Goal: Task Accomplishment & Management: Manage account settings

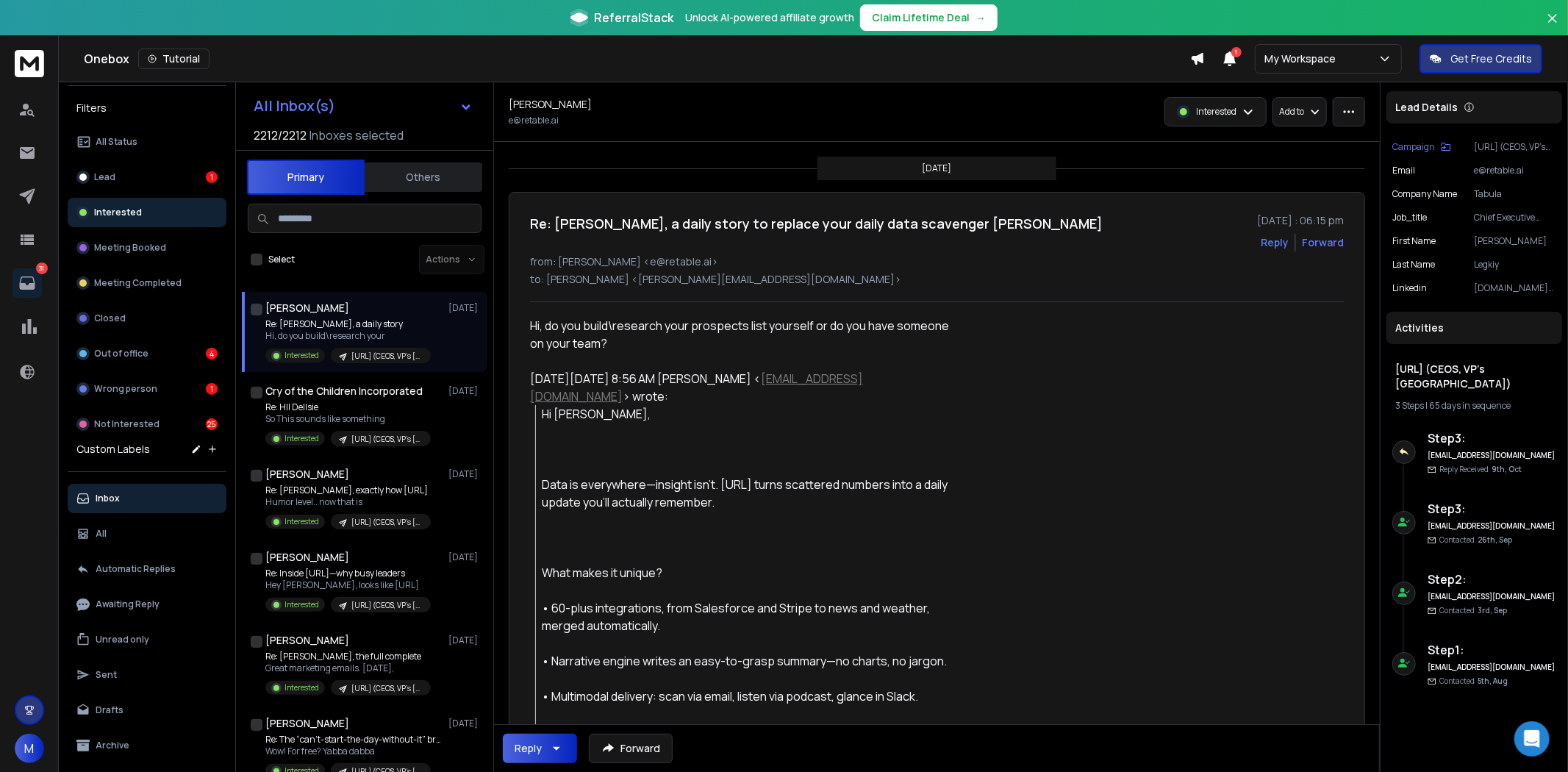
click at [138, 338] on button "Out of office 4" at bounding box center [147, 353] width 159 height 30
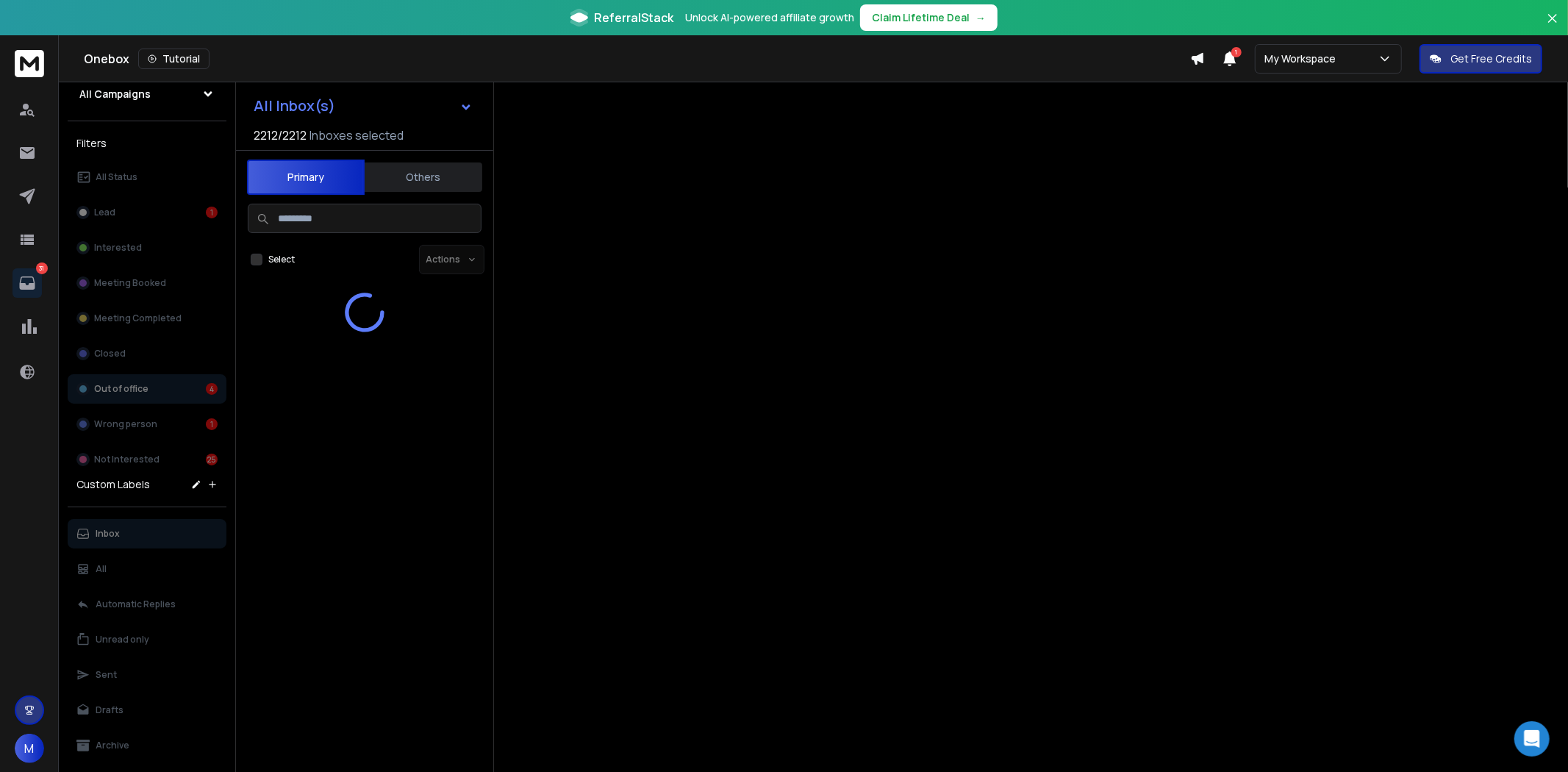
scroll to position [74, 0]
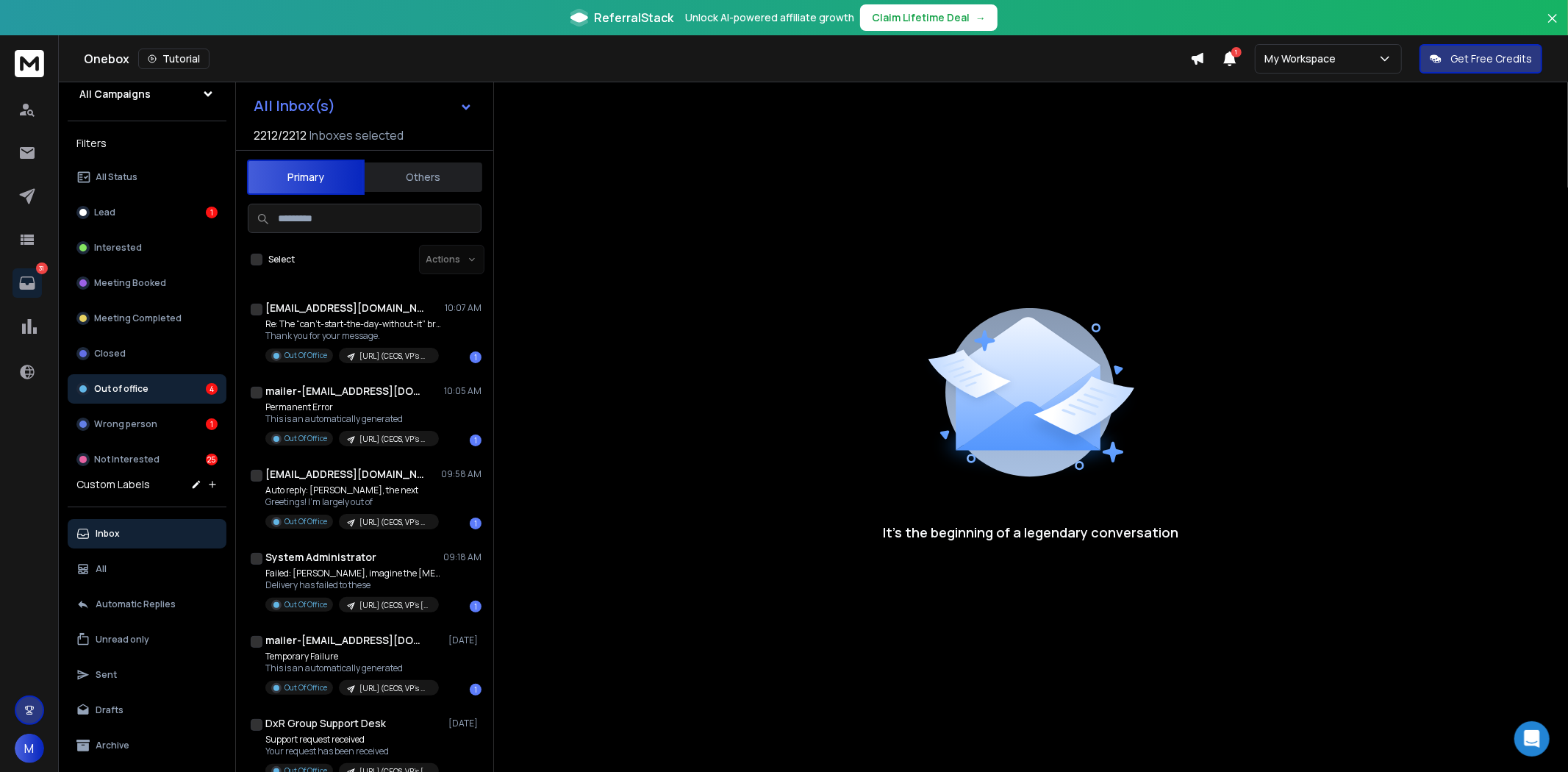
click at [113, 163] on button "All Status" at bounding box center [147, 177] width 159 height 30
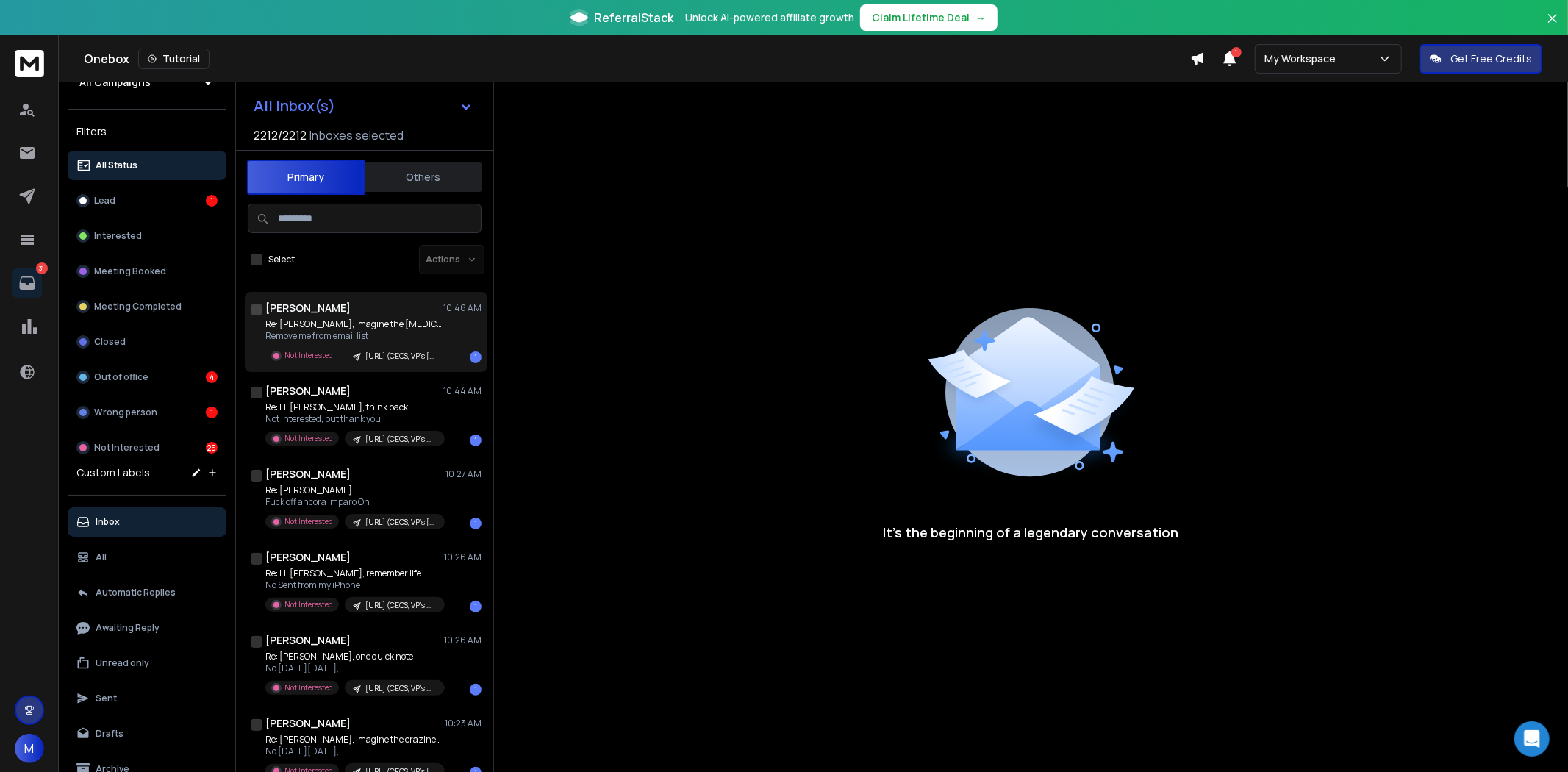
click at [350, 340] on p "Remove me from email list" at bounding box center [354, 336] width 176 height 12
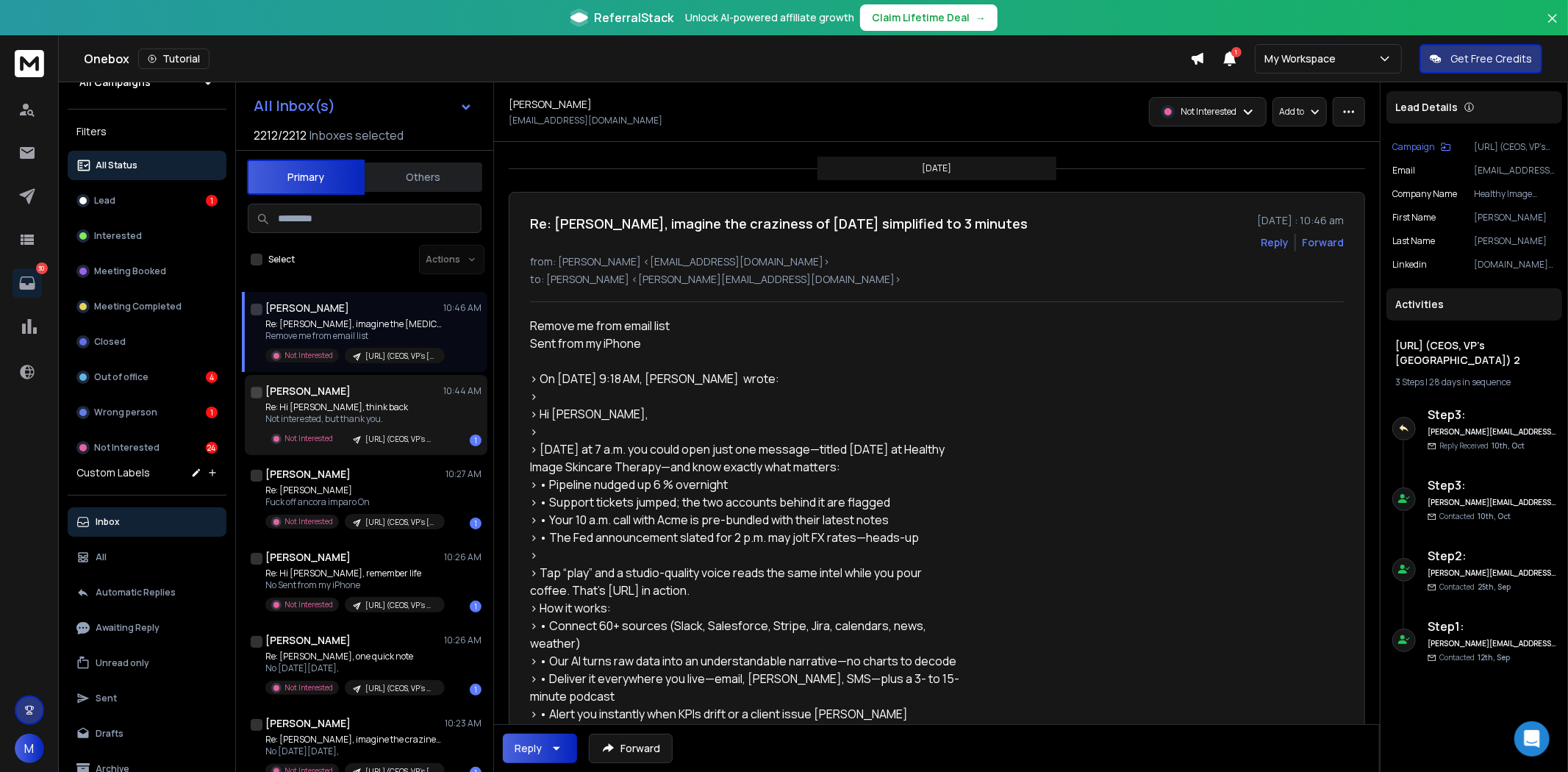
click at [356, 416] on p "Not interested, but thank you." at bounding box center [354, 419] width 176 height 12
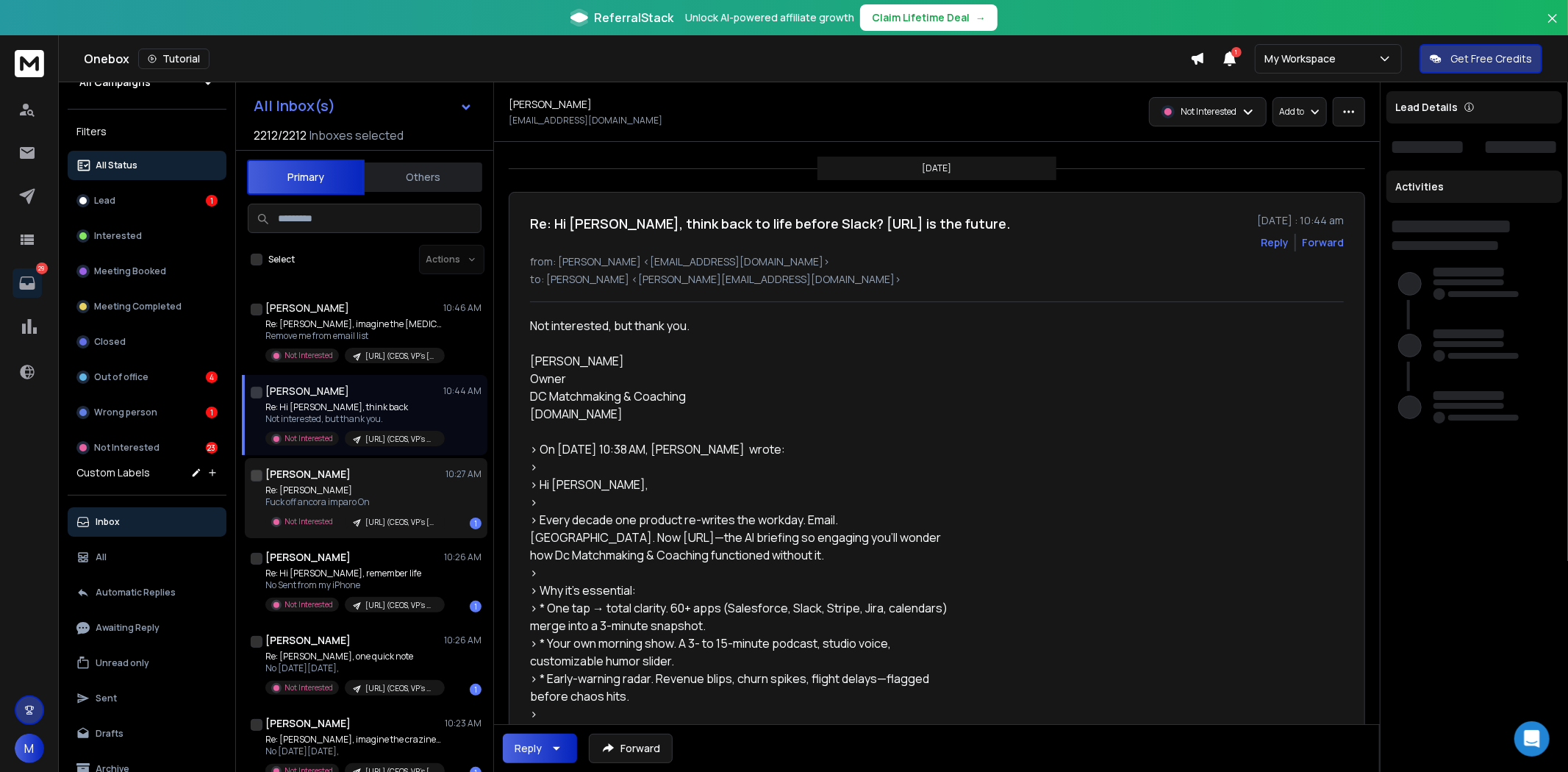
click at [395, 506] on p "Fuck off ancora imparo On" at bounding box center [354, 502] width 176 height 12
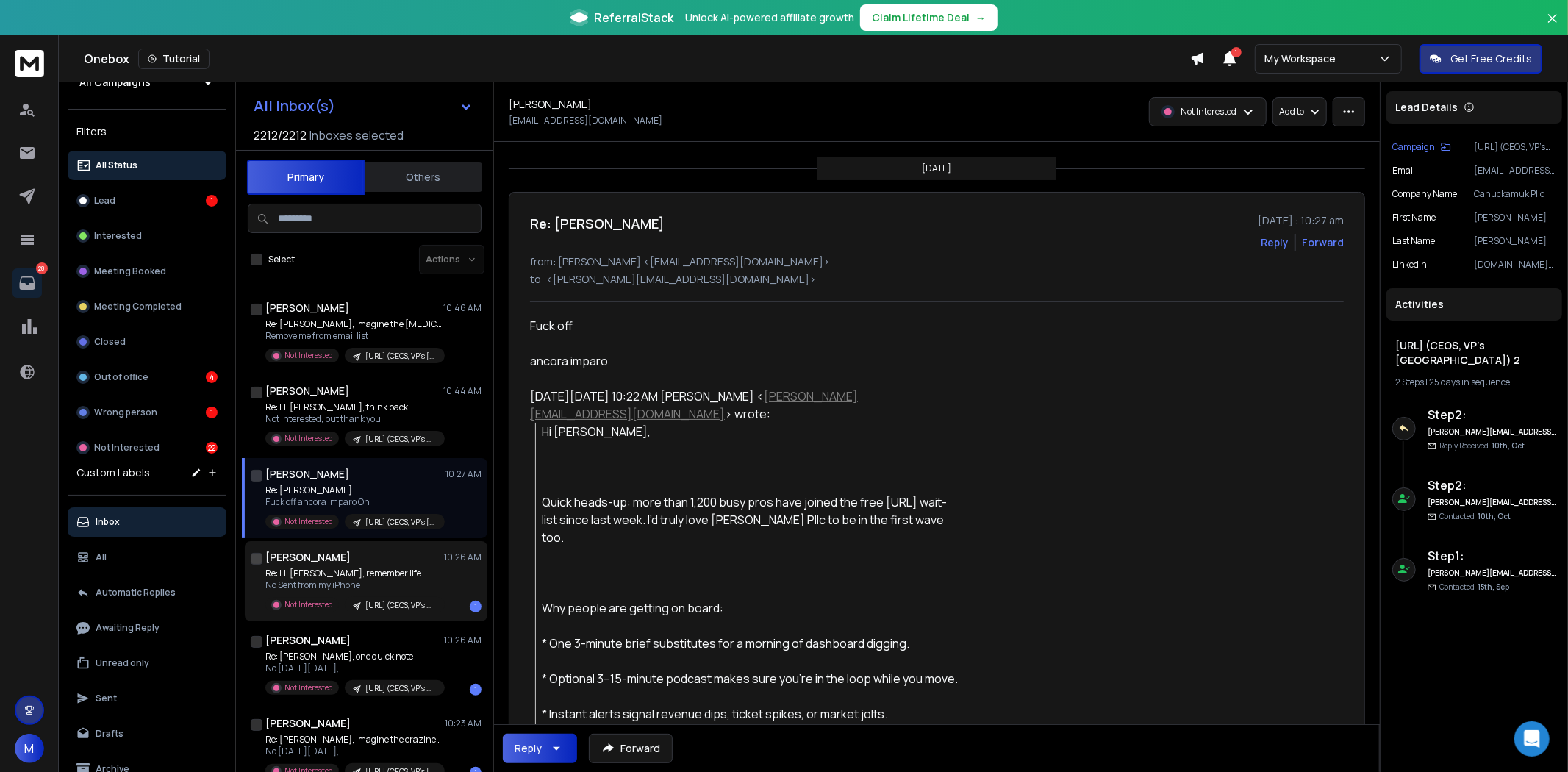
click at [333, 561] on h1 "[PERSON_NAME]" at bounding box center [308, 557] width 86 height 14
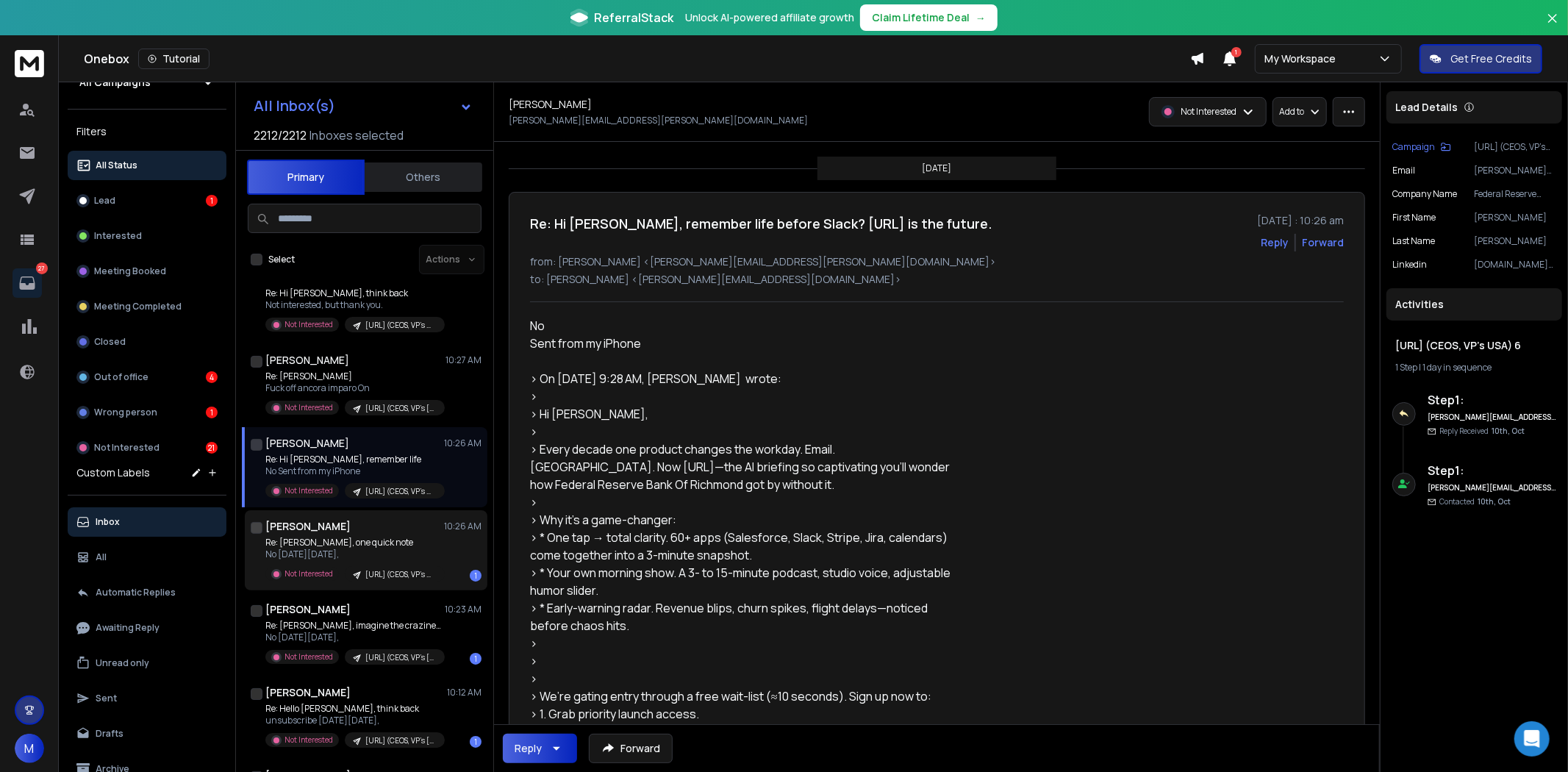
scroll to position [163, 0]
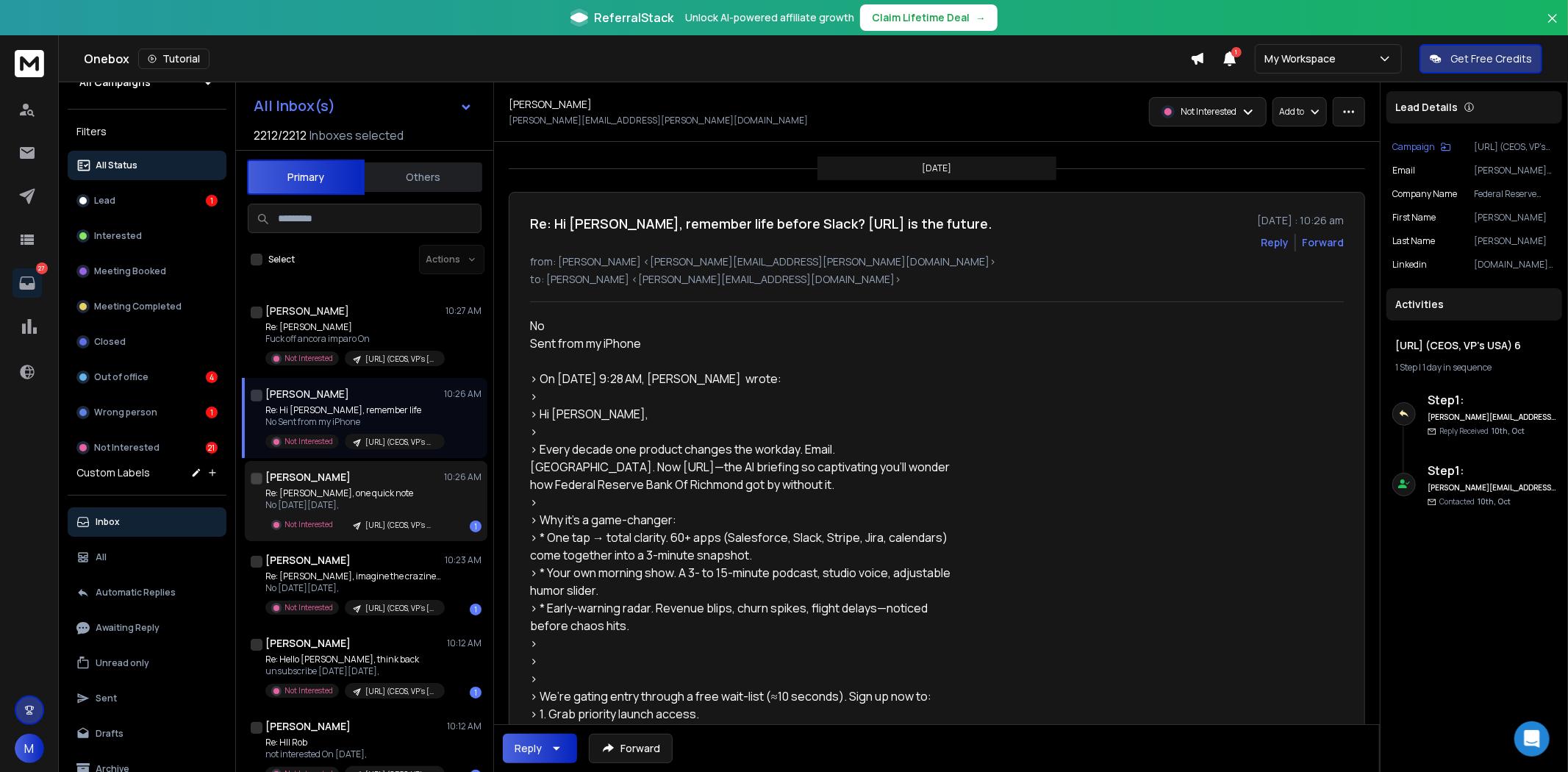
click at [350, 509] on p "No [DATE][DATE]," at bounding box center [354, 505] width 176 height 12
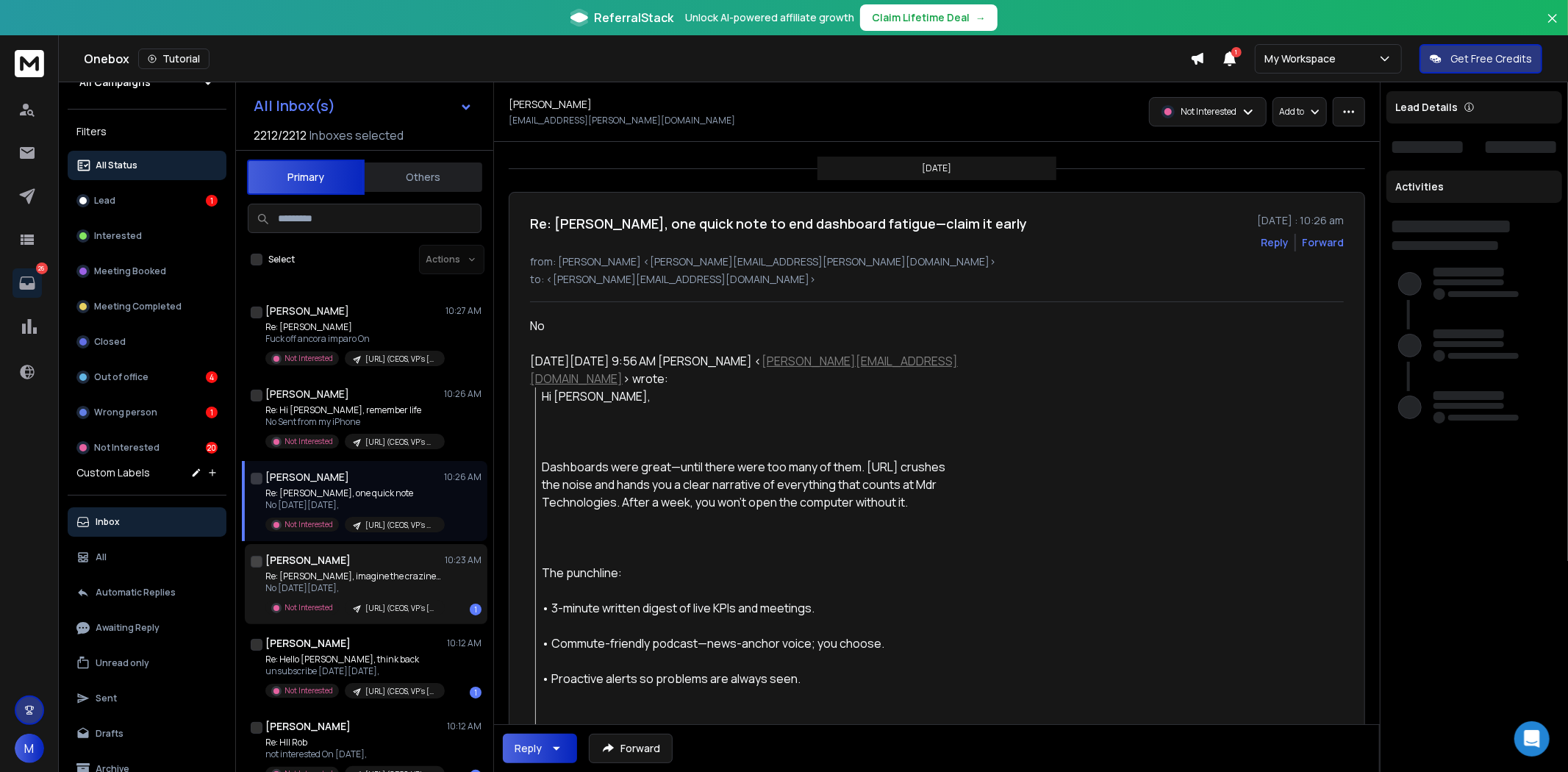
click at [370, 563] on div "[PERSON_NAME] Ring 10:23 AM" at bounding box center [373, 560] width 216 height 14
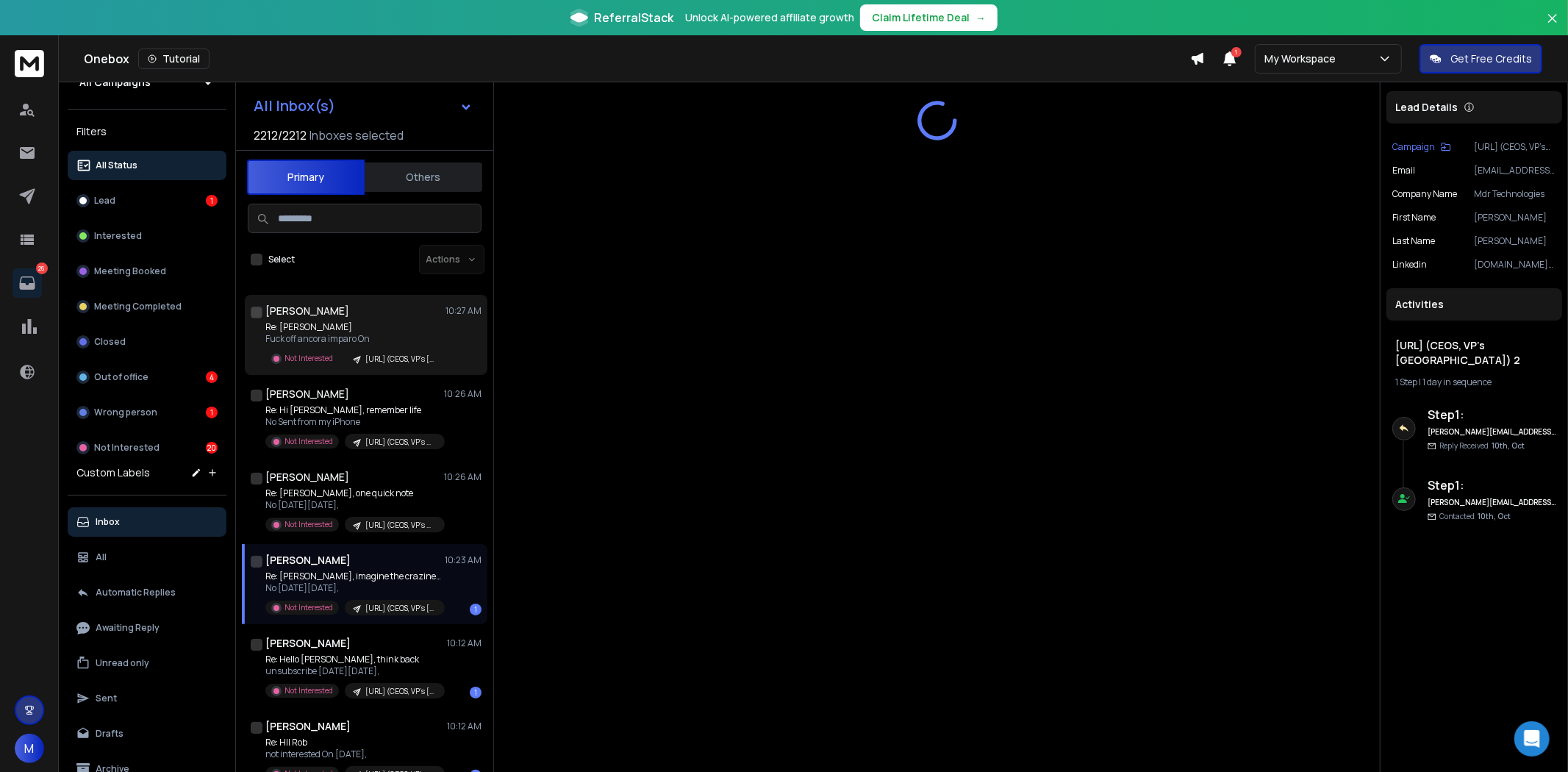
click at [378, 316] on div "[PERSON_NAME] 10:27 AM" at bounding box center [373, 310] width 216 height 14
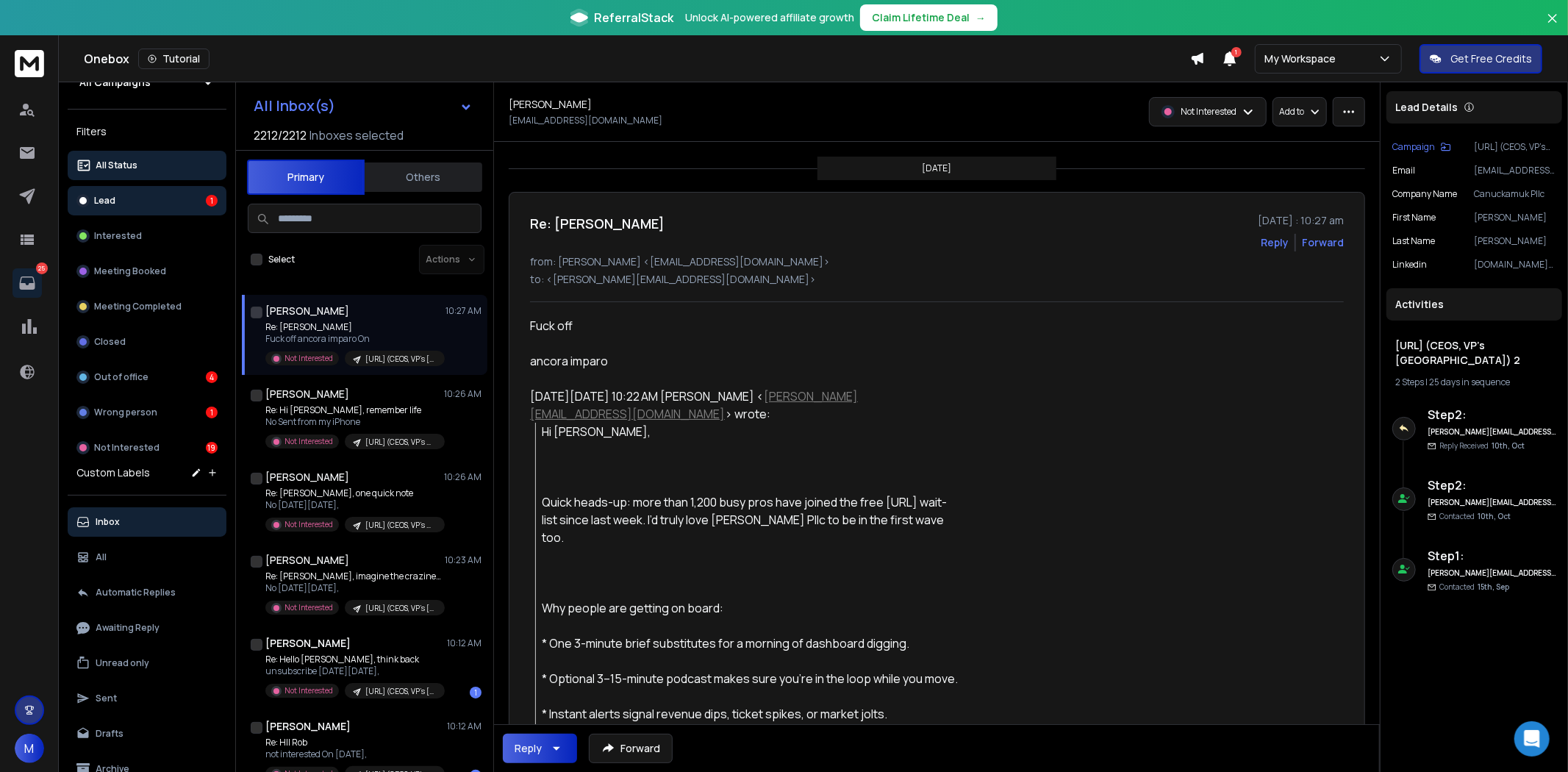
click at [151, 201] on button "Lead 1" at bounding box center [147, 200] width 159 height 30
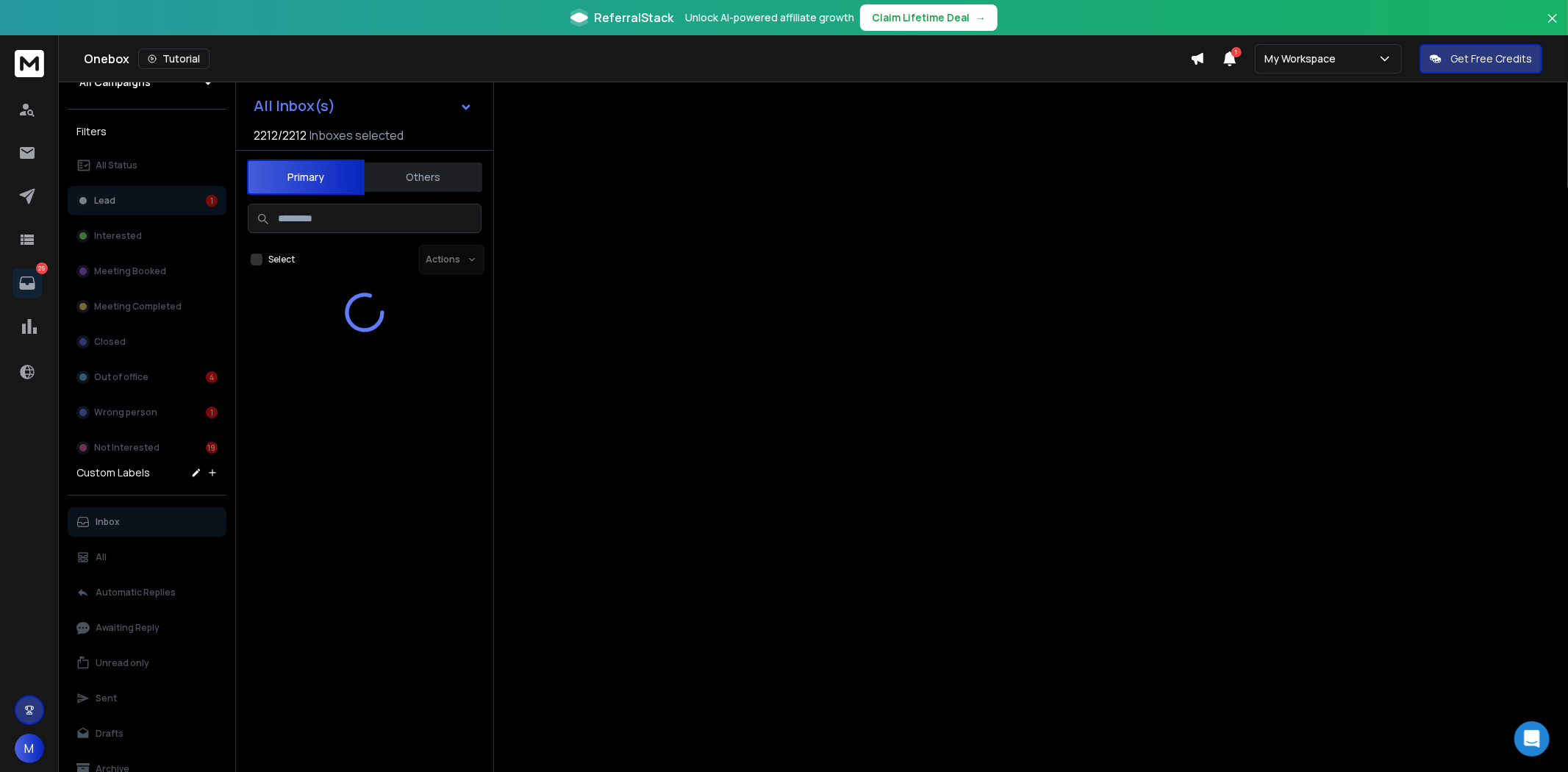
scroll to position [0, 0]
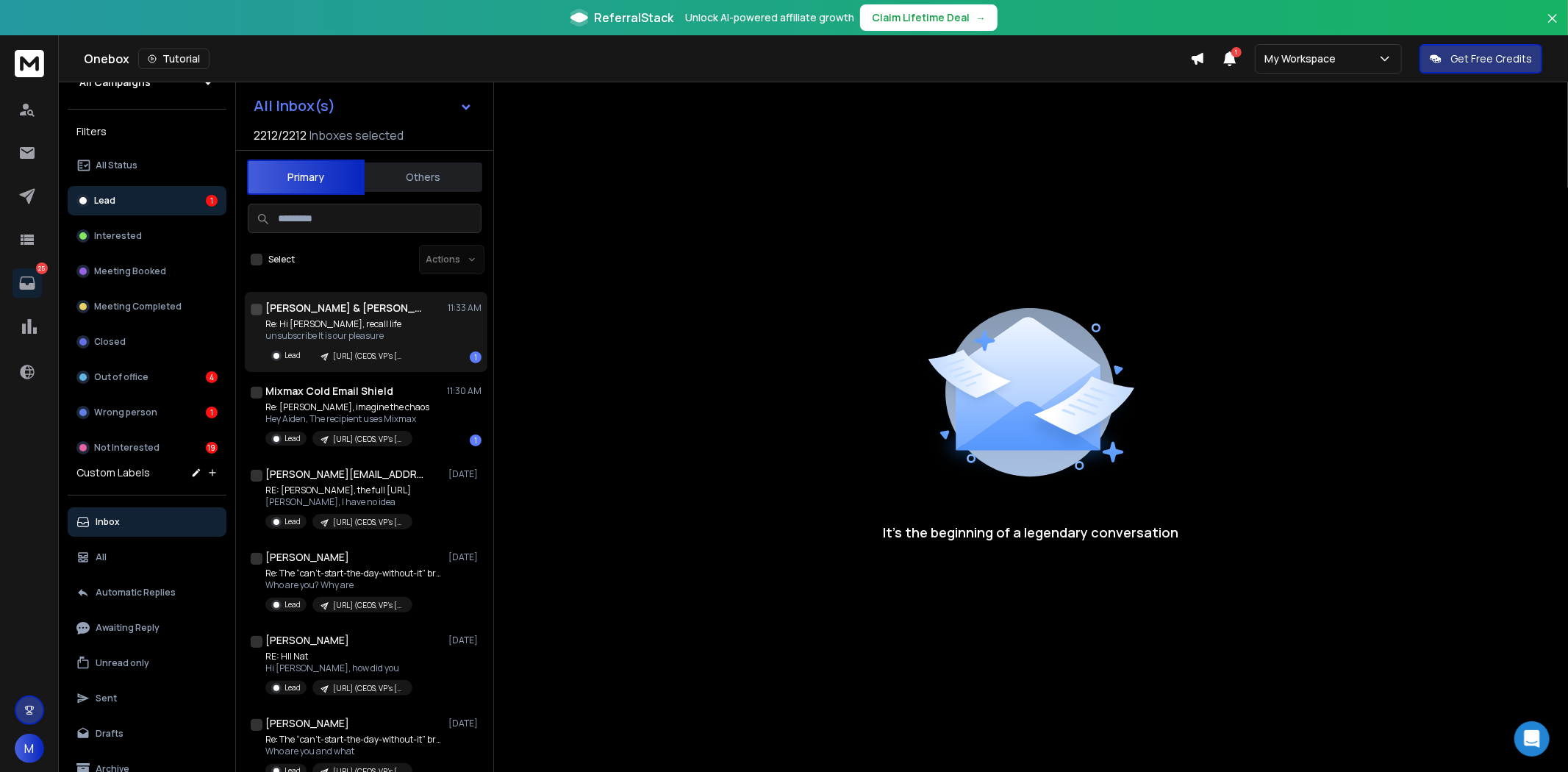
click at [326, 316] on div "[PERSON_NAME] & [PERSON_NAME] 11:33 AM Re: Hi [PERSON_NAME], recall life unsubs…" at bounding box center [373, 332] width 216 height 63
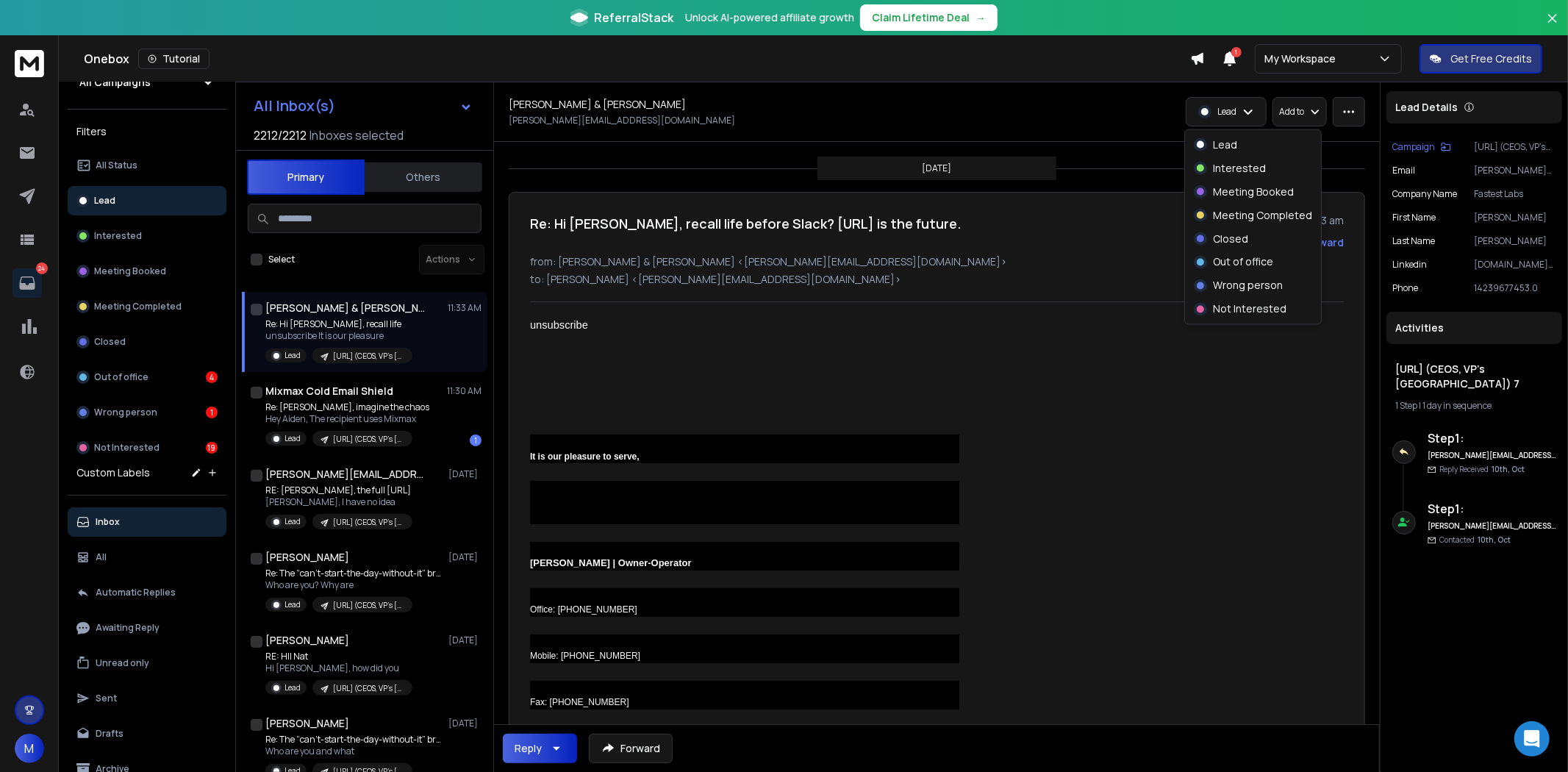
click at [1211, 112] on div "Lead" at bounding box center [1227, 111] width 80 height 28
click at [1214, 310] on p "Not Interested" at bounding box center [1250, 309] width 74 height 14
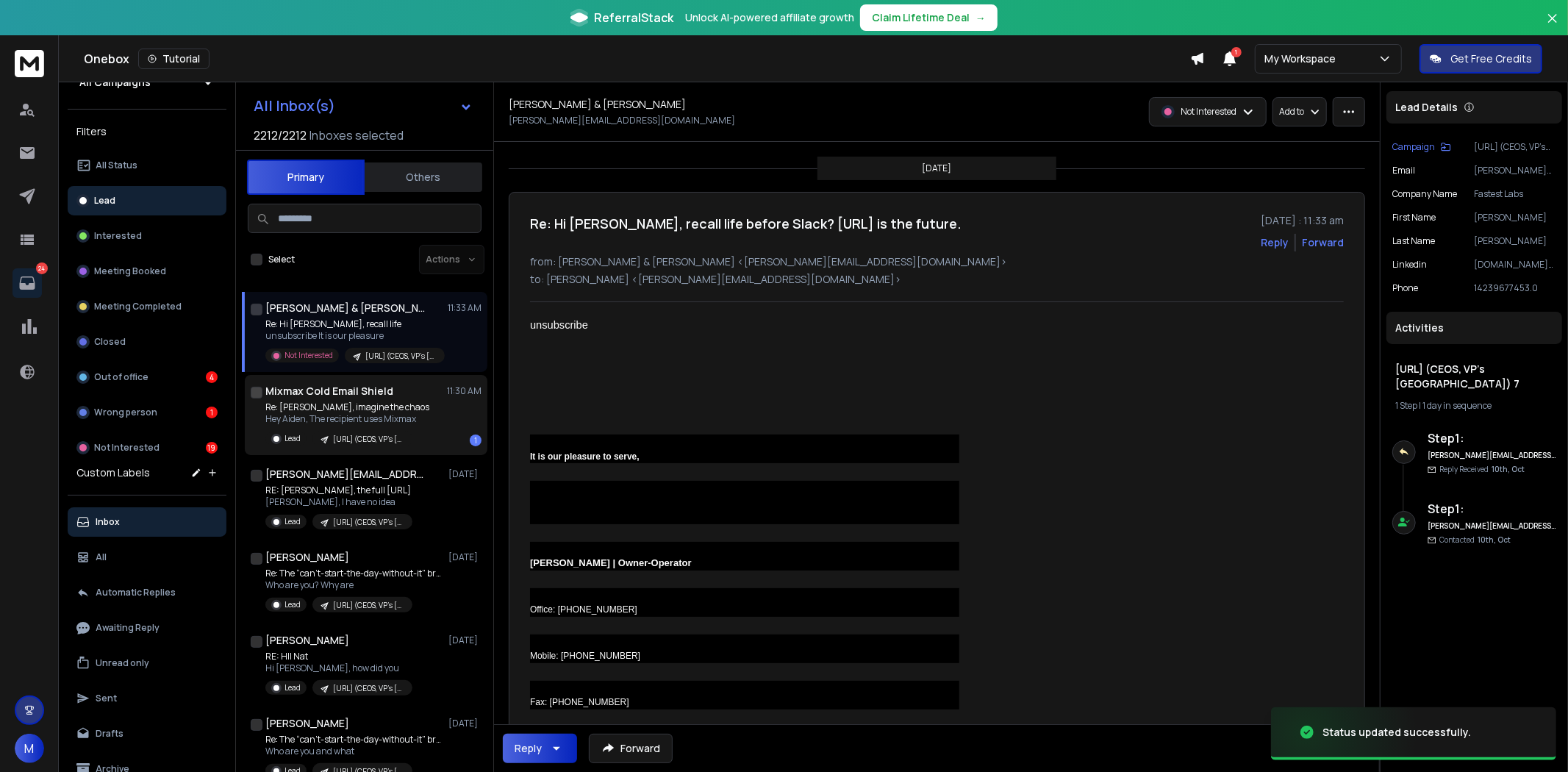
click at [311, 402] on p "Re: [PERSON_NAME], imagine the chaos" at bounding box center [347, 407] width 164 height 12
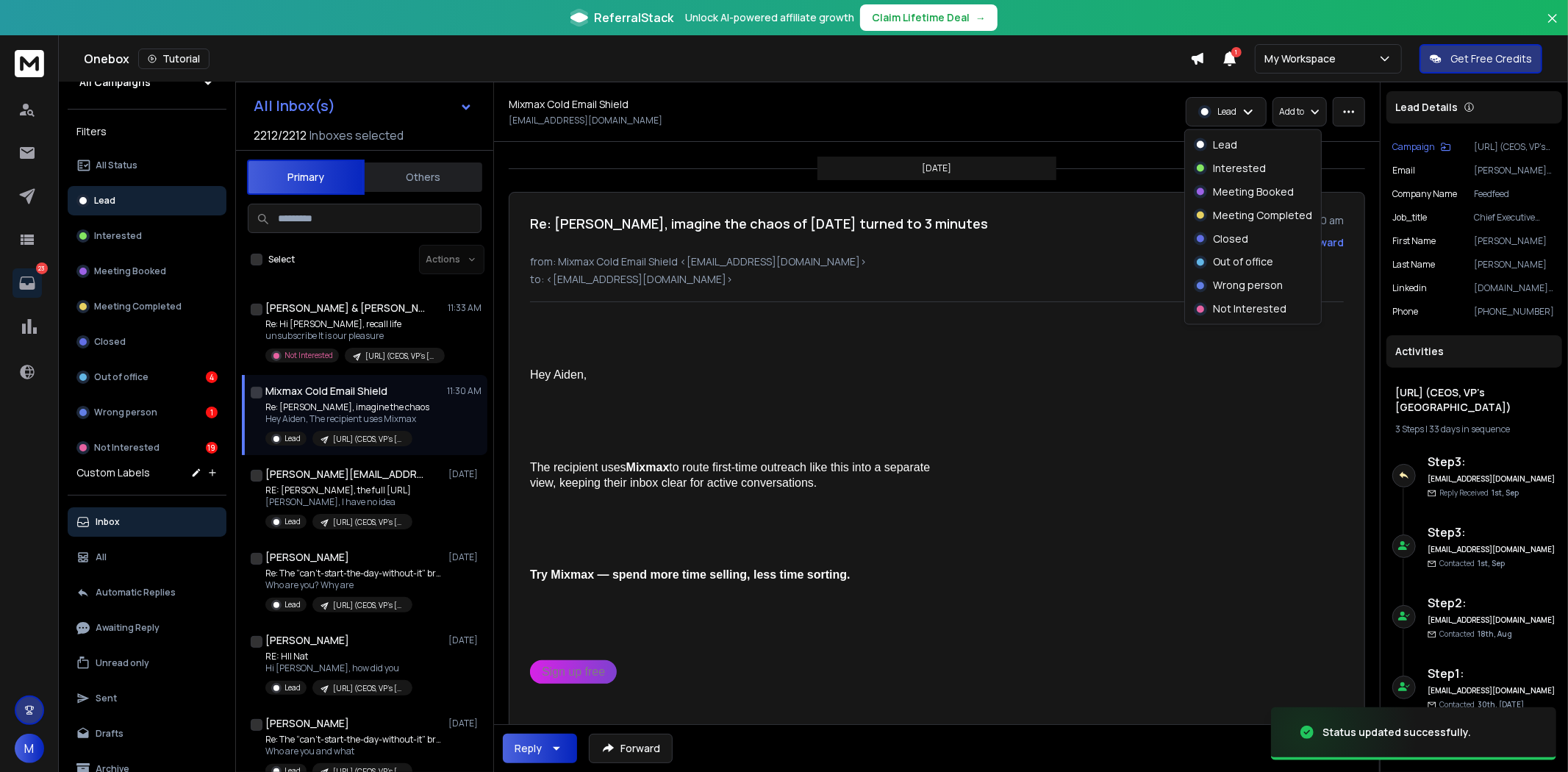
click at [1220, 100] on div "Lead" at bounding box center [1227, 111] width 80 height 28
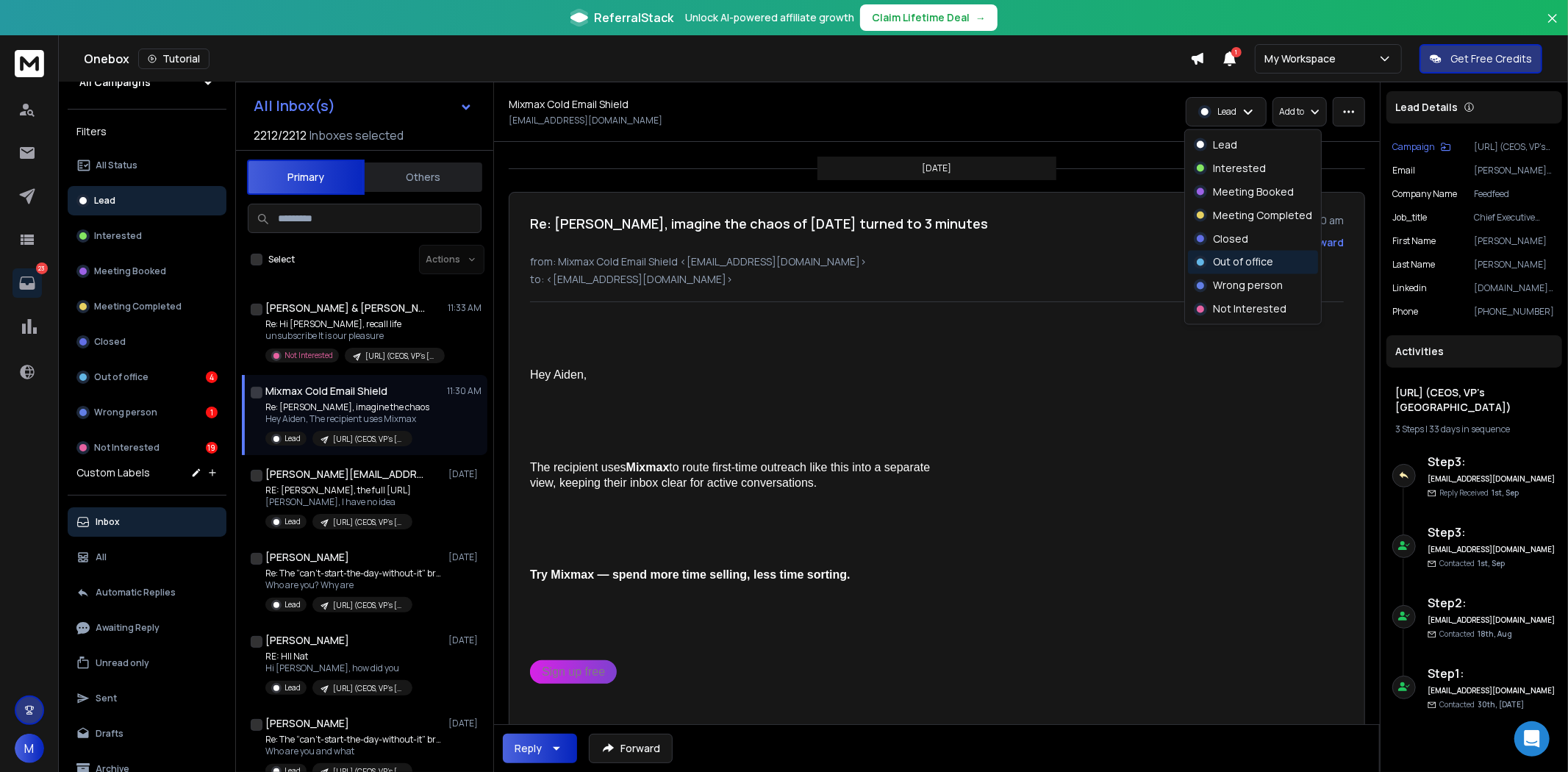
click at [1229, 253] on div "Out of office" at bounding box center [1252, 262] width 130 height 24
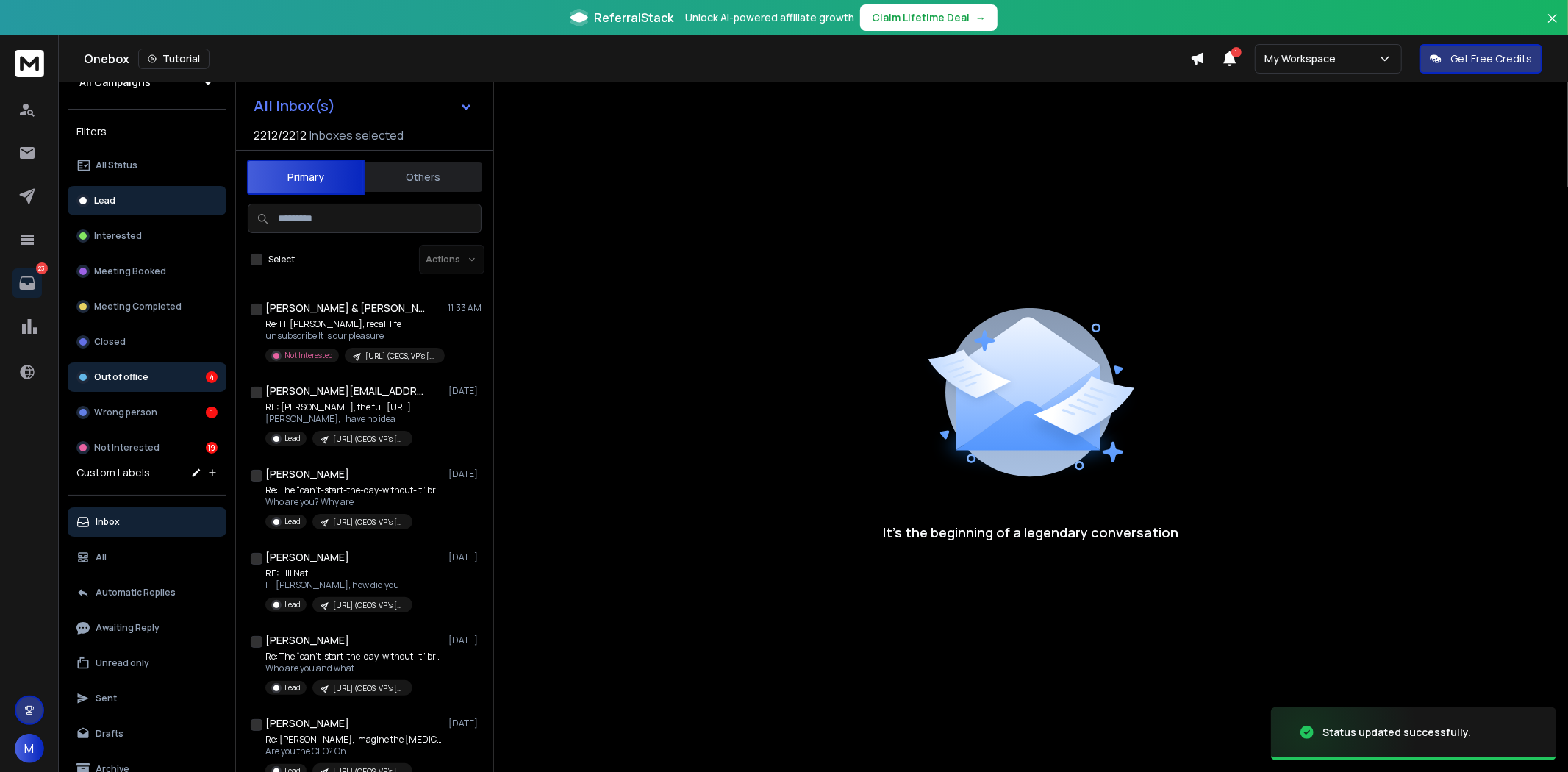
click at [138, 372] on p "Out of office" at bounding box center [121, 378] width 54 height 12
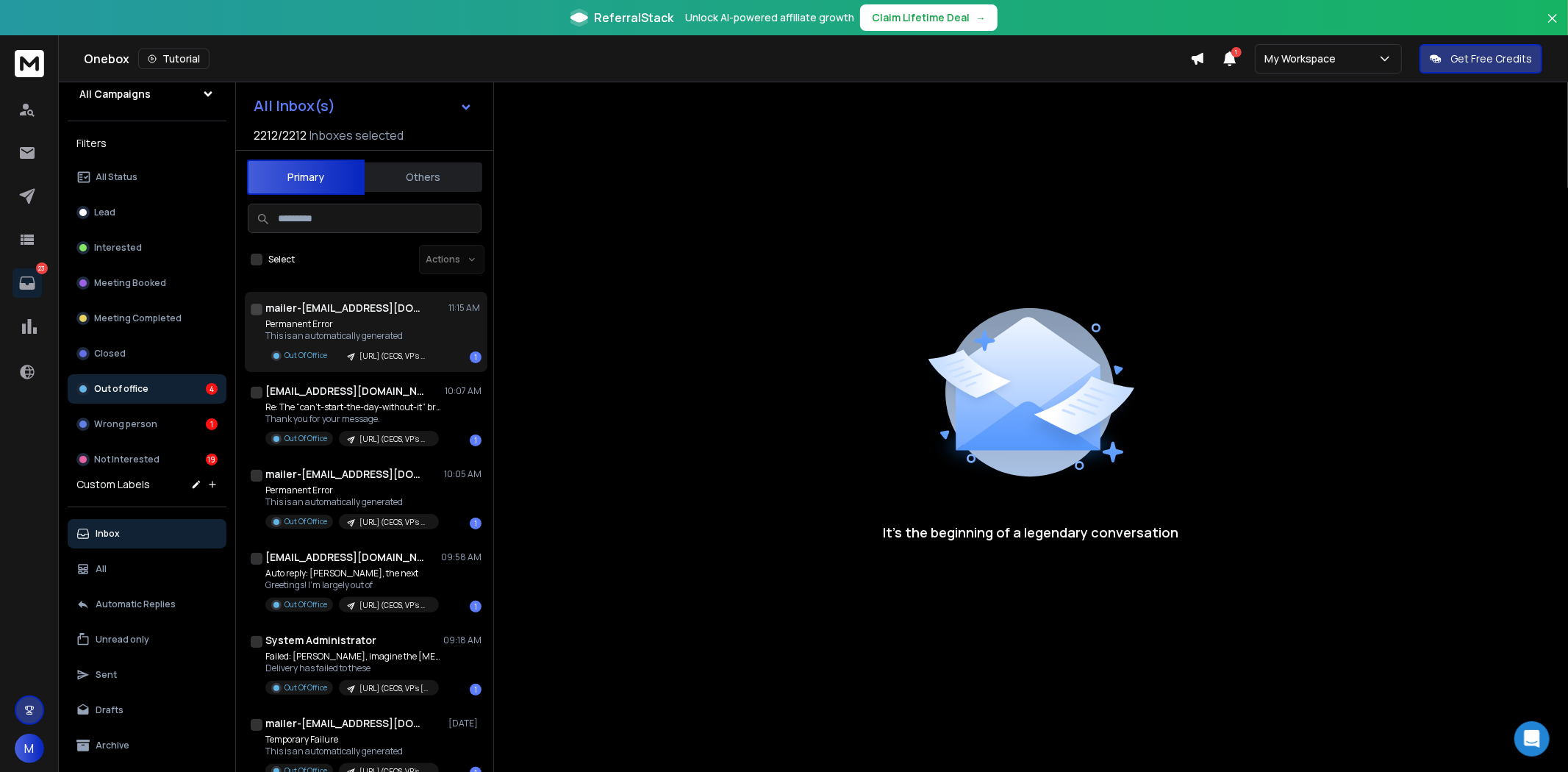
click at [368, 333] on p "This is an automatically generated" at bounding box center [352, 336] width 174 height 12
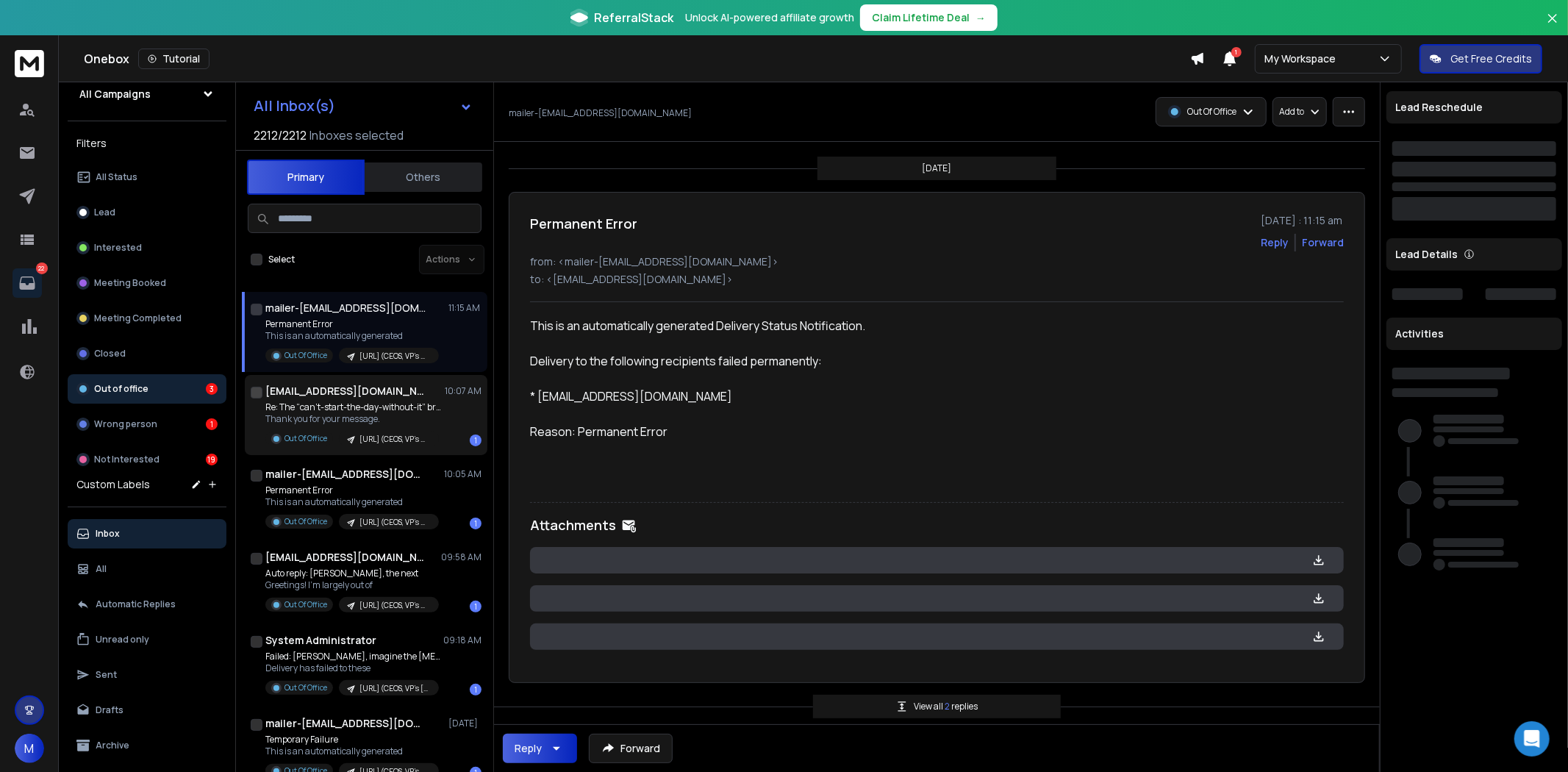
click at [375, 395] on h1 "[EMAIL_ADDRESS][DOMAIN_NAME]" at bounding box center [346, 390] width 162 height 14
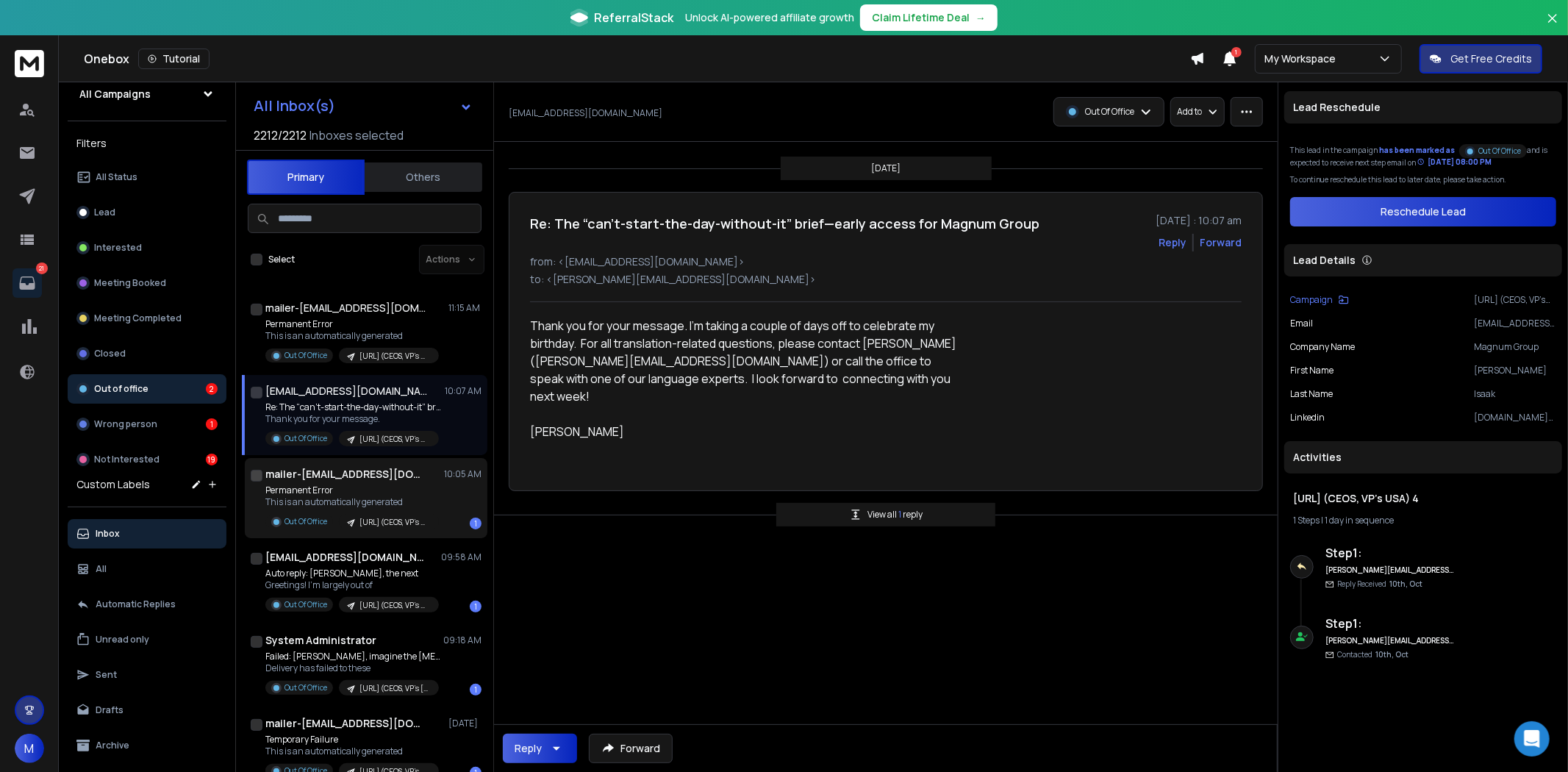
click at [389, 496] on p "This is an automatically generated" at bounding box center [352, 502] width 174 height 12
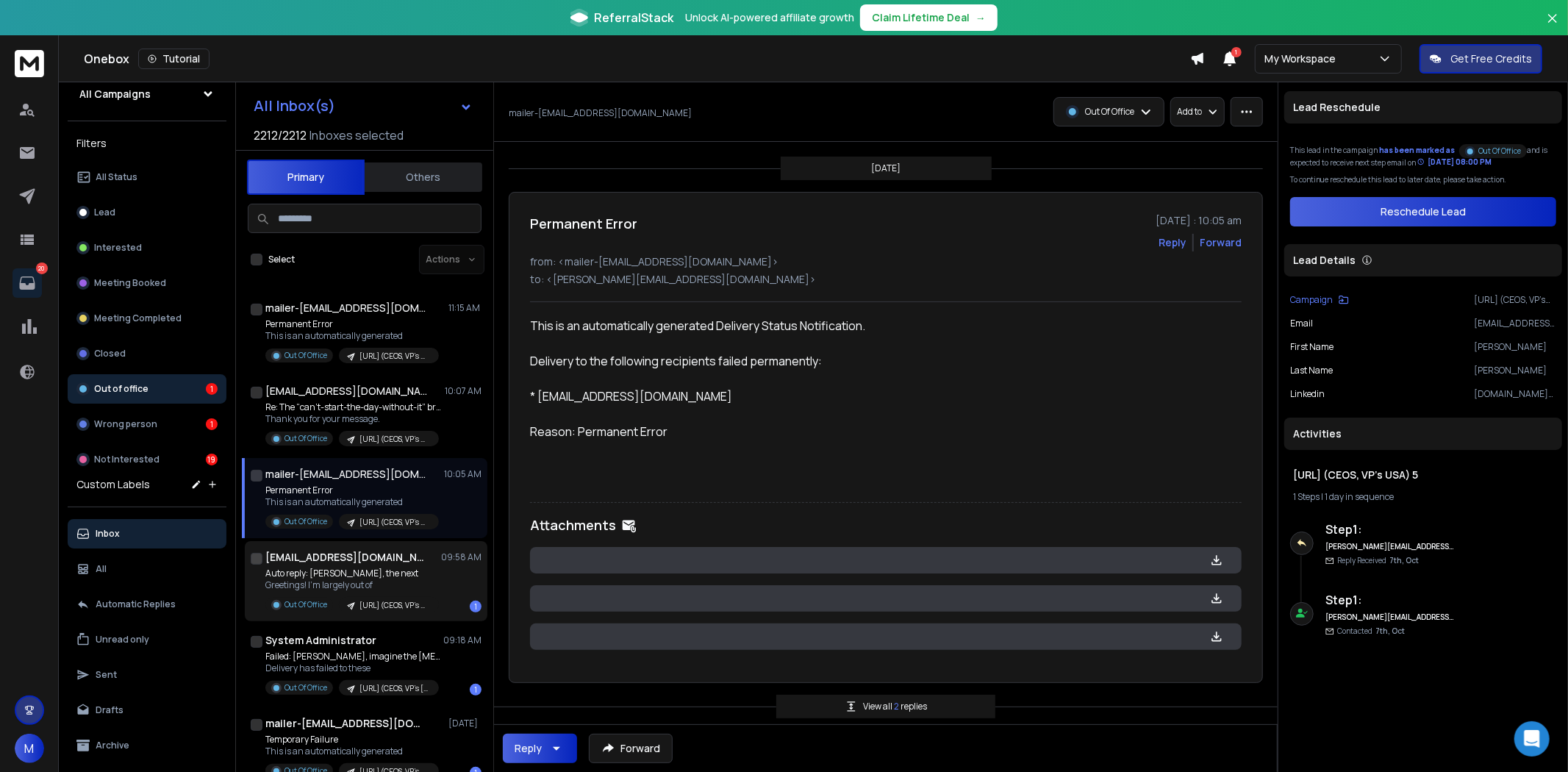
click at [391, 553] on div "[EMAIL_ADDRESS][DOMAIN_NAME] 09:58 AM" at bounding box center [373, 557] width 216 height 14
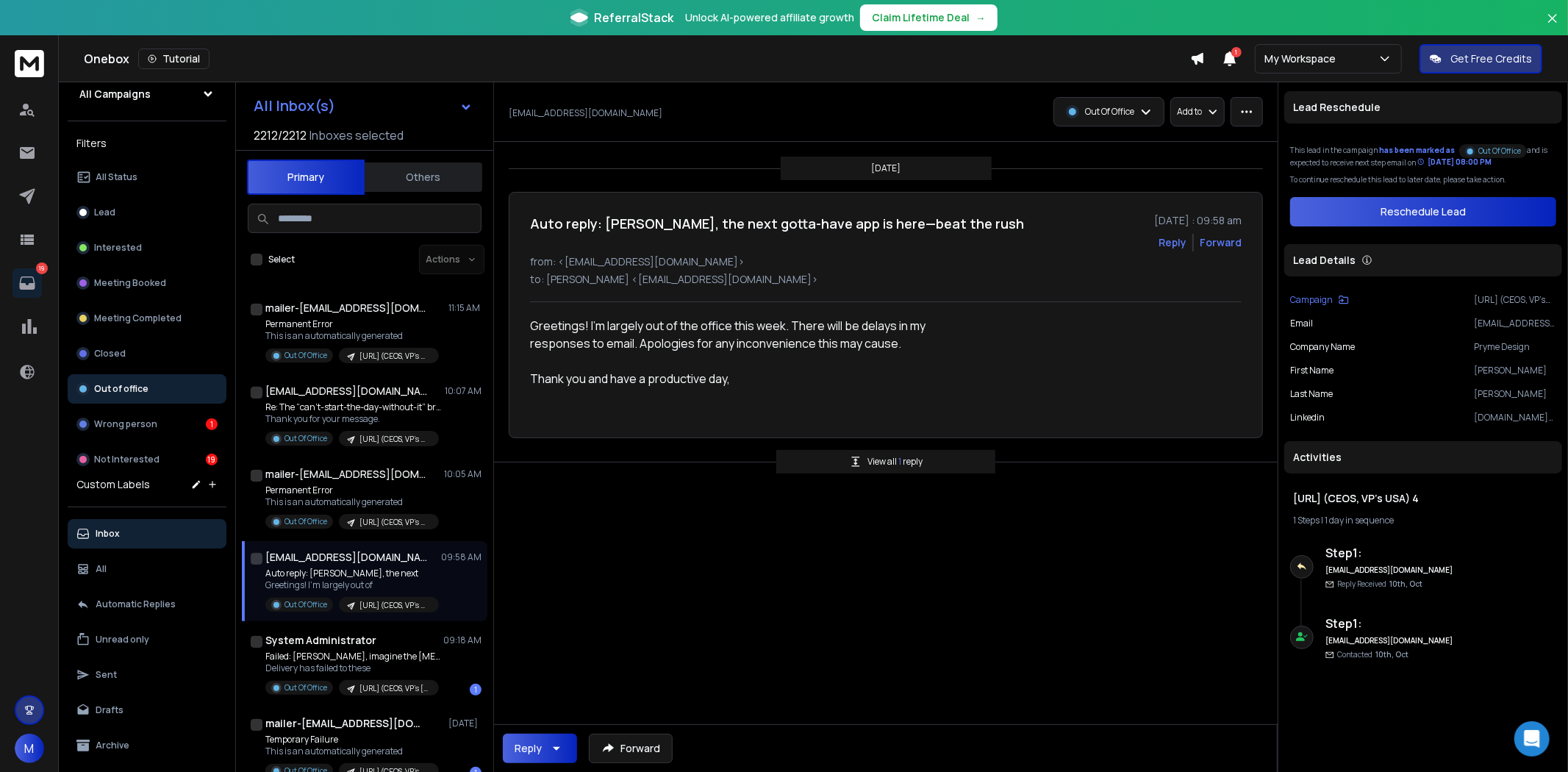
click at [394, 619] on div "[EMAIL_ADDRESS][DOMAIN_NAME] 09:58 AM Auto reply: [PERSON_NAME], the next Greet…" at bounding box center [367, 581] width 243 height 80
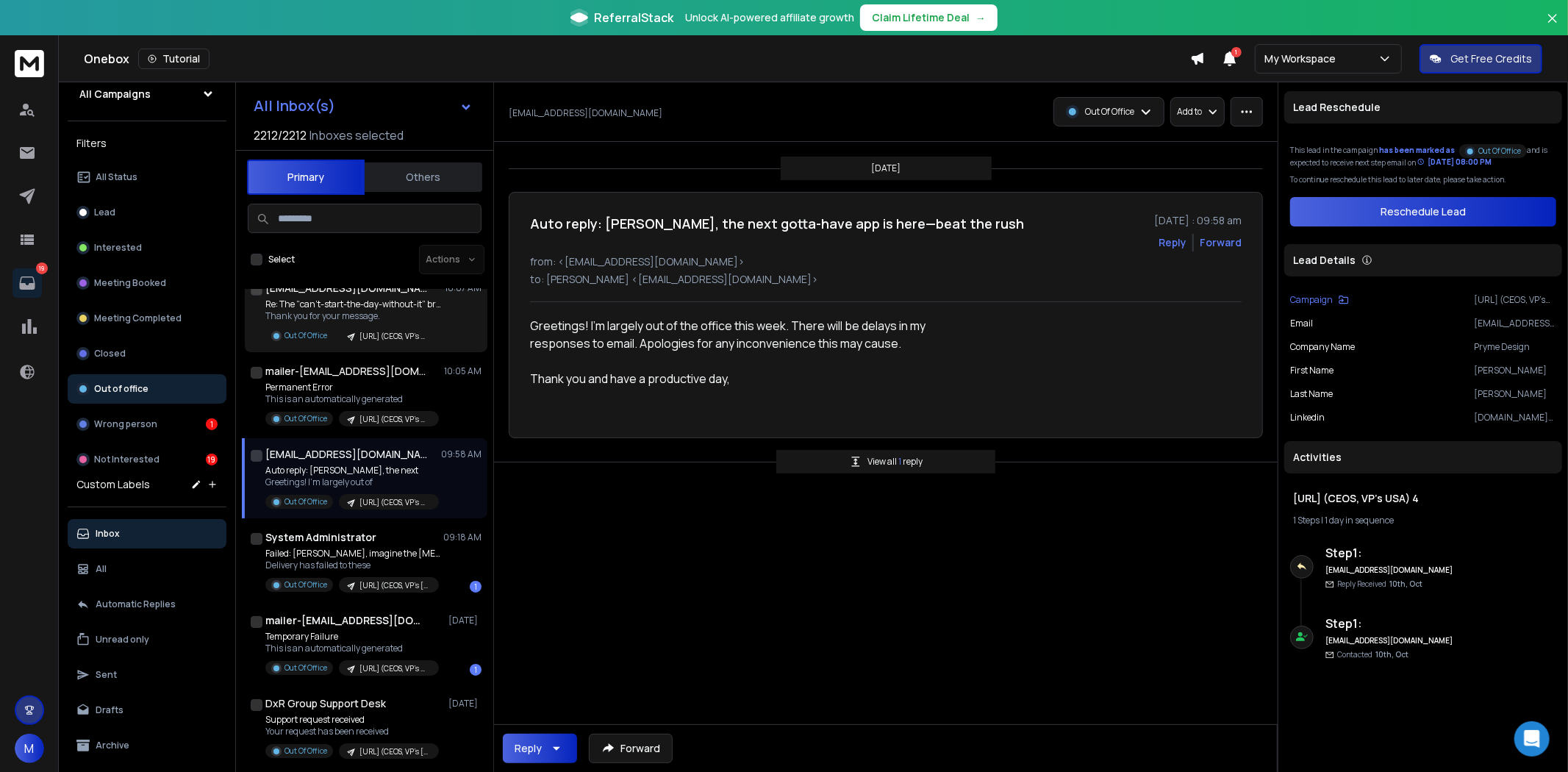
scroll to position [190, 0]
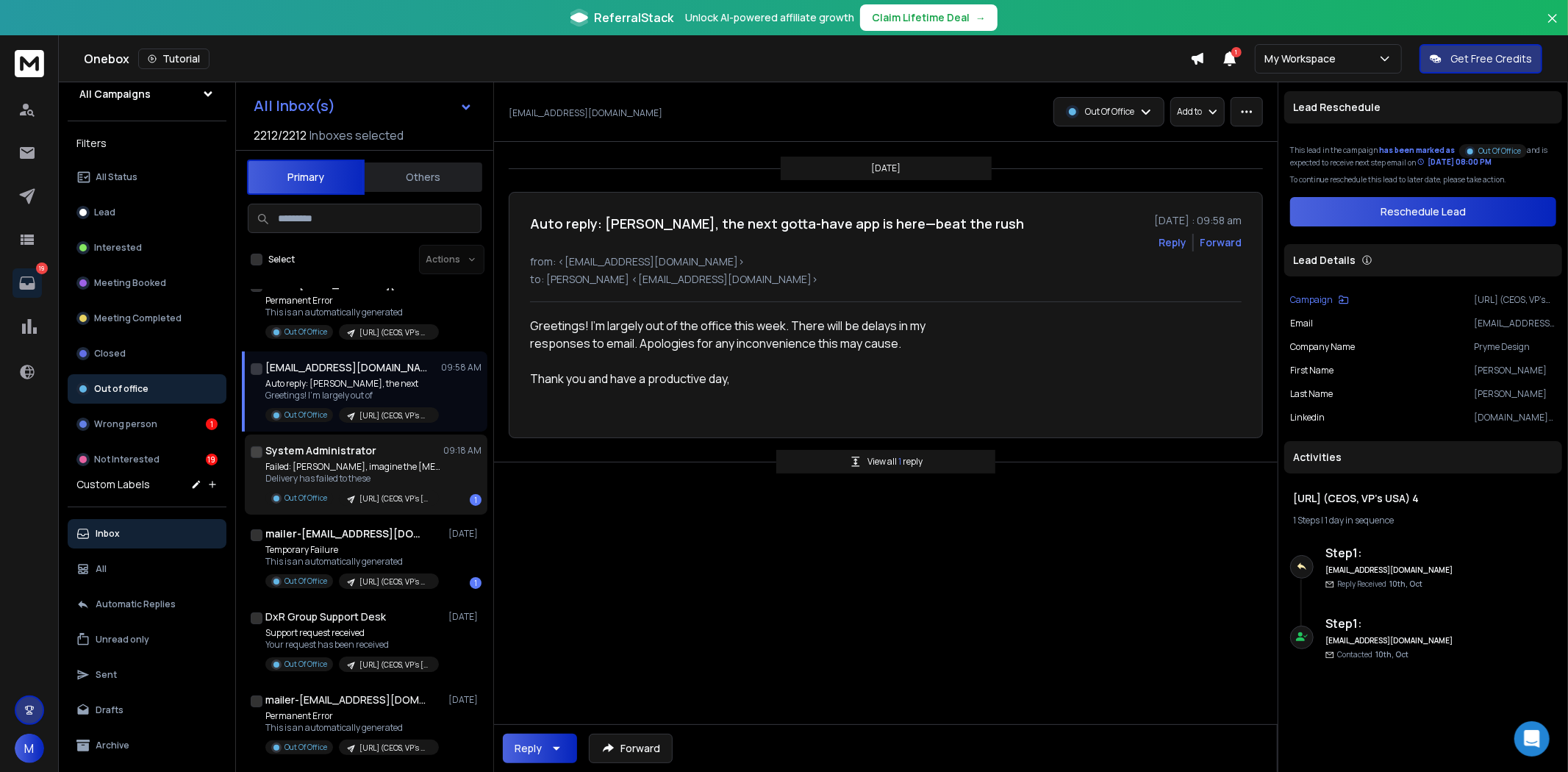
click at [354, 477] on p "Delivery has failed to these" at bounding box center [354, 478] width 176 height 12
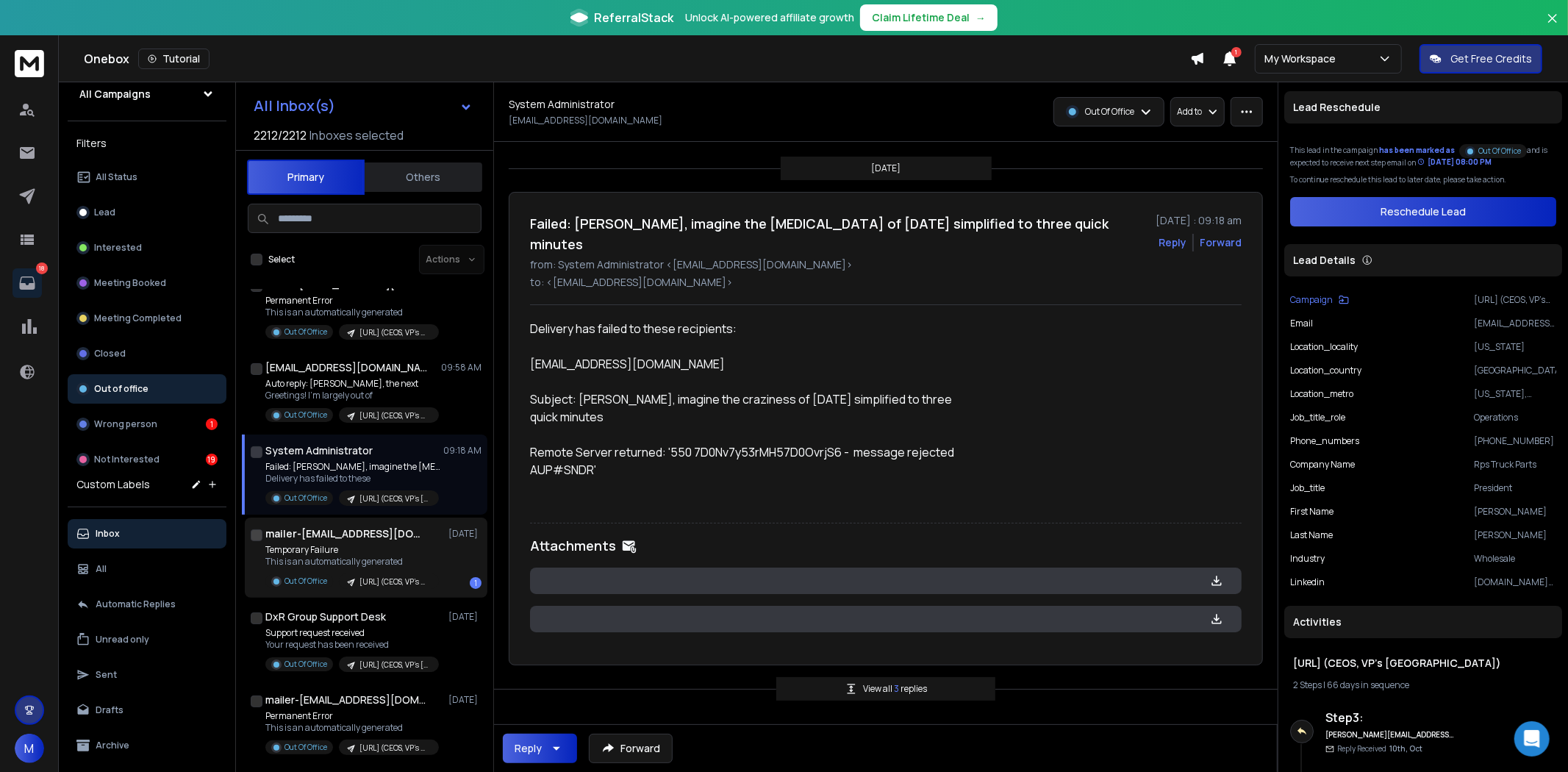
click at [356, 547] on p "Temporary Failure" at bounding box center [352, 550] width 174 height 12
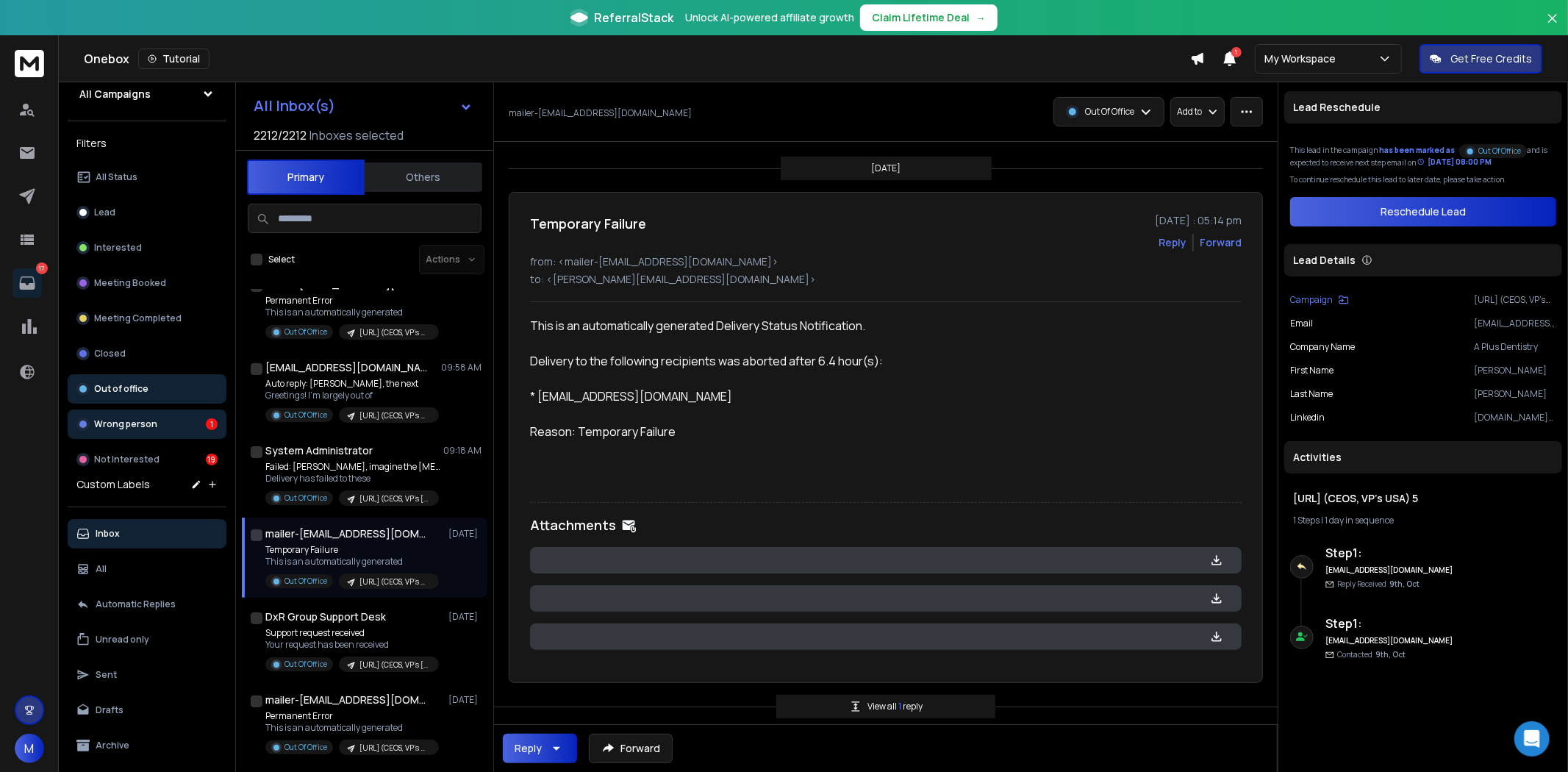
click at [163, 410] on button "Wrong person 1" at bounding box center [147, 424] width 159 height 30
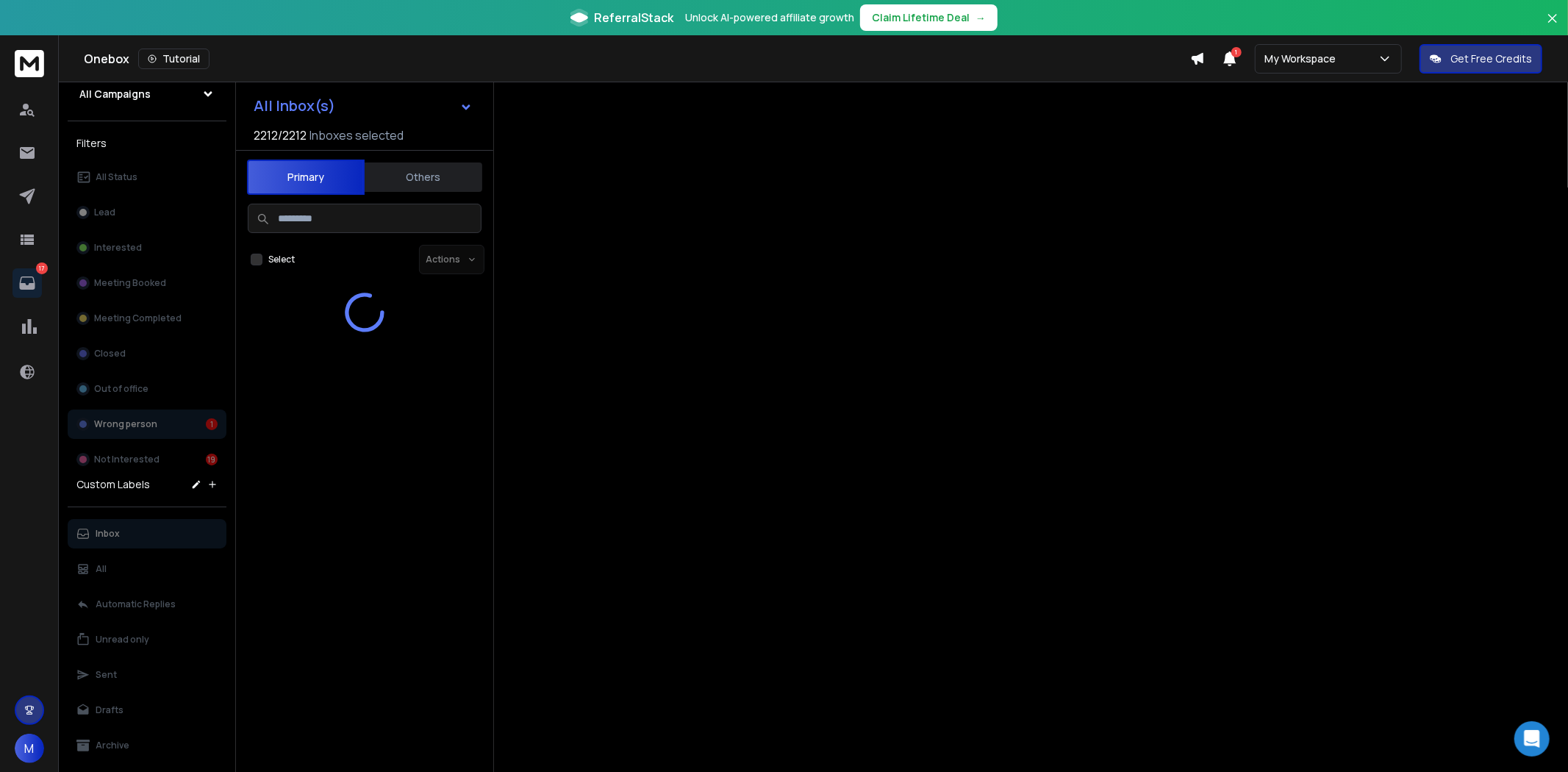
scroll to position [0, 0]
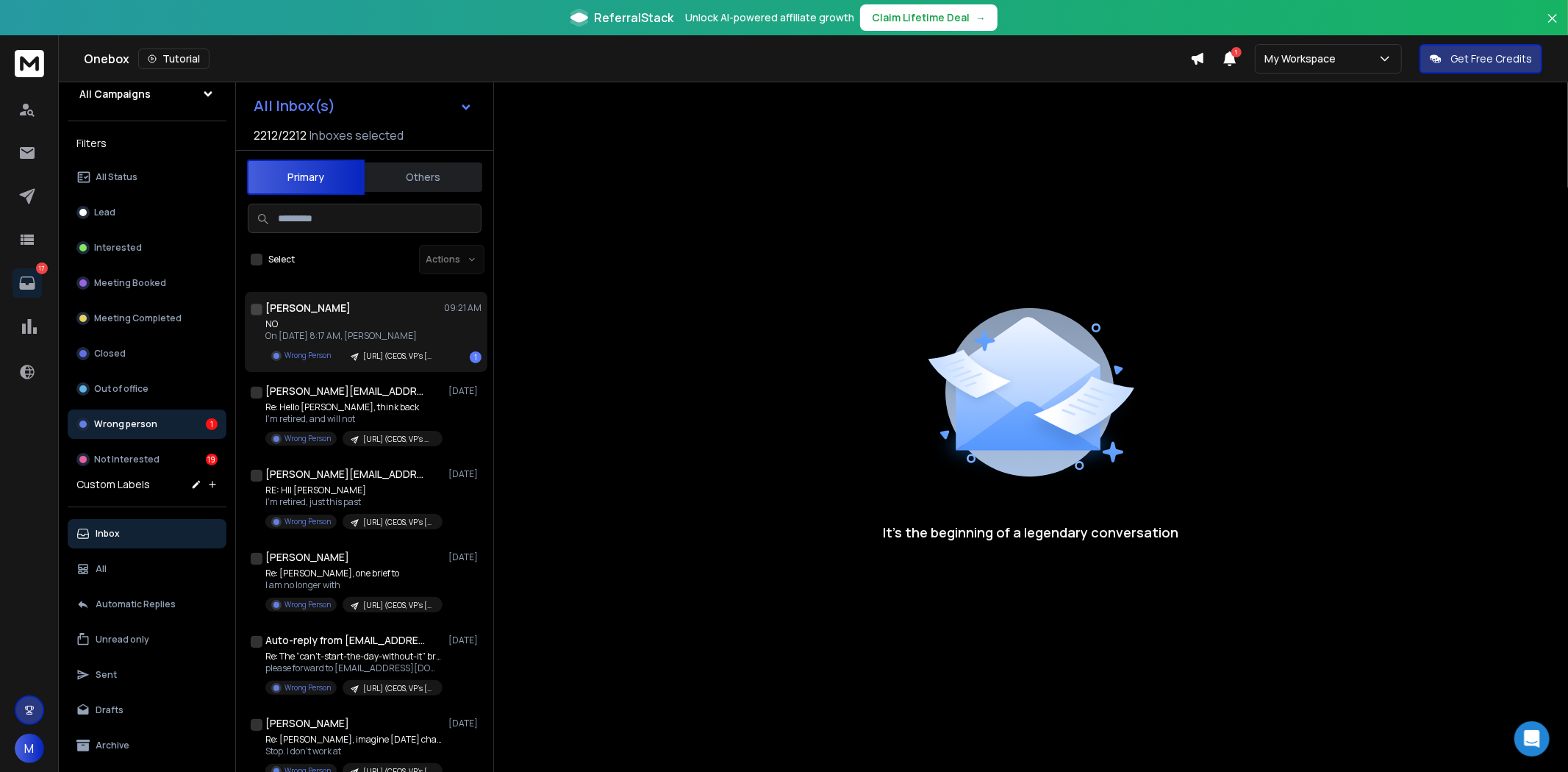
click at [397, 338] on p "On [DATE] 8:17 AM, [PERSON_NAME]" at bounding box center [354, 336] width 176 height 12
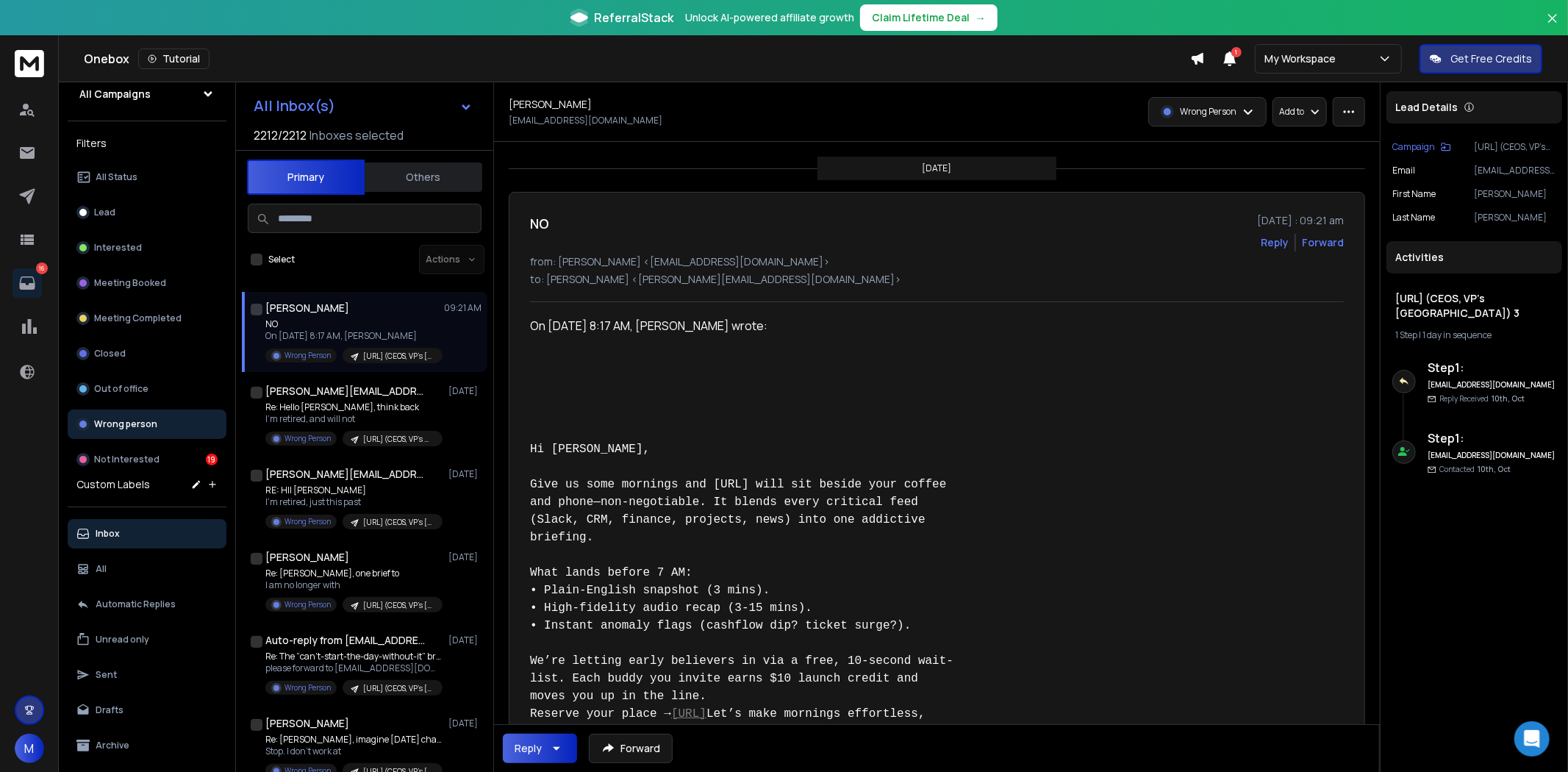
click at [1204, 96] on div "[PERSON_NAME] [PERSON_NAME] [EMAIL_ADDRESS][DOMAIN_NAME] Wrong Person Add to Wr…" at bounding box center [937, 112] width 886 height 59
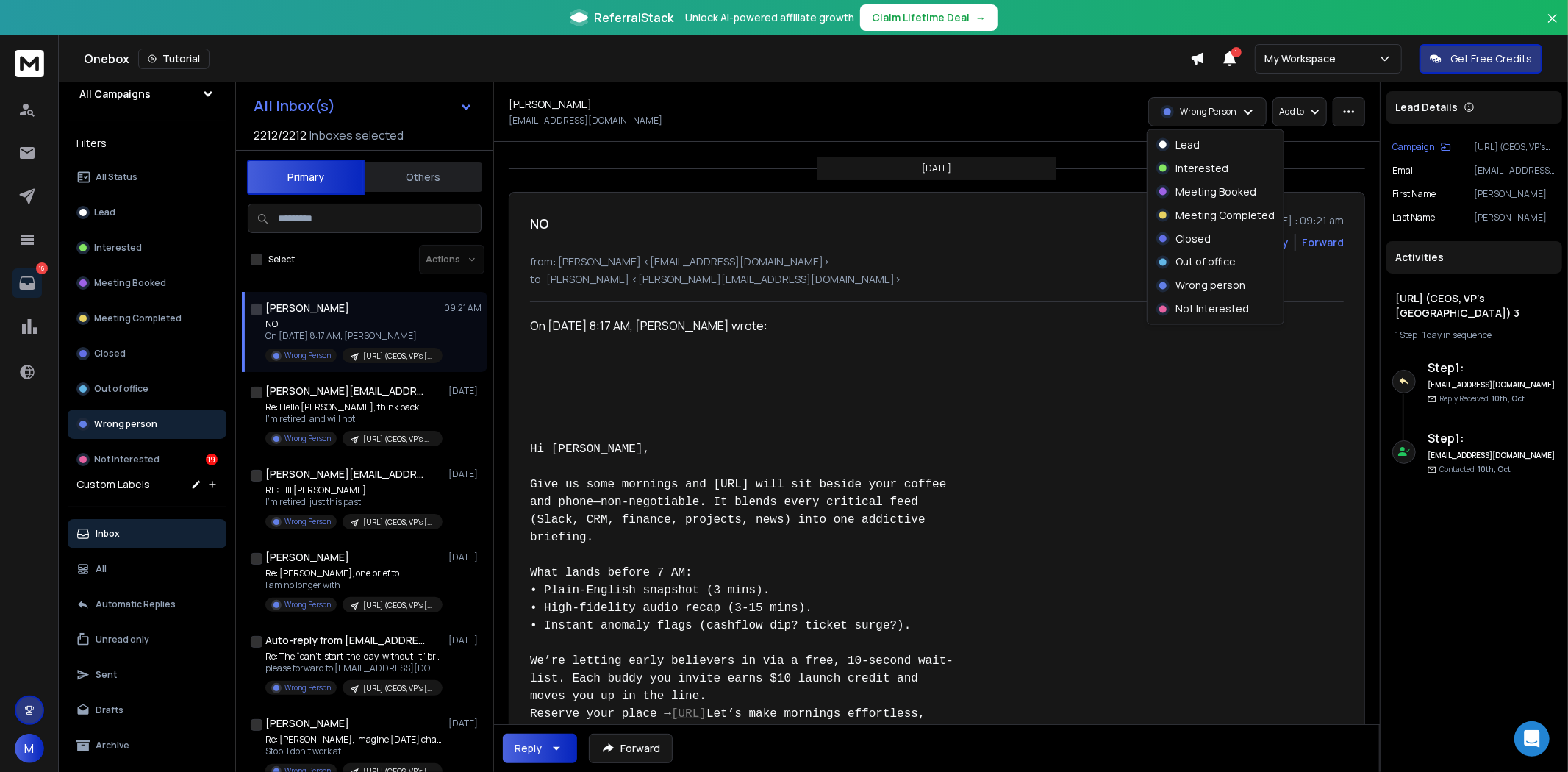
click at [1189, 116] on p "Wrong Person" at bounding box center [1208, 112] width 57 height 12
click at [1165, 311] on span at bounding box center [1163, 310] width 14 height 14
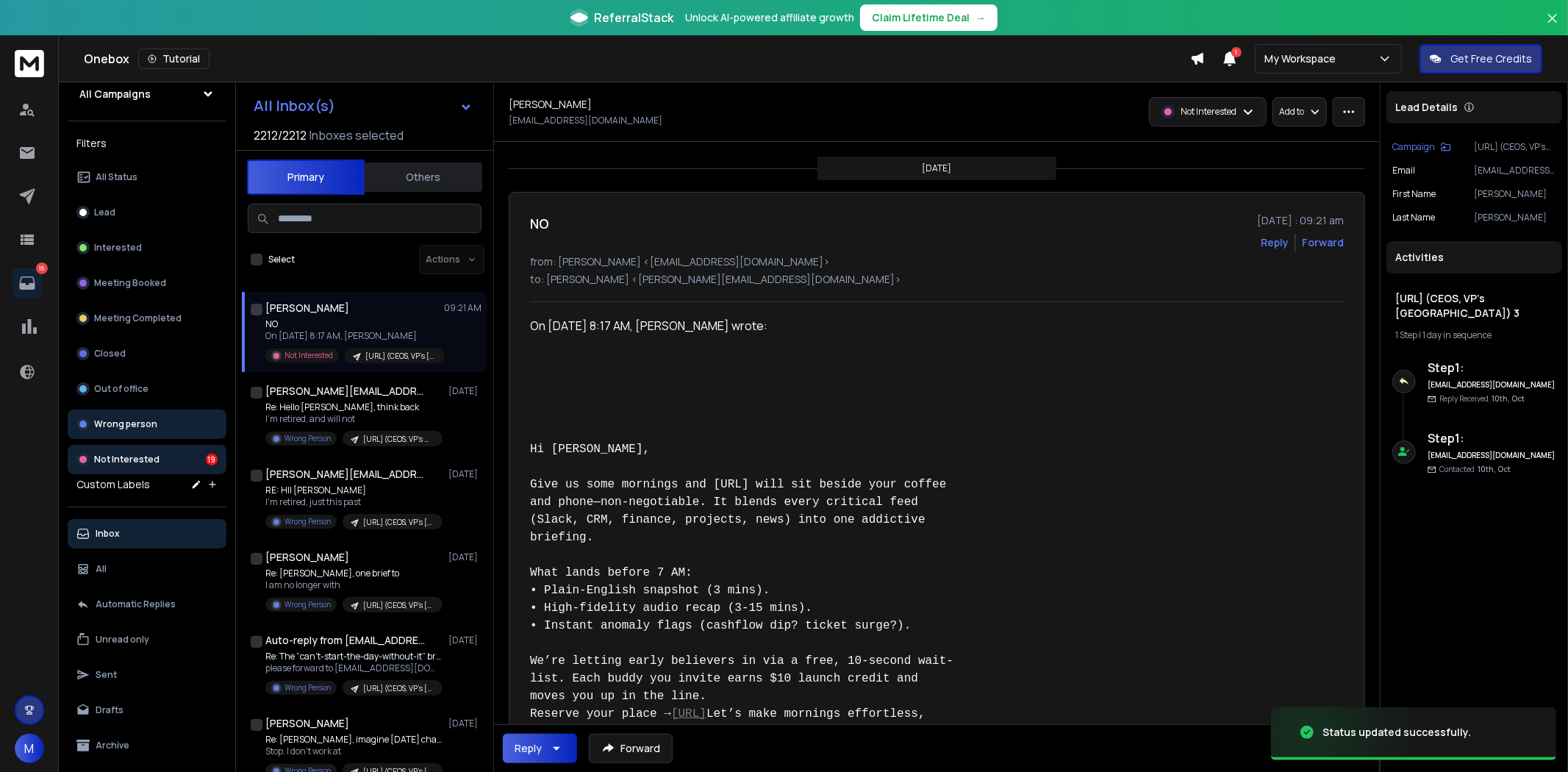
click at [176, 447] on button "Not Interested 19" at bounding box center [147, 459] width 159 height 30
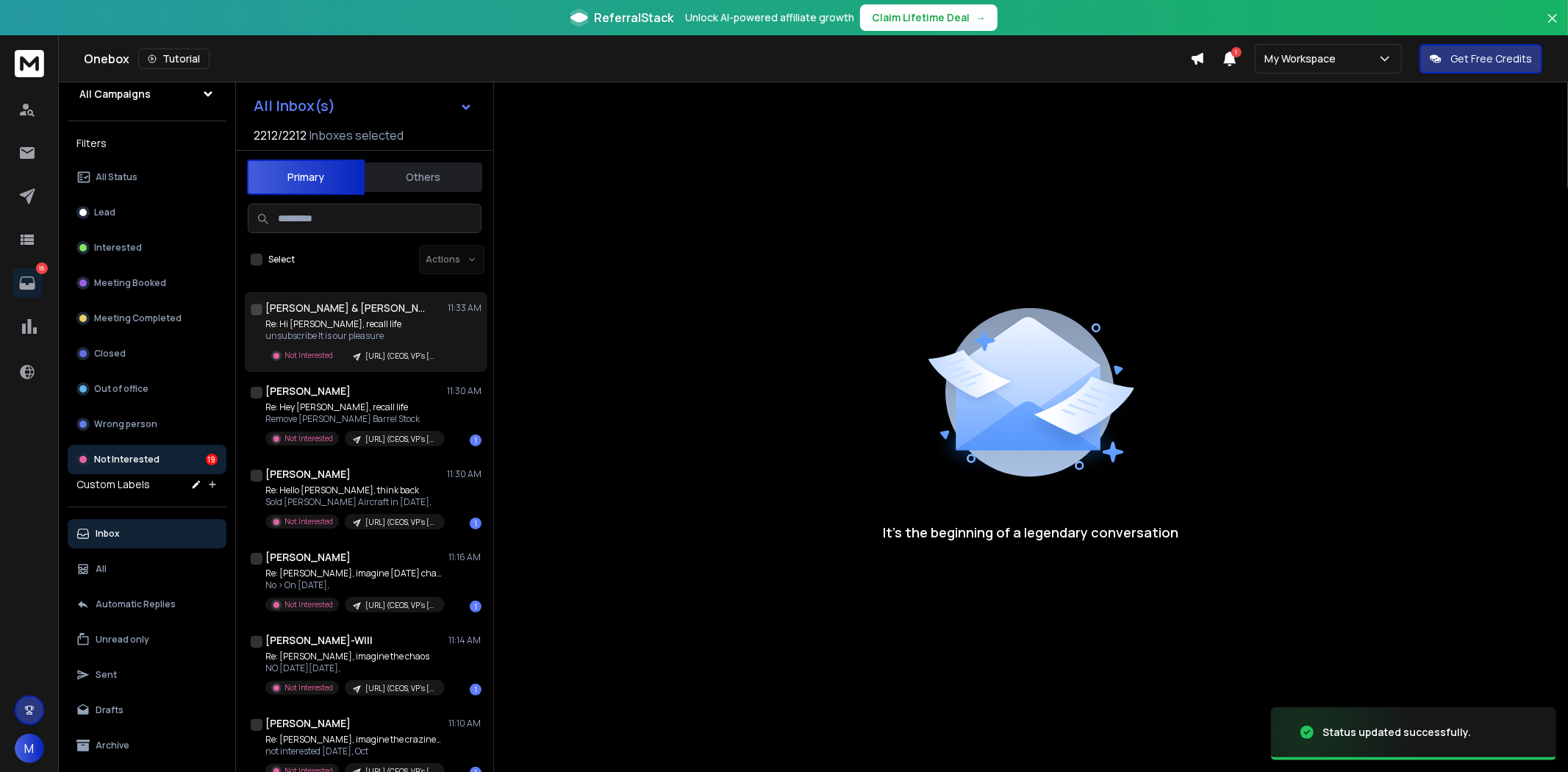
click at [371, 339] on p "unsubscribe It is our pleasure" at bounding box center [354, 336] width 176 height 12
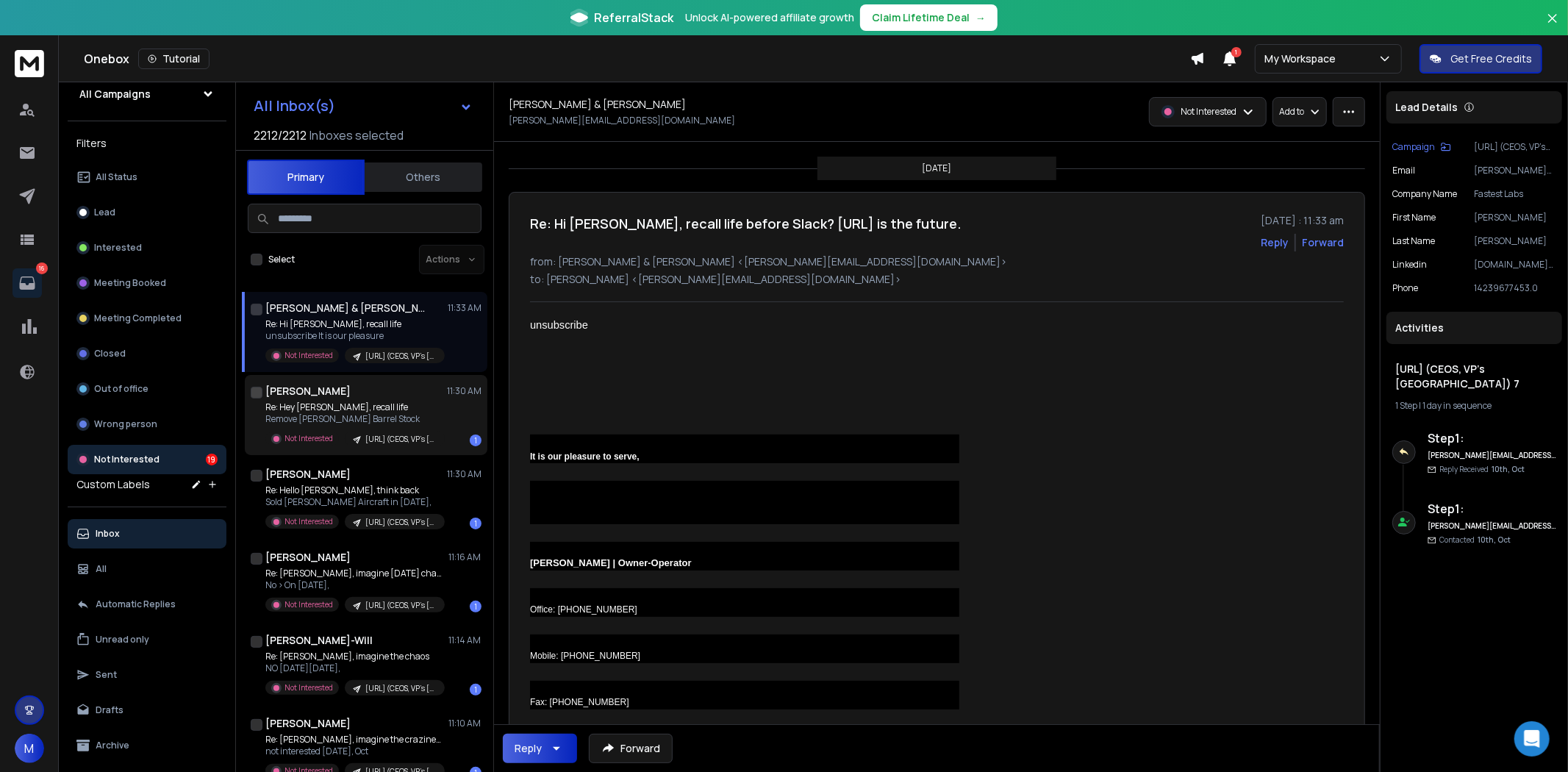
click at [372, 423] on p "Remove [PERSON_NAME] Barrel Stock" at bounding box center [354, 419] width 176 height 12
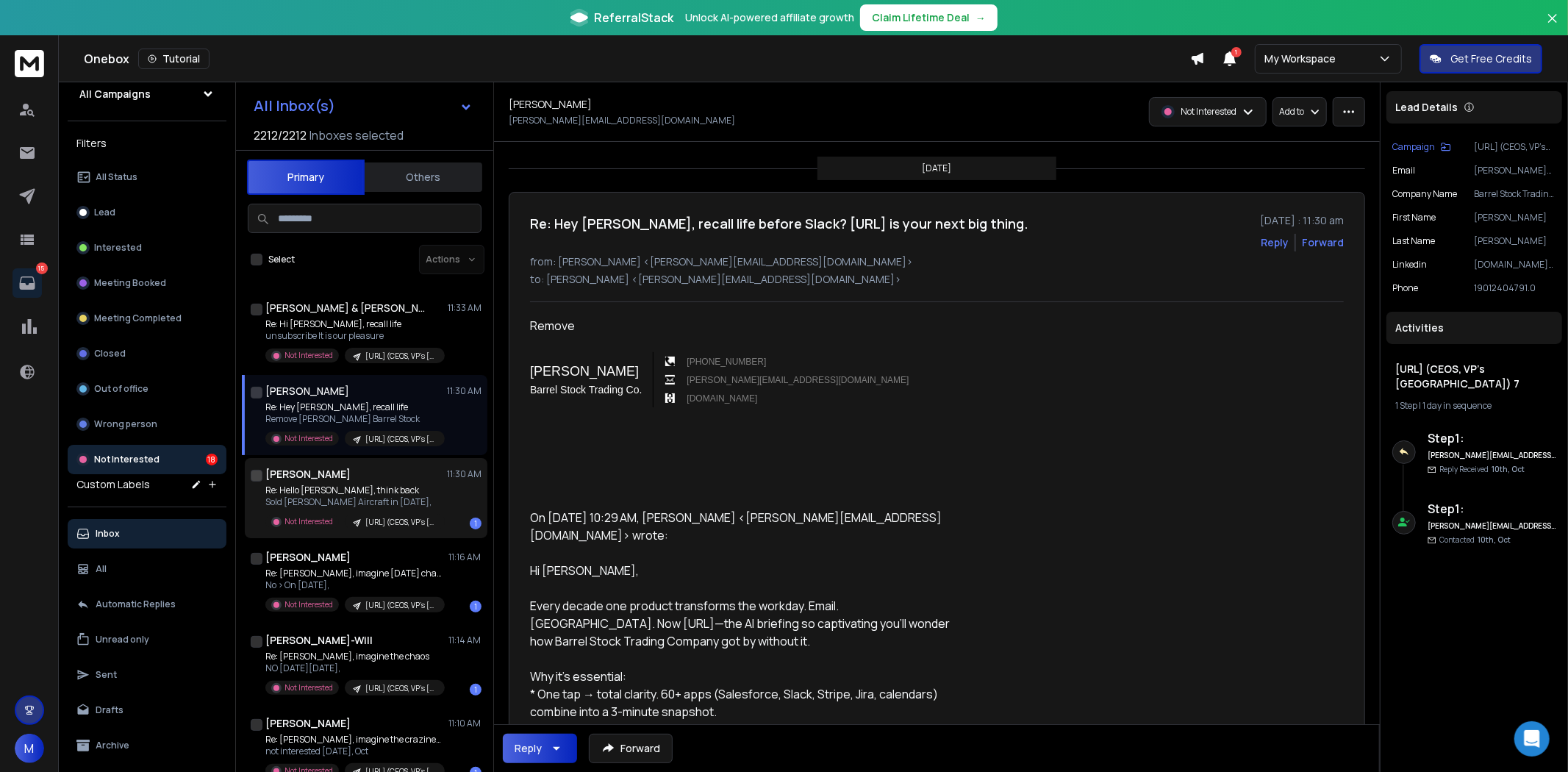
click at [372, 471] on div "[PERSON_NAME] 11:30 AM" at bounding box center [373, 473] width 216 height 14
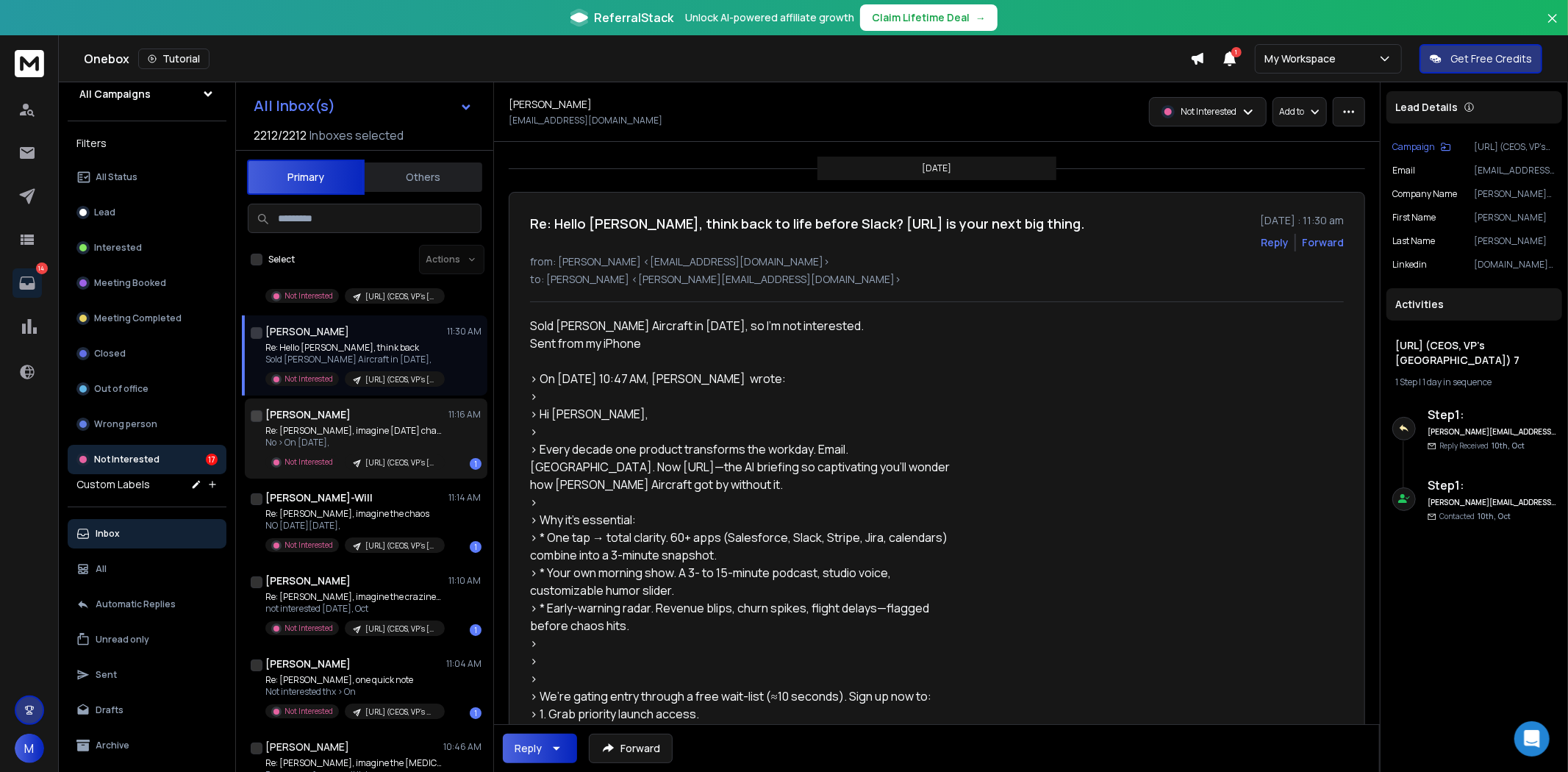
scroll to position [163, 0]
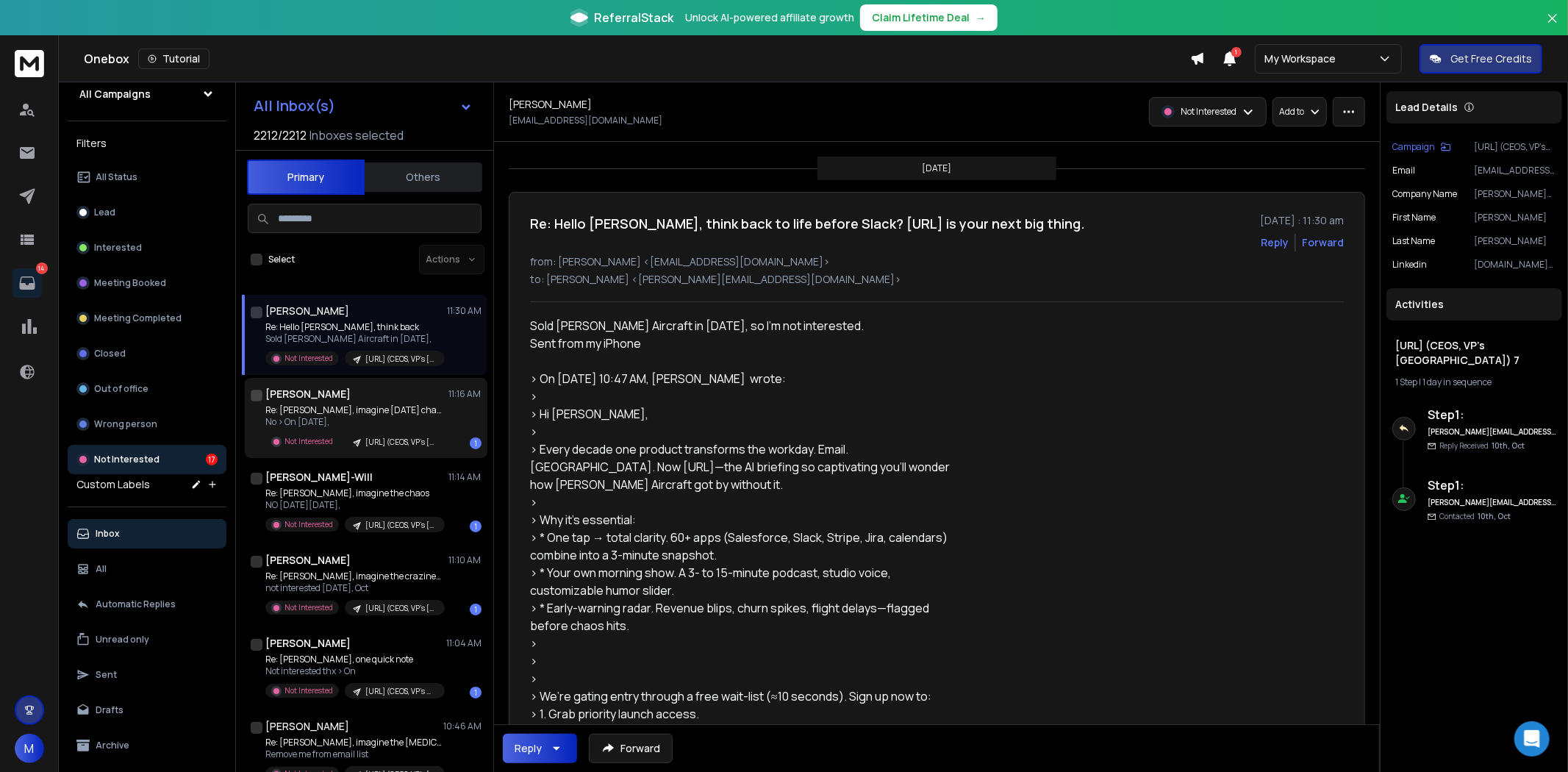
click at [372, 405] on p "Re: [PERSON_NAME], imagine [DATE] chaos" at bounding box center [354, 411] width 176 height 12
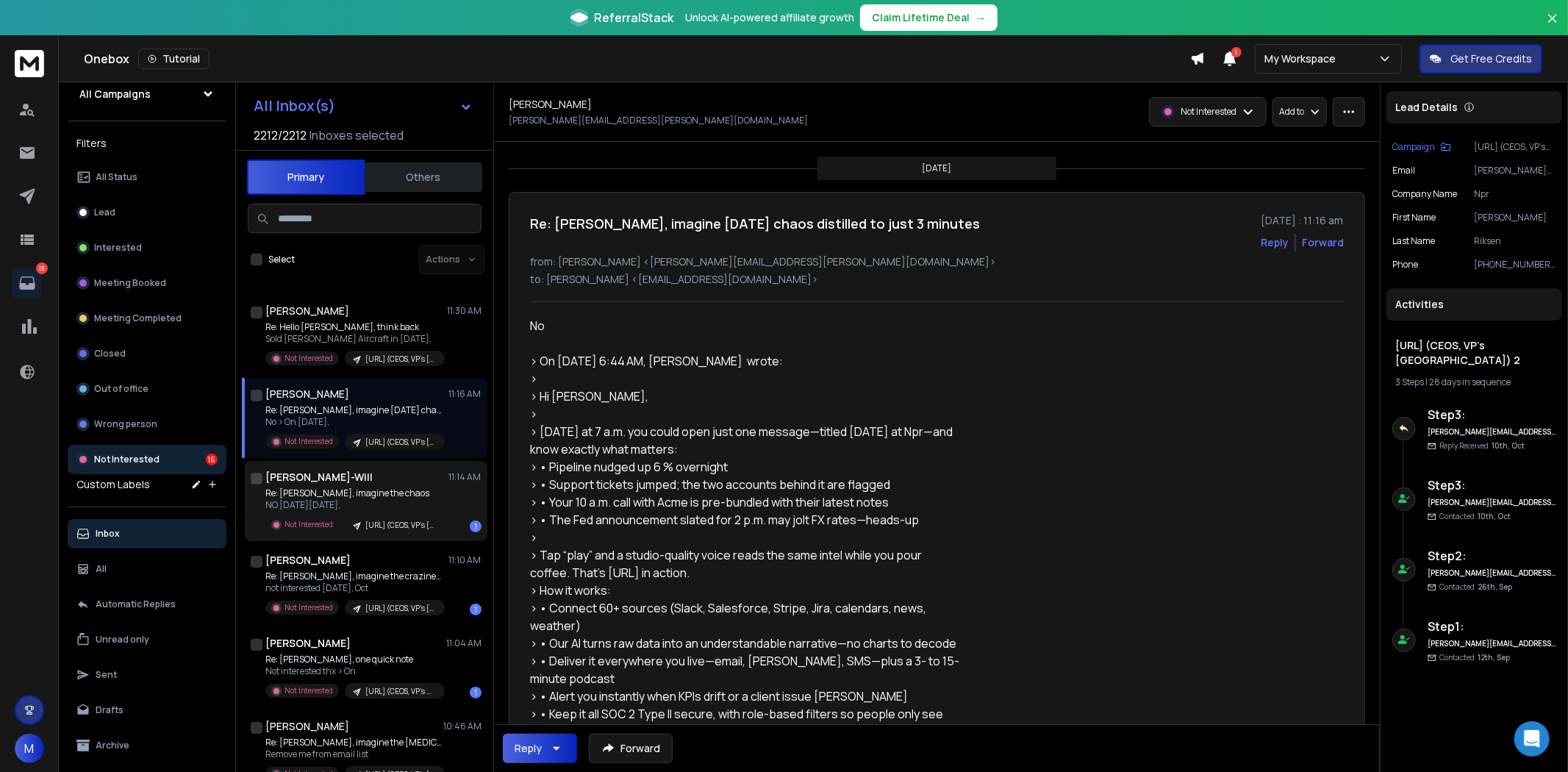
click at [378, 473] on div "[PERSON_NAME]-Will 11:14 AM" at bounding box center [373, 477] width 216 height 14
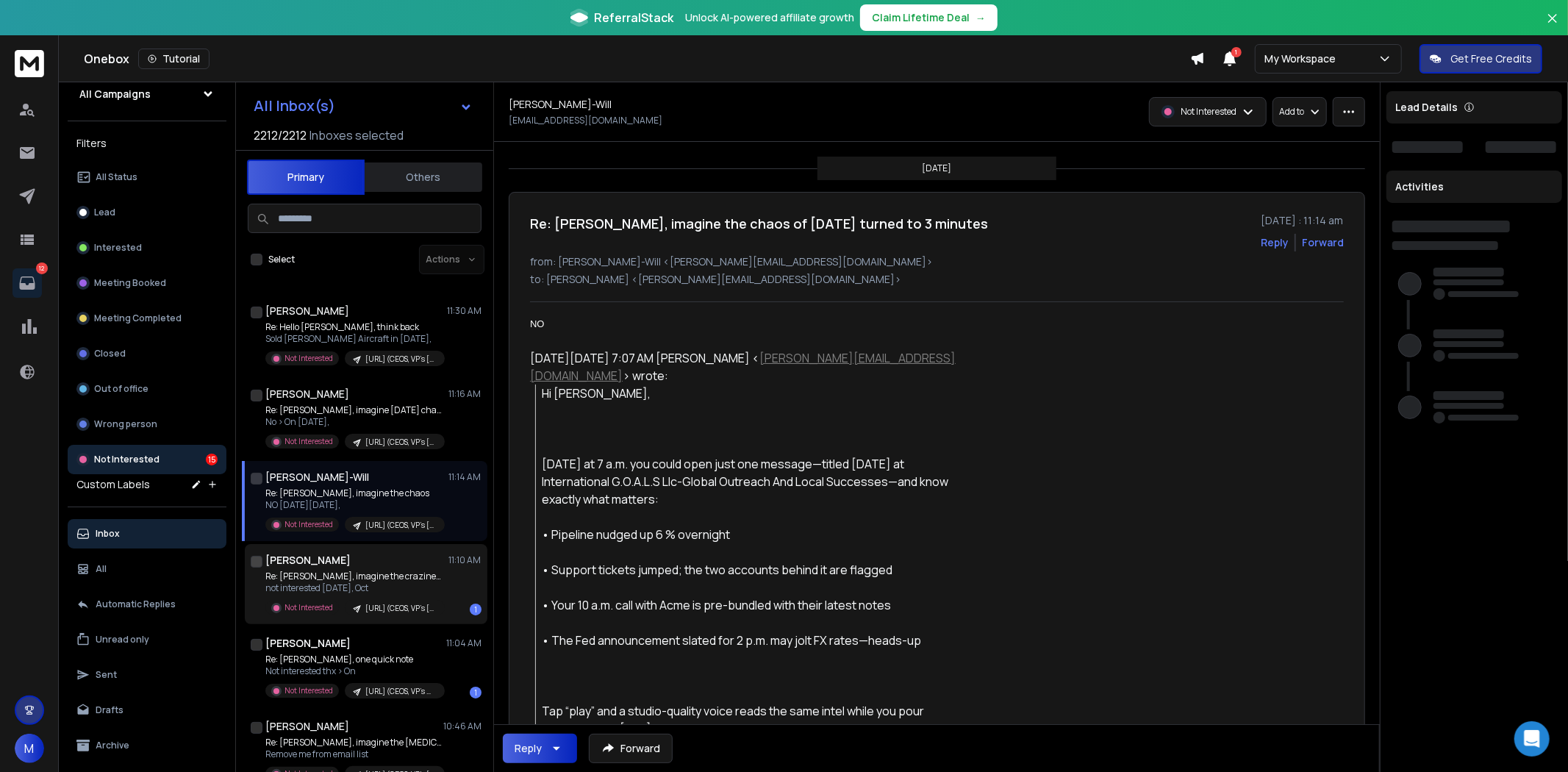
click at [378, 564] on div "[PERSON_NAME] 11:10 AM" at bounding box center [373, 560] width 216 height 14
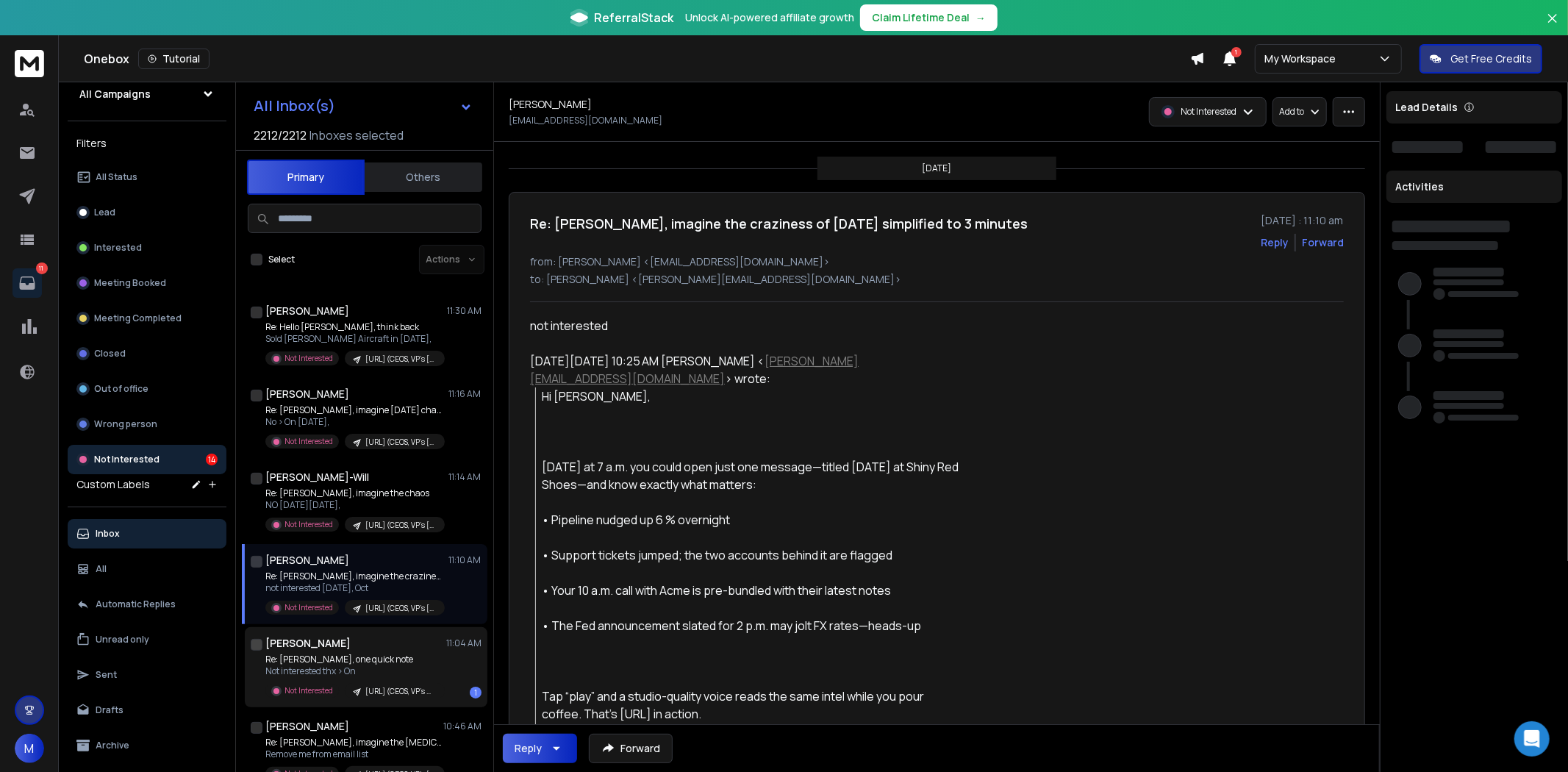
click at [383, 658] on p "Re: [PERSON_NAME], one quick note" at bounding box center [354, 659] width 176 height 12
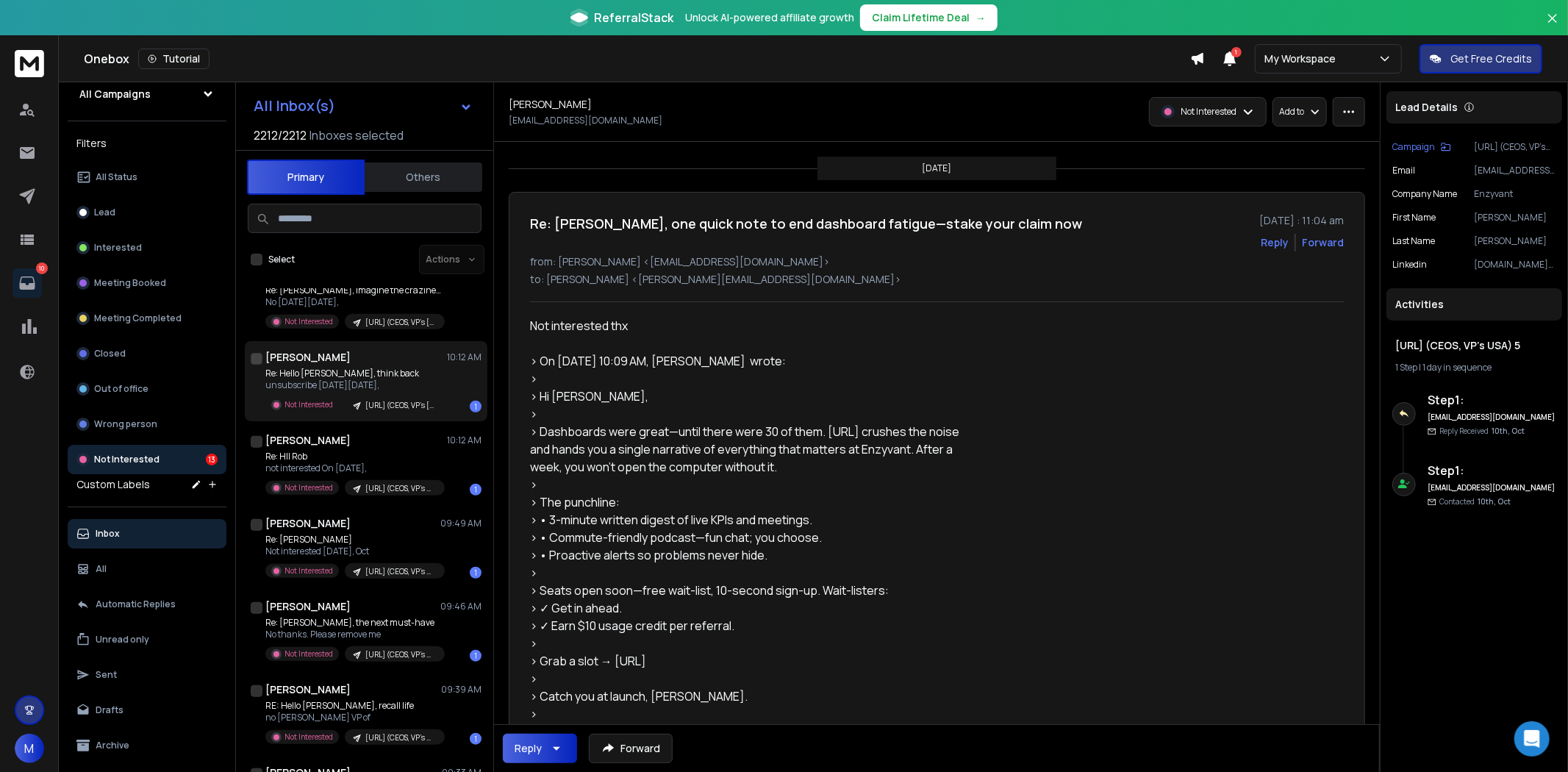
scroll to position [1034, 0]
click at [350, 394] on div "[URL] (CEOS, VP's [GEOGRAPHIC_DATA]) 7" at bounding box center [395, 401] width 100 height 15
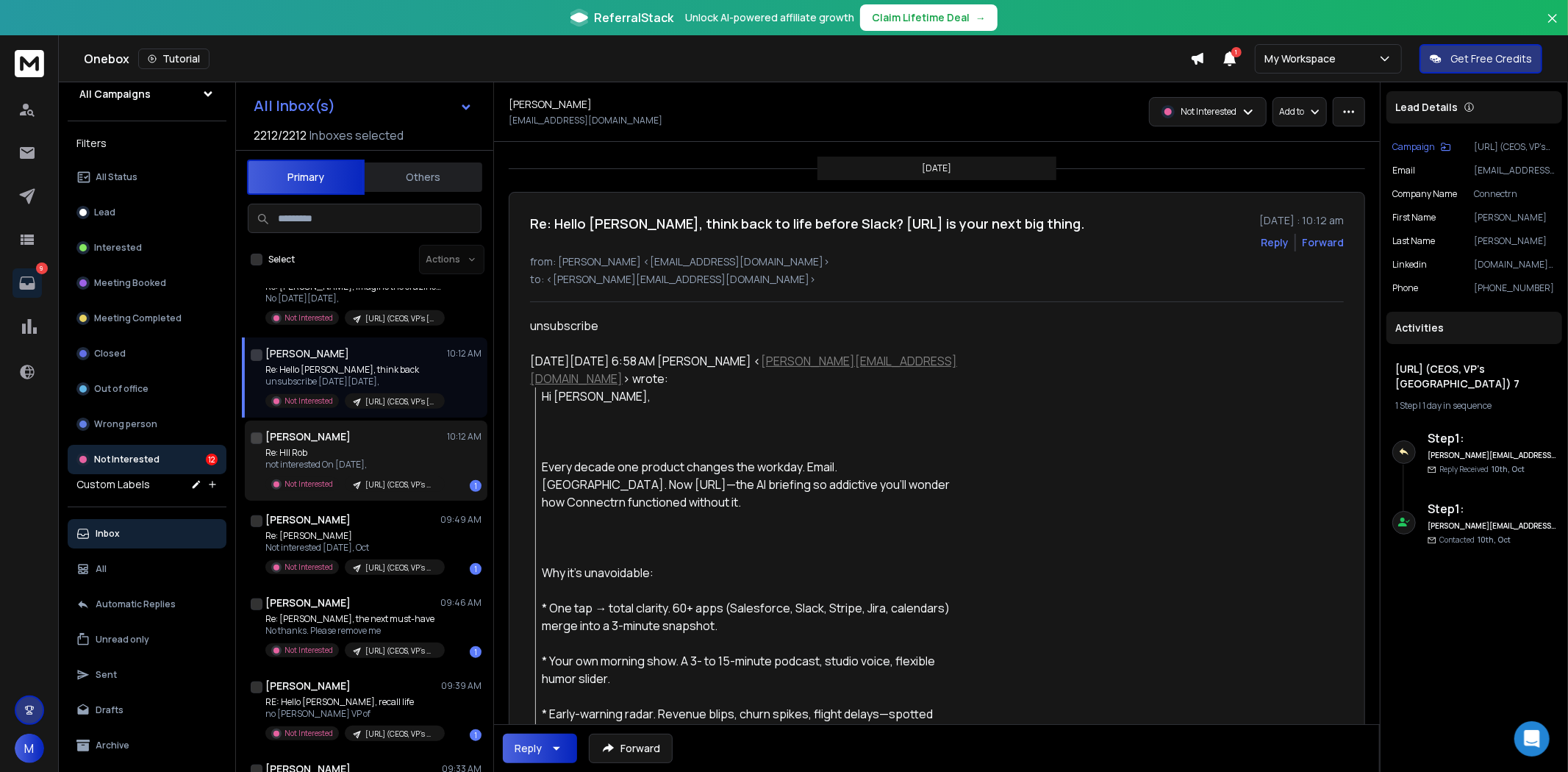
click at [356, 460] on p "not interested On [DATE]," at bounding box center [354, 465] width 176 height 12
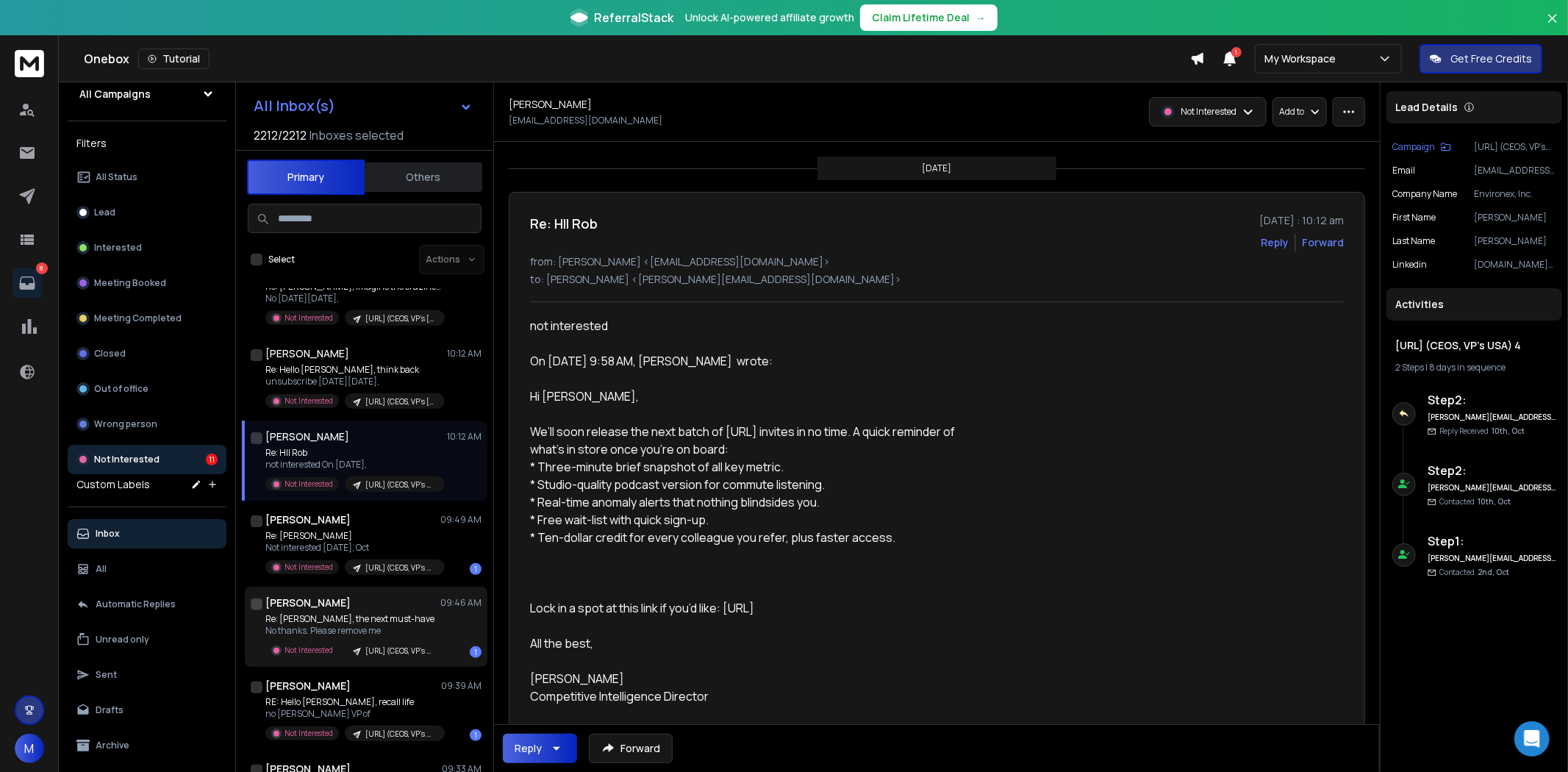
click at [388, 586] on div "[PERSON_NAME] 09:46 AM Re: [PERSON_NAME], the next must-have No thanks. Please …" at bounding box center [367, 626] width 243 height 80
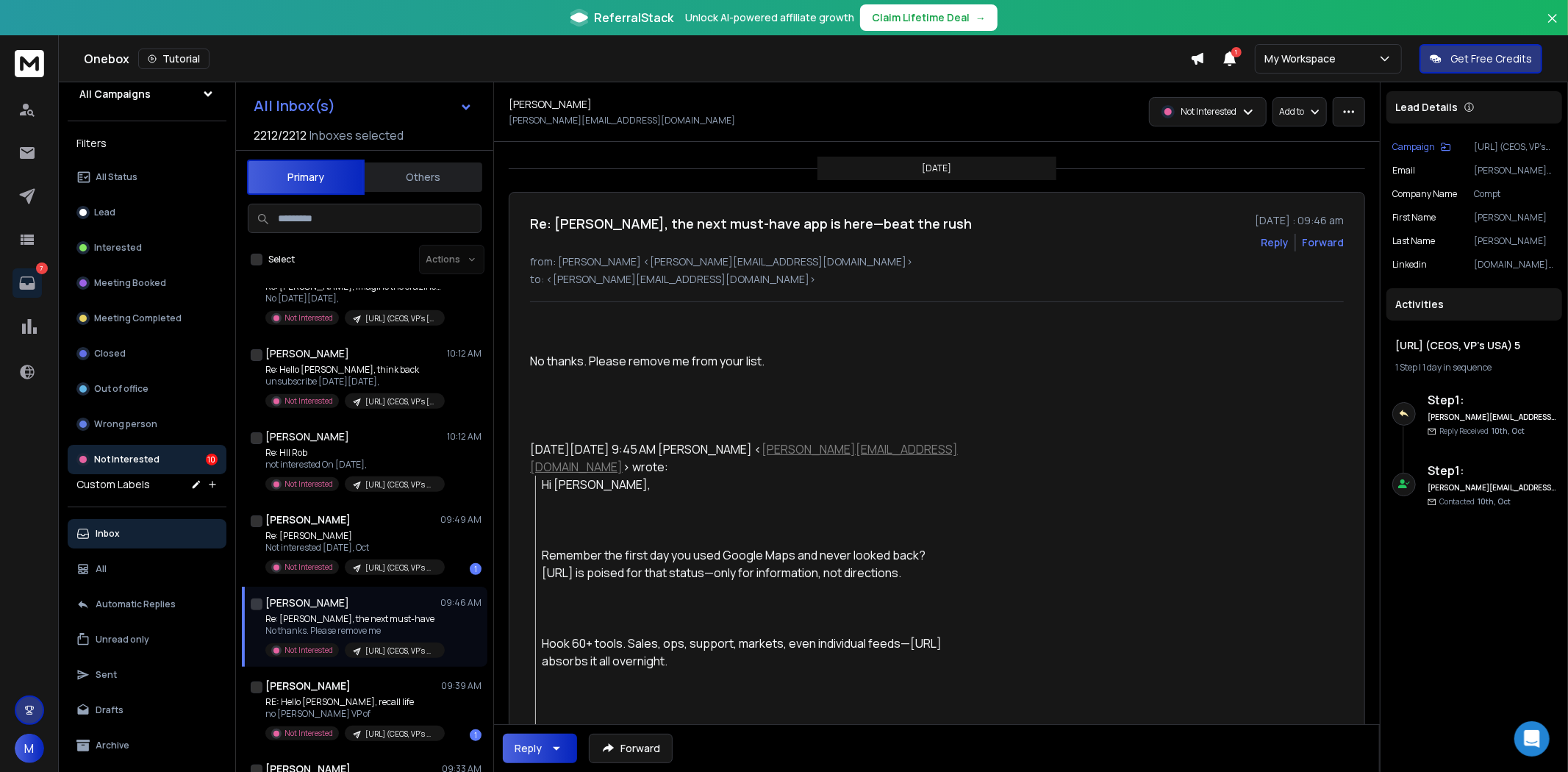
click at [384, 666] on div "[PERSON_NAME] & [PERSON_NAME] 11:33 AM Re: Hi [PERSON_NAME], recall life unsubs…" at bounding box center [364, 574] width 257 height 571
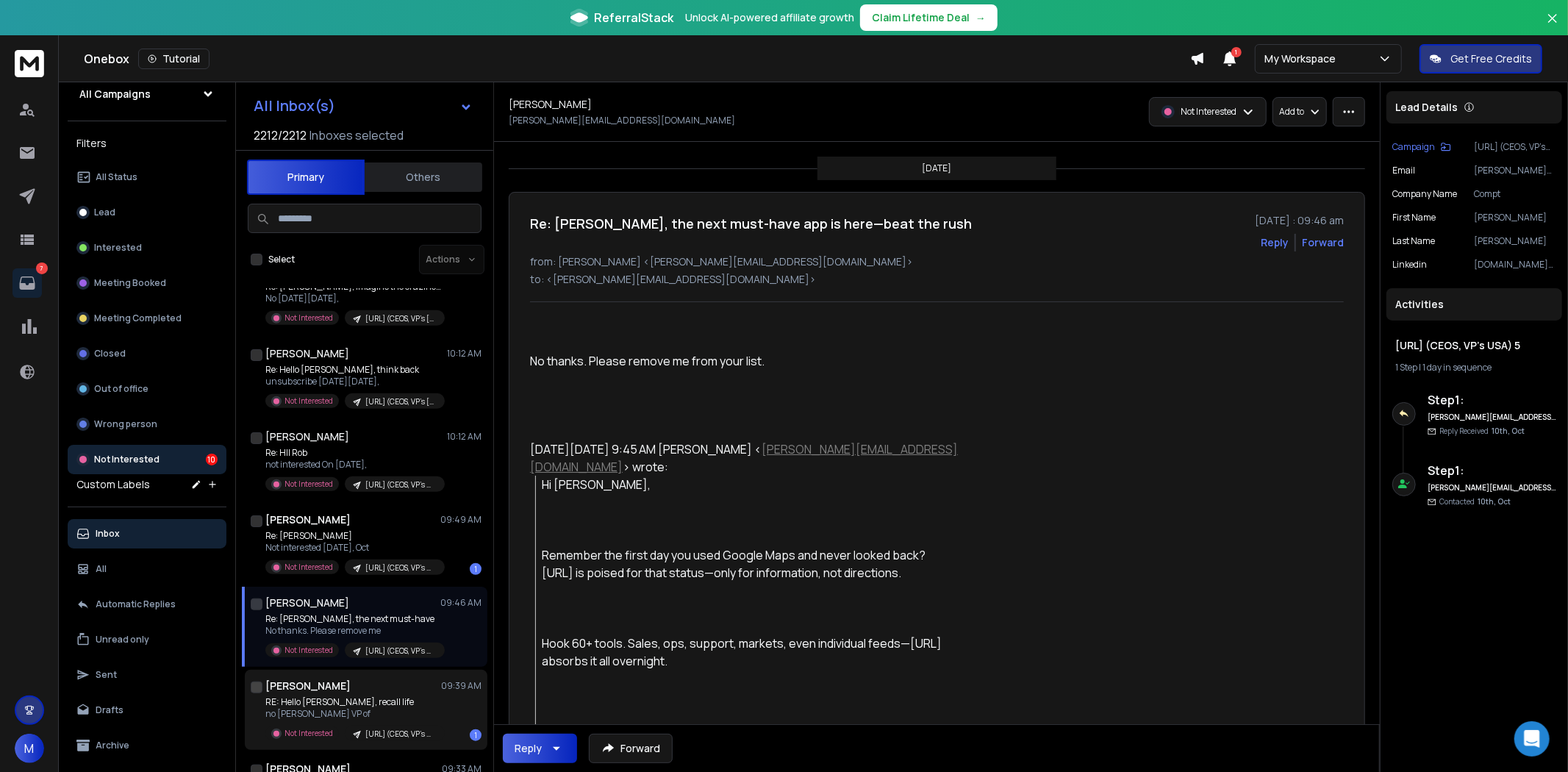
click at [378, 680] on div "[PERSON_NAME] 09:39 AM" at bounding box center [373, 685] width 216 height 14
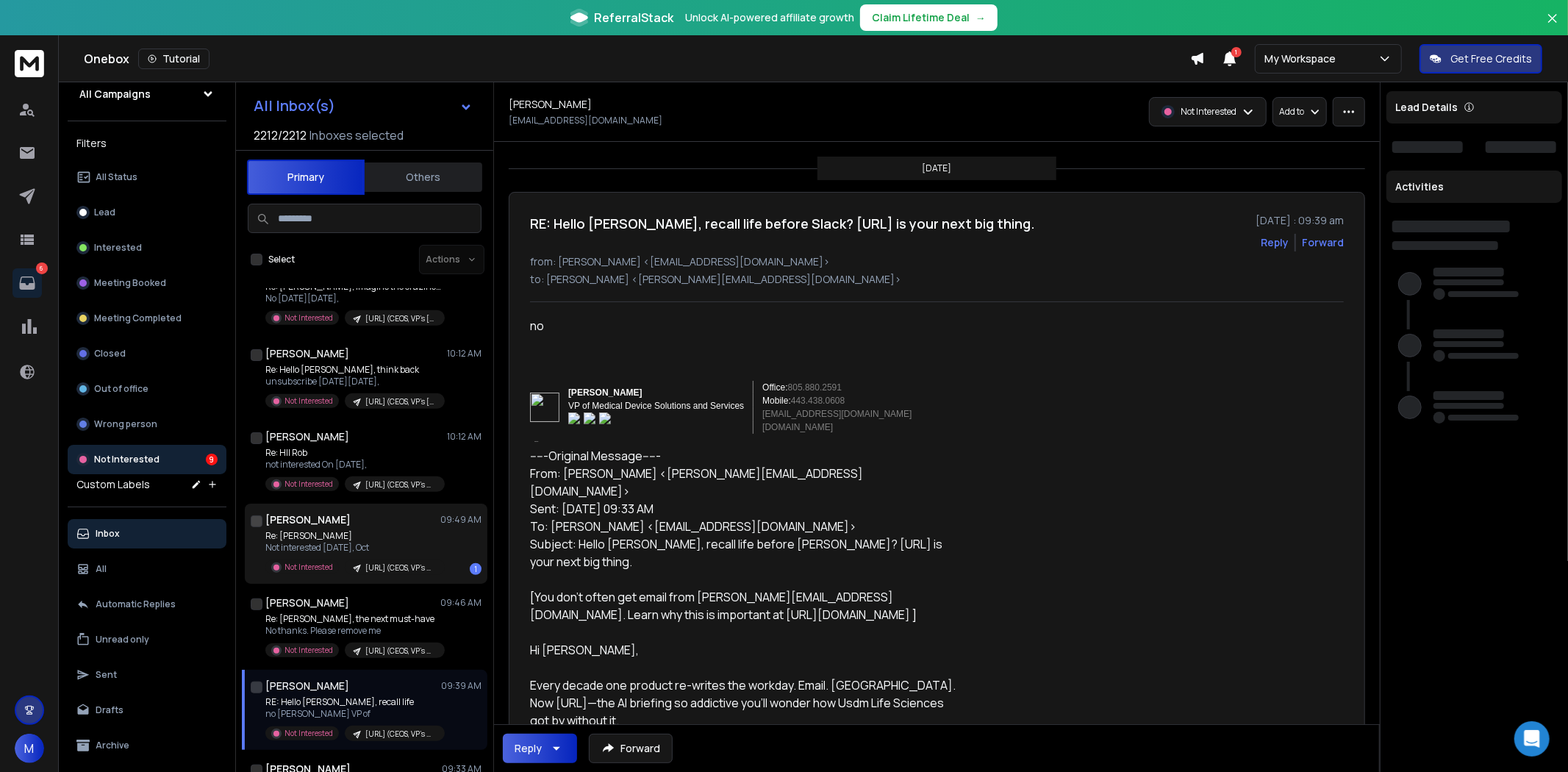
click at [355, 526] on div "[PERSON_NAME] 09:49 AM" at bounding box center [373, 519] width 216 height 14
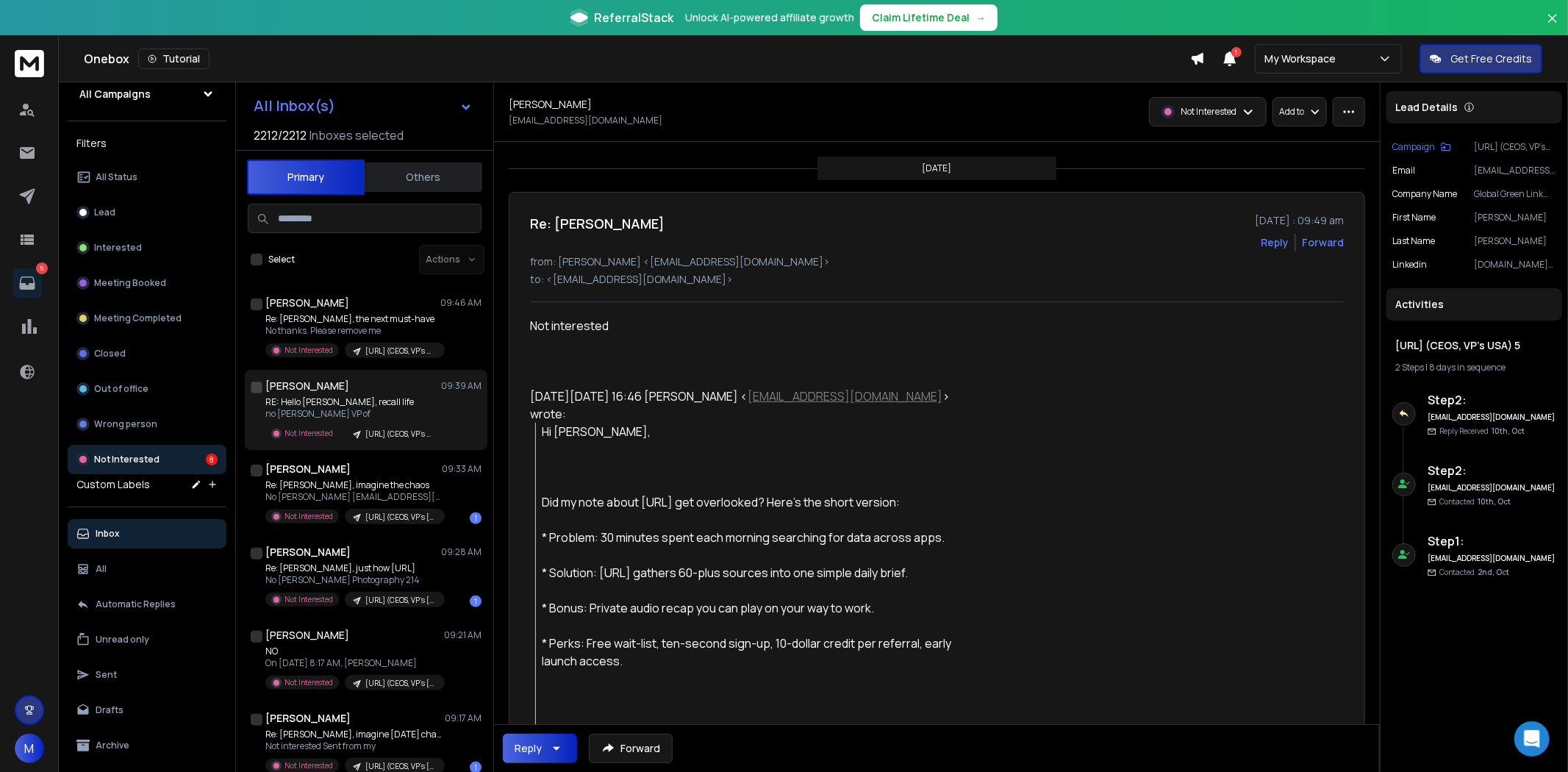
scroll to position [1362, 0]
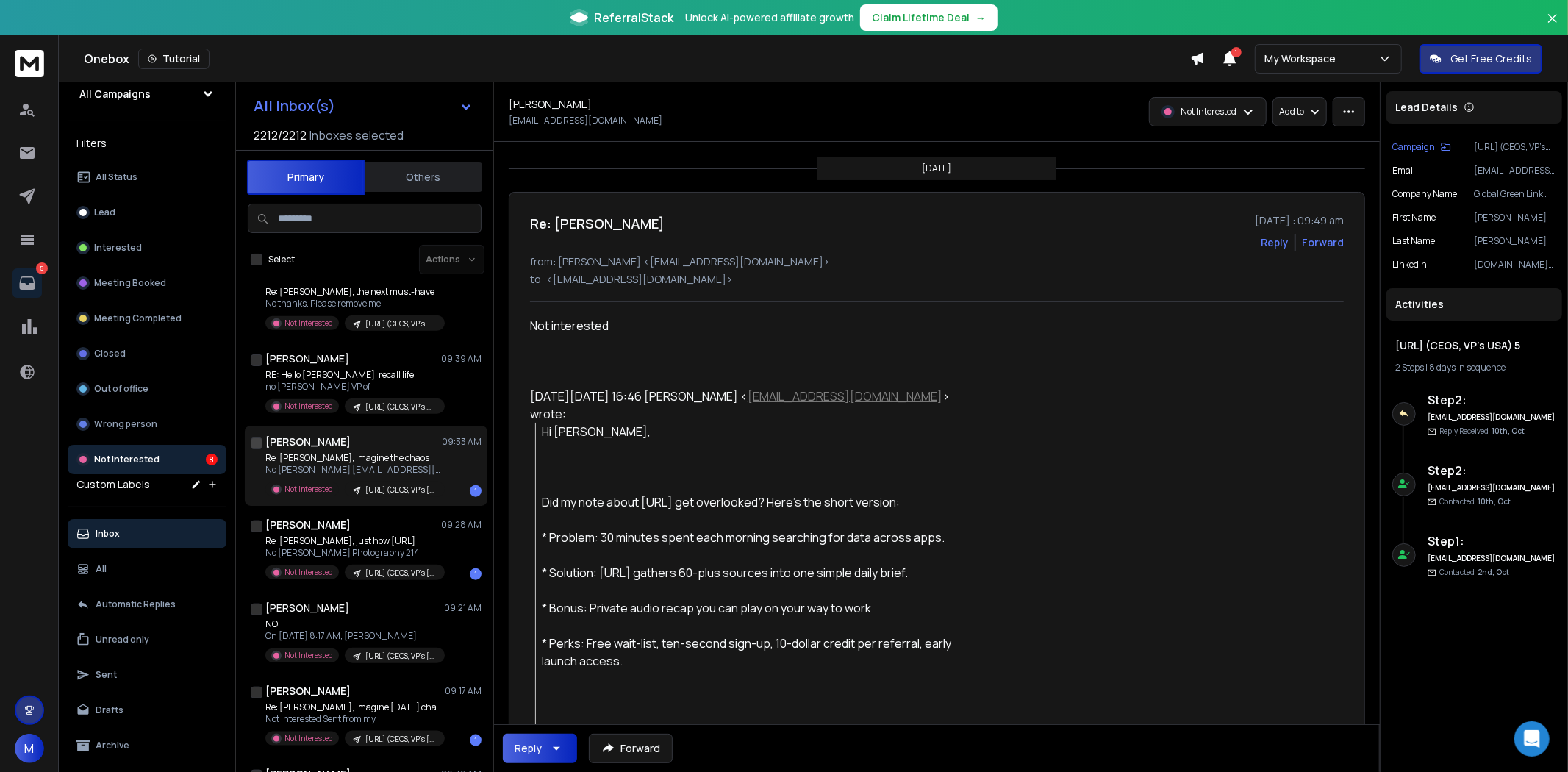
click at [355, 484] on icon at bounding box center [358, 489] width 13 height 13
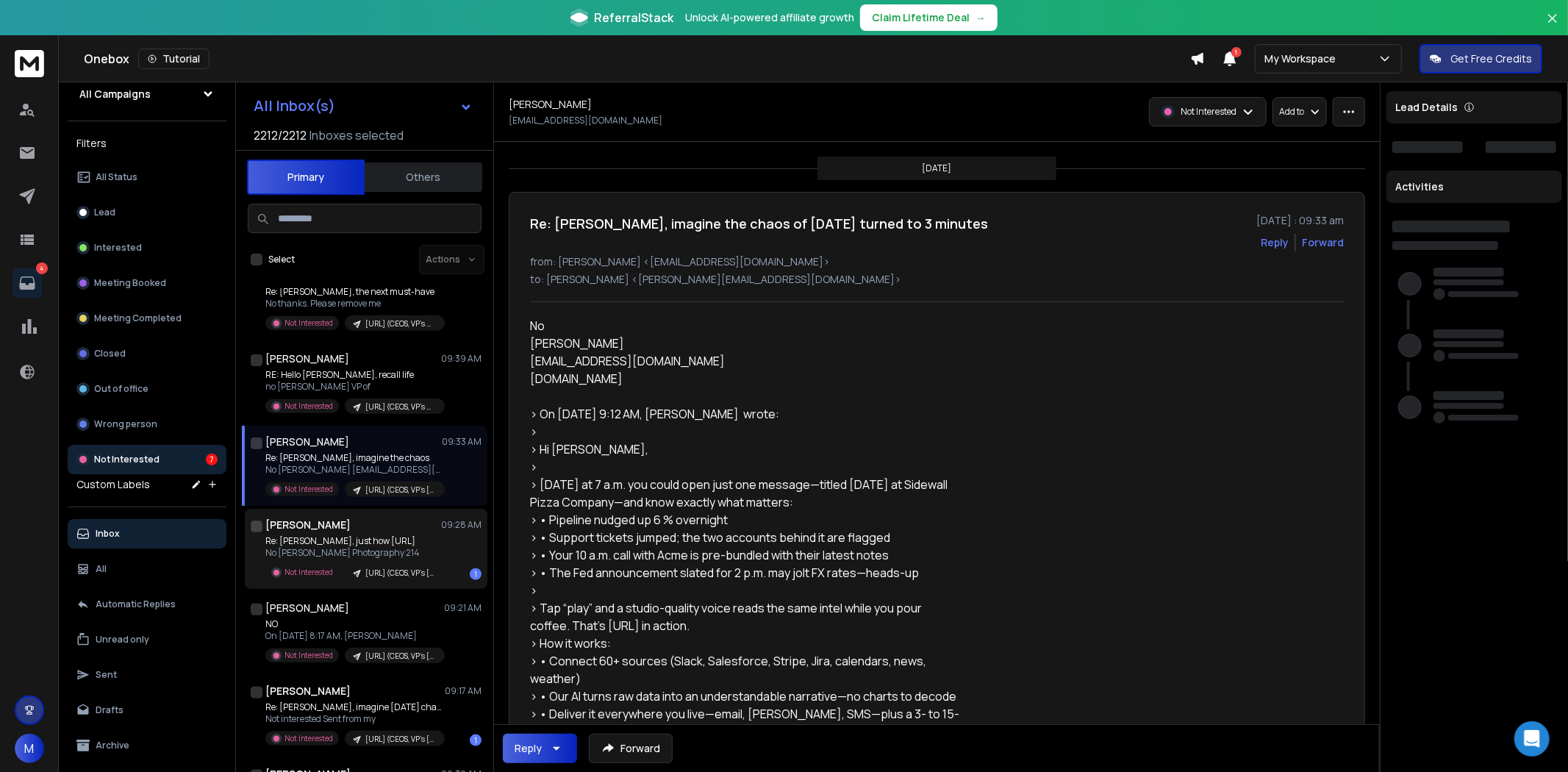
click at [364, 545] on p "Re: [PERSON_NAME], just how [URL]" at bounding box center [354, 541] width 176 height 12
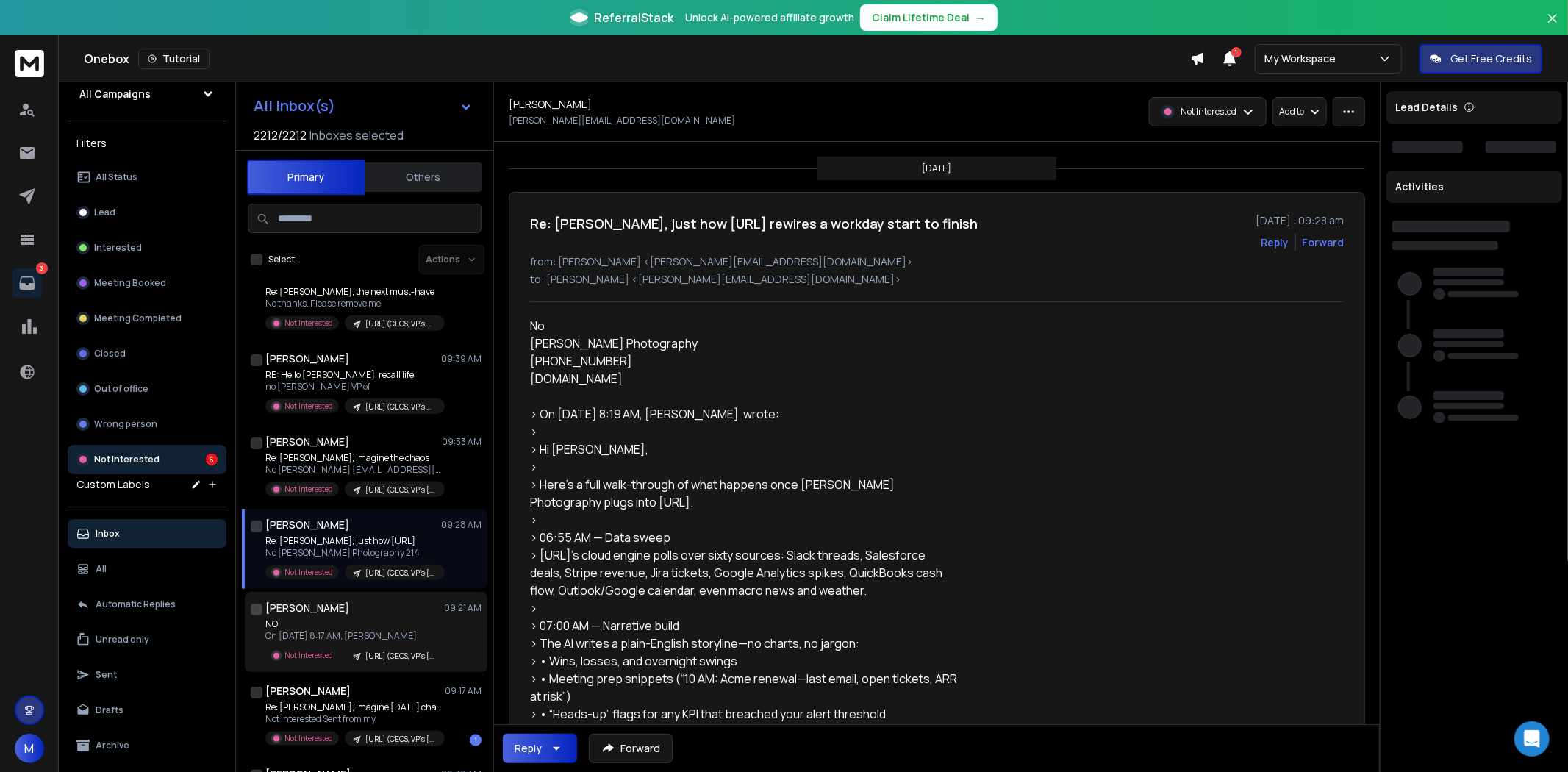
click at [378, 615] on div "[PERSON_NAME] 09:21 AM NO On [DATE] 8:17 AM, [PERSON_NAME] Not Interested [URL]…" at bounding box center [373, 632] width 216 height 63
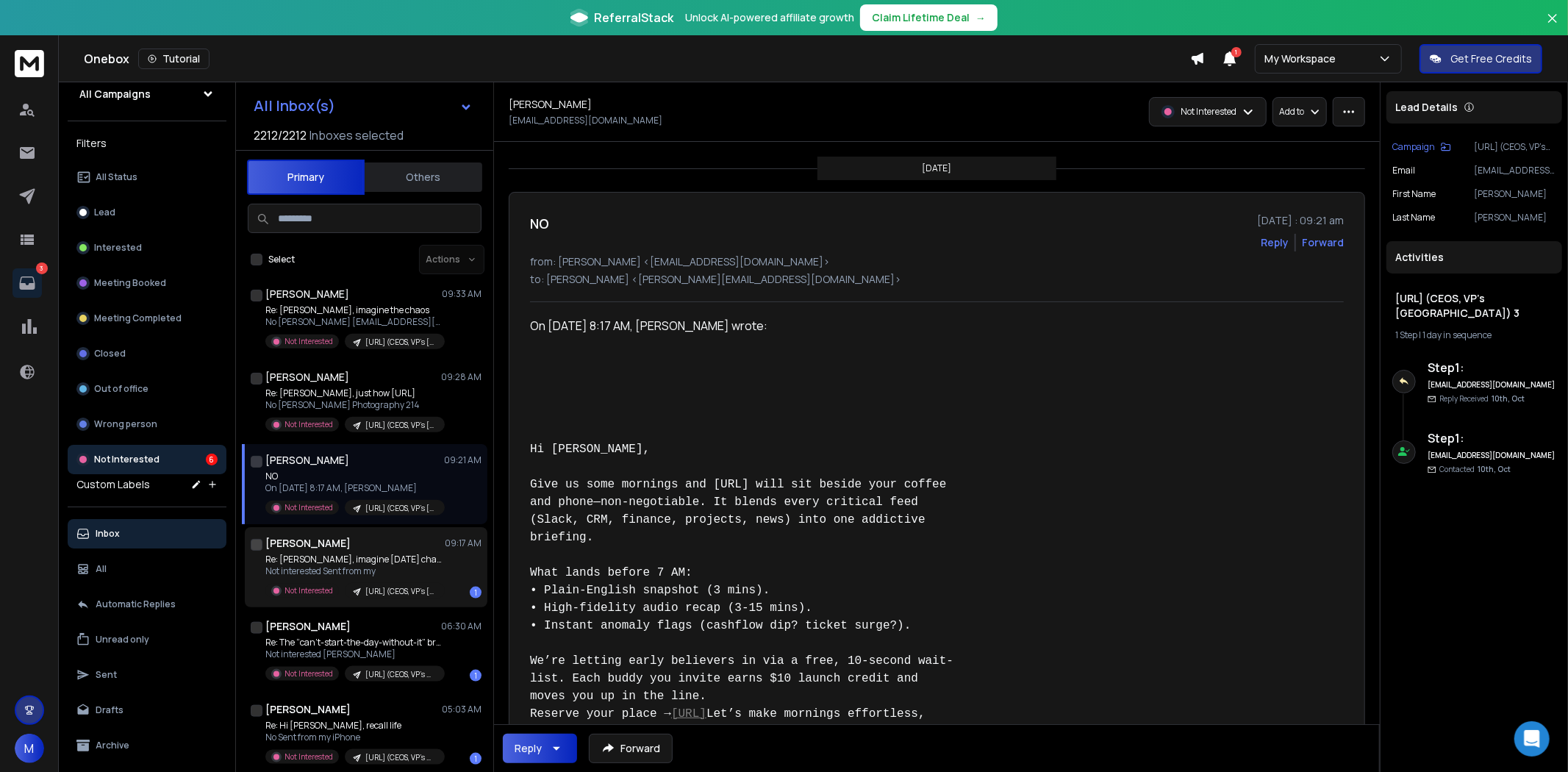
scroll to position [1524, 0]
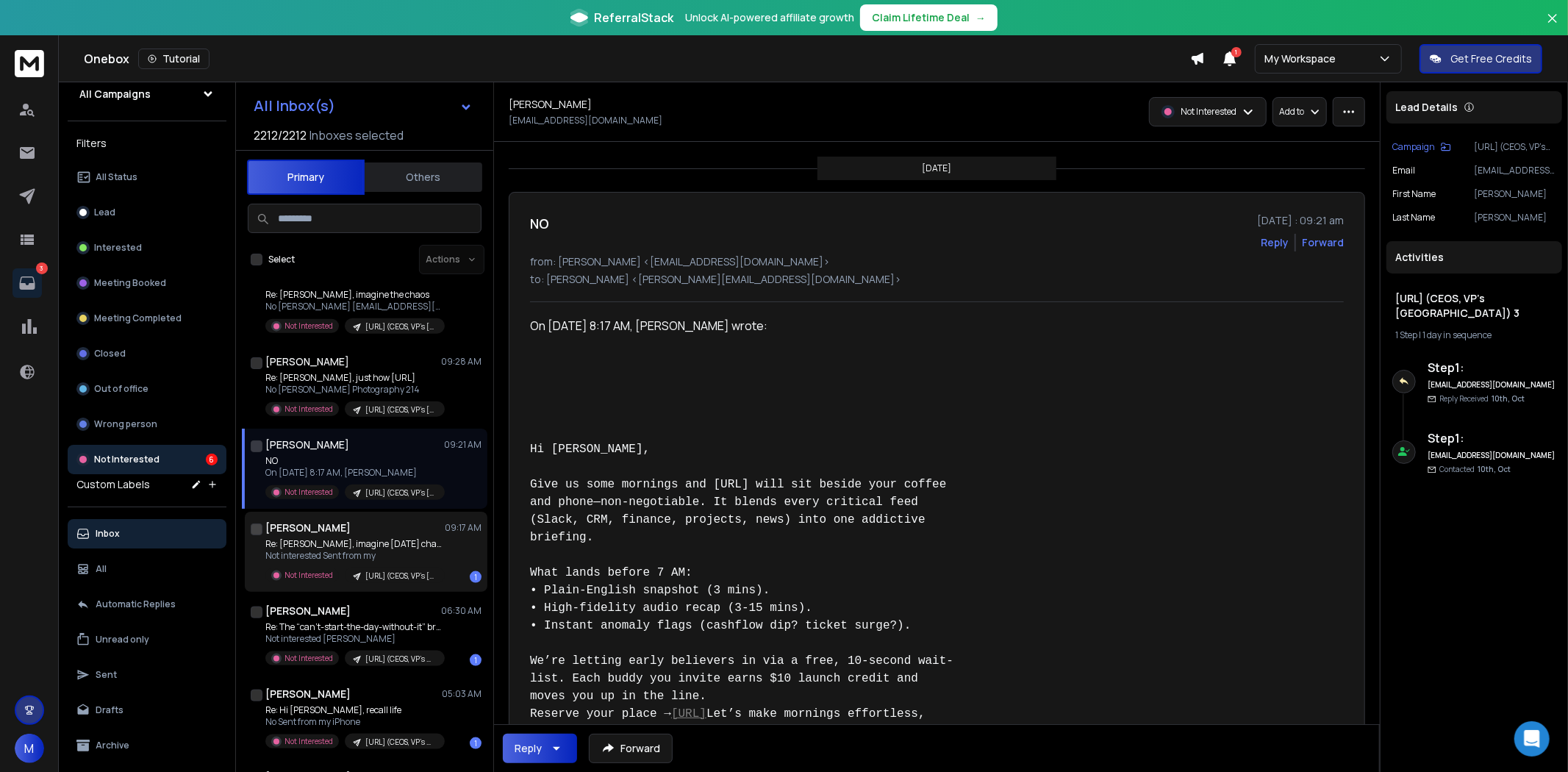
click at [369, 578] on p "[URL] (CEOS, VP's [GEOGRAPHIC_DATA]) 2" at bounding box center [400, 575] width 70 height 11
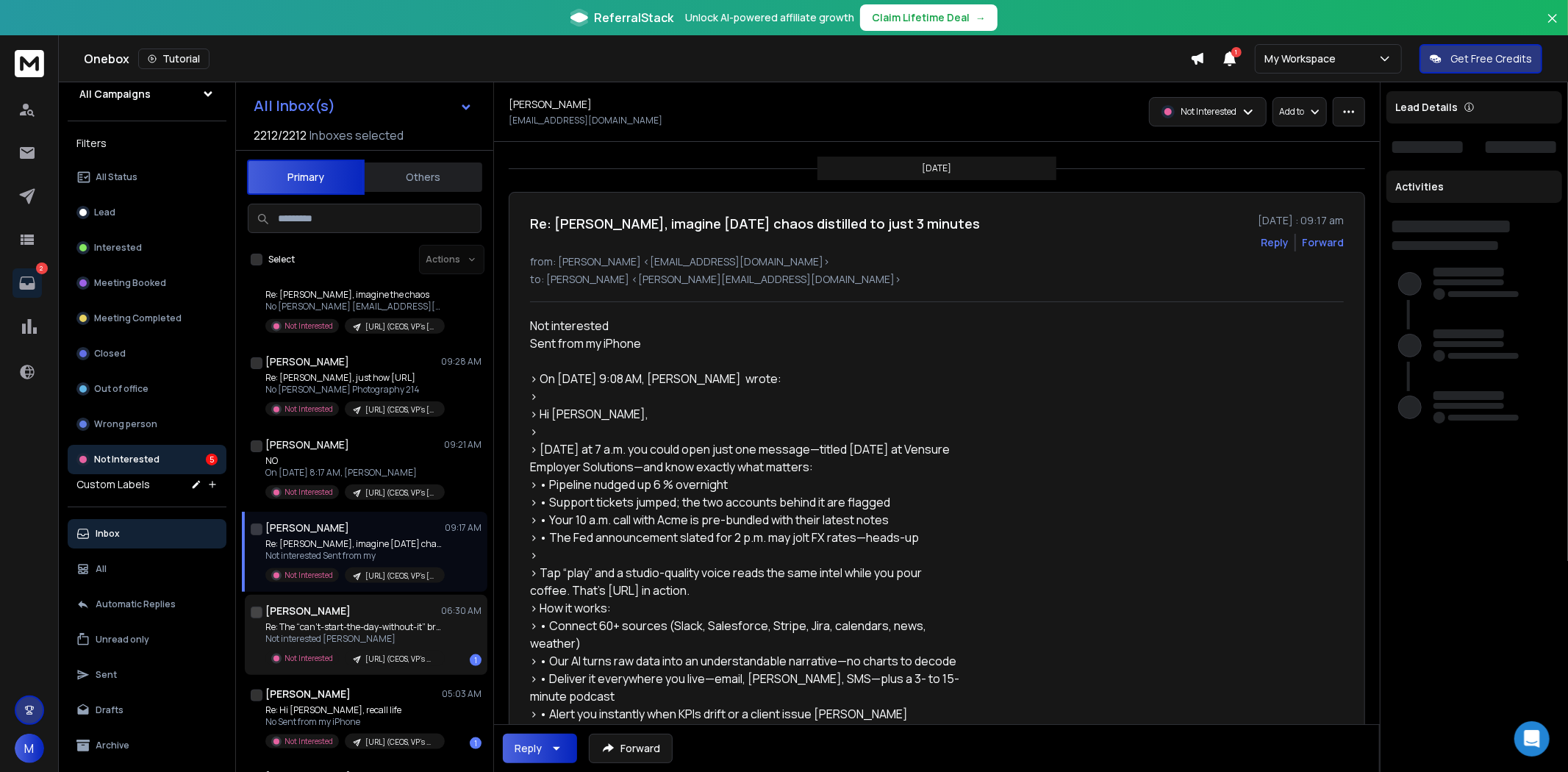
click at [371, 614] on div "[PERSON_NAME] 06:30 AM" at bounding box center [373, 610] width 216 height 14
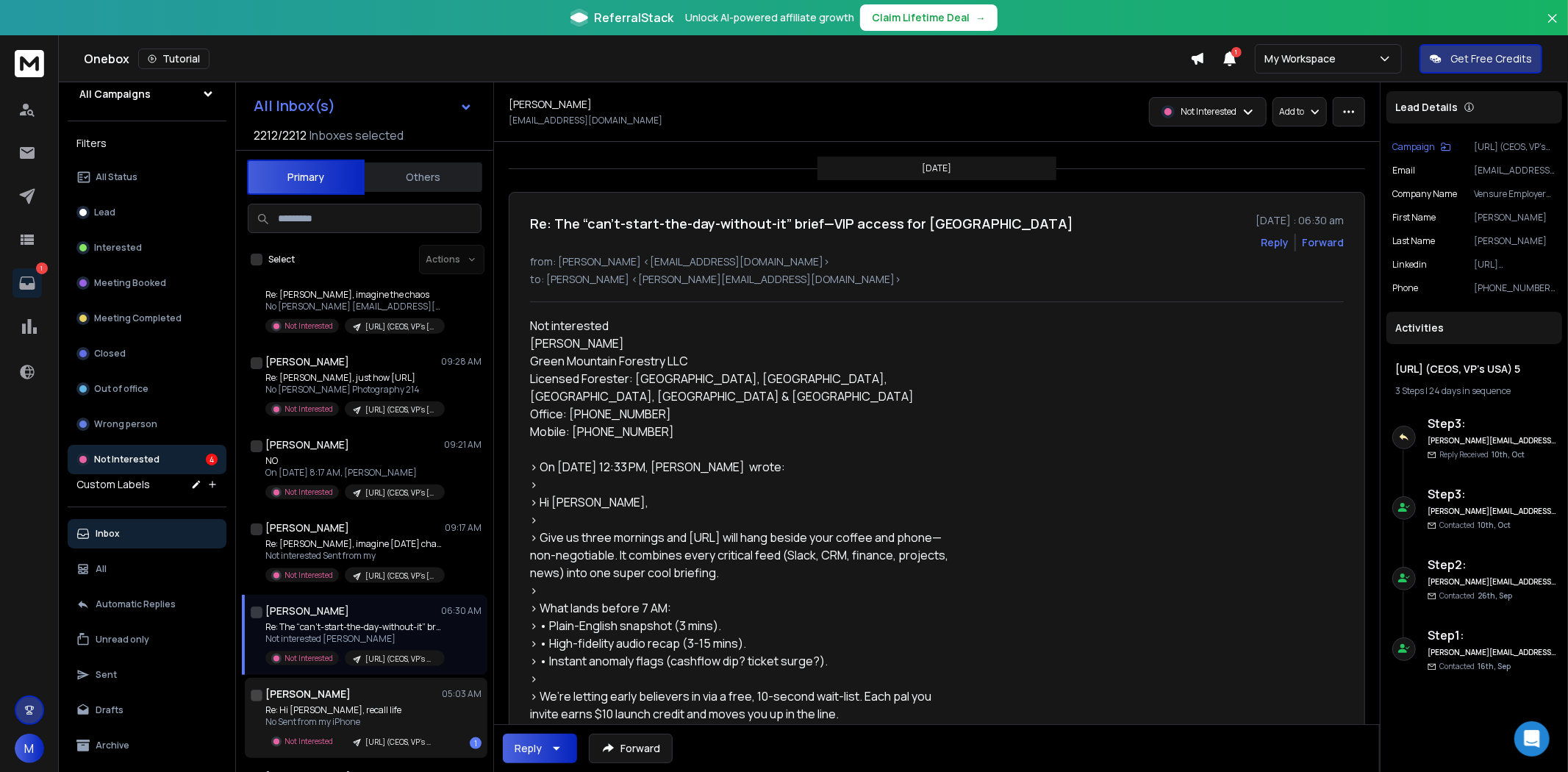
click at [372, 696] on div "[PERSON_NAME] 05:03 AM" at bounding box center [373, 693] width 216 height 14
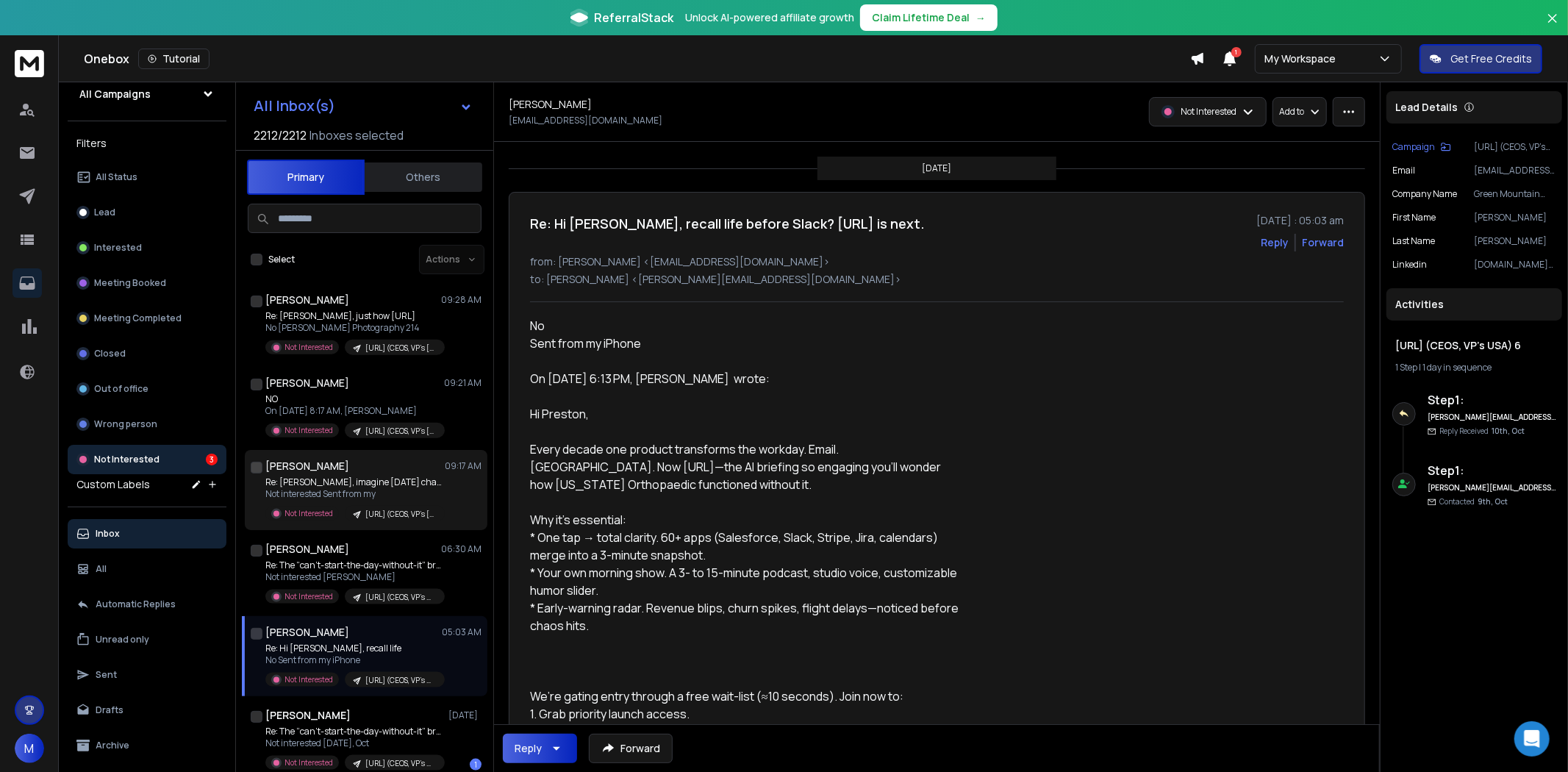
scroll to position [1715, 0]
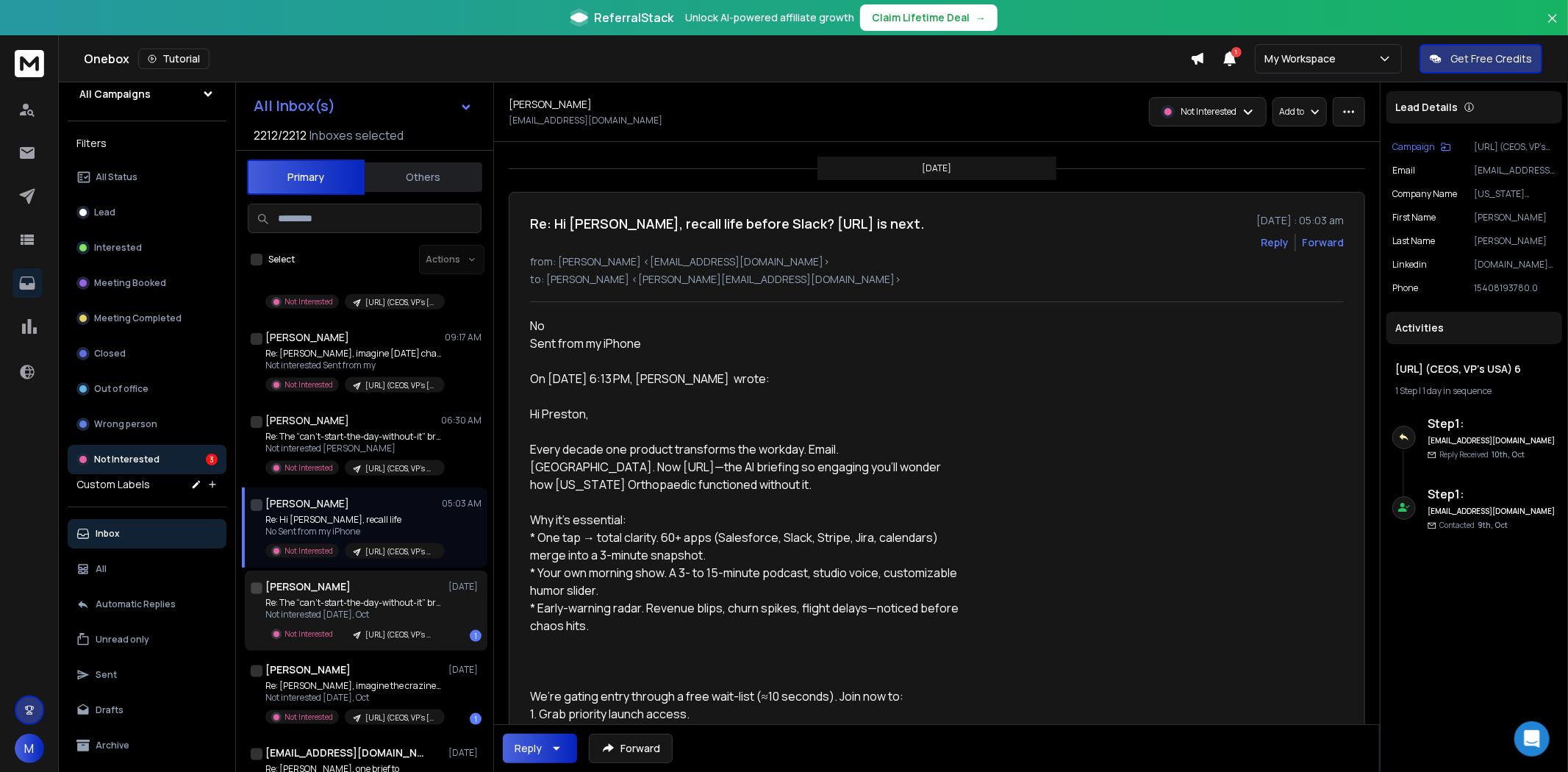
click at [332, 599] on p "Re: The “can’t-start-the-day-without-it” brief—early access" at bounding box center [354, 603] width 176 height 12
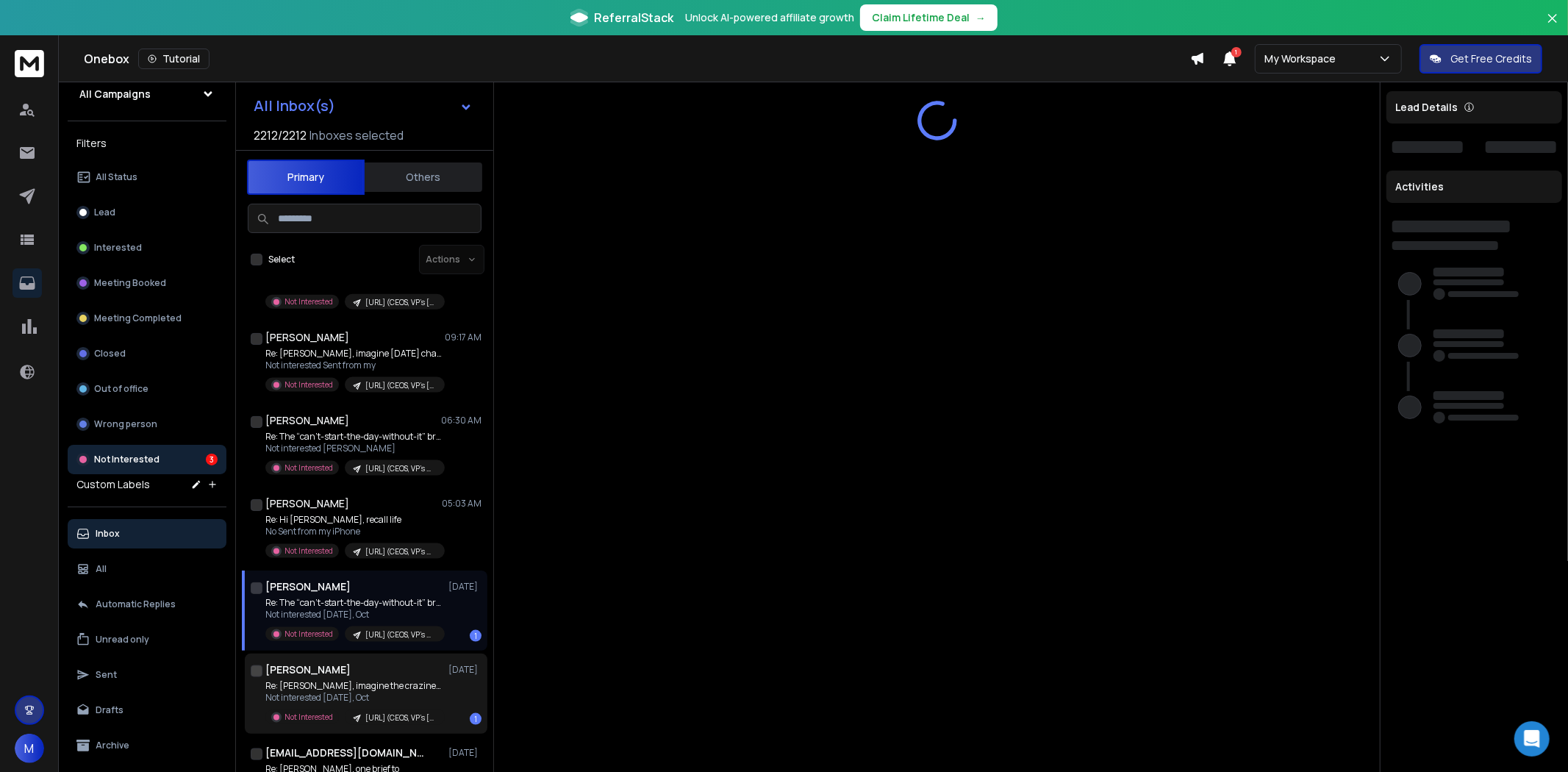
click at [356, 694] on p "Not interested [DATE], Oct" at bounding box center [354, 697] width 176 height 12
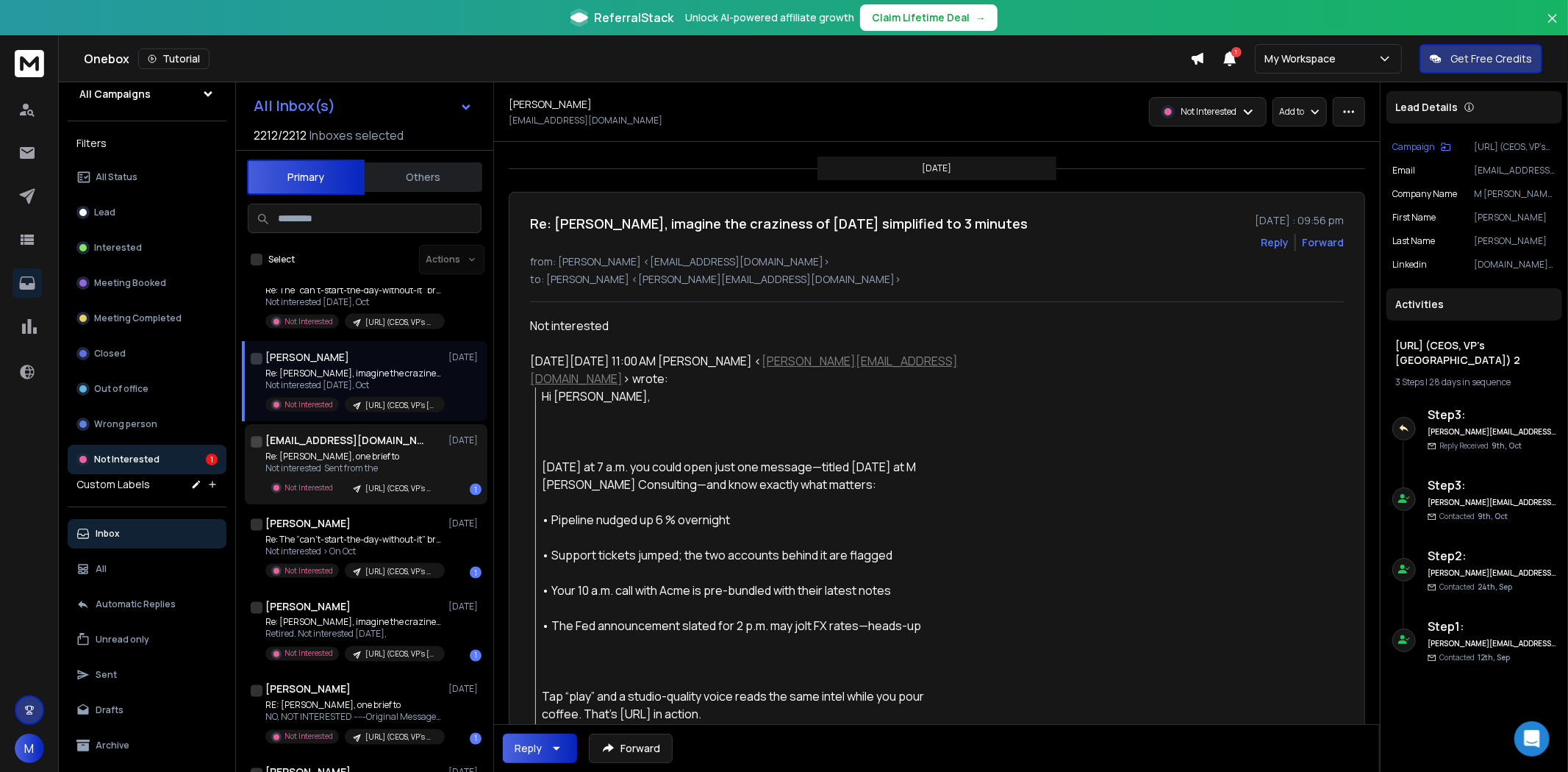
scroll to position [2041, 0]
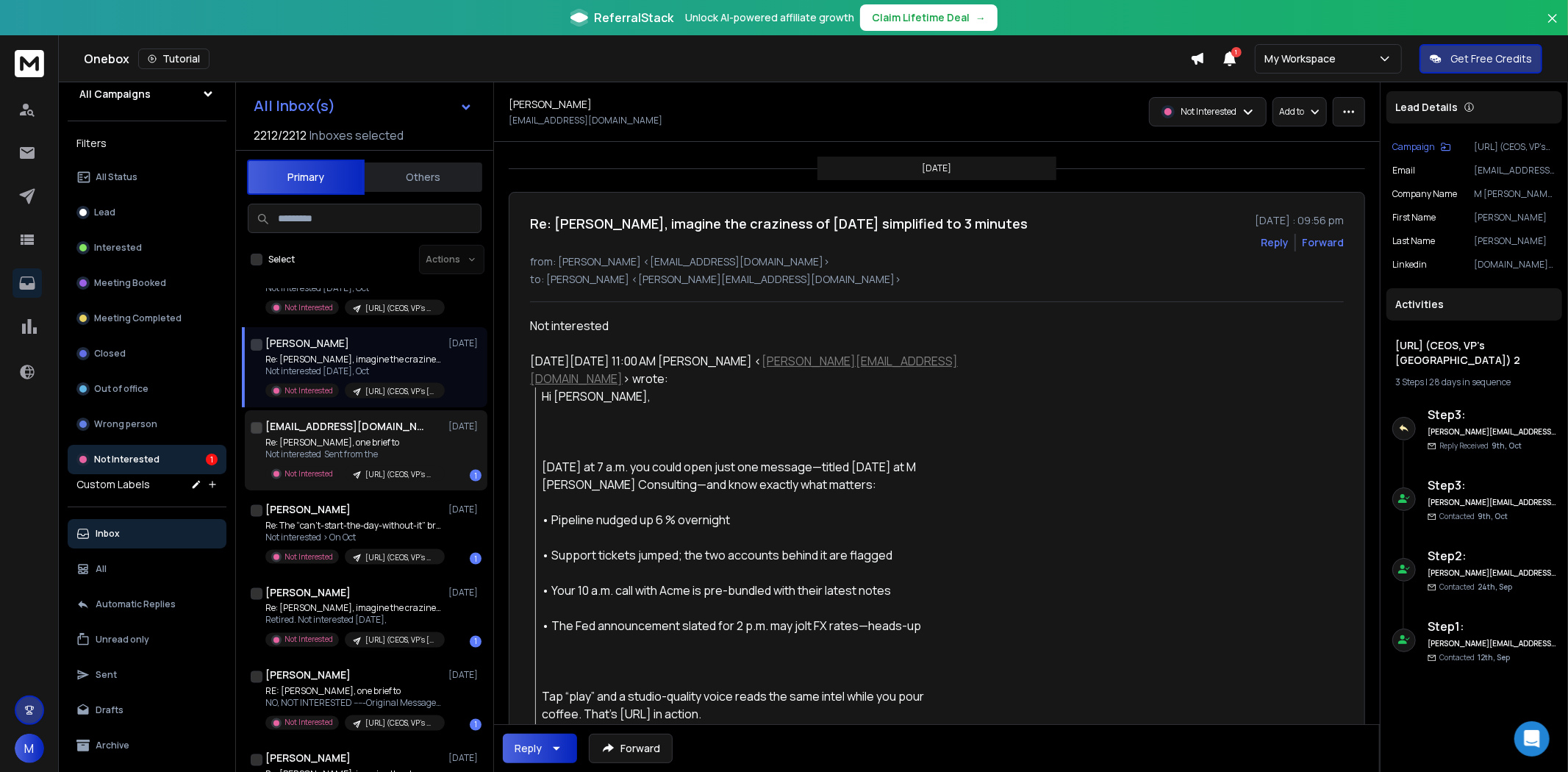
click at [328, 419] on h1 "[EMAIL_ADDRESS][DOMAIN_NAME]" at bounding box center [346, 426] width 162 height 14
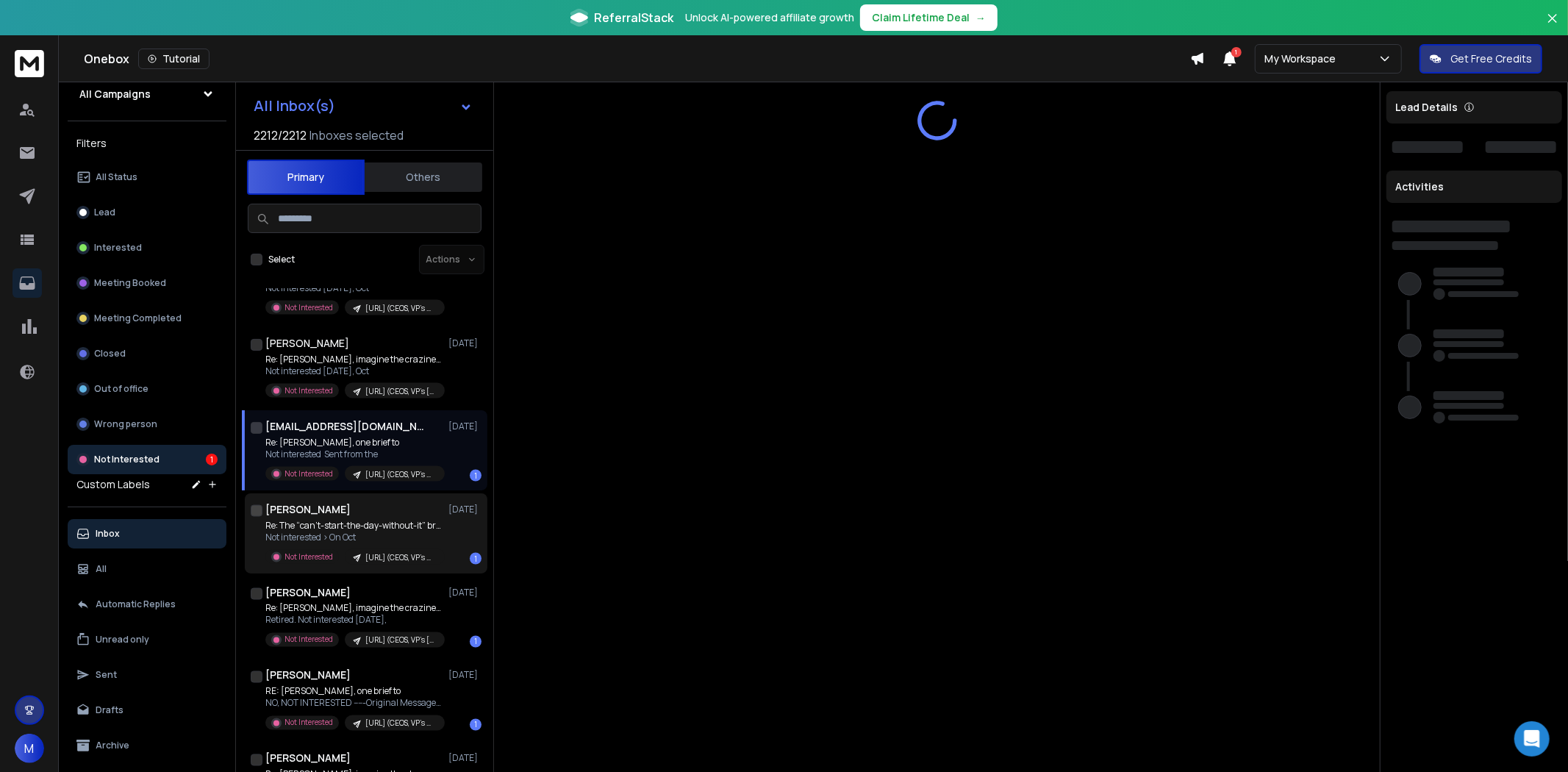
click at [333, 554] on div "Not Interested" at bounding box center [302, 557] width 74 height 14
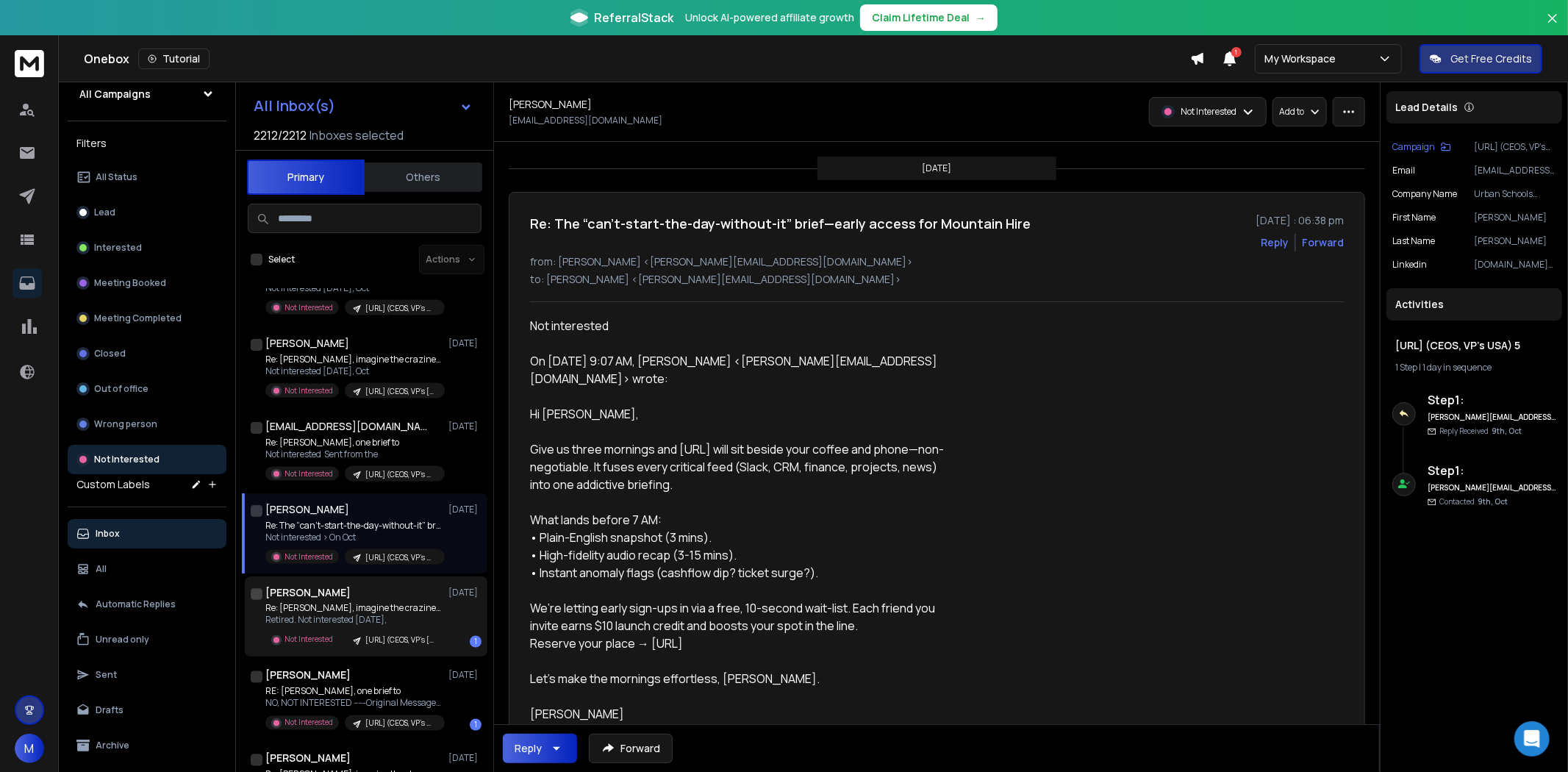
click at [339, 619] on p "Retired. Not interested [DATE]," at bounding box center [354, 620] width 176 height 12
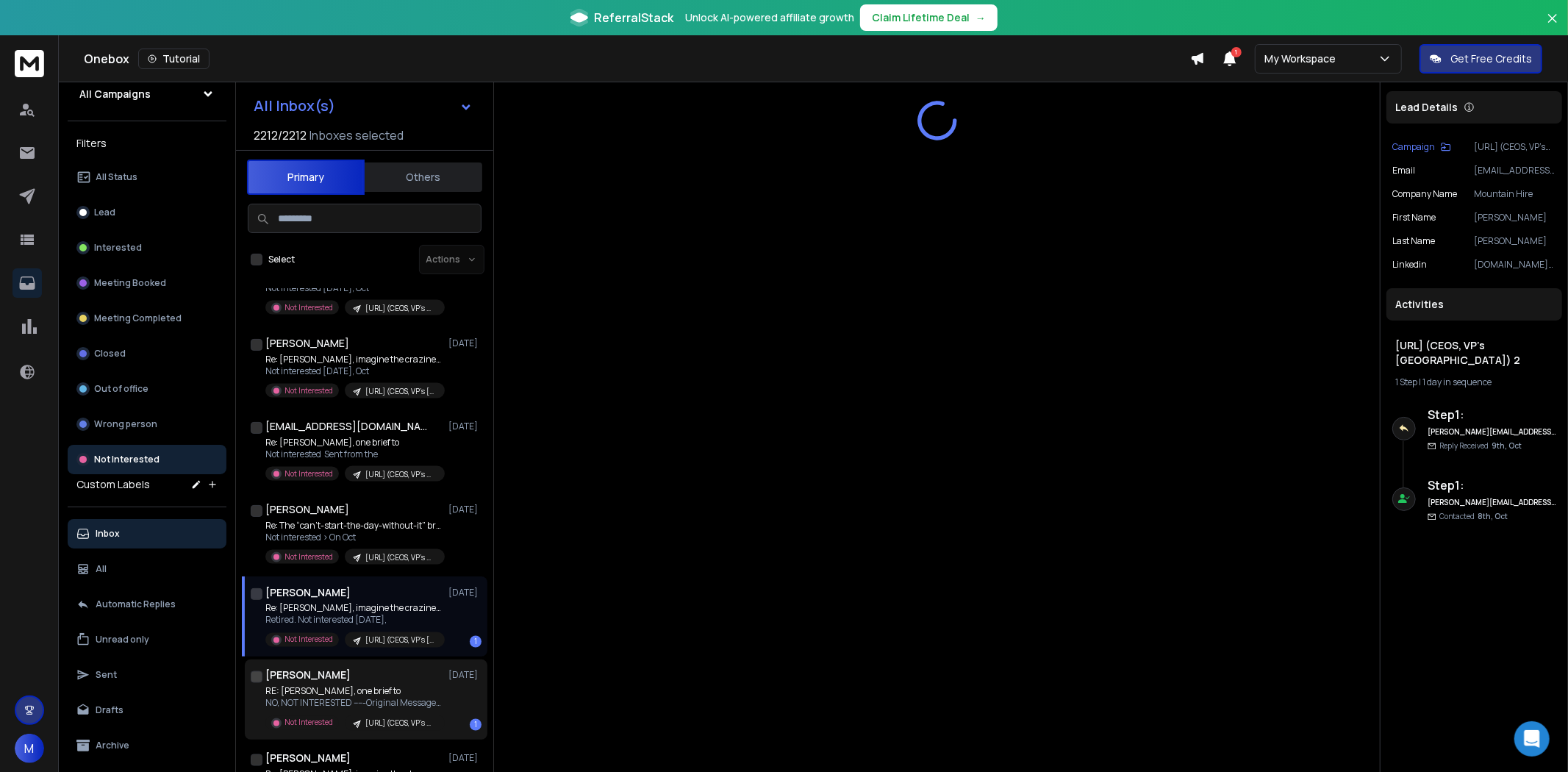
click at [341, 679] on div "[PERSON_NAME] [DATE]" at bounding box center [373, 675] width 216 height 14
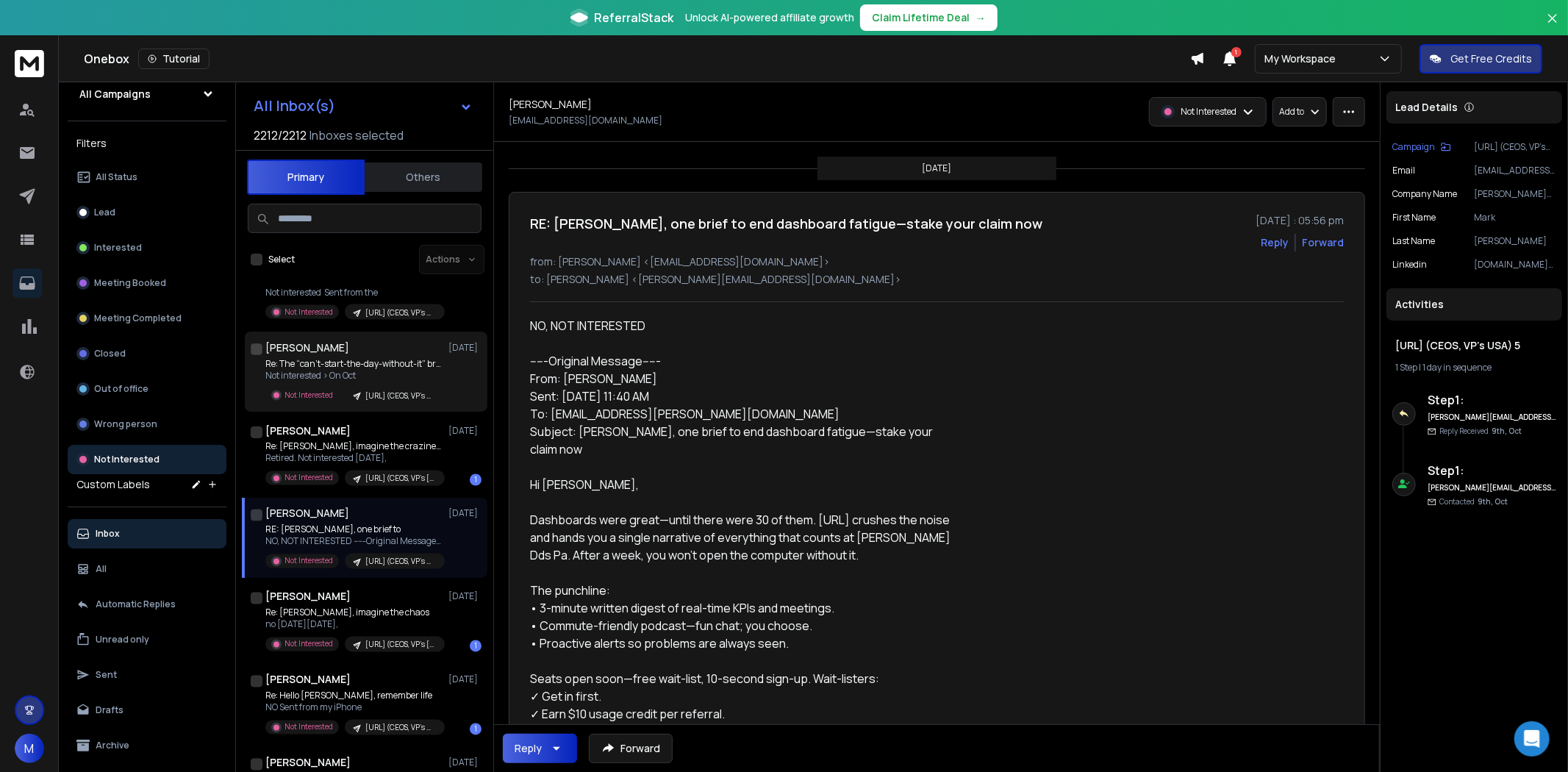
scroll to position [2206, 0]
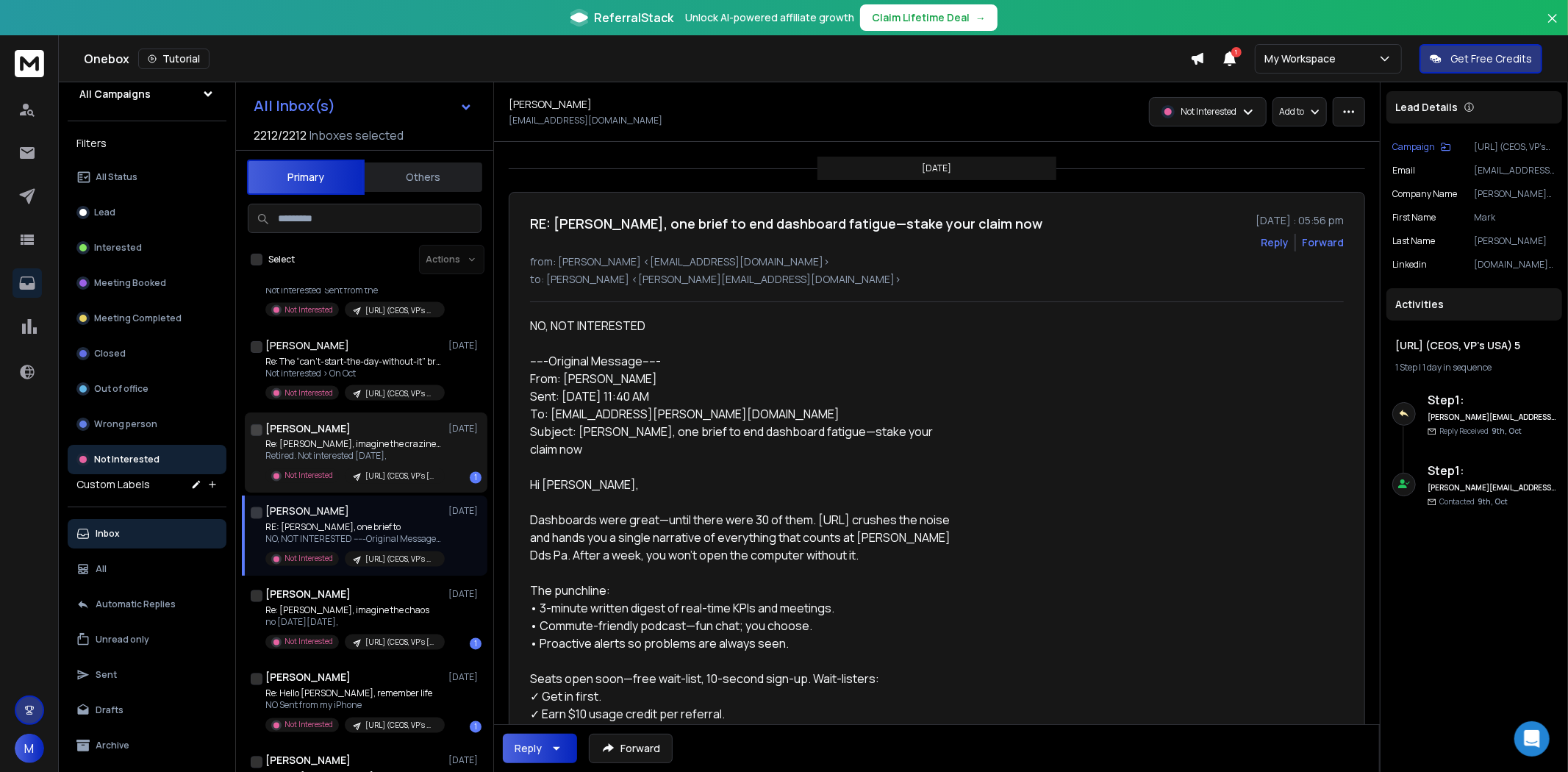
click at [320, 460] on p "Retired. Not interested [DATE]," at bounding box center [354, 456] width 176 height 12
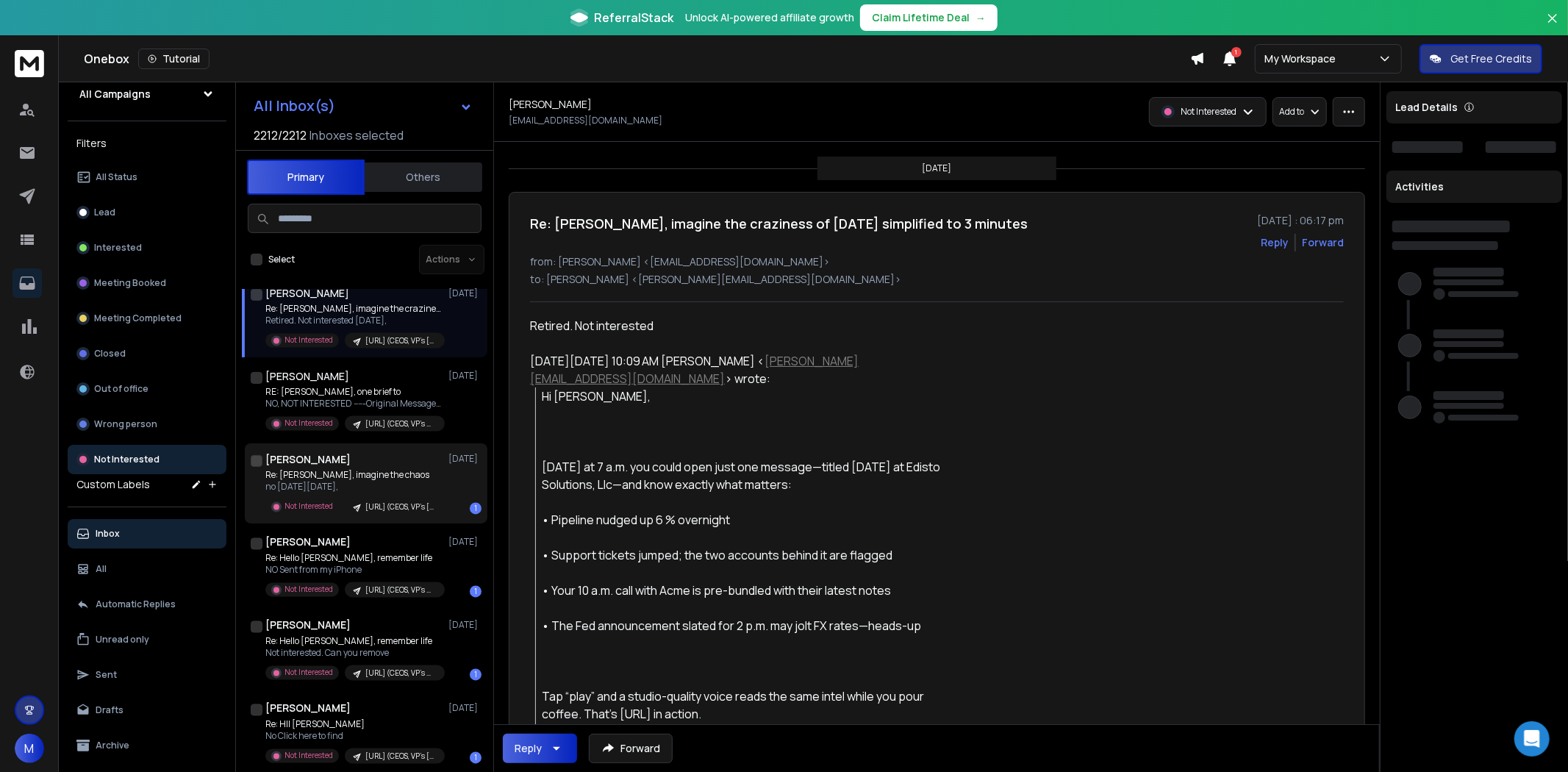
scroll to position [2341, 0]
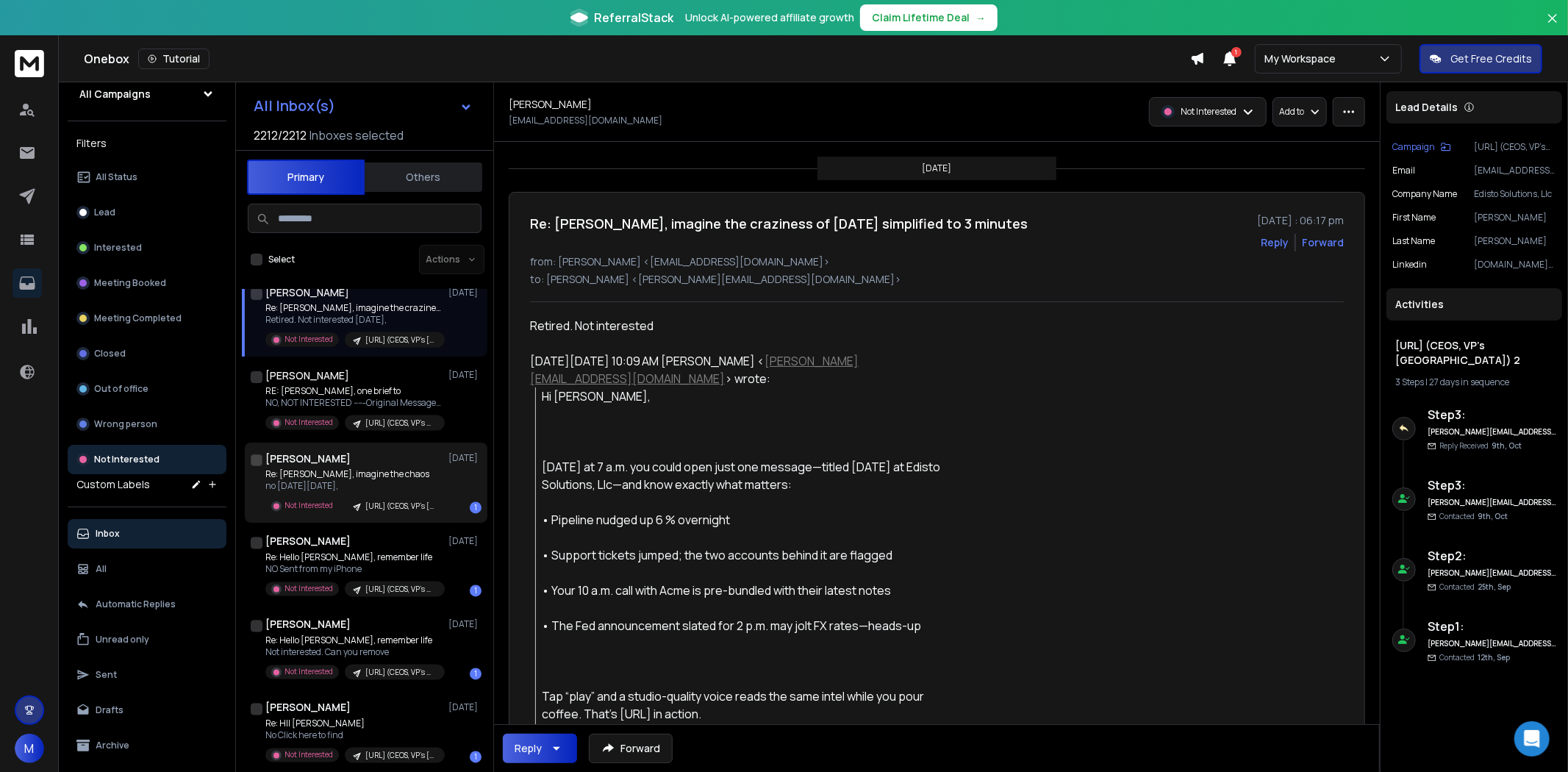
click at [328, 478] on p "Re: [PERSON_NAME], imagine the chaos" at bounding box center [354, 475] width 176 height 12
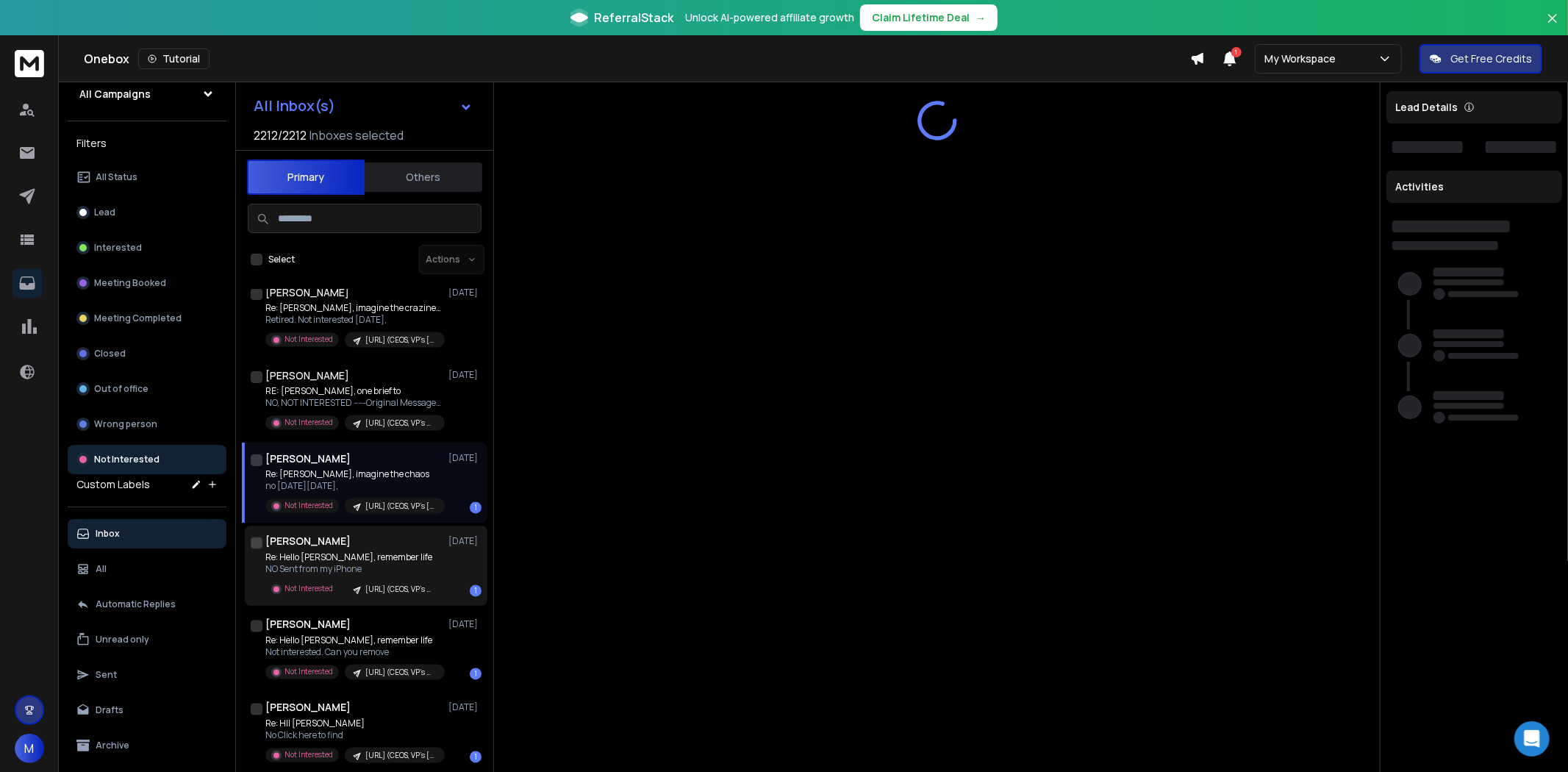
click at [336, 581] on div "Not Interested [URL] (CEOS, VP's [GEOGRAPHIC_DATA]) 5" at bounding box center [355, 589] width 179 height 15
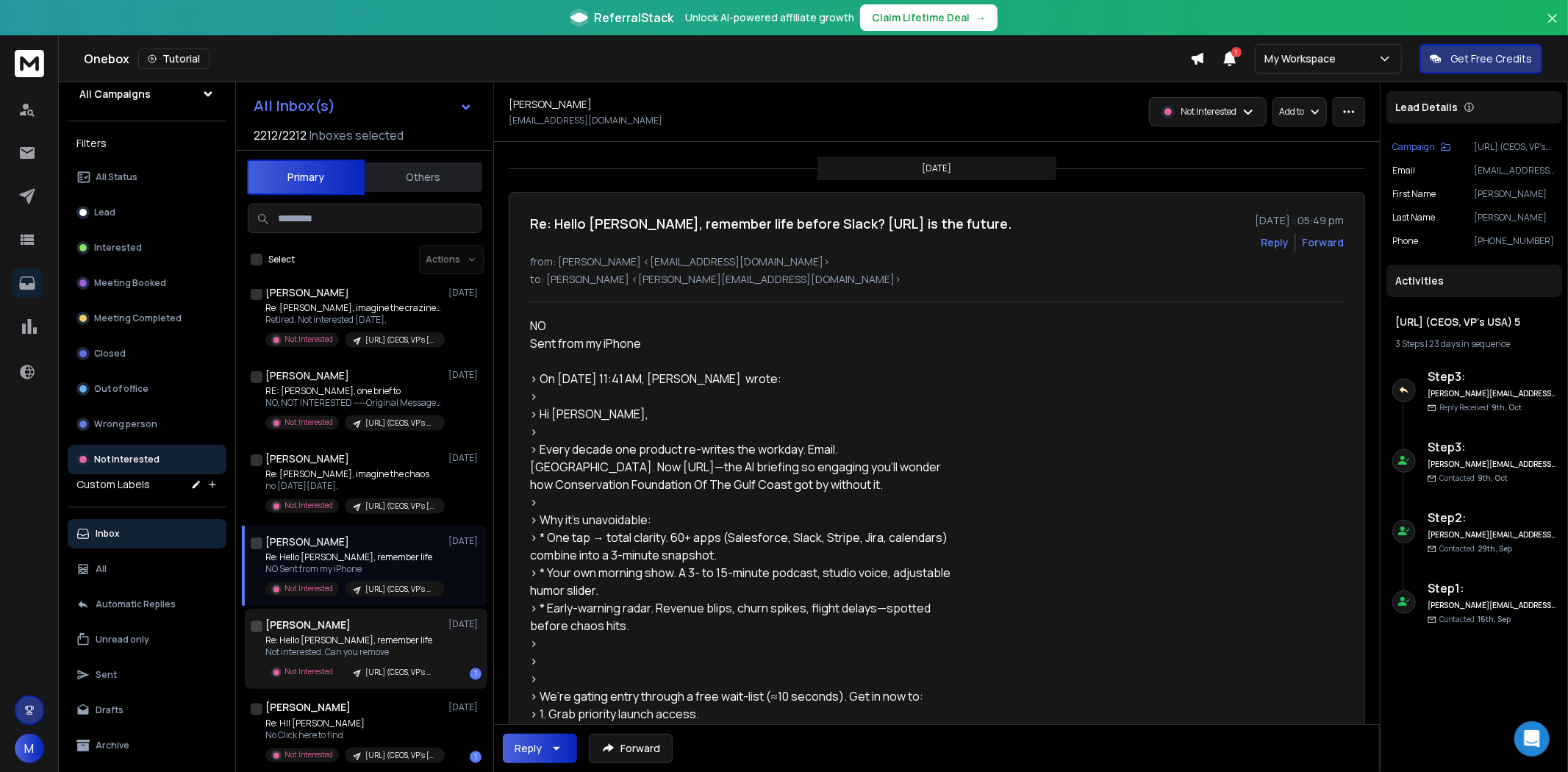
click at [341, 640] on p "Re: Hello [PERSON_NAME], remember life" at bounding box center [354, 641] width 176 height 12
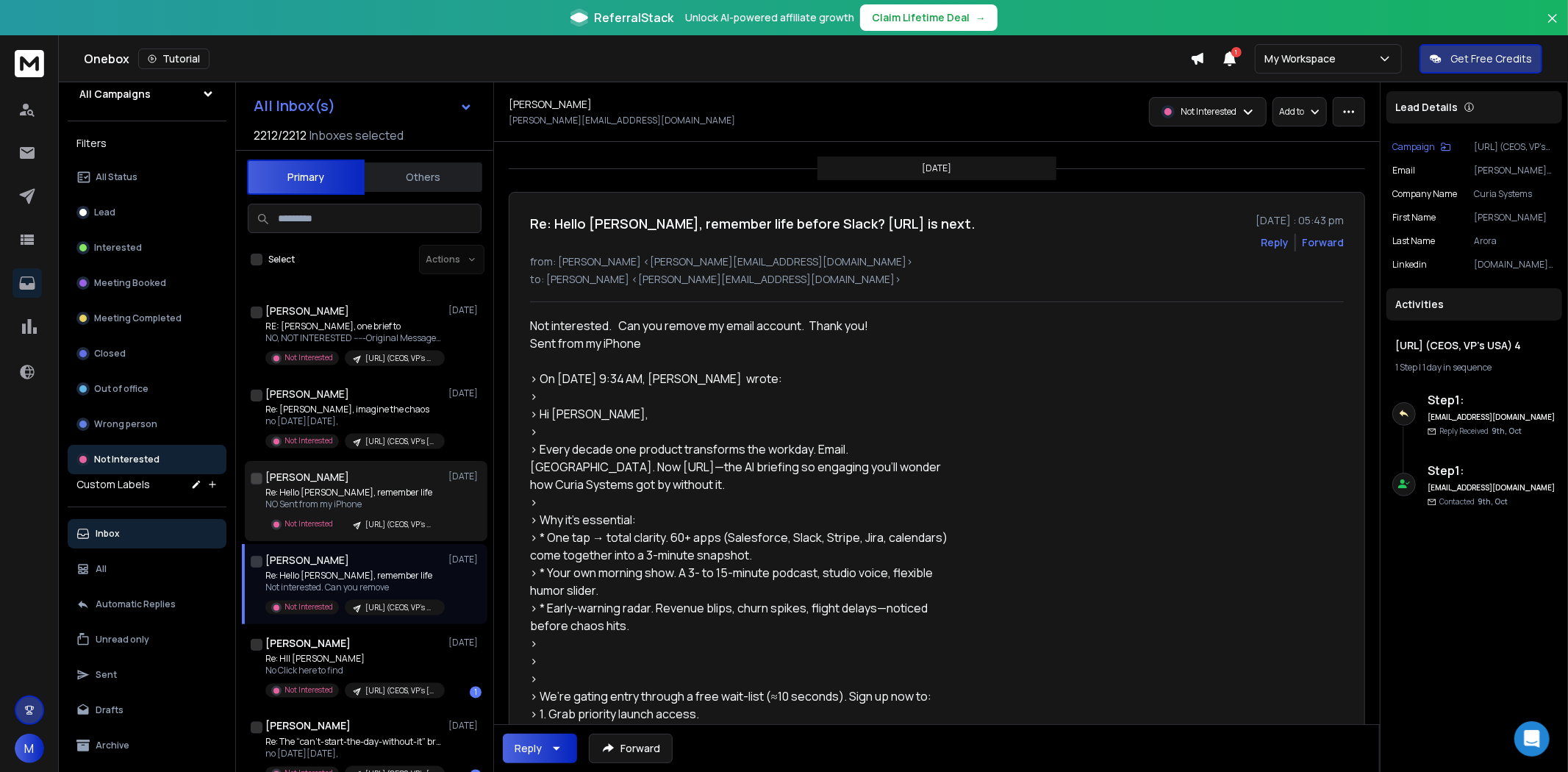
scroll to position [2504, 0]
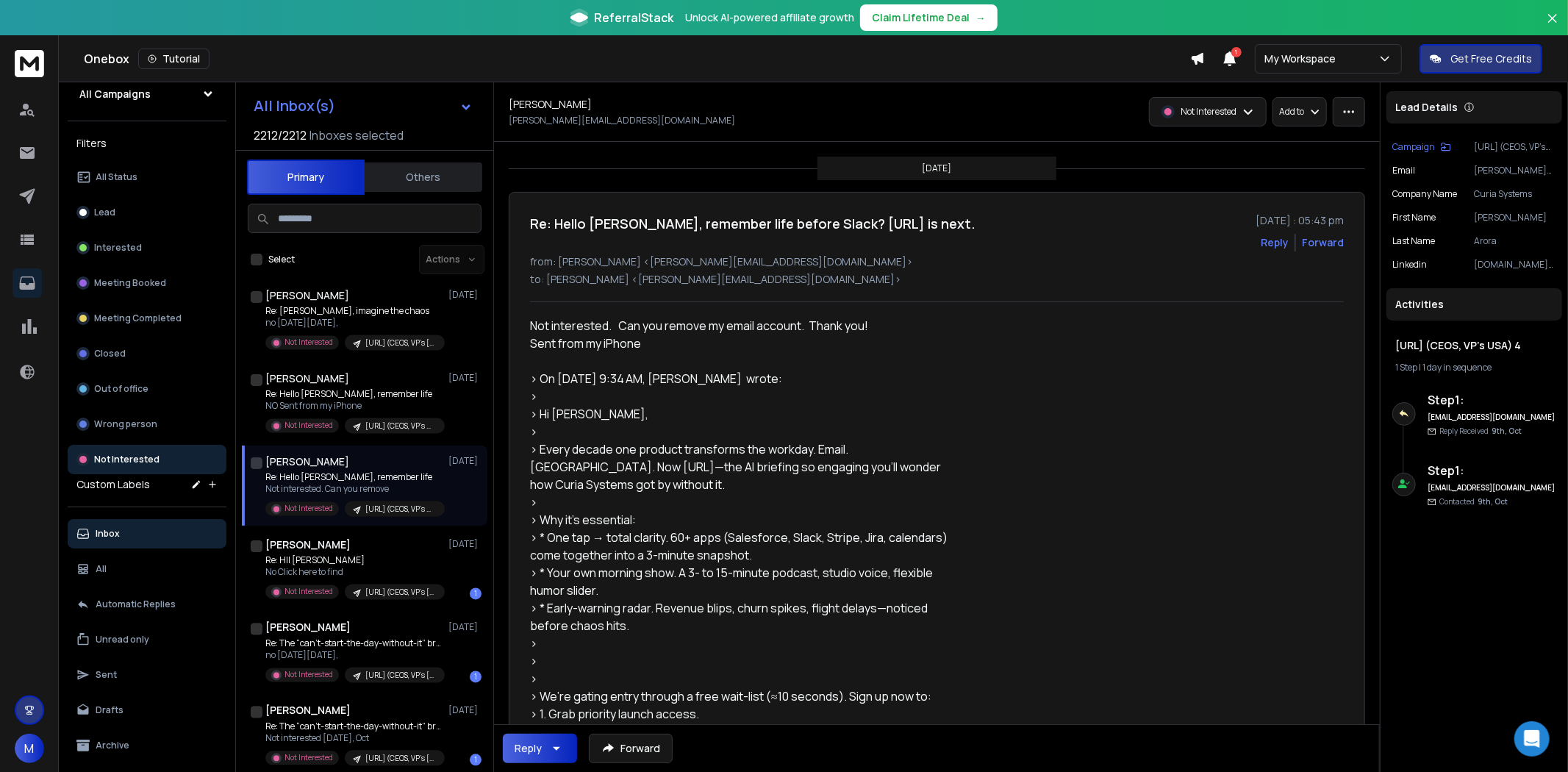
click at [344, 525] on div "[PERSON_NAME] & [PERSON_NAME] 11:33 AM Re: Hi [PERSON_NAME], recall life unsubs…" at bounding box center [364, 574] width 257 height 571
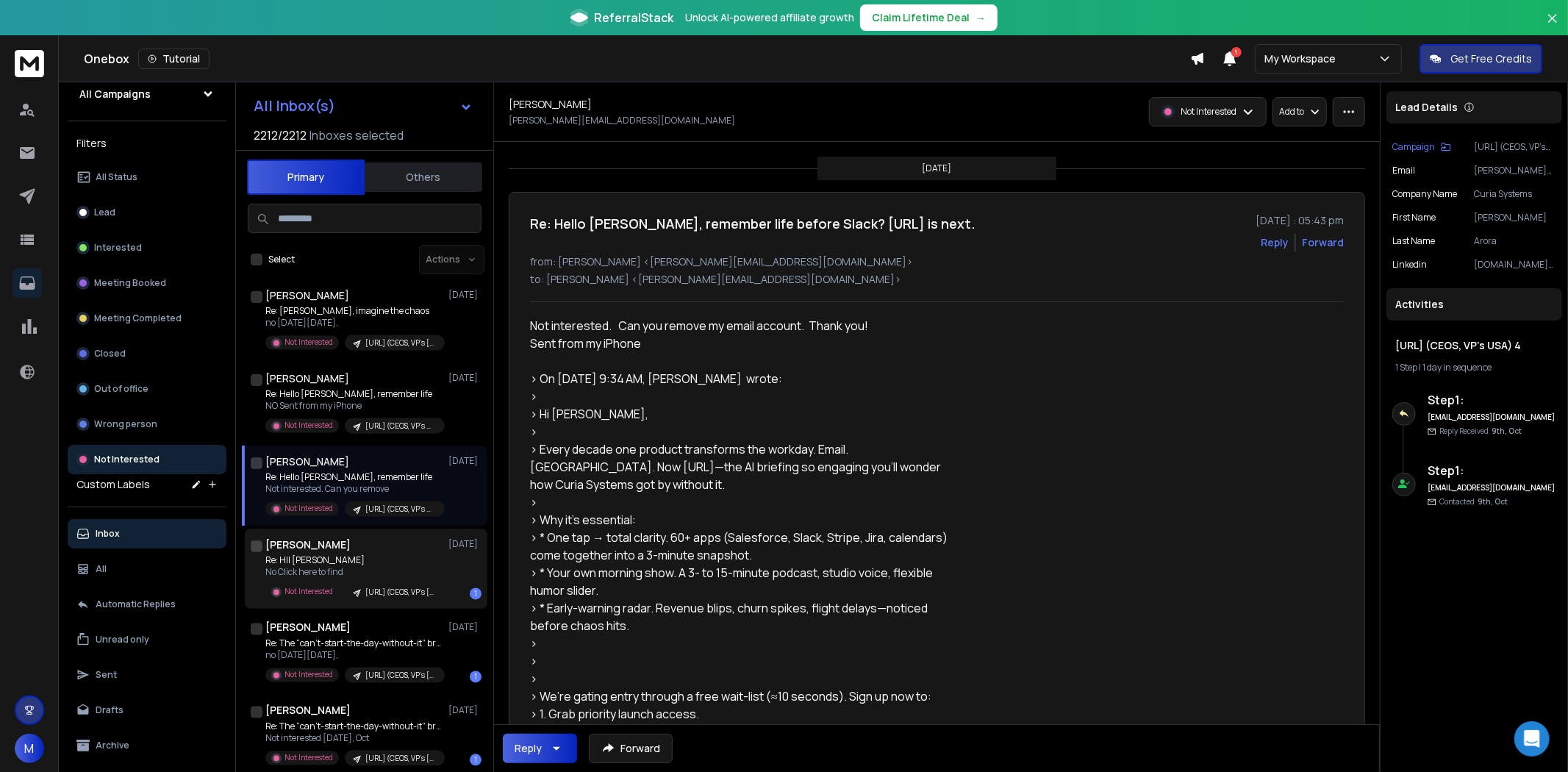
click at [342, 559] on p "Re: HII [PERSON_NAME]" at bounding box center [354, 561] width 176 height 12
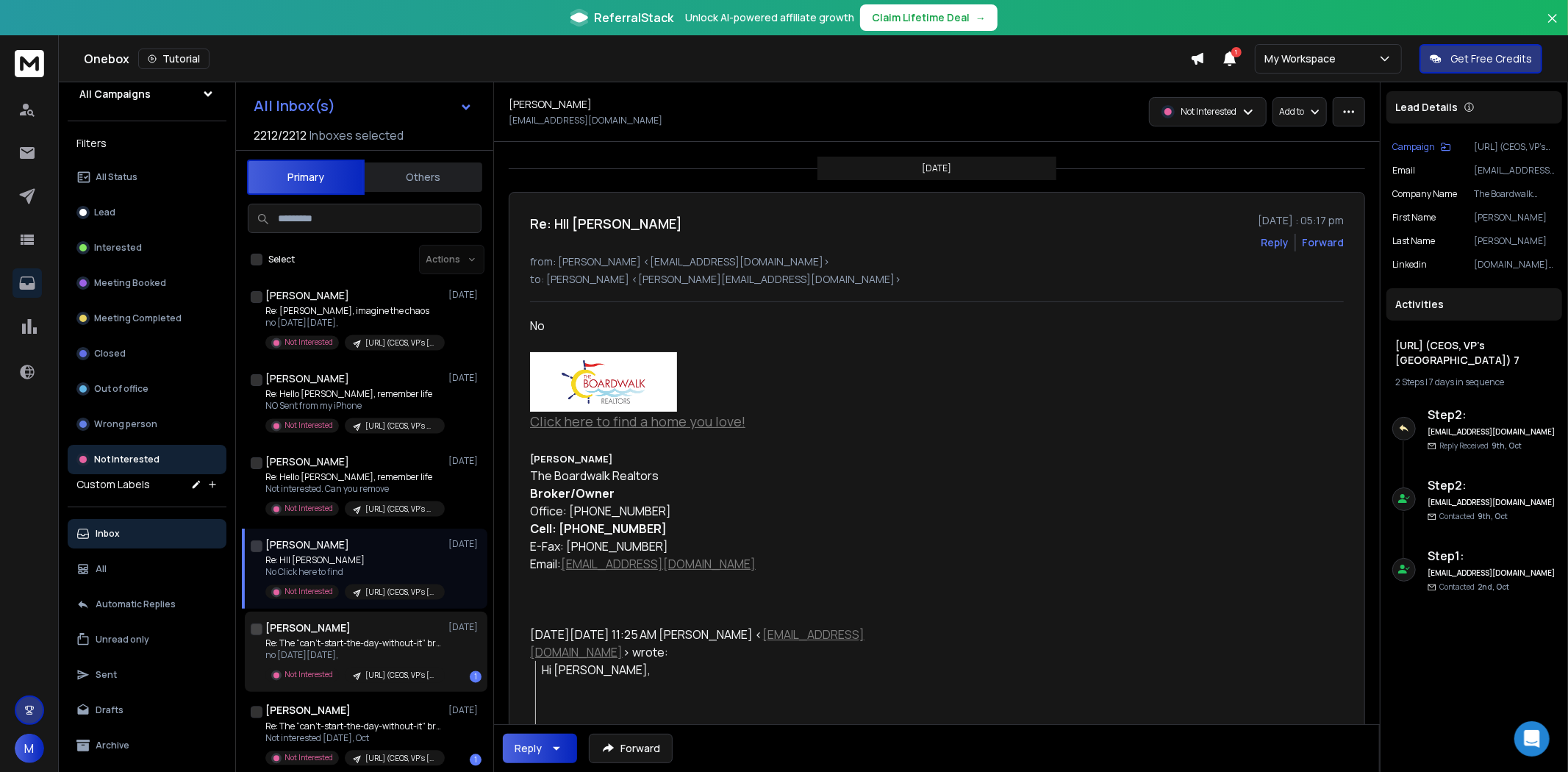
click at [339, 650] on p "no [DATE][DATE]," at bounding box center [354, 656] width 176 height 12
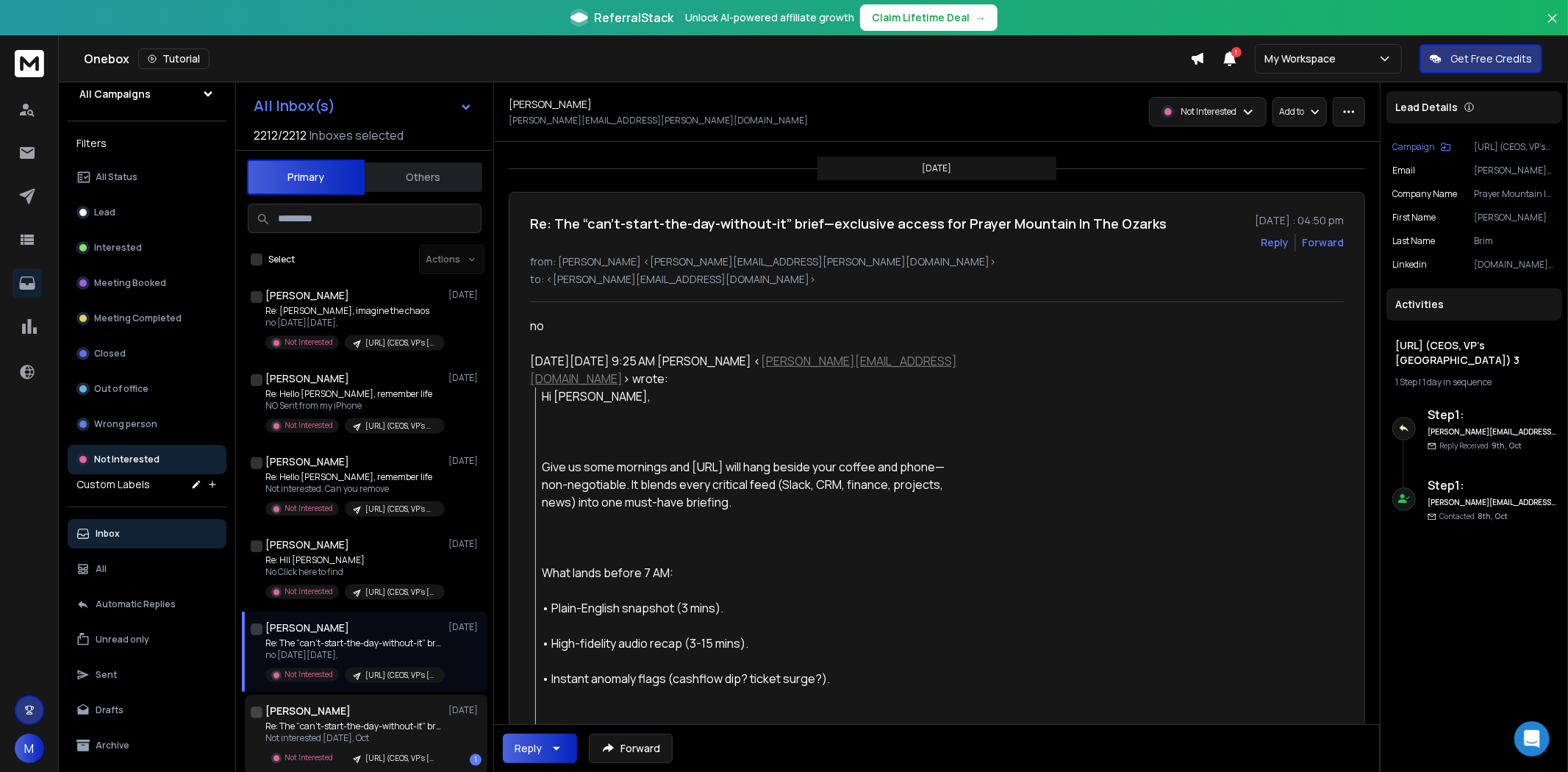
click at [353, 703] on div "[PERSON_NAME] [DATE]" at bounding box center [373, 710] width 216 height 14
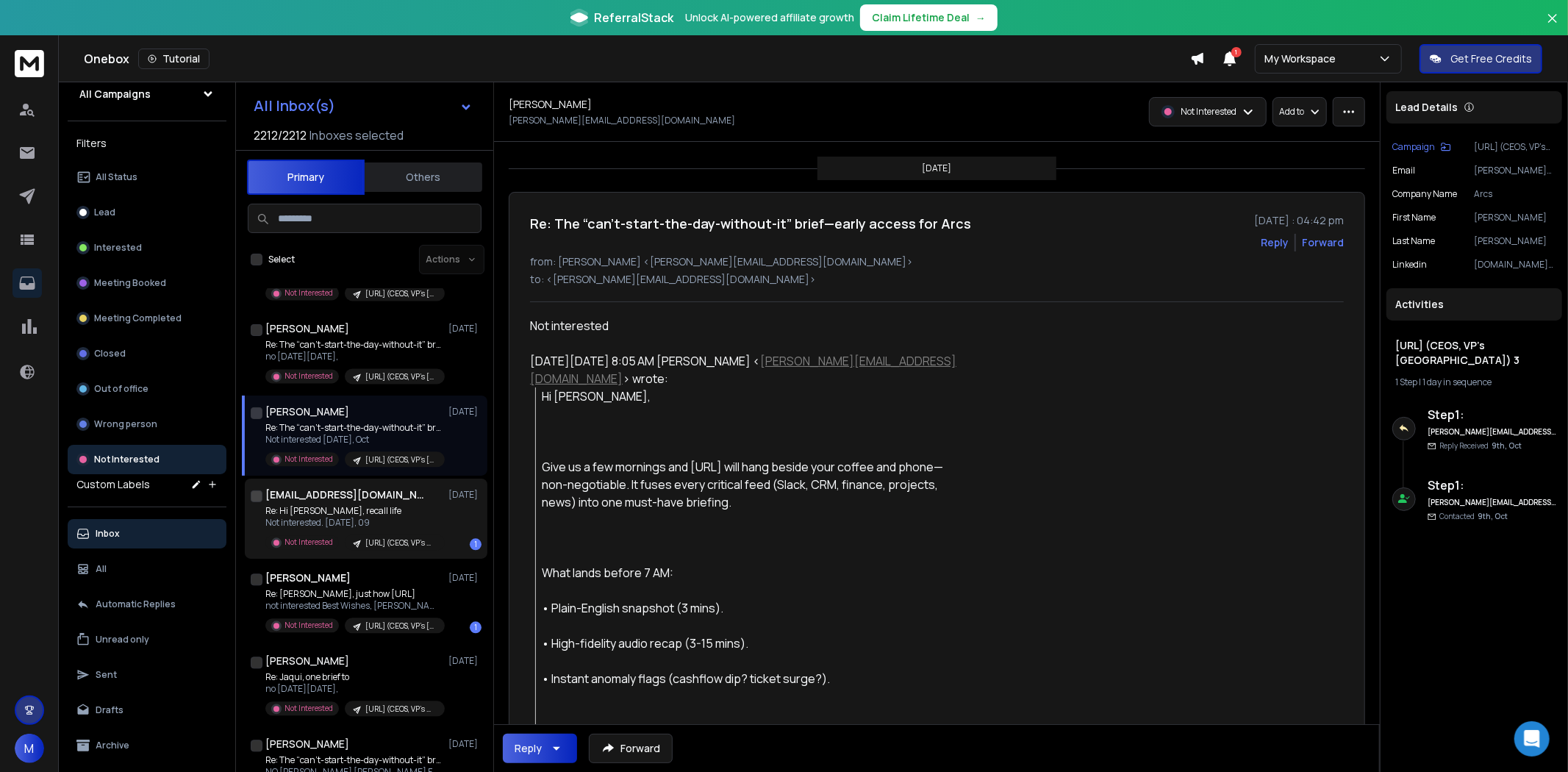
click at [329, 511] on p "Re: Hi [PERSON_NAME], recall life" at bounding box center [354, 511] width 176 height 12
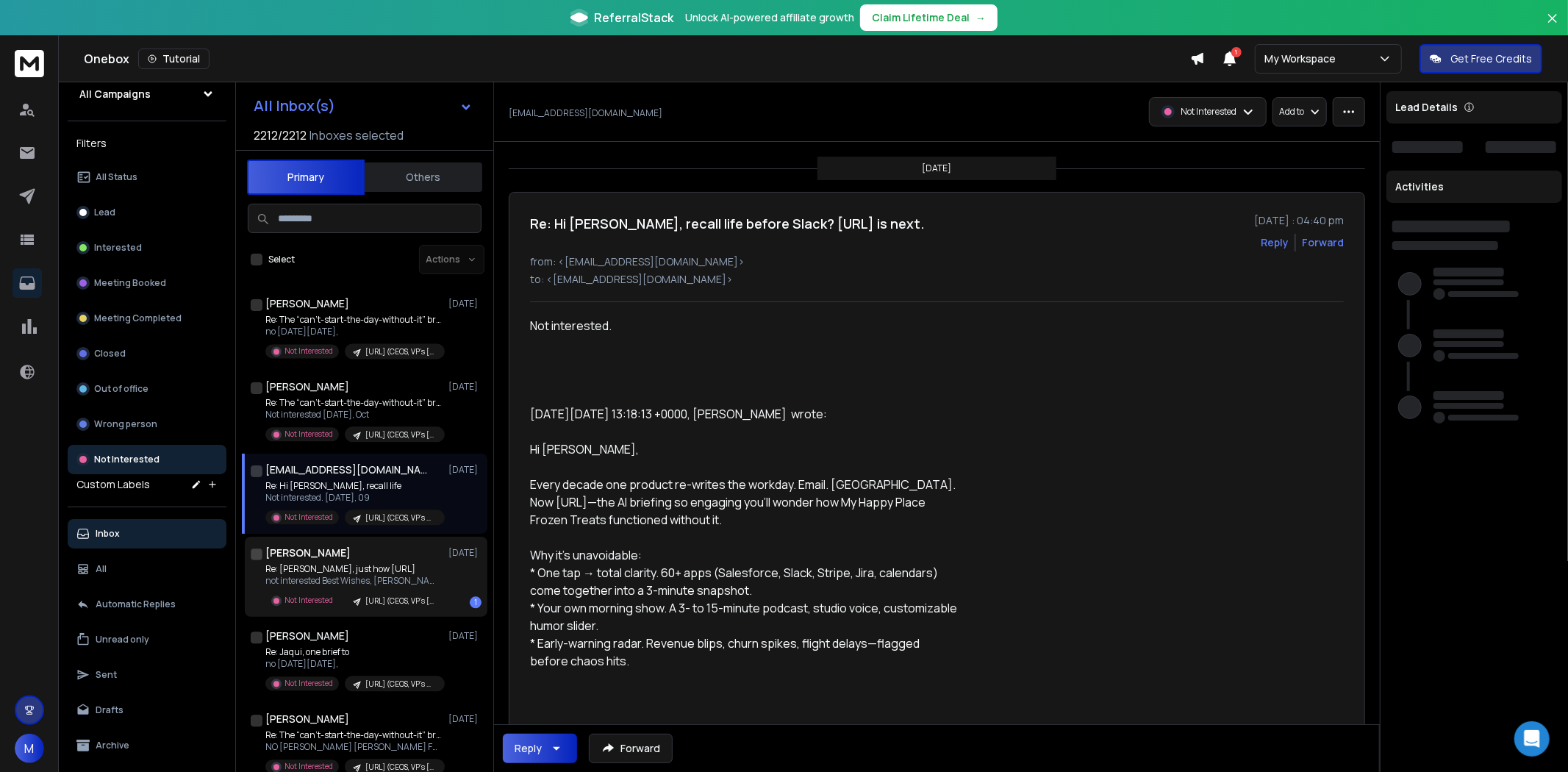
scroll to position [2832, 0]
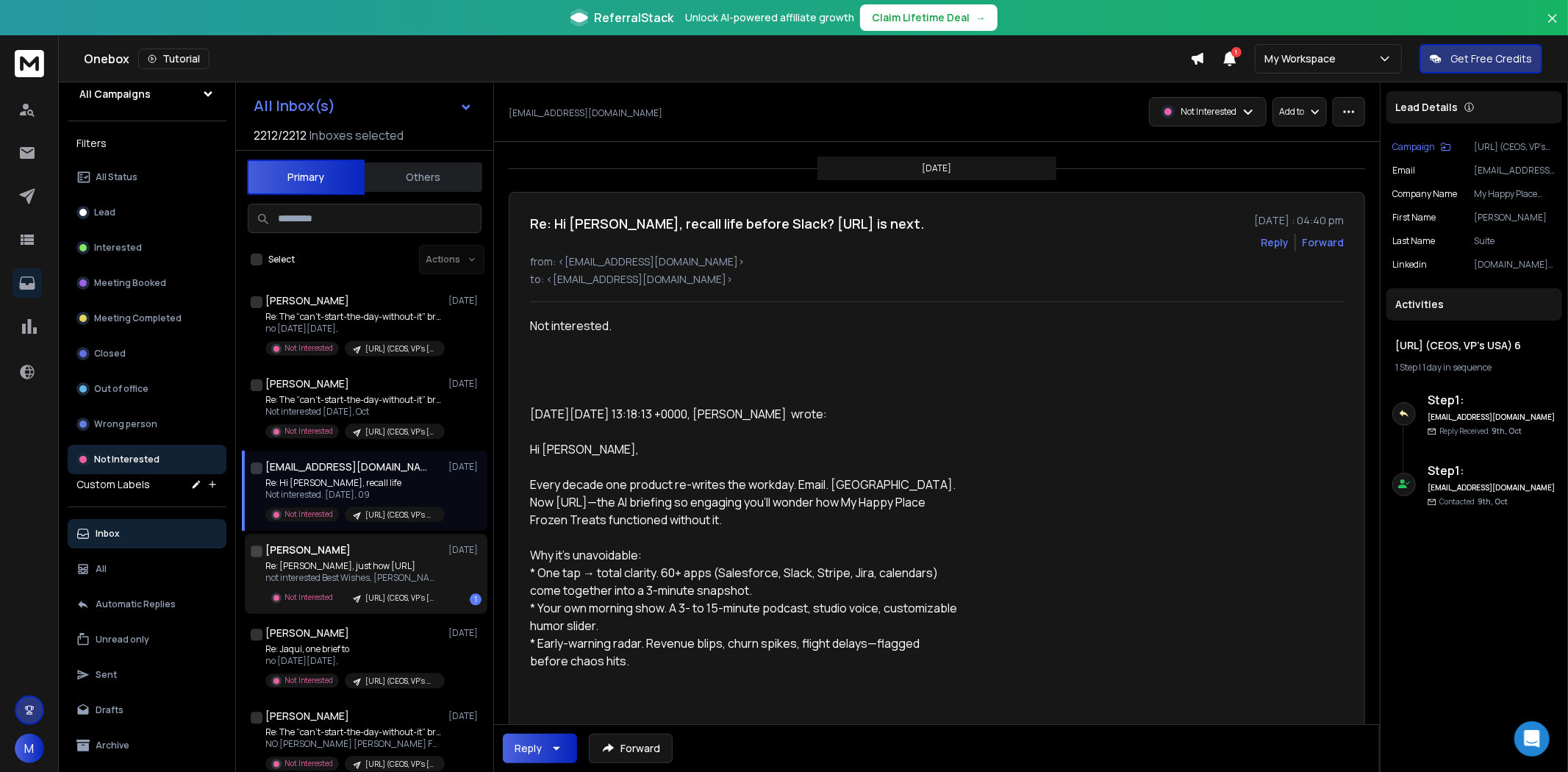
click at [333, 562] on p "Re: [PERSON_NAME], just how [URL]" at bounding box center [354, 566] width 176 height 12
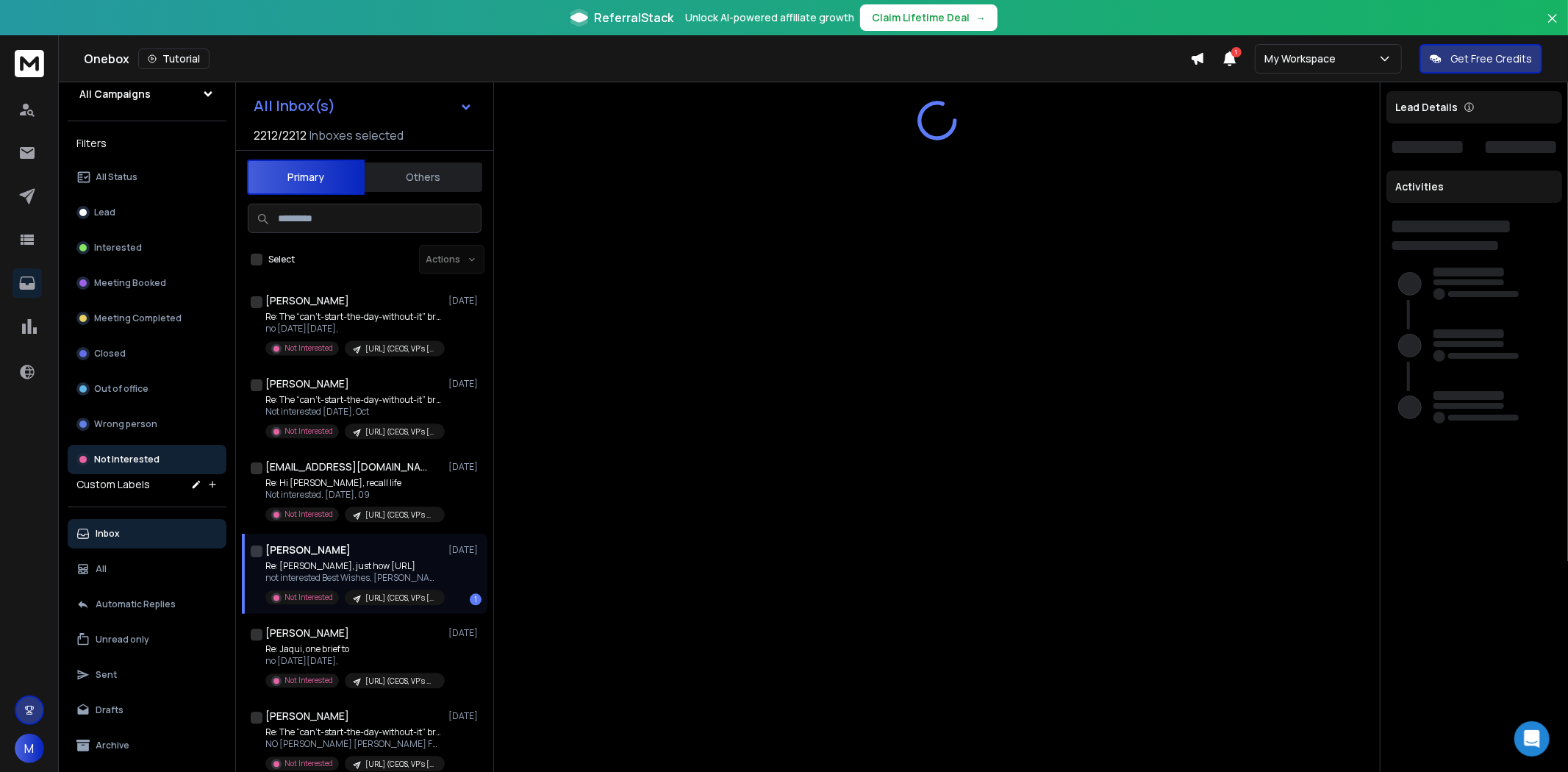
click at [370, 577] on p "not interested Best Wishes, [PERSON_NAME]" at bounding box center [354, 578] width 176 height 12
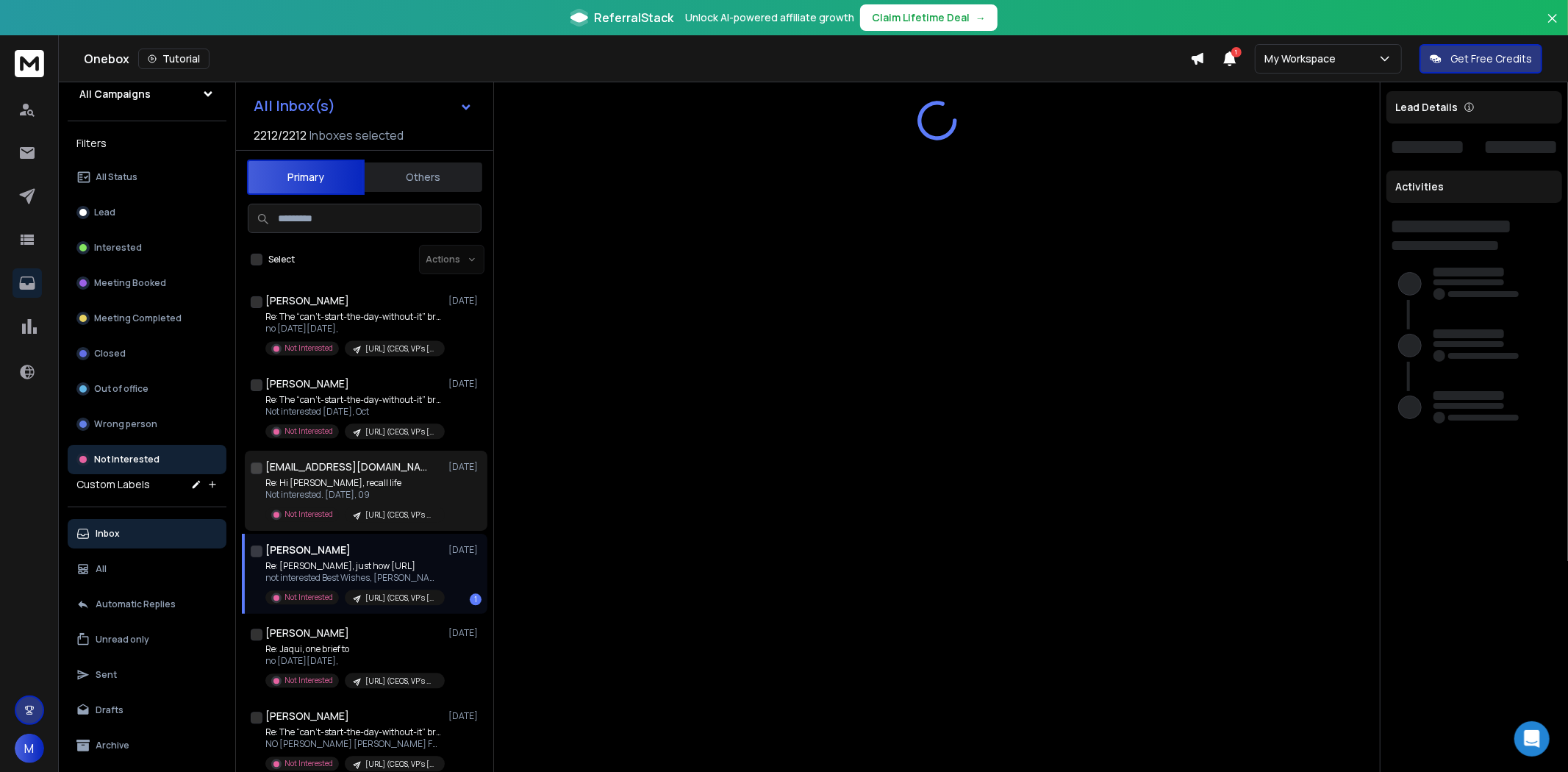
click at [358, 504] on div "Re: Hi [PERSON_NAME], recall life Not interested. [DATE], 09 Not Interested [UR…" at bounding box center [355, 499] width 179 height 45
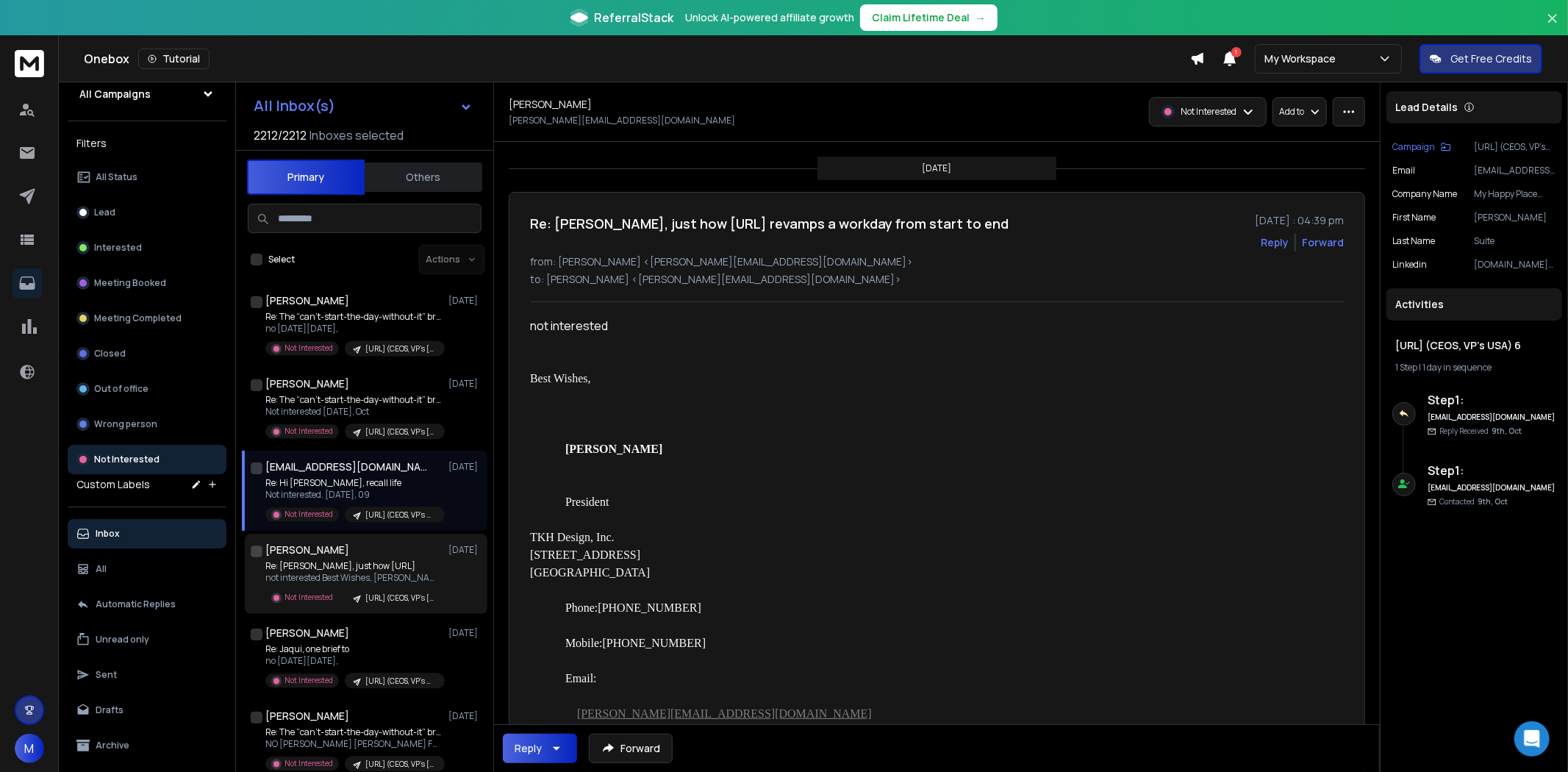
click at [361, 572] on p "not interested Best Wishes, [PERSON_NAME]" at bounding box center [354, 578] width 176 height 12
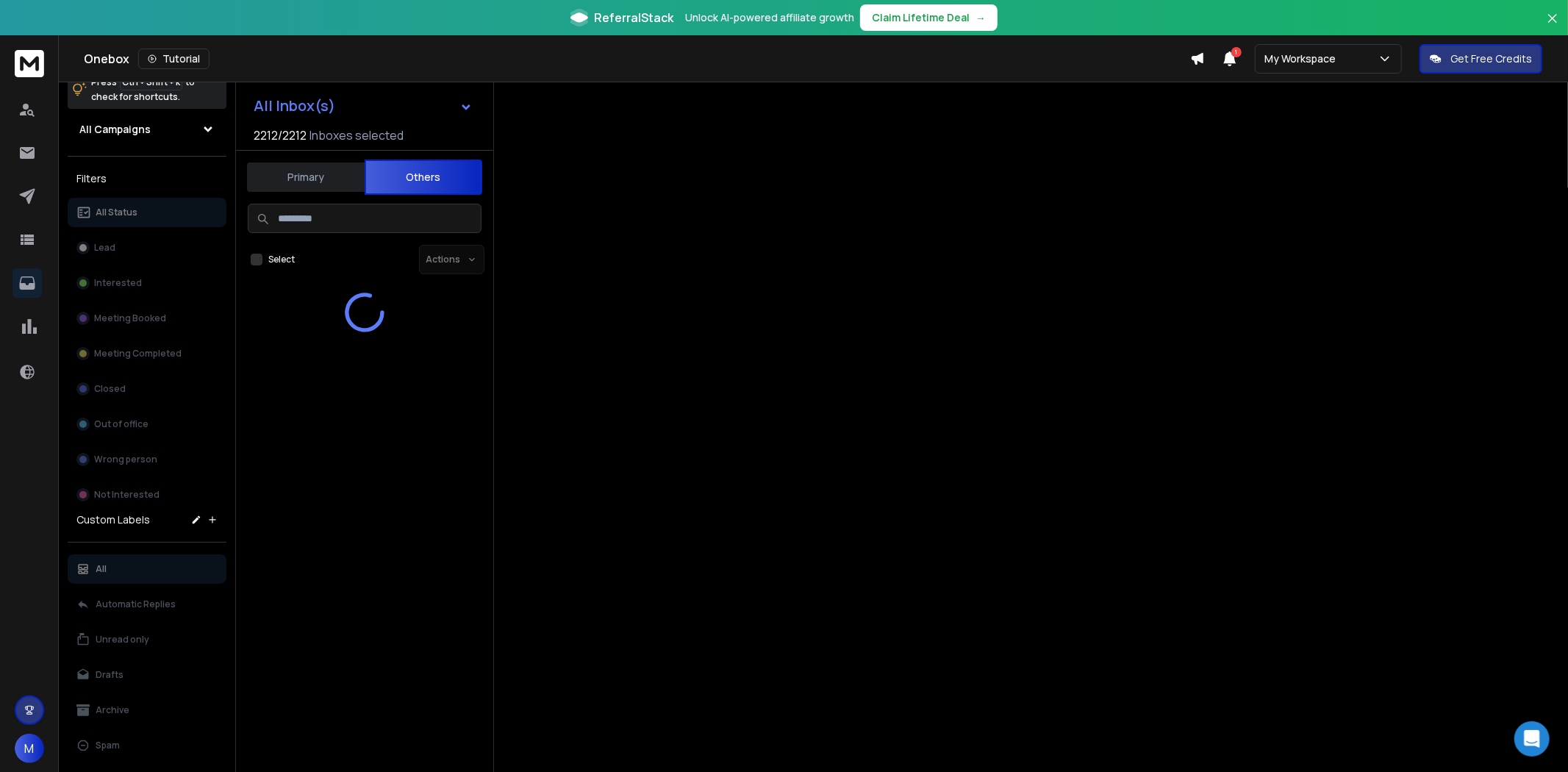
click at [417, 174] on button "Others" at bounding box center [423, 177] width 118 height 36
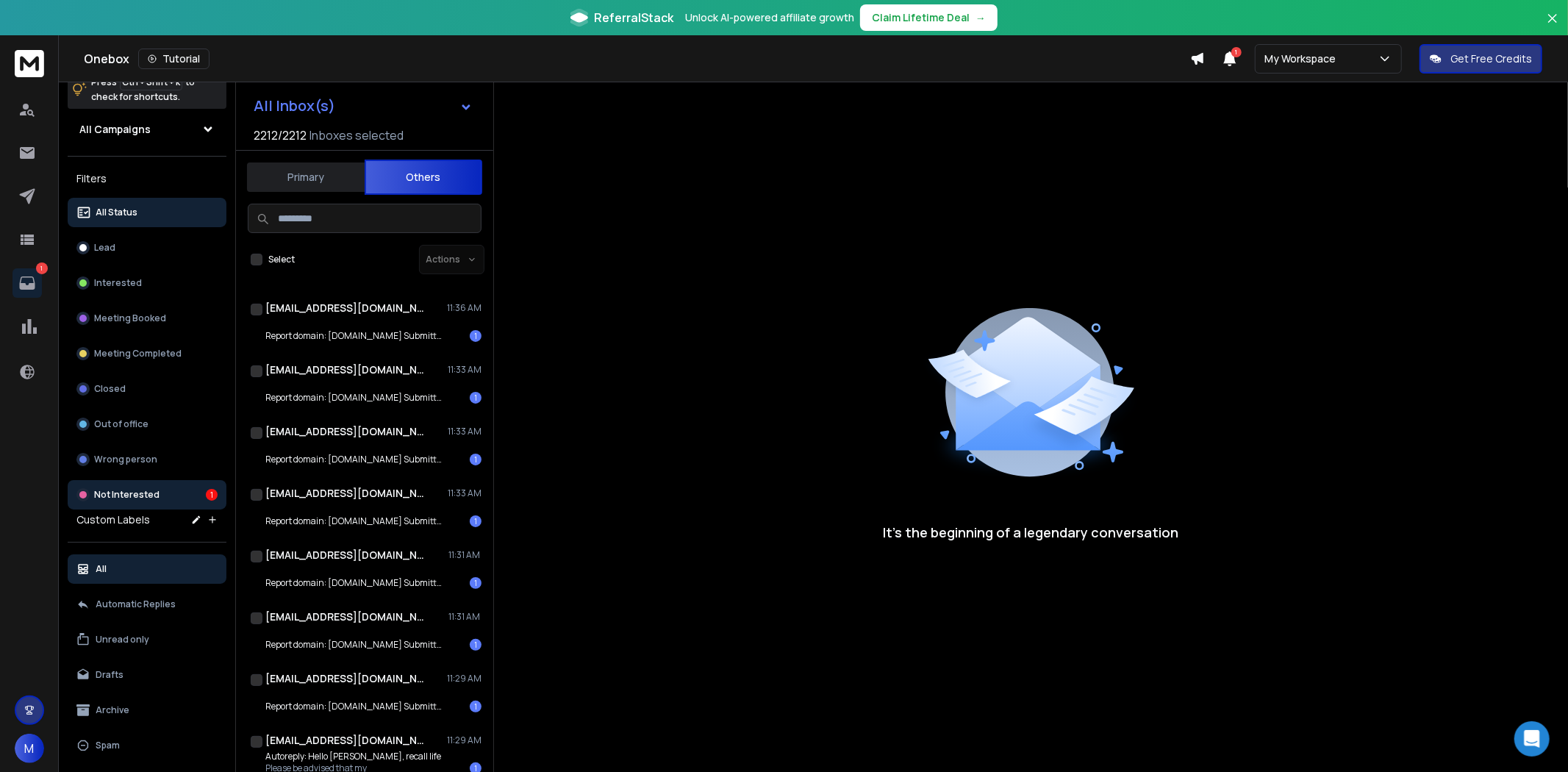
click at [200, 480] on button "Not Interested 1" at bounding box center [147, 495] width 159 height 30
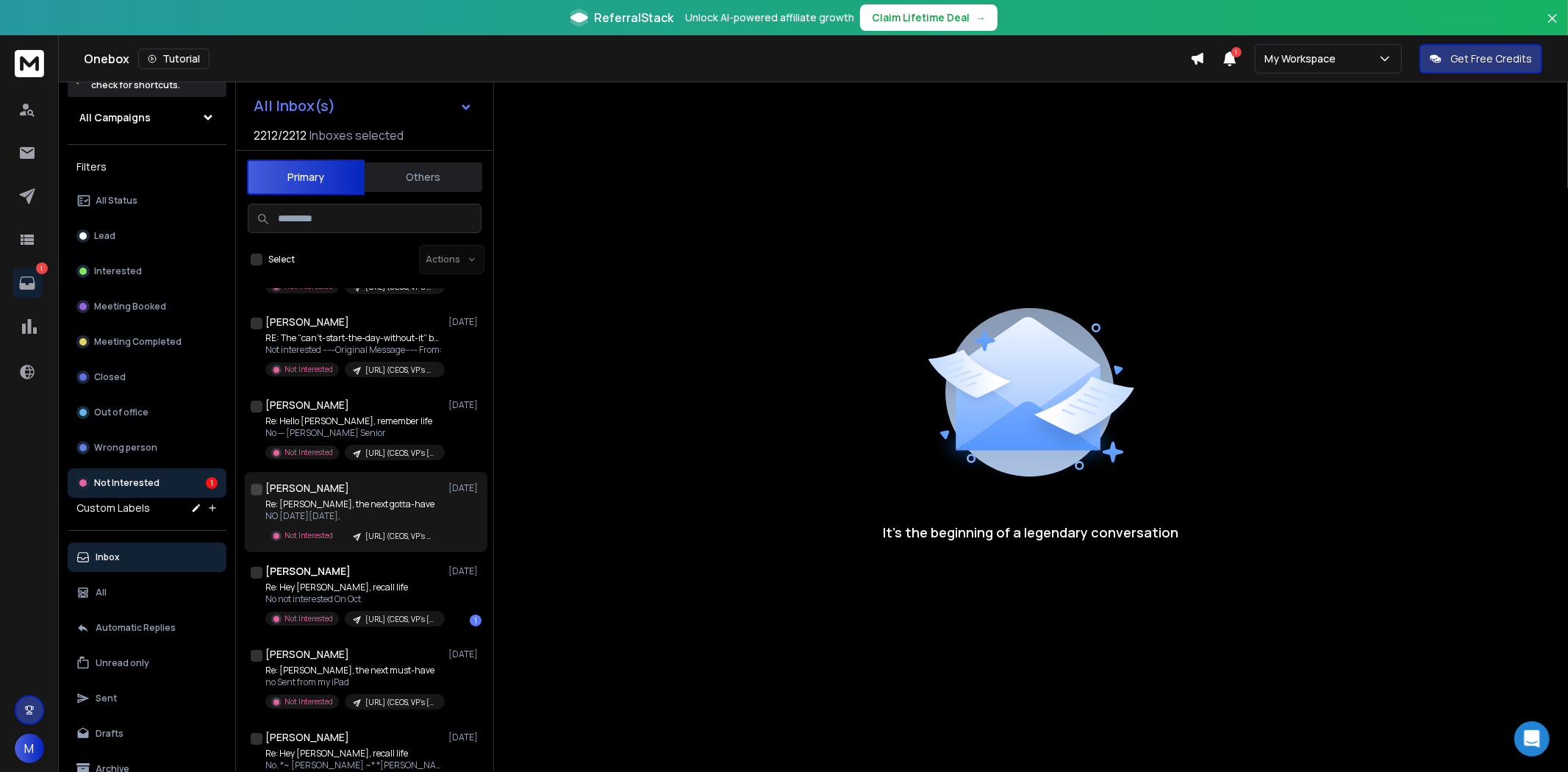
scroll to position [4921, 0]
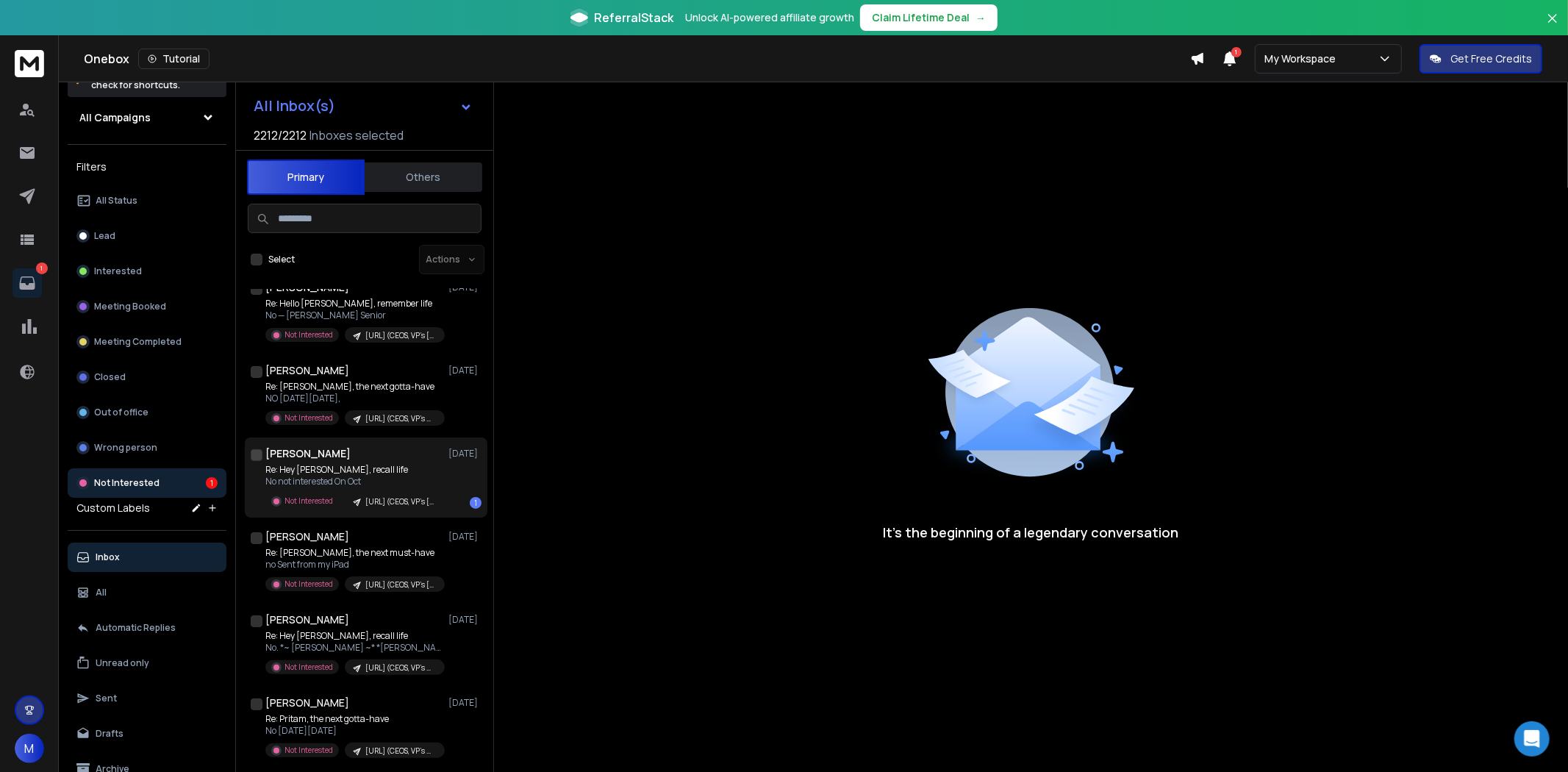
click at [342, 479] on p "No not interested On Oct" at bounding box center [354, 482] width 176 height 12
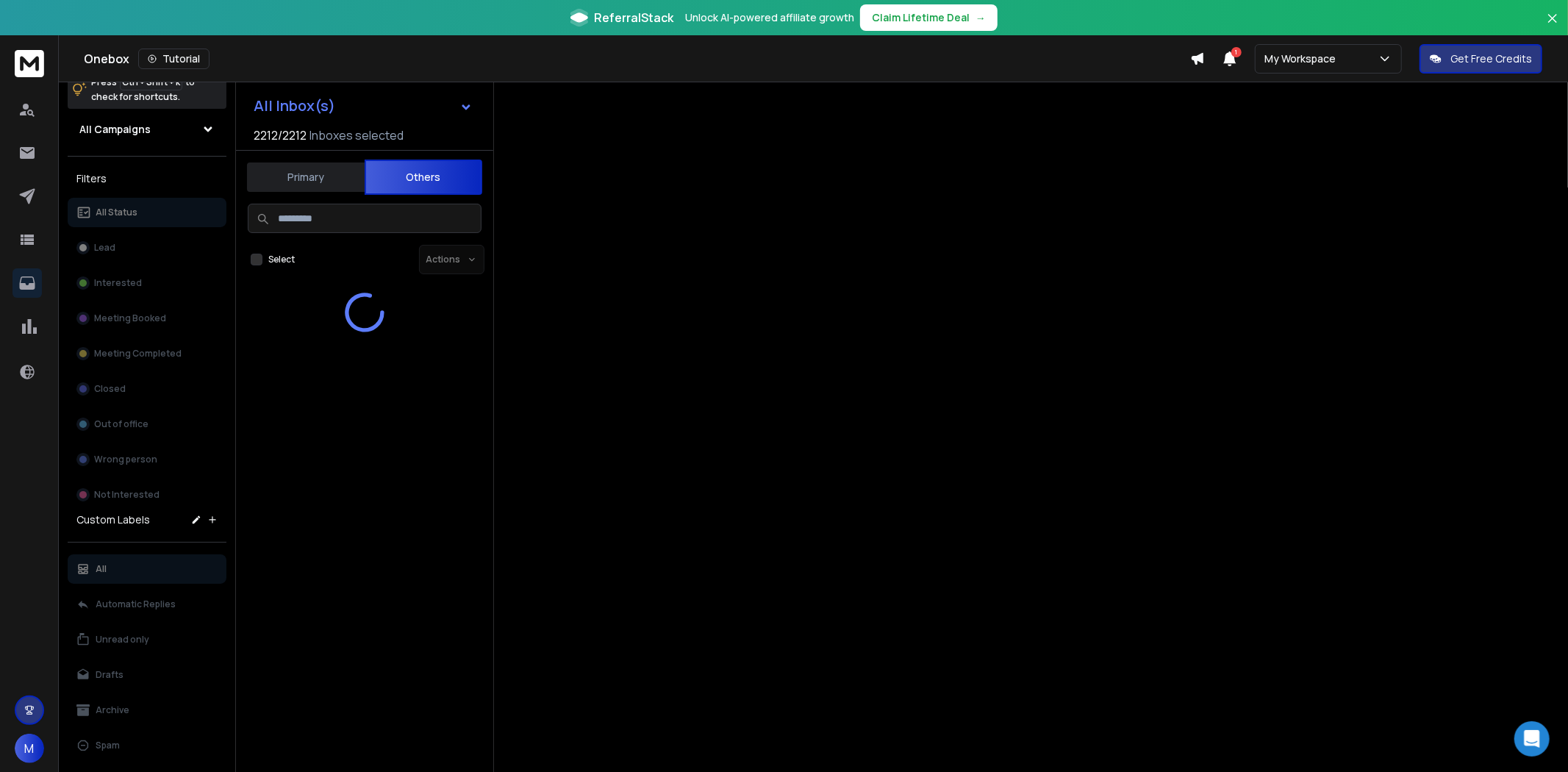
click at [395, 171] on button "Others" at bounding box center [423, 177] width 118 height 36
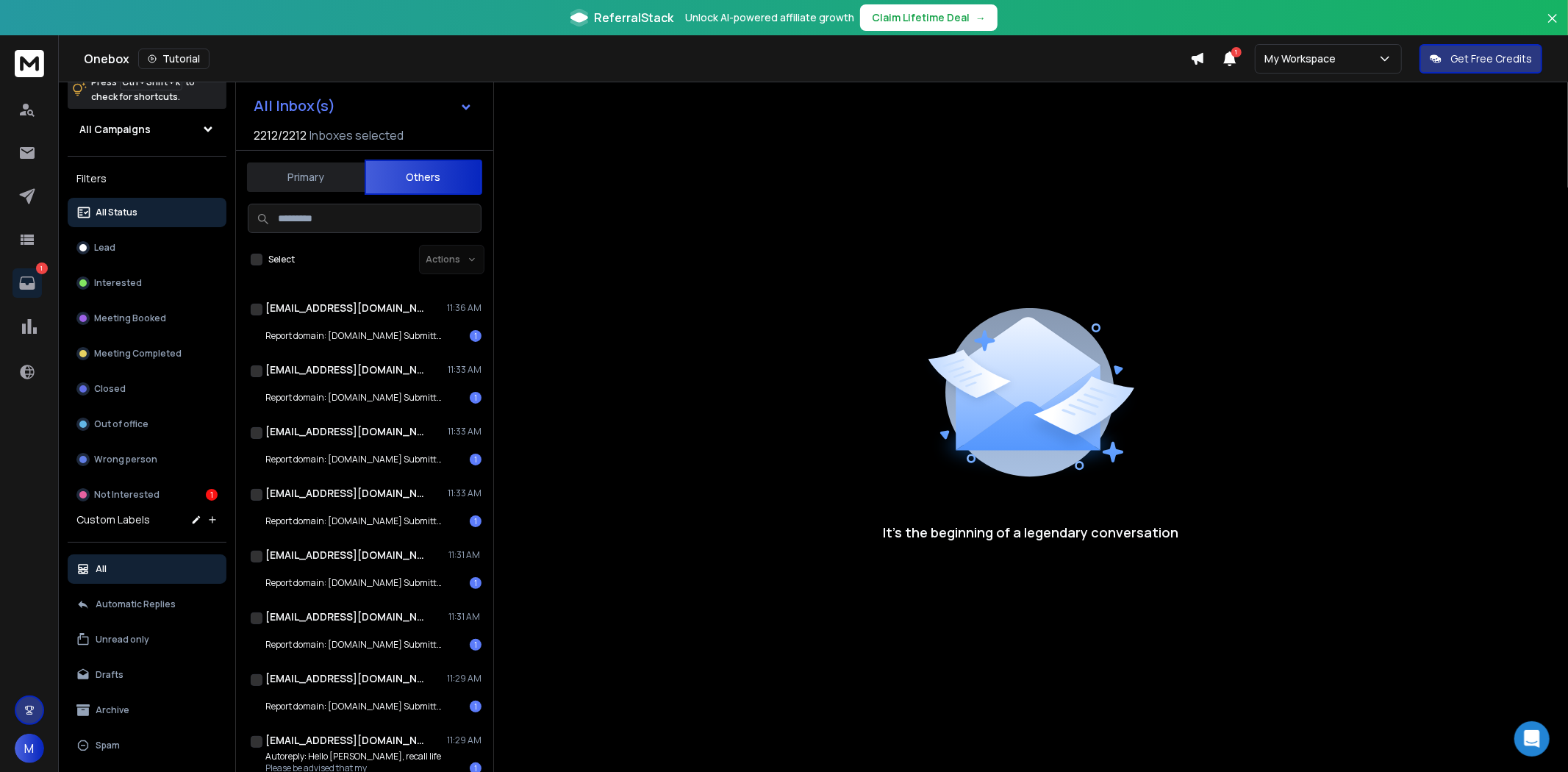
click at [317, 208] on input at bounding box center [365, 218] width 234 height 30
type input "**********"
click at [268, 339] on button "SELECT THIS PAGE" at bounding box center [267, 339] width 12 height 12
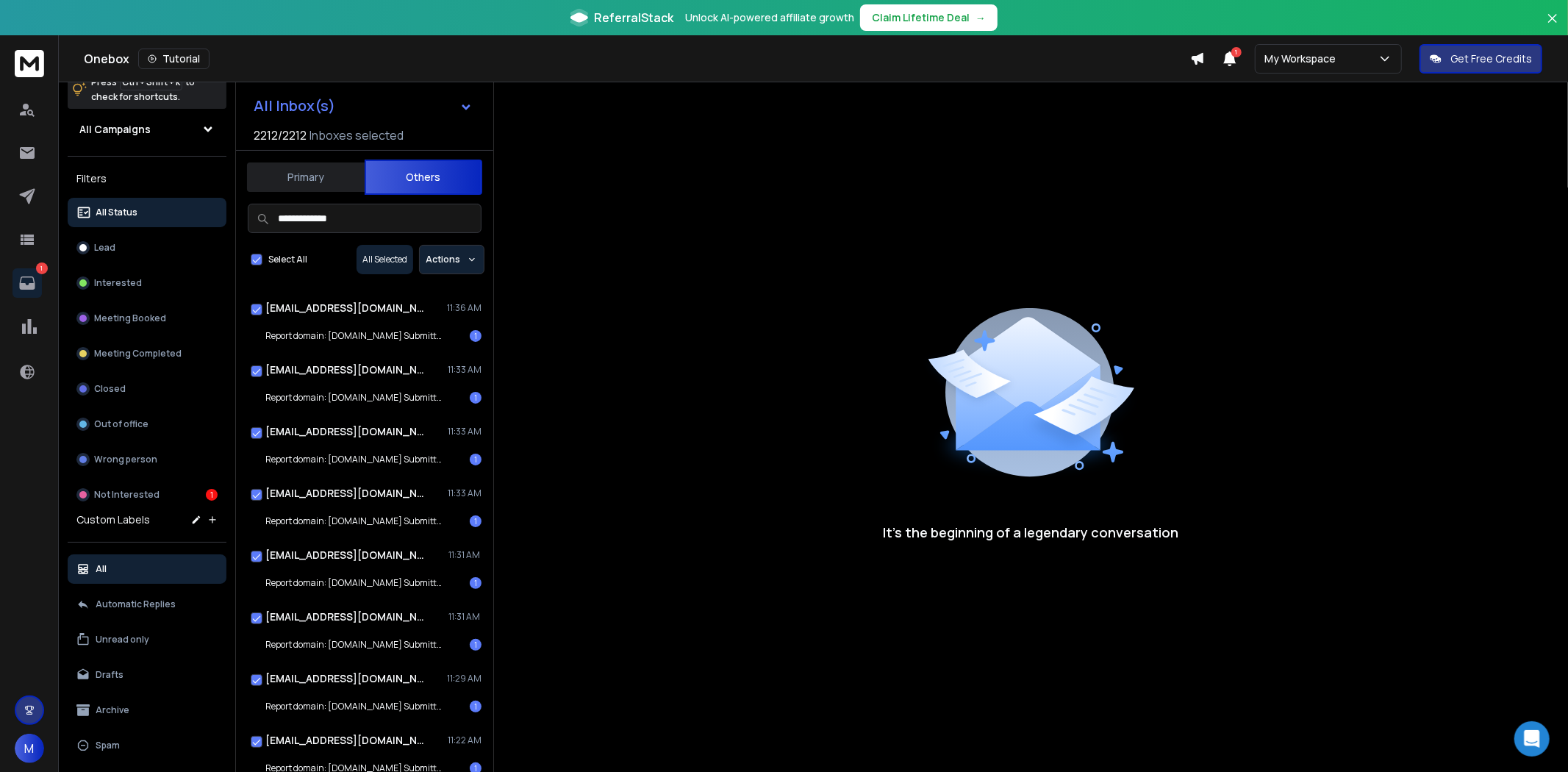
click at [443, 260] on p "Actions" at bounding box center [443, 260] width 35 height 12
click at [445, 289] on div "Delete email" at bounding box center [433, 292] width 81 height 14
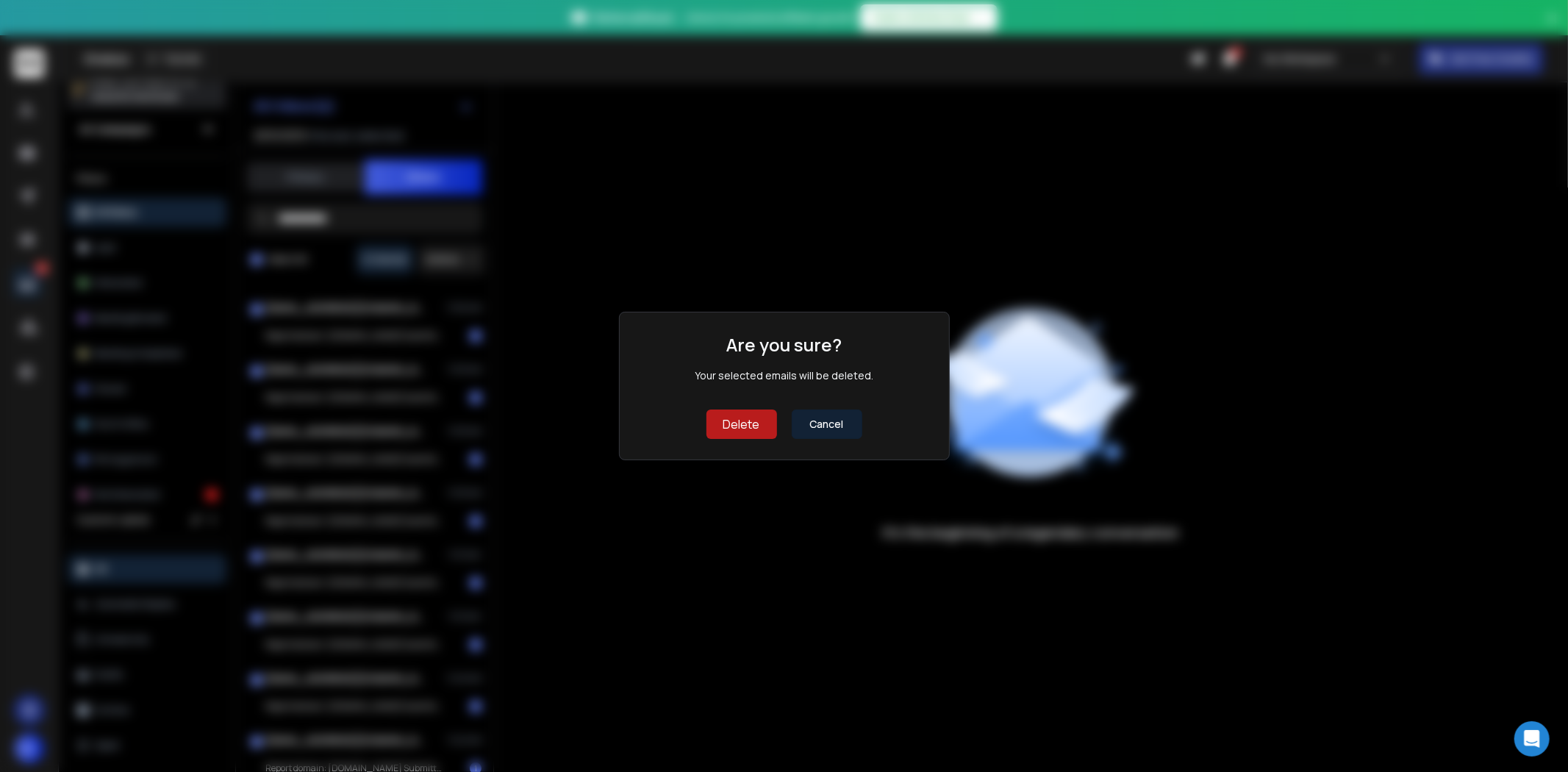
click at [730, 421] on button "Delete" at bounding box center [742, 424] width 70 height 30
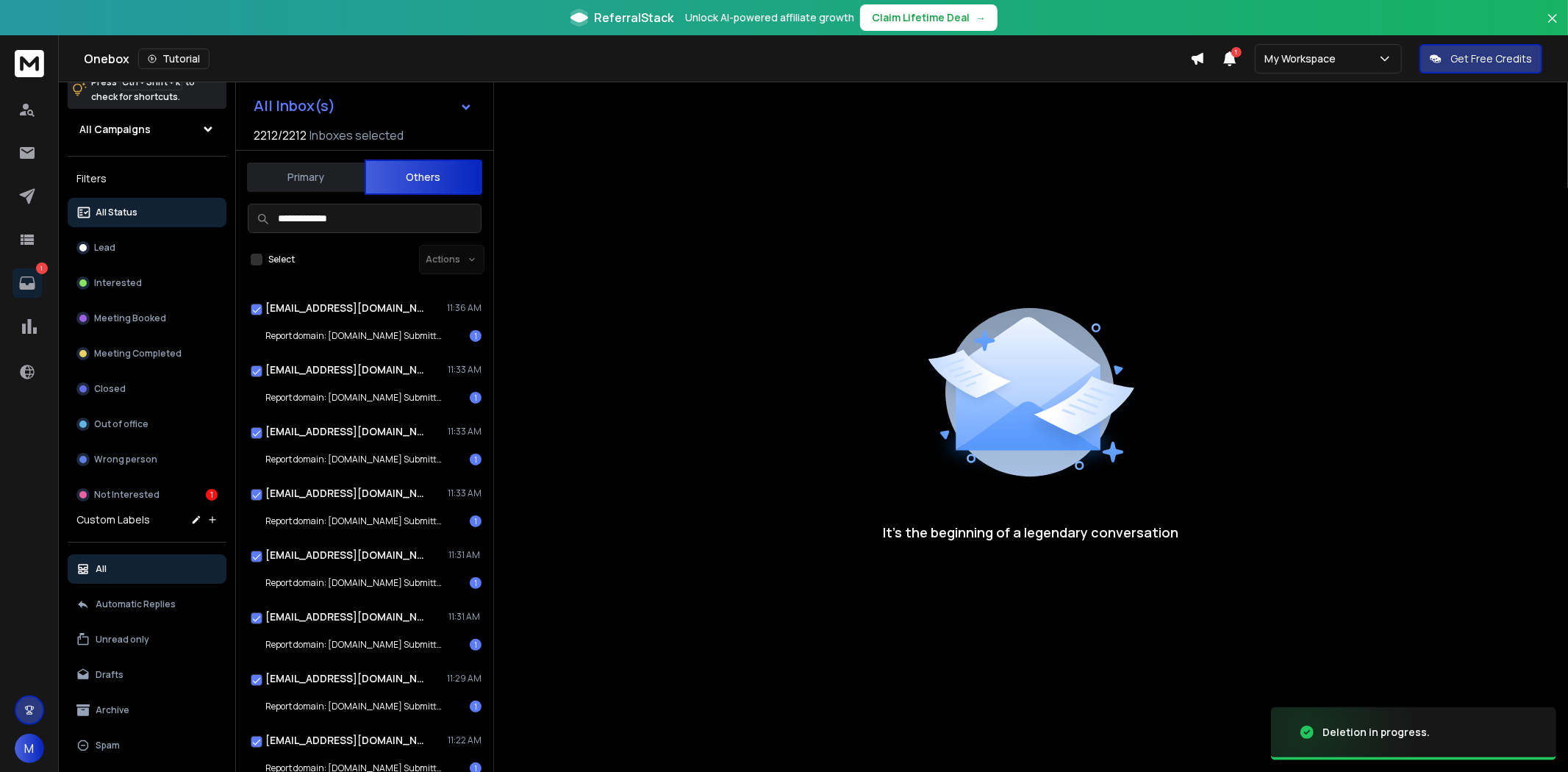
click at [400, 223] on input "**********" at bounding box center [365, 218] width 234 height 30
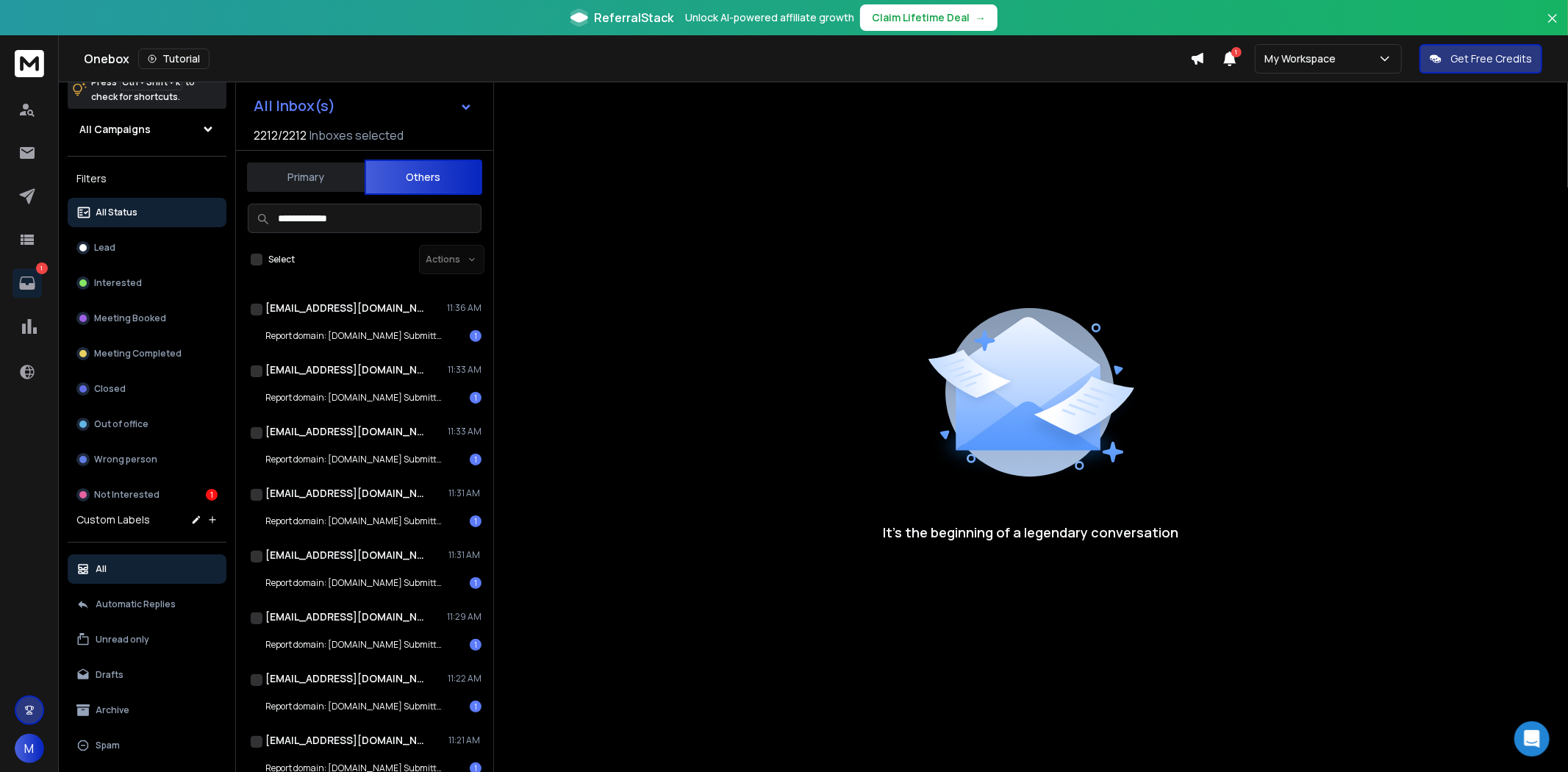
click at [411, 228] on input "**********" at bounding box center [365, 218] width 234 height 30
drag, startPoint x: 405, startPoint y: 224, endPoint x: 380, endPoint y: 250, distance: 36.1
click at [380, 250] on div "**********" at bounding box center [364, 529] width 257 height 663
click at [265, 337] on button "SELECT THIS PAGE" at bounding box center [267, 339] width 12 height 12
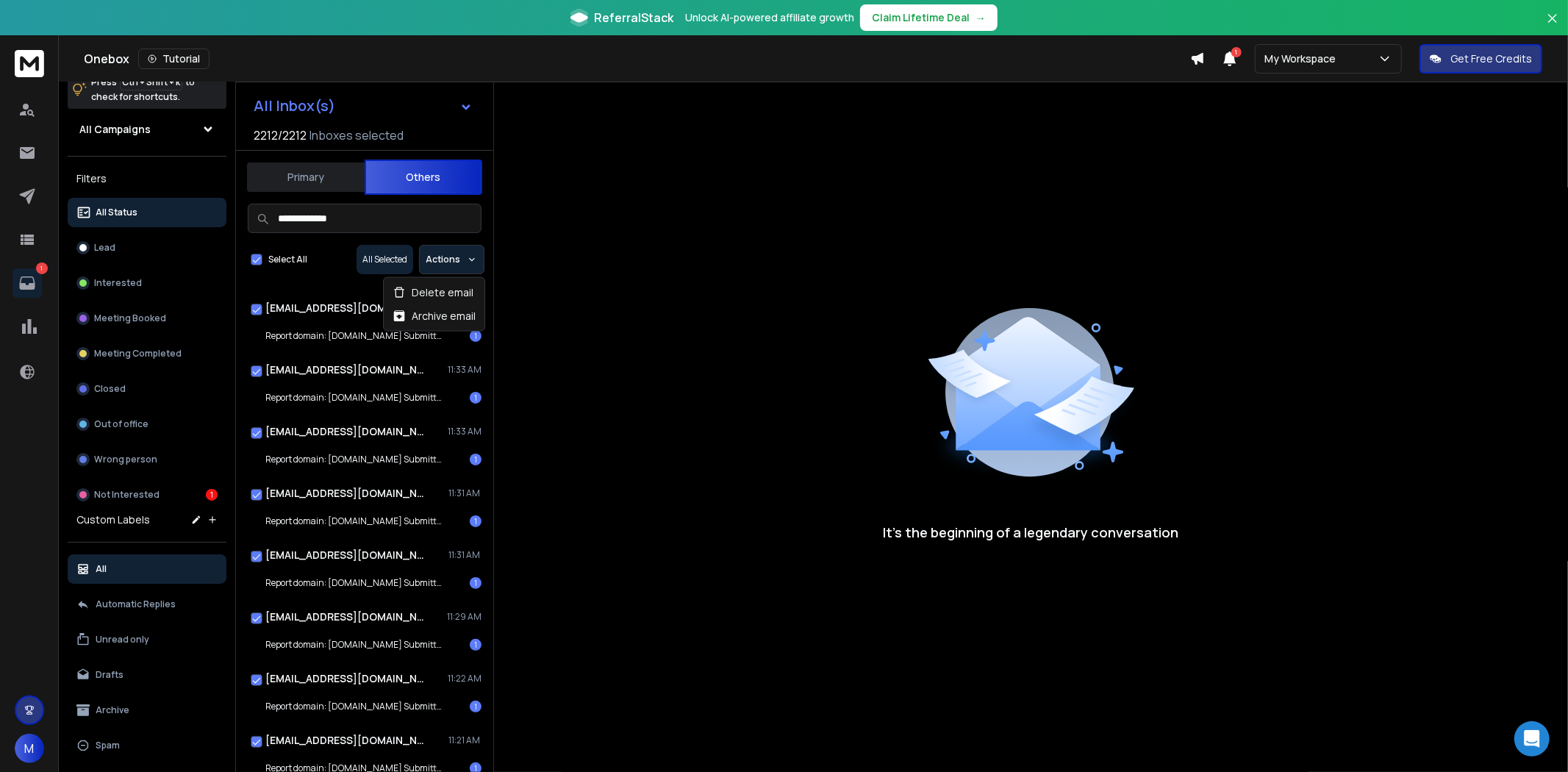
click at [453, 254] on p "Actions" at bounding box center [443, 260] width 35 height 12
click at [444, 288] on div "Delete email" at bounding box center [433, 292] width 81 height 14
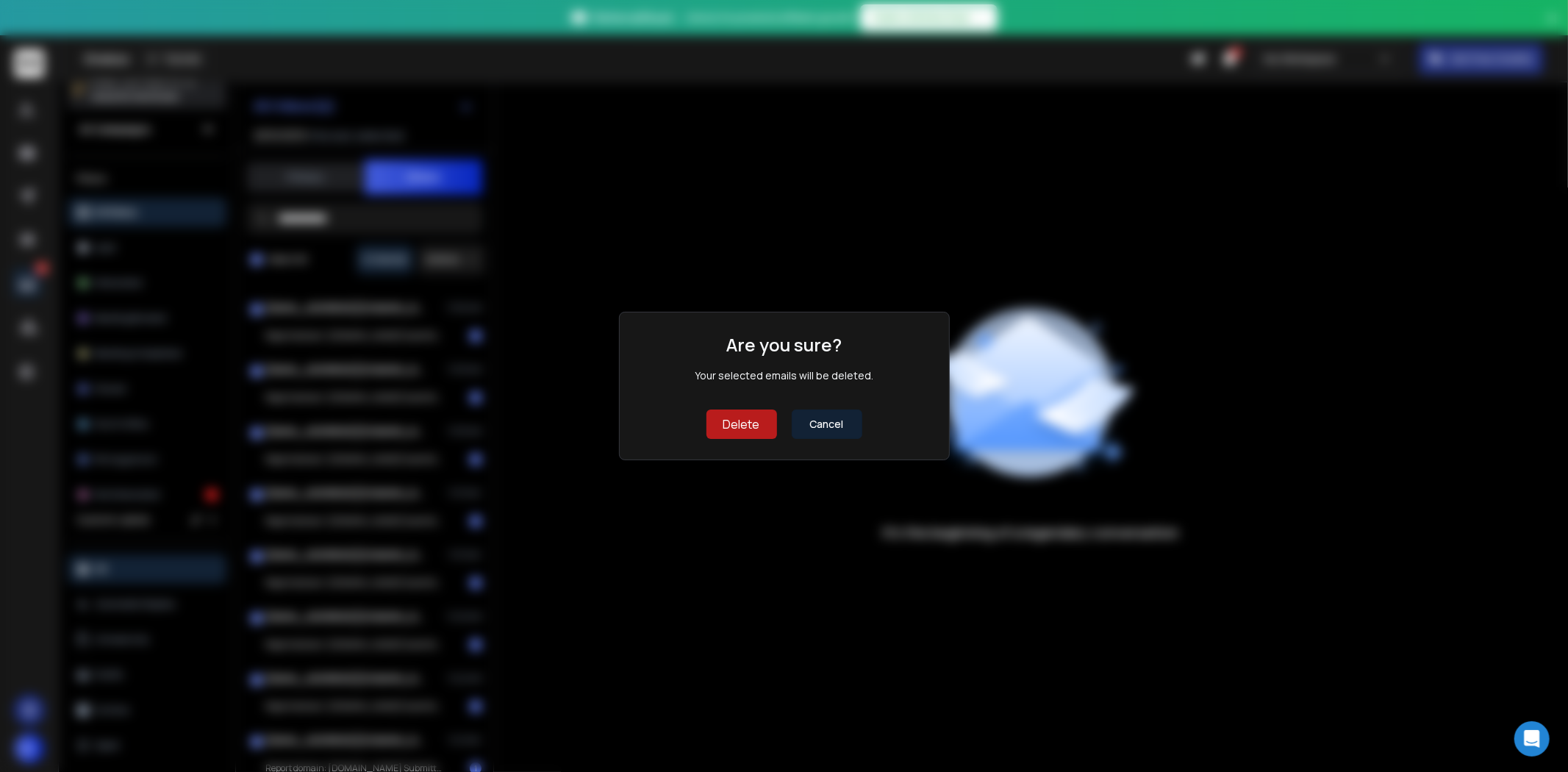
click at [741, 421] on button "Delete" at bounding box center [742, 424] width 70 height 30
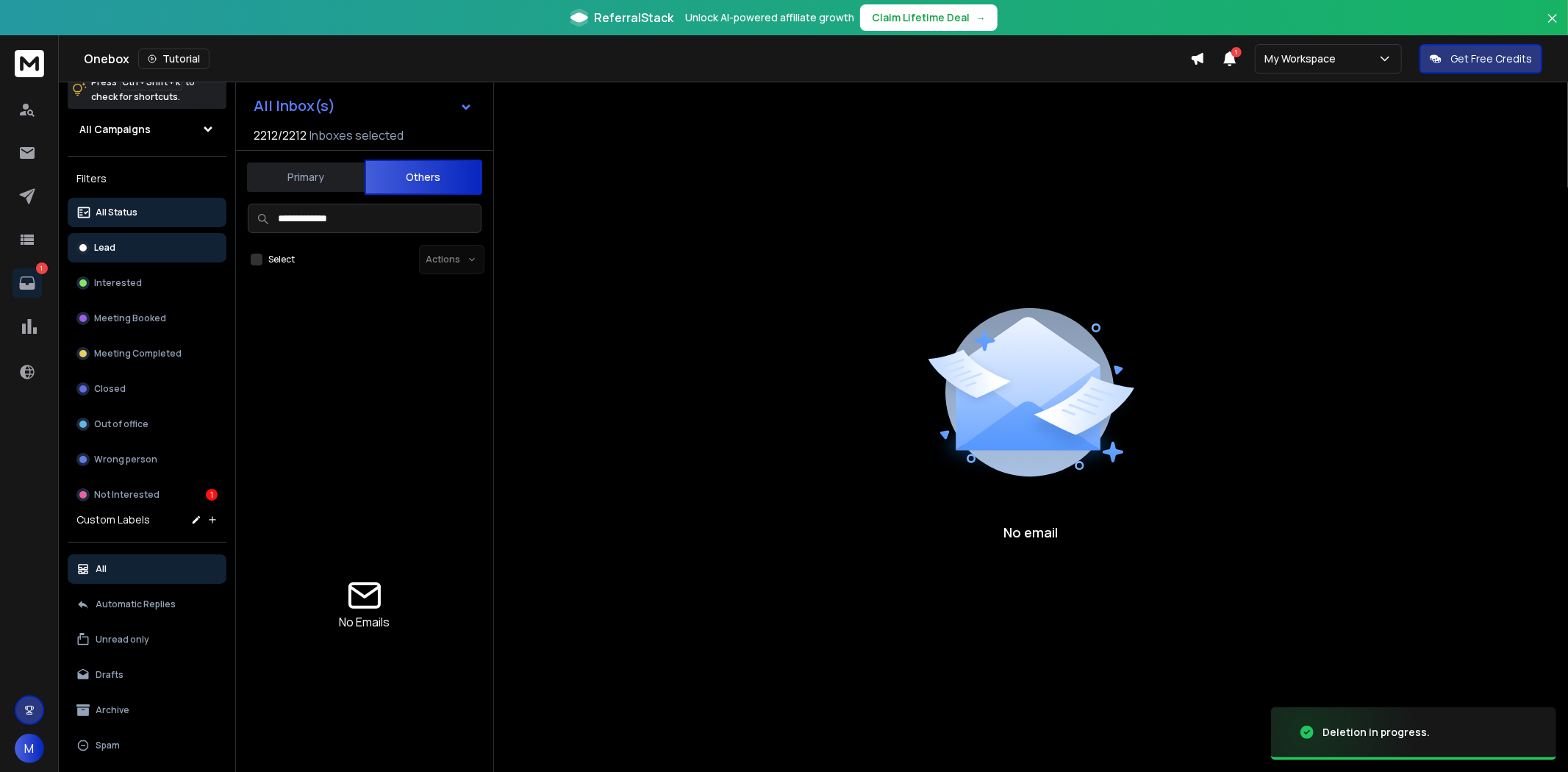
drag, startPoint x: 366, startPoint y: 221, endPoint x: 200, endPoint y: 239, distance: 167.0
click at [200, 239] on div "**********" at bounding box center [813, 468] width 1509 height 772
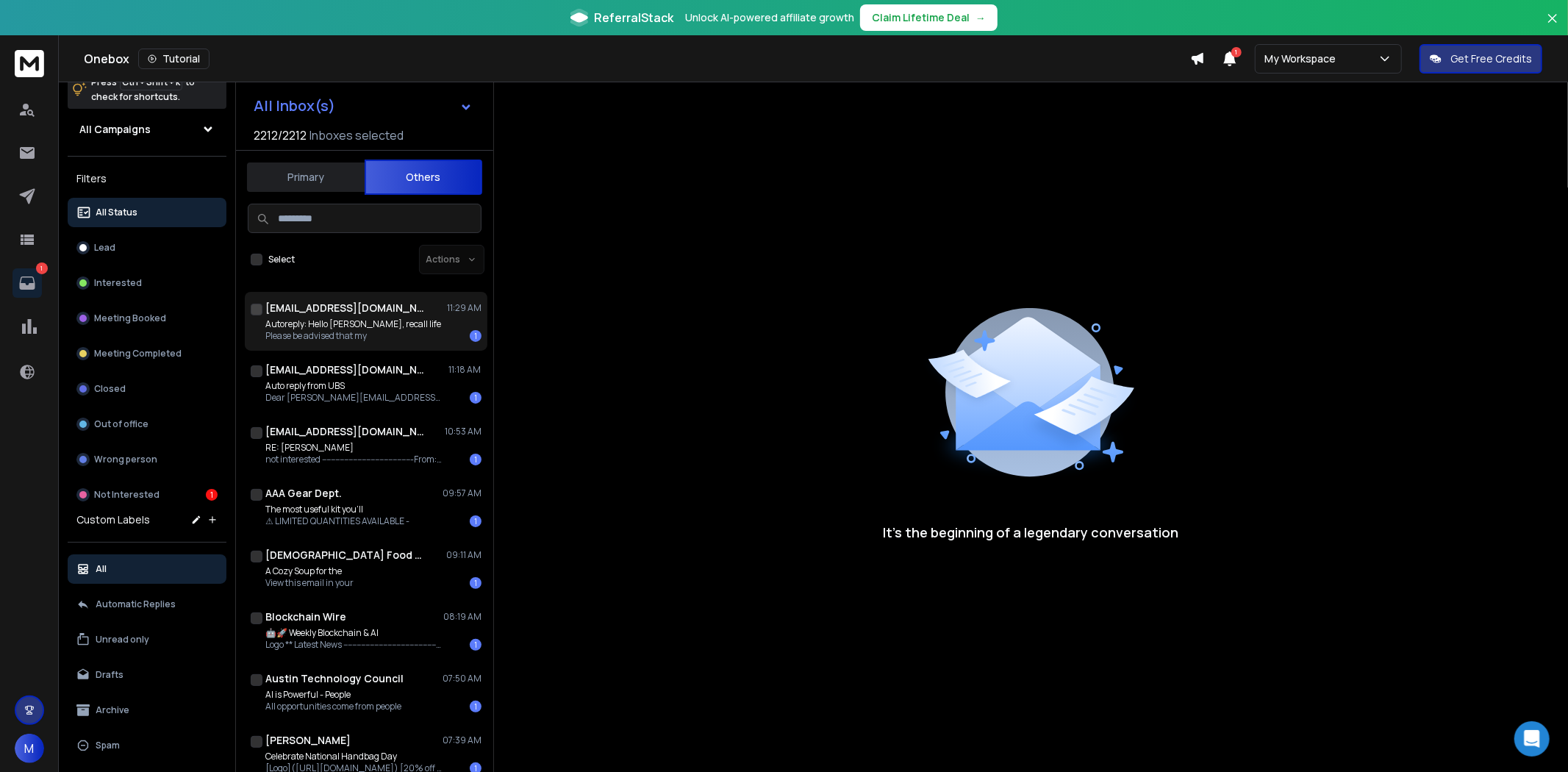
click at [348, 333] on p "Please be advised that my" at bounding box center [353, 336] width 176 height 12
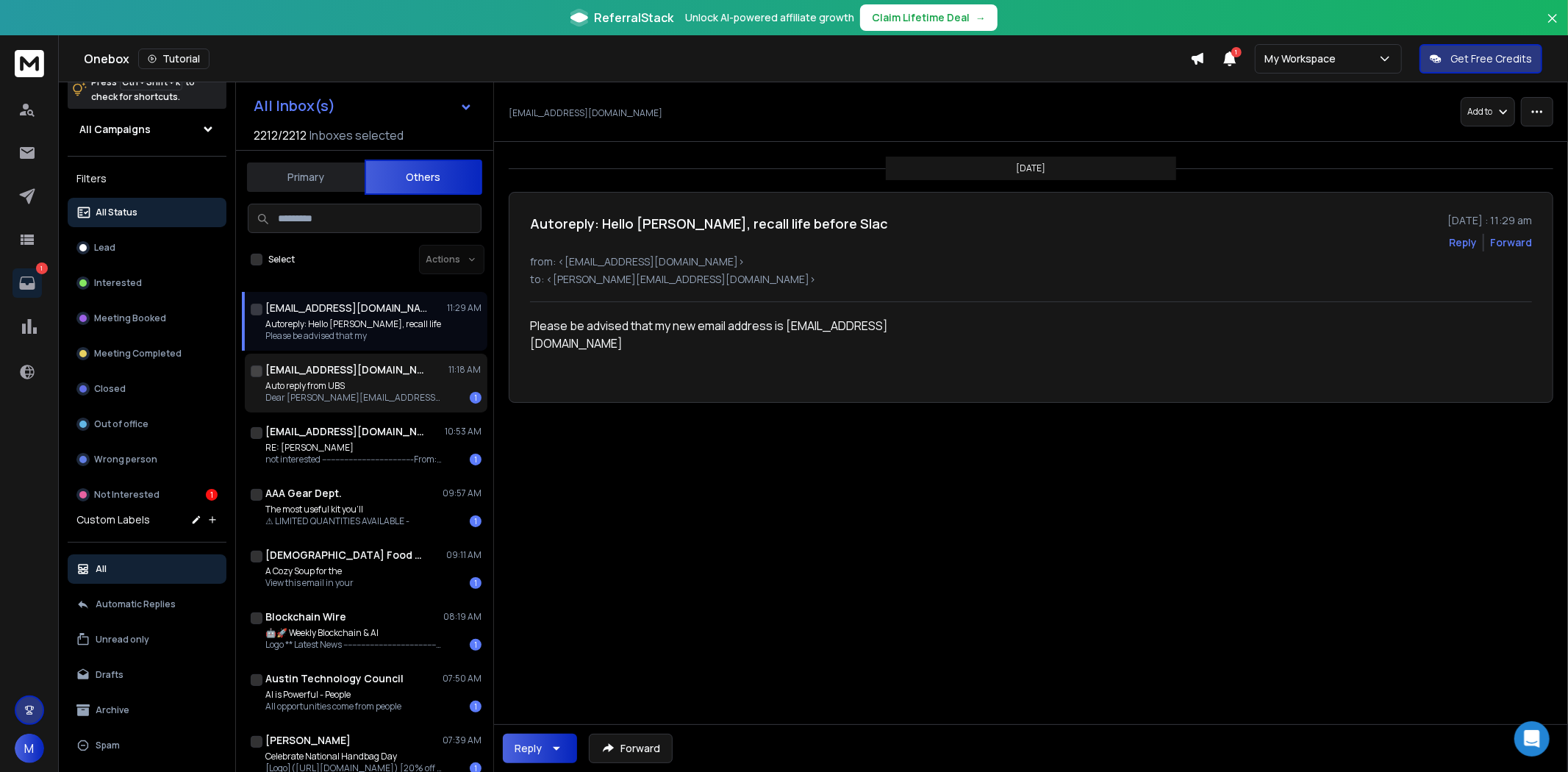
click at [365, 397] on p "Dear [PERSON_NAME][EMAIL_ADDRESS][DOMAIN_NAME] Re: Recipient Address" at bounding box center [354, 398] width 176 height 12
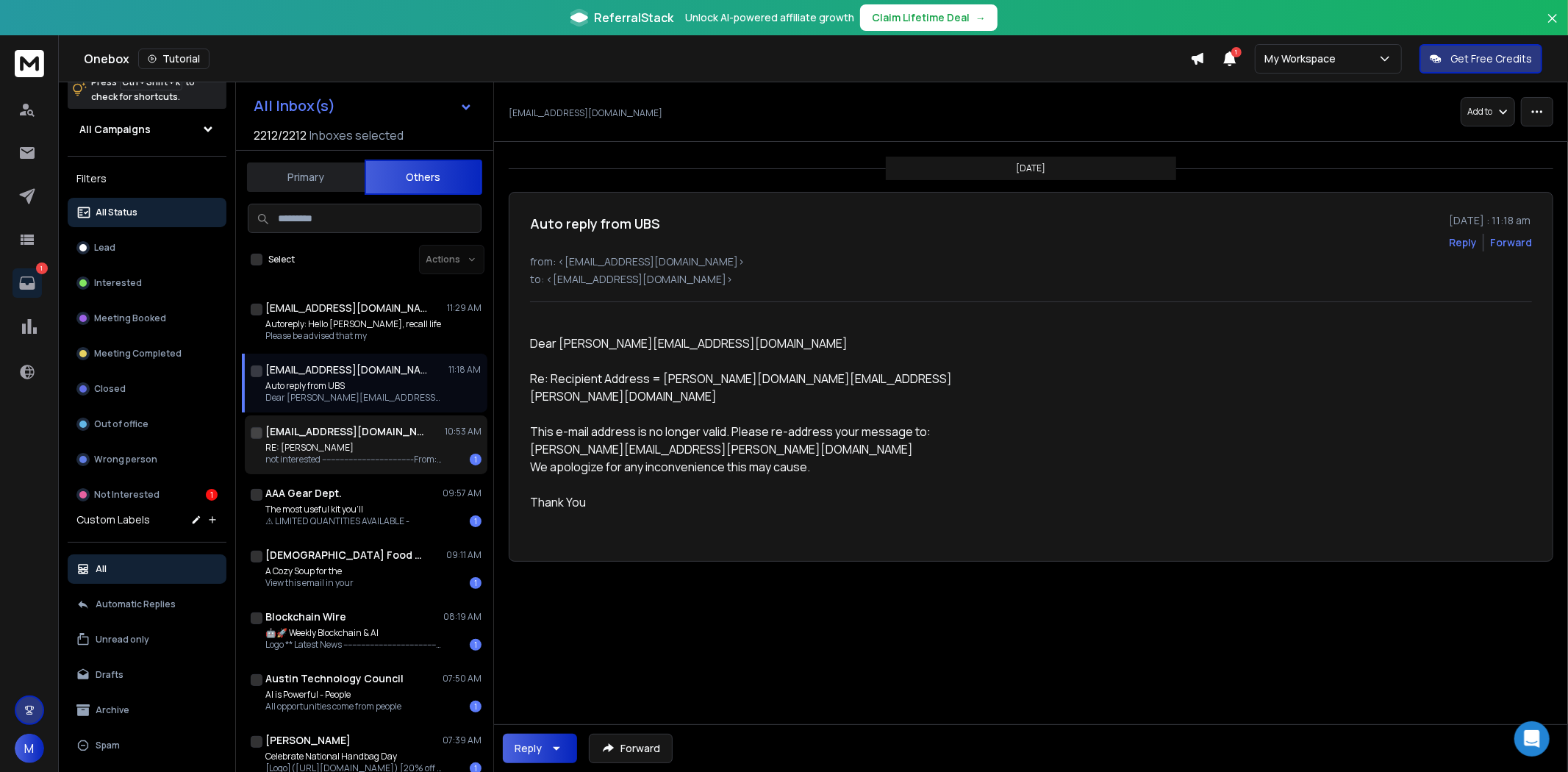
click at [367, 457] on p "not interested -----------------------------------------From: "[PERSON_NAME]"" at bounding box center [354, 460] width 176 height 12
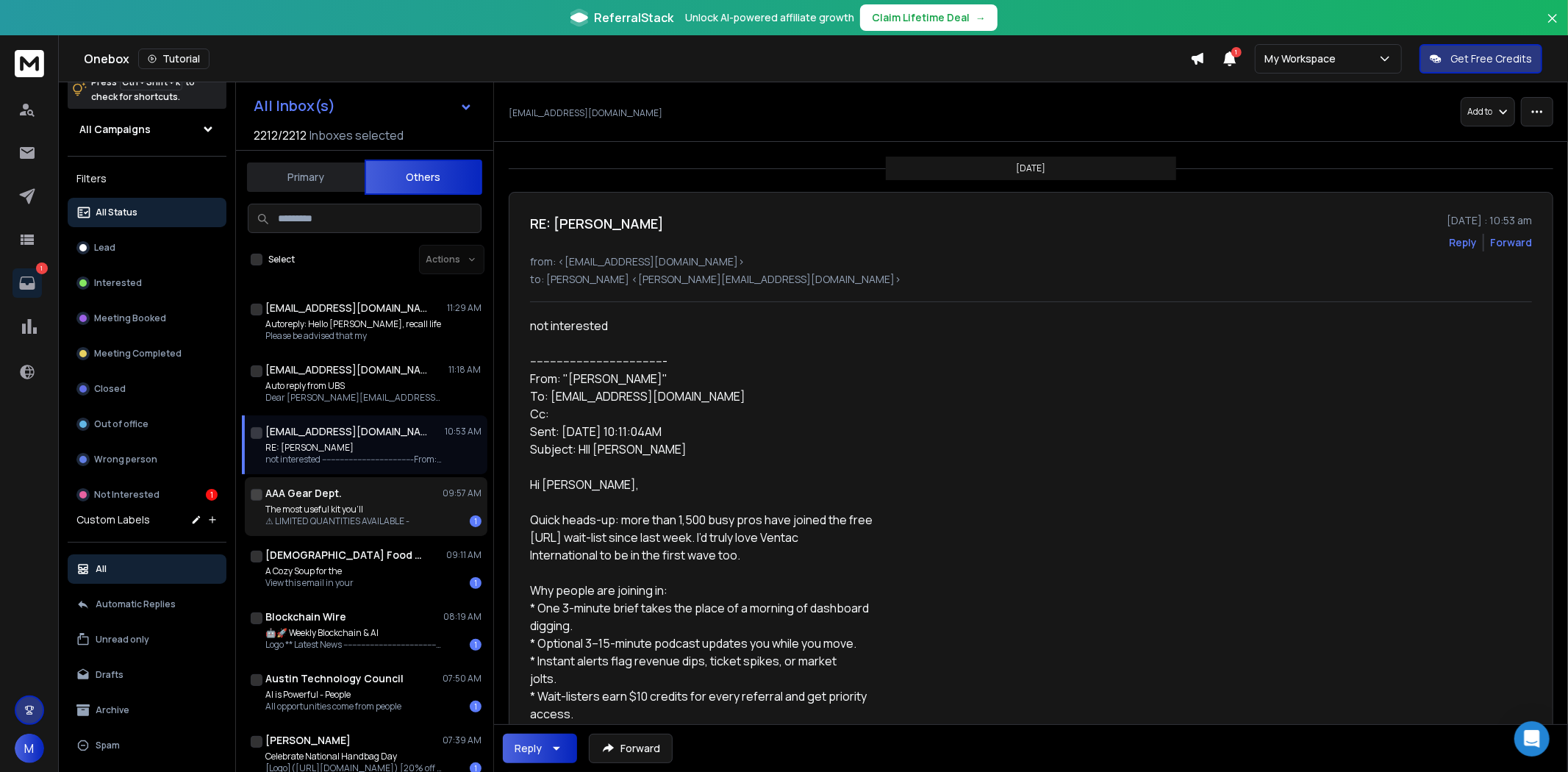
click at [381, 510] on p "The most useful kit you’ll" at bounding box center [338, 510] width 144 height 12
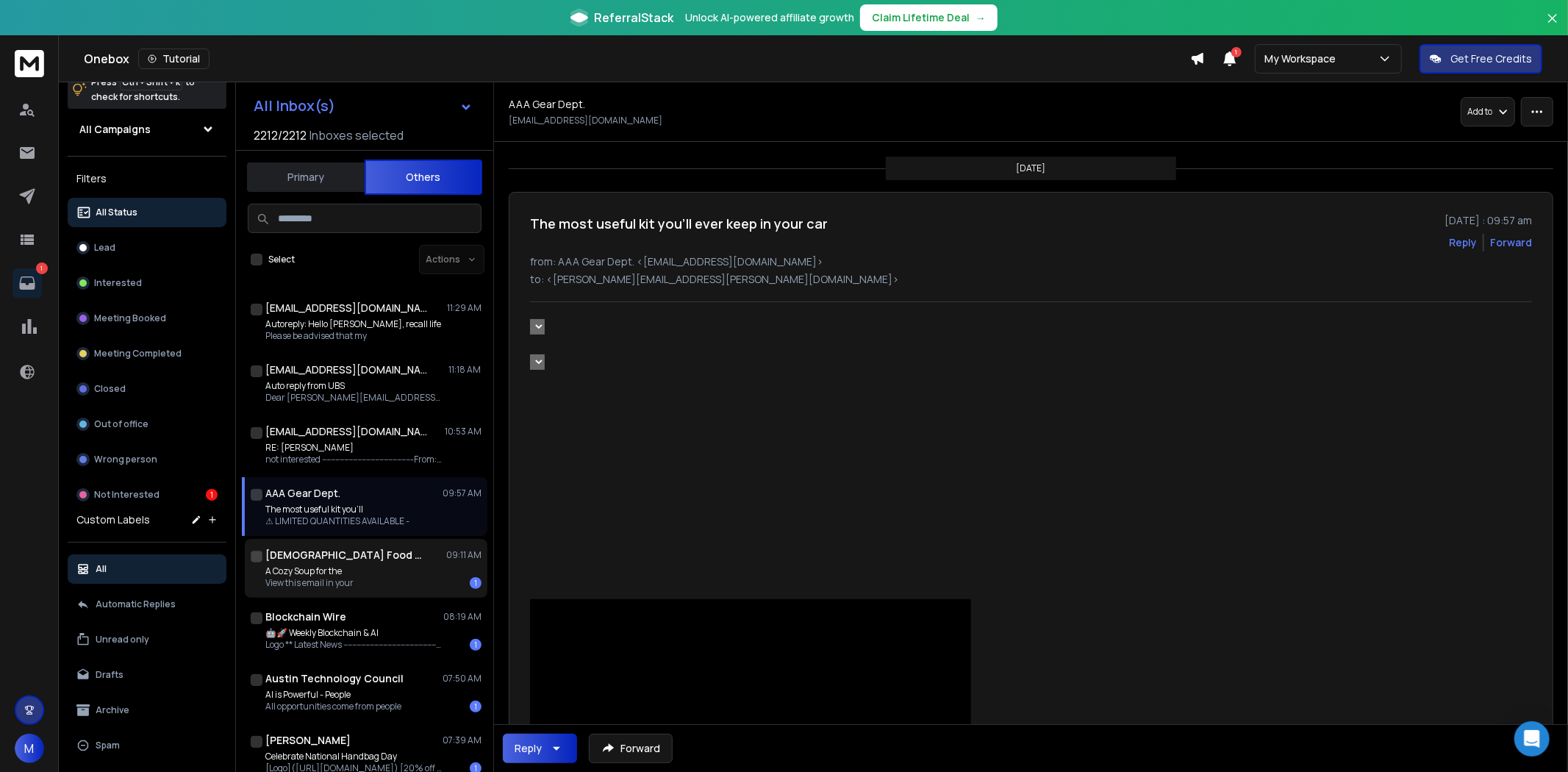
click at [400, 578] on div "A Cozy Soup for the View this email in your 1" at bounding box center [373, 577] width 216 height 24
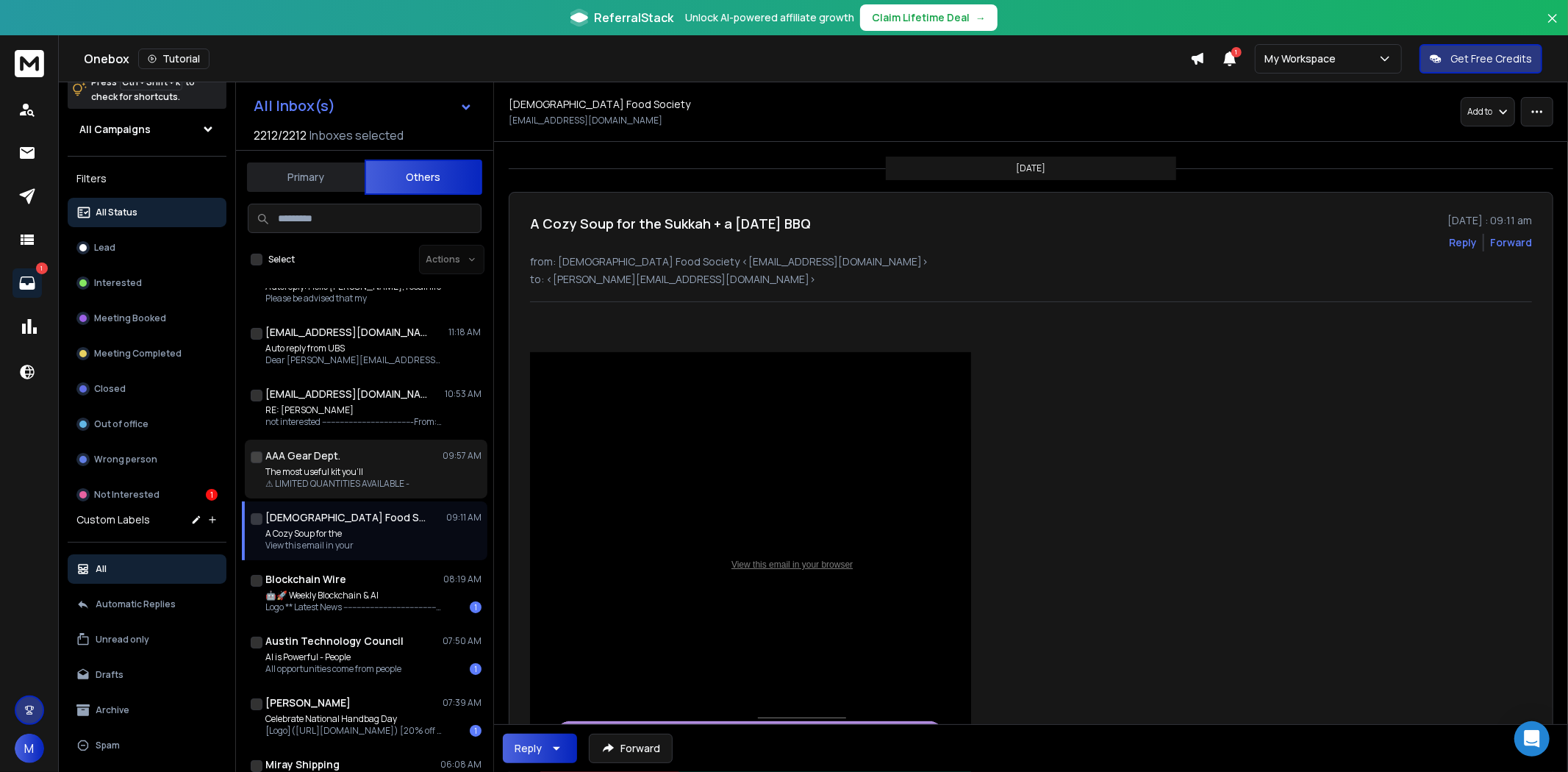
scroll to position [136, 0]
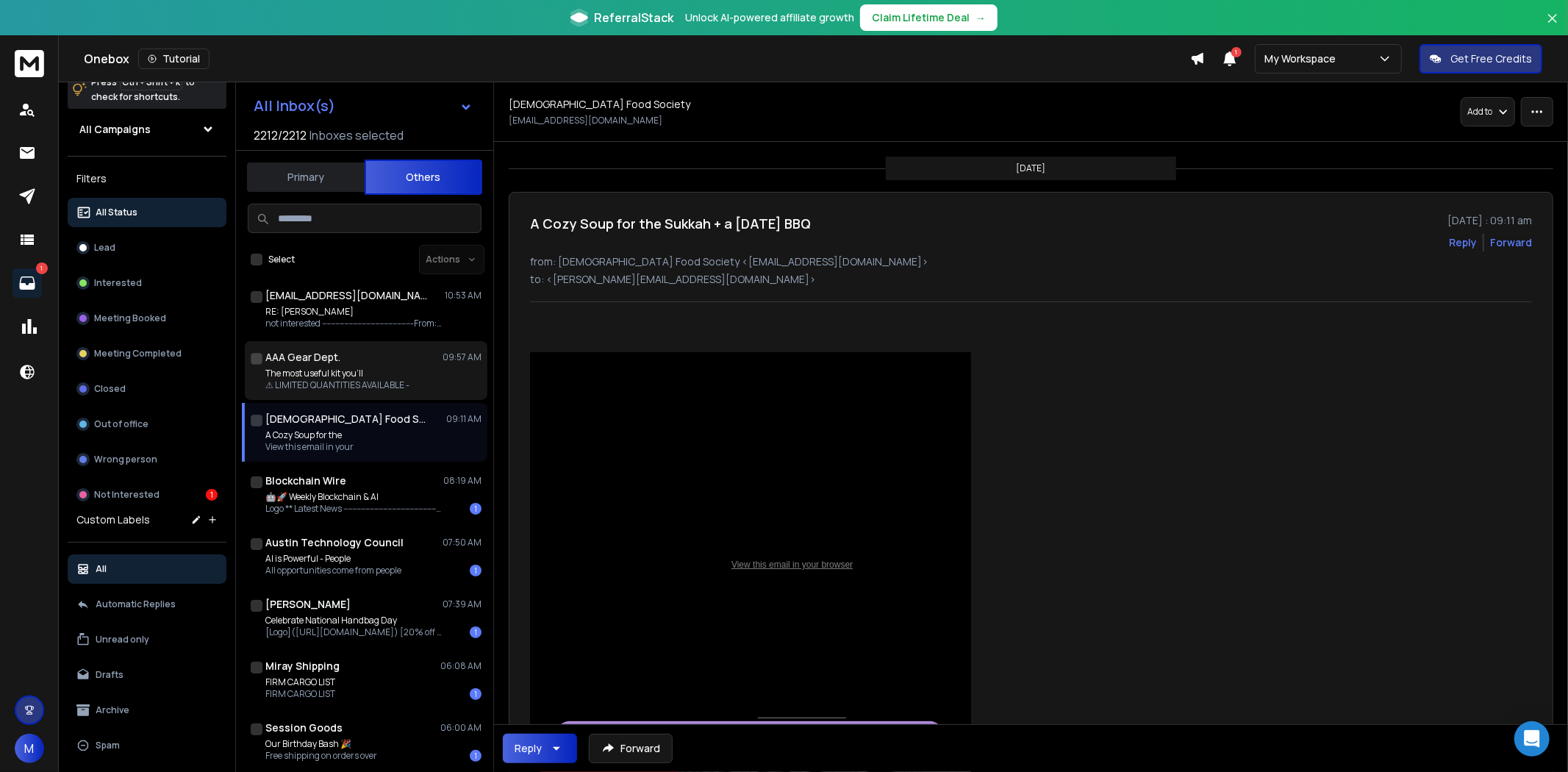
click at [361, 503] on p "Logo ** Latest News -----------------------------------------------------------…" at bounding box center [354, 509] width 176 height 12
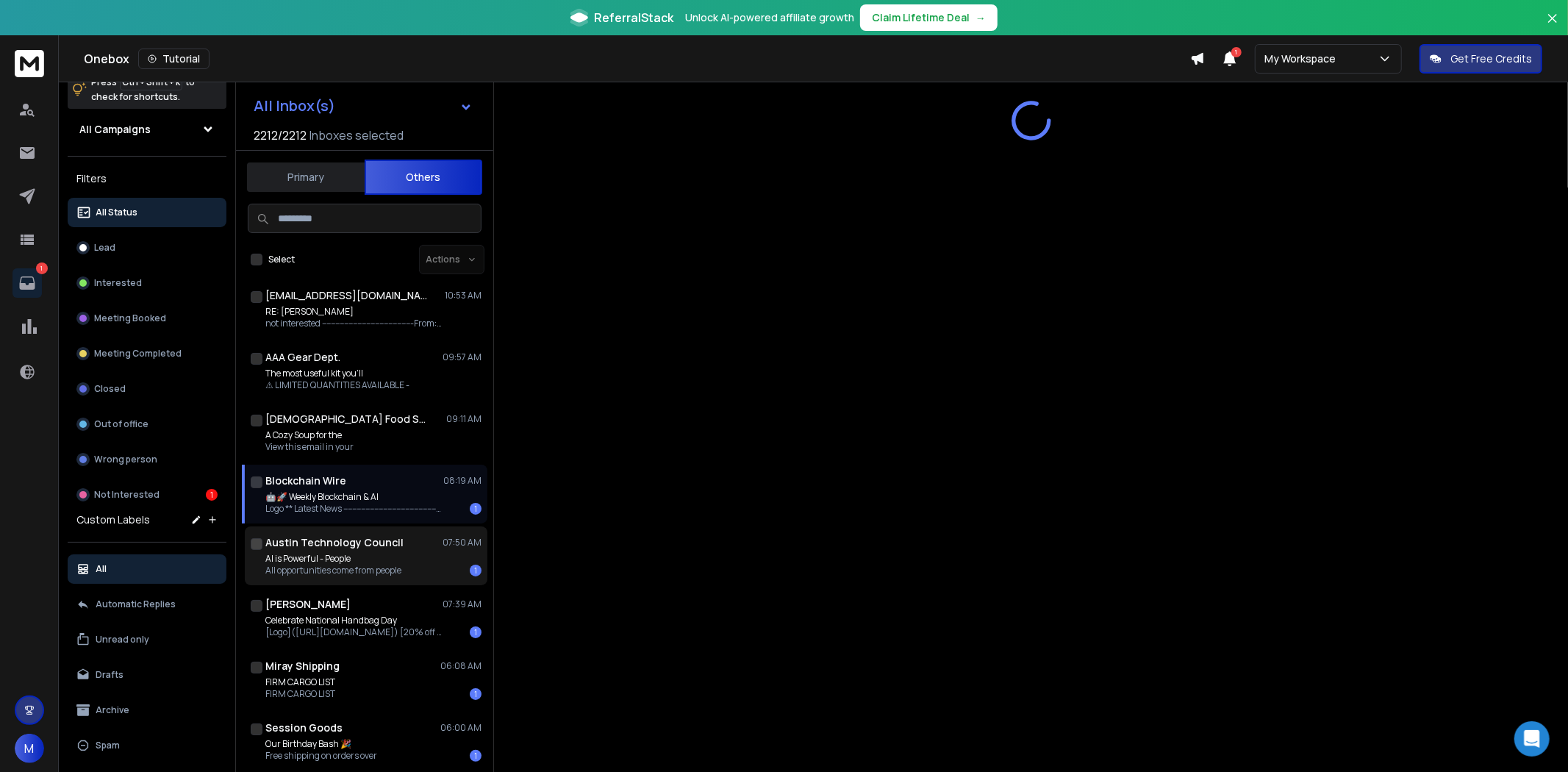
click at [364, 547] on h1 "Austin Technology Council" at bounding box center [334, 542] width 138 height 14
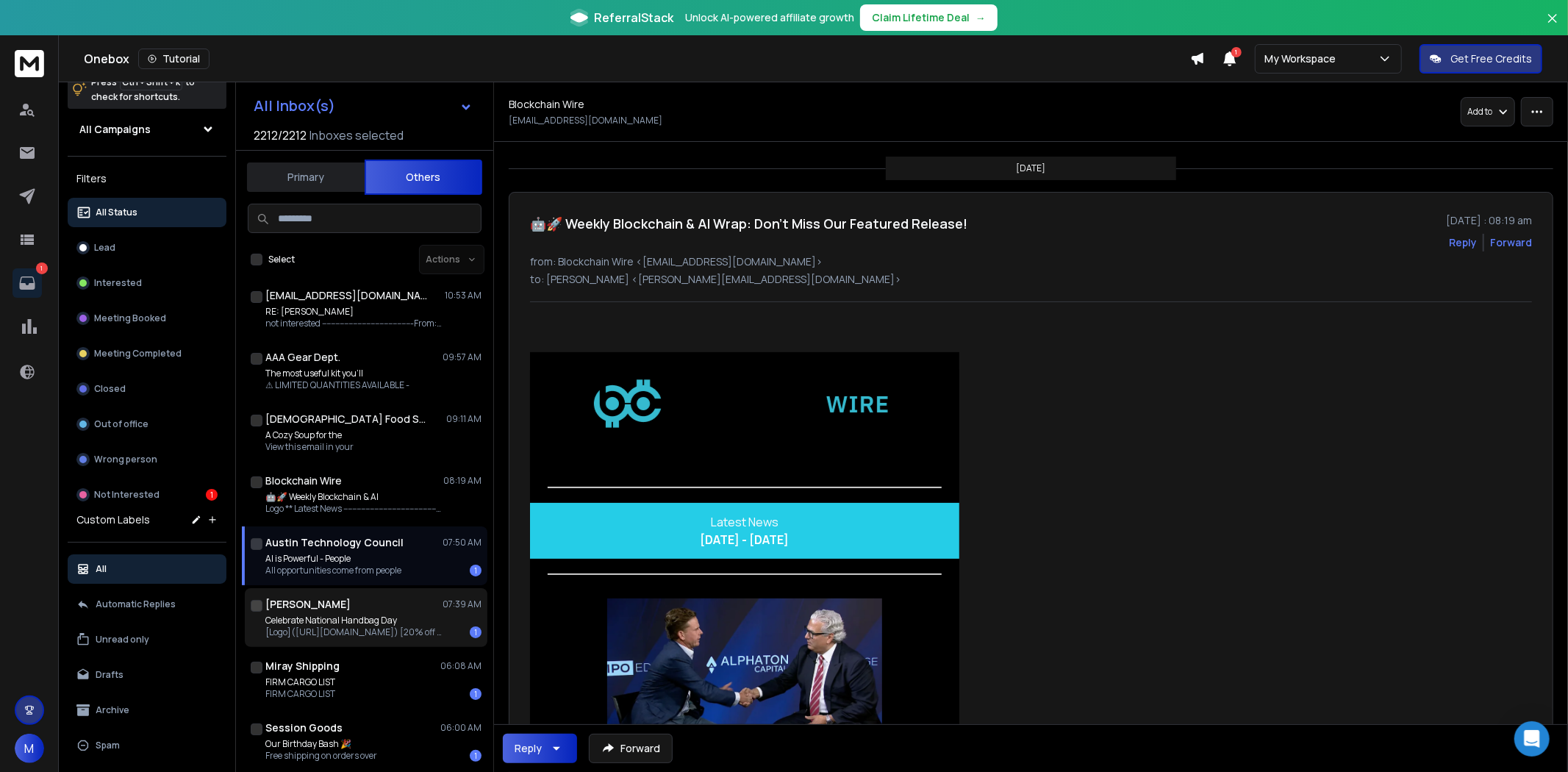
click at [379, 641] on div "[PERSON_NAME] 07:39 AM Celebrate National Handbag Day [Logo]([URL][DOMAIN_NAME]…" at bounding box center [367, 617] width 243 height 59
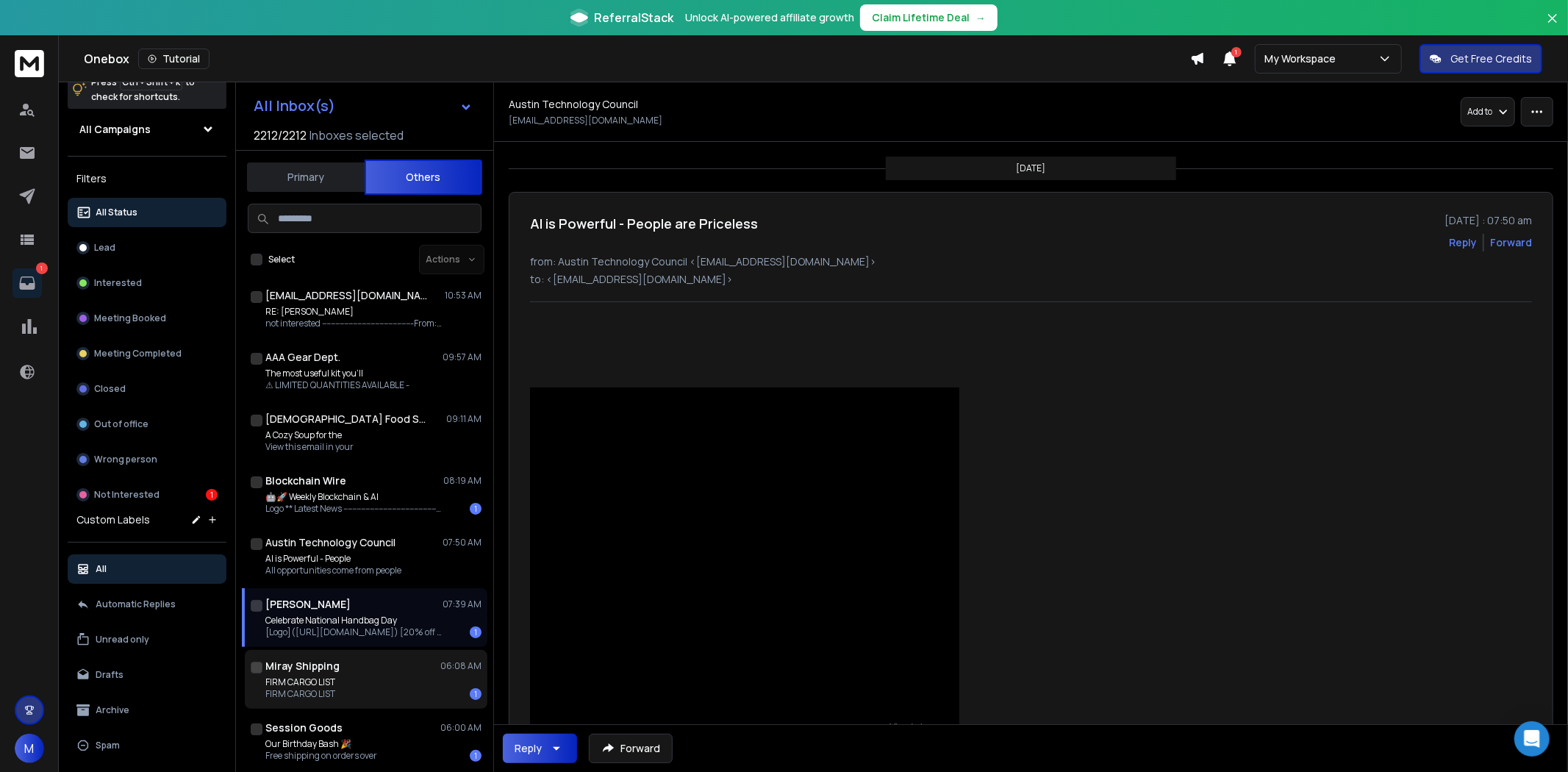
drag, startPoint x: 381, startPoint y: 685, endPoint x: 378, endPoint y: 672, distance: 13.3
click at [383, 685] on div "FIRM CARGO LIST FIRM CARGO LIST ‌ ­  ‌ ­  ‌ ­ 1" at bounding box center [373, 688] width 216 height 24
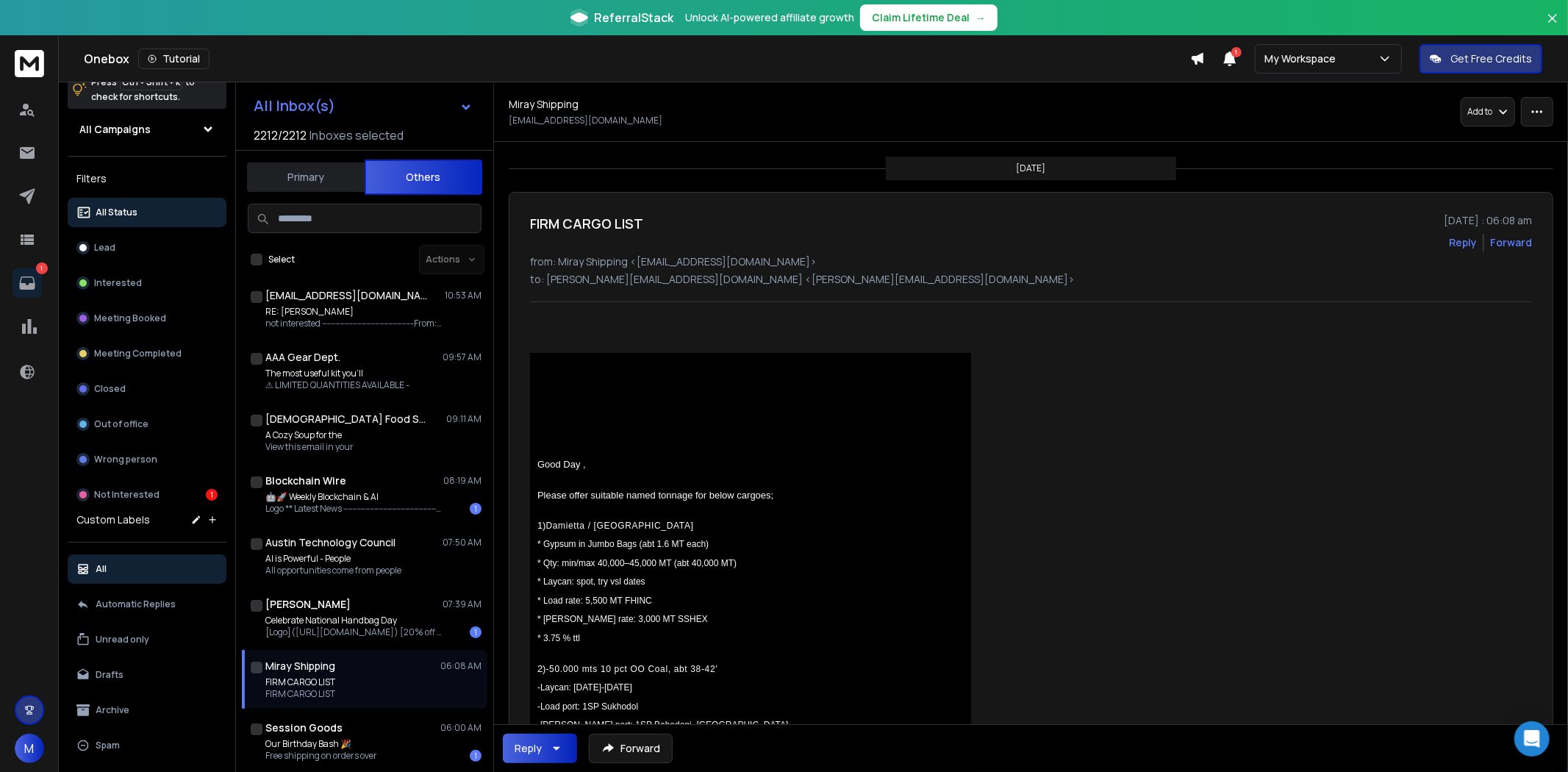
click at [254, 658] on div "Miray Shipping 06:08 AM FIRM CARGO LIST FIRM CARGO LIST ‌ ­  ‌ ­  ‌ ­" at bounding box center [367, 679] width 243 height 59
click at [250, 600] on div at bounding box center [256, 618] width 12 height 36
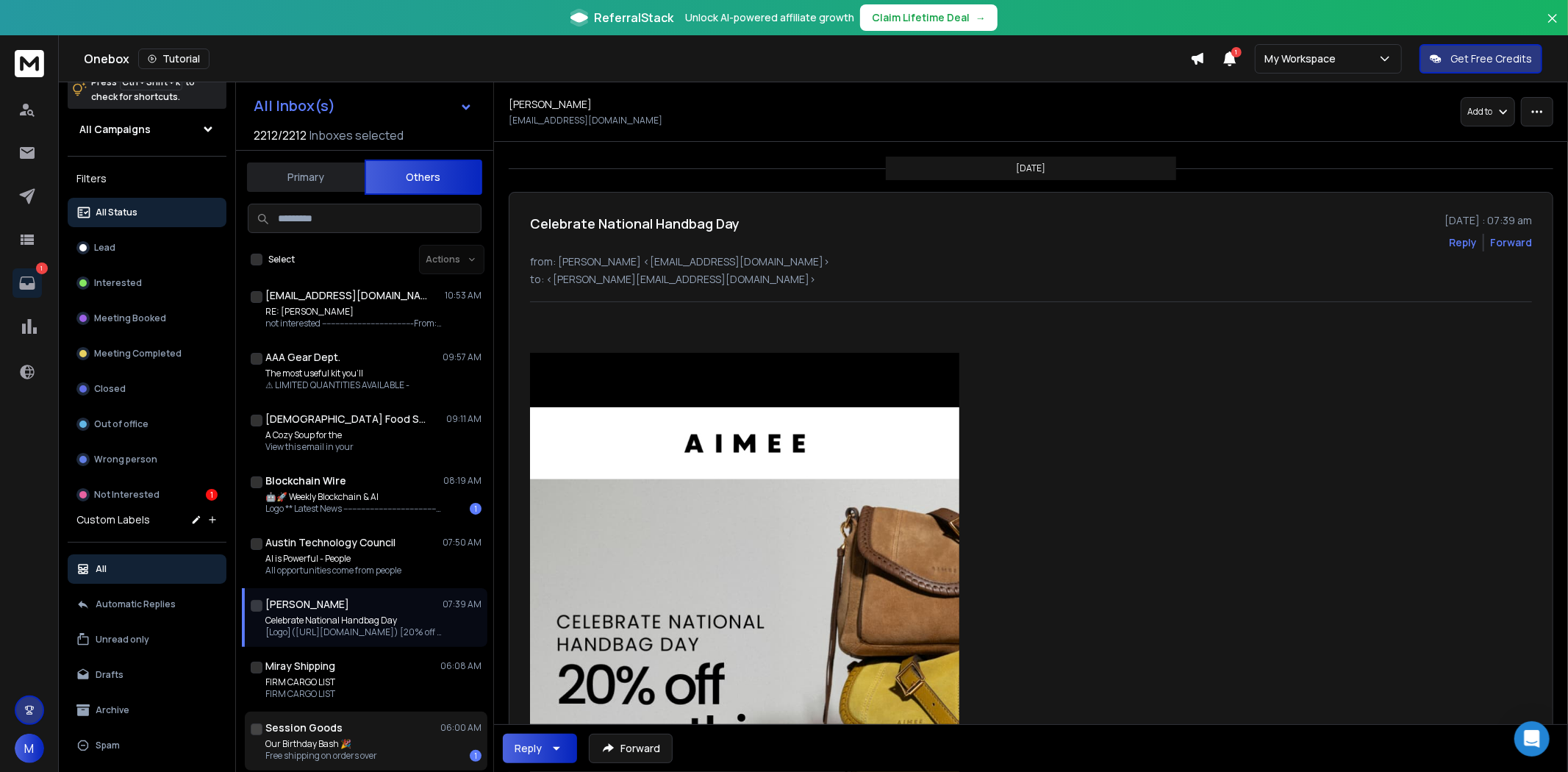
click at [253, 728] on button "button" at bounding box center [256, 730] width 12 height 12
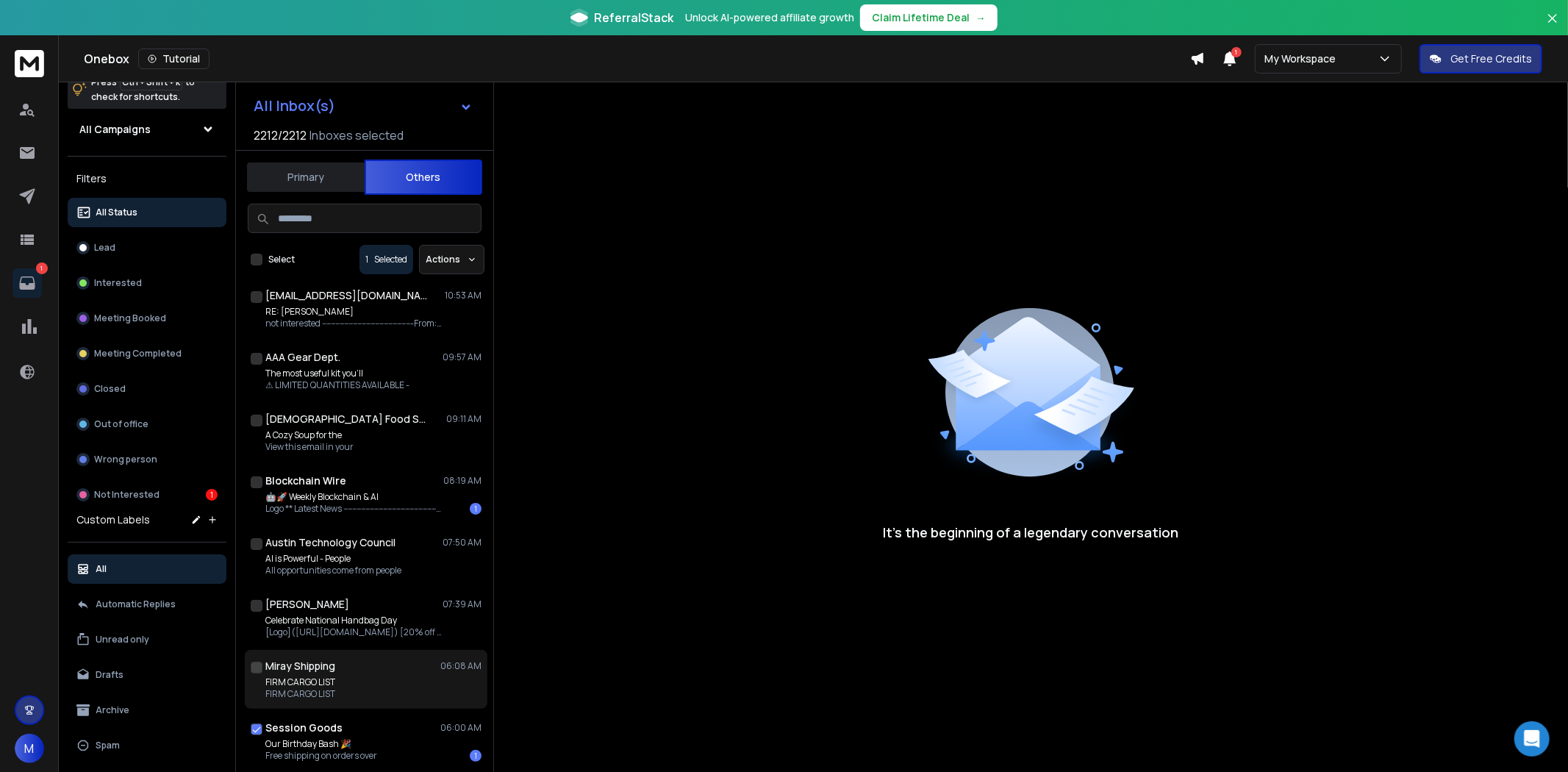
click at [255, 665] on button "button" at bounding box center [256, 668] width 12 height 12
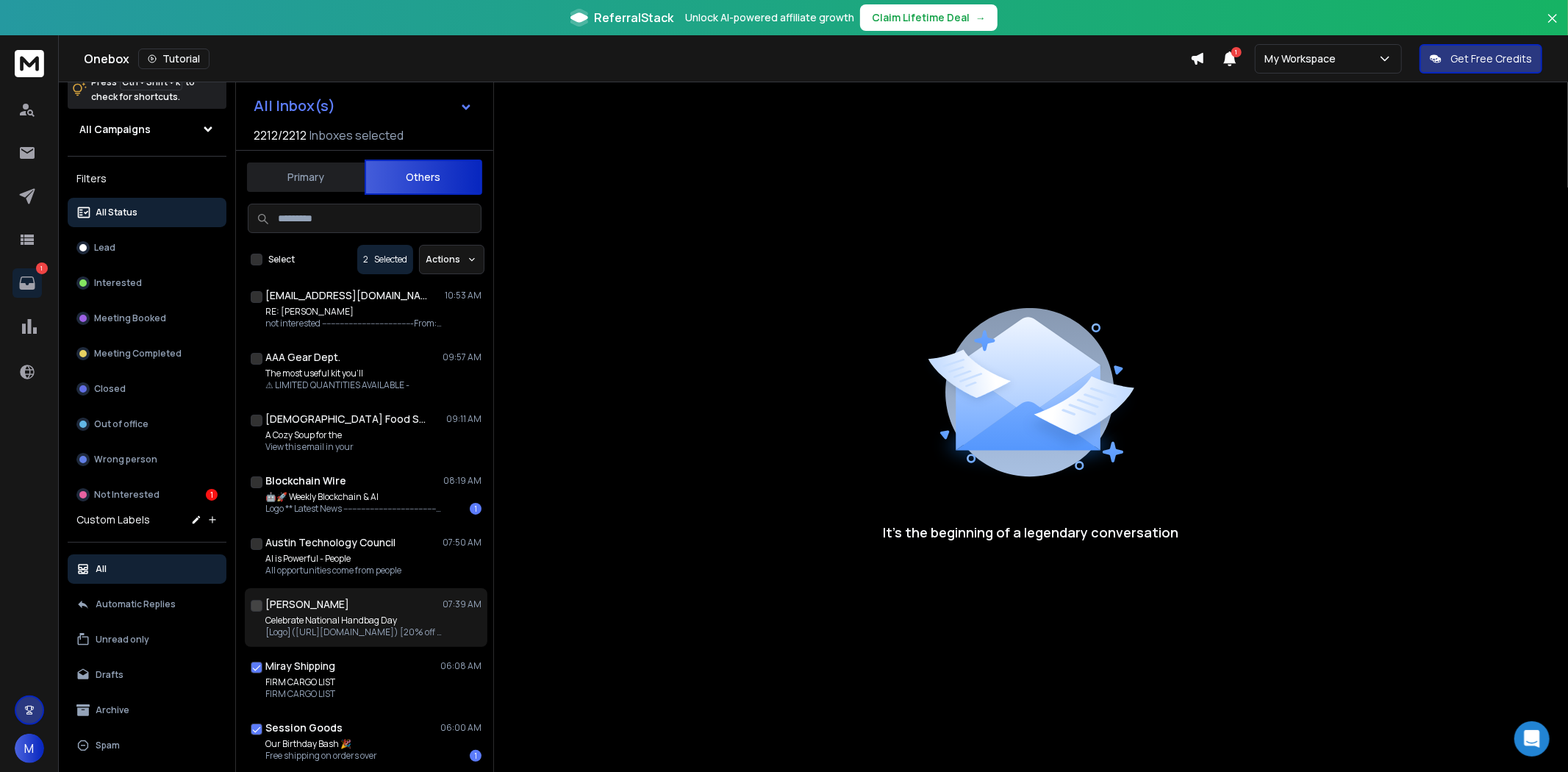
click at [257, 601] on button "button" at bounding box center [256, 606] width 12 height 12
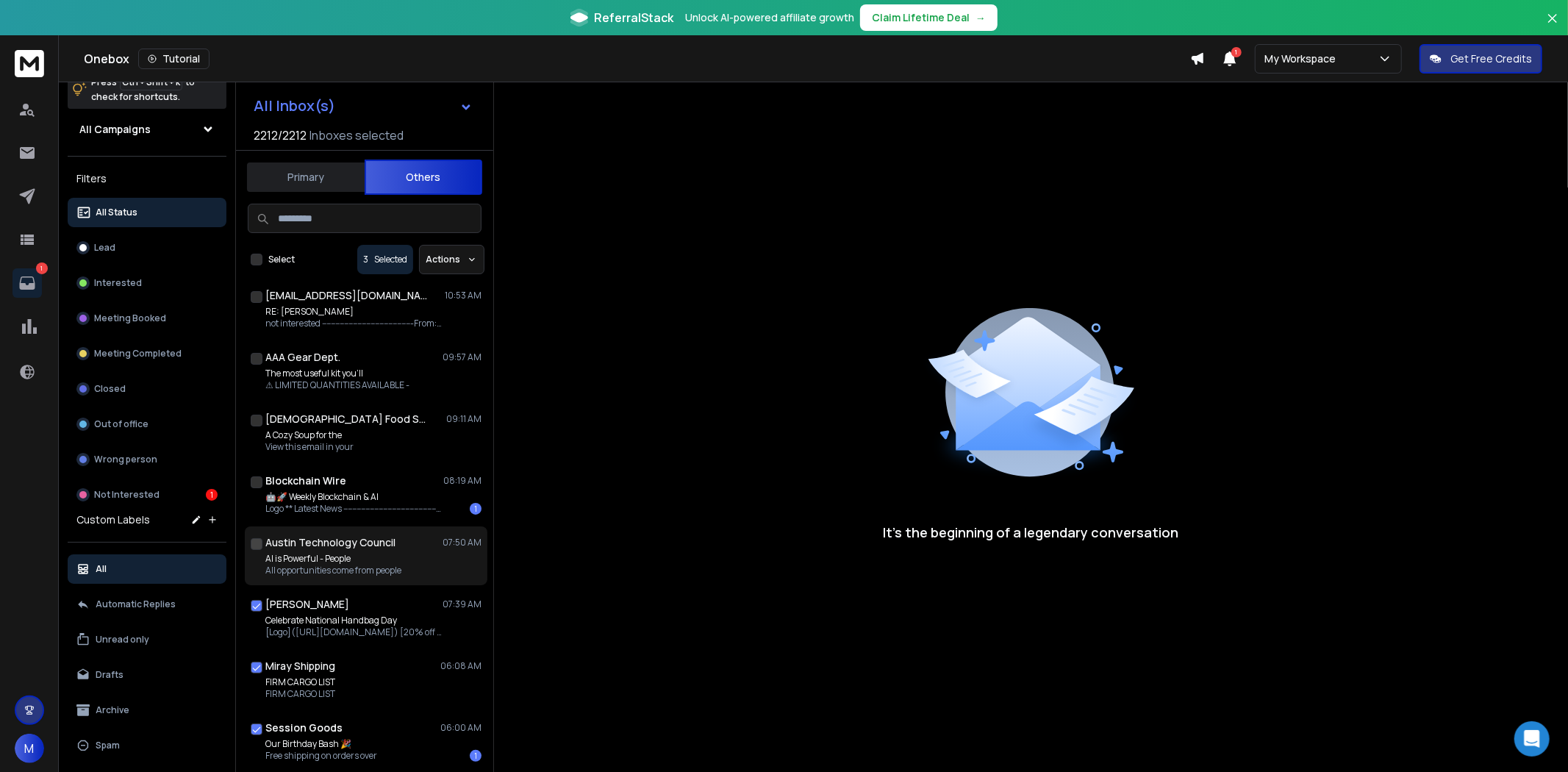
click at [255, 542] on button "button" at bounding box center [256, 544] width 12 height 12
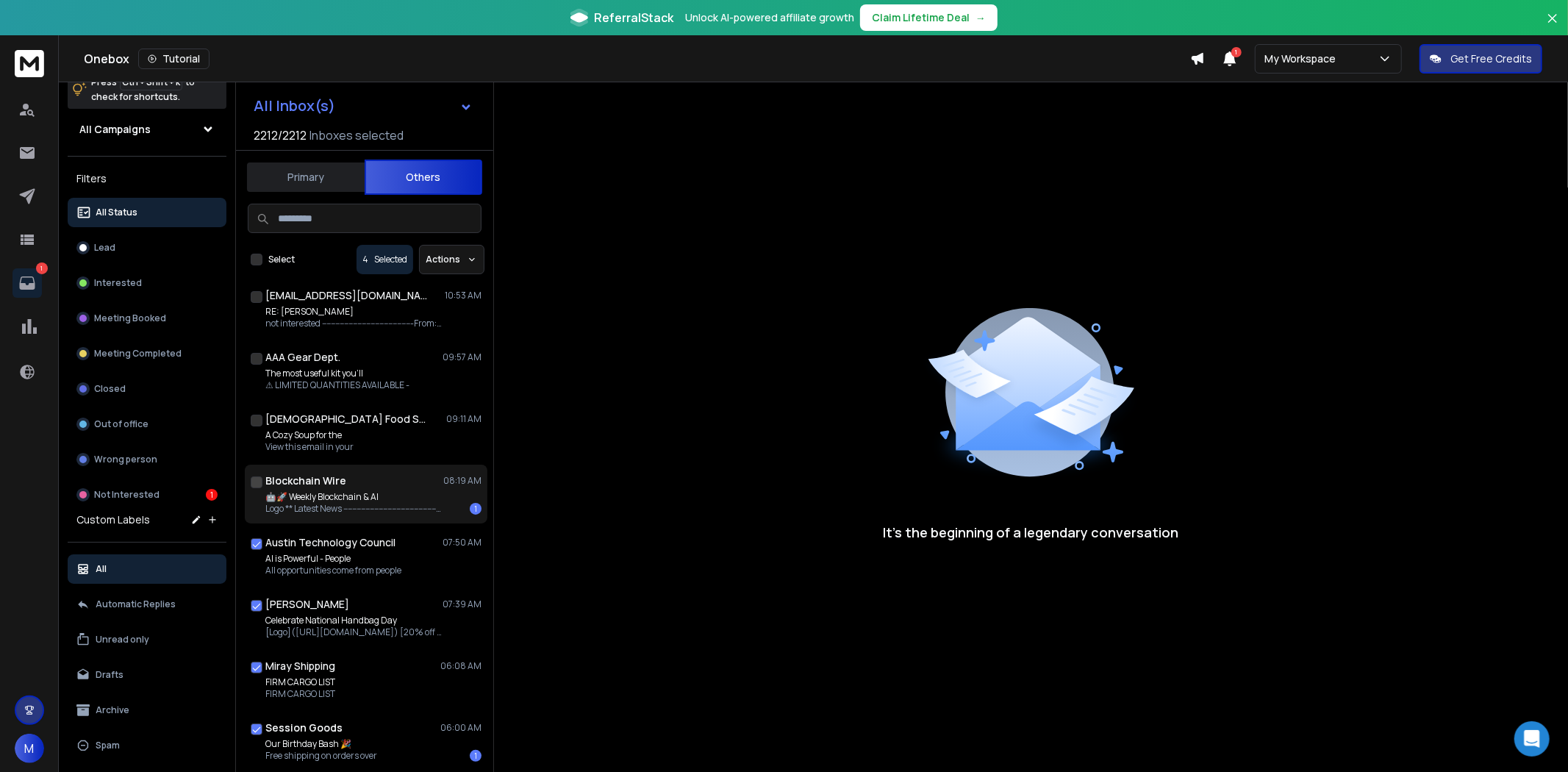
click at [257, 482] on button "button" at bounding box center [256, 483] width 12 height 12
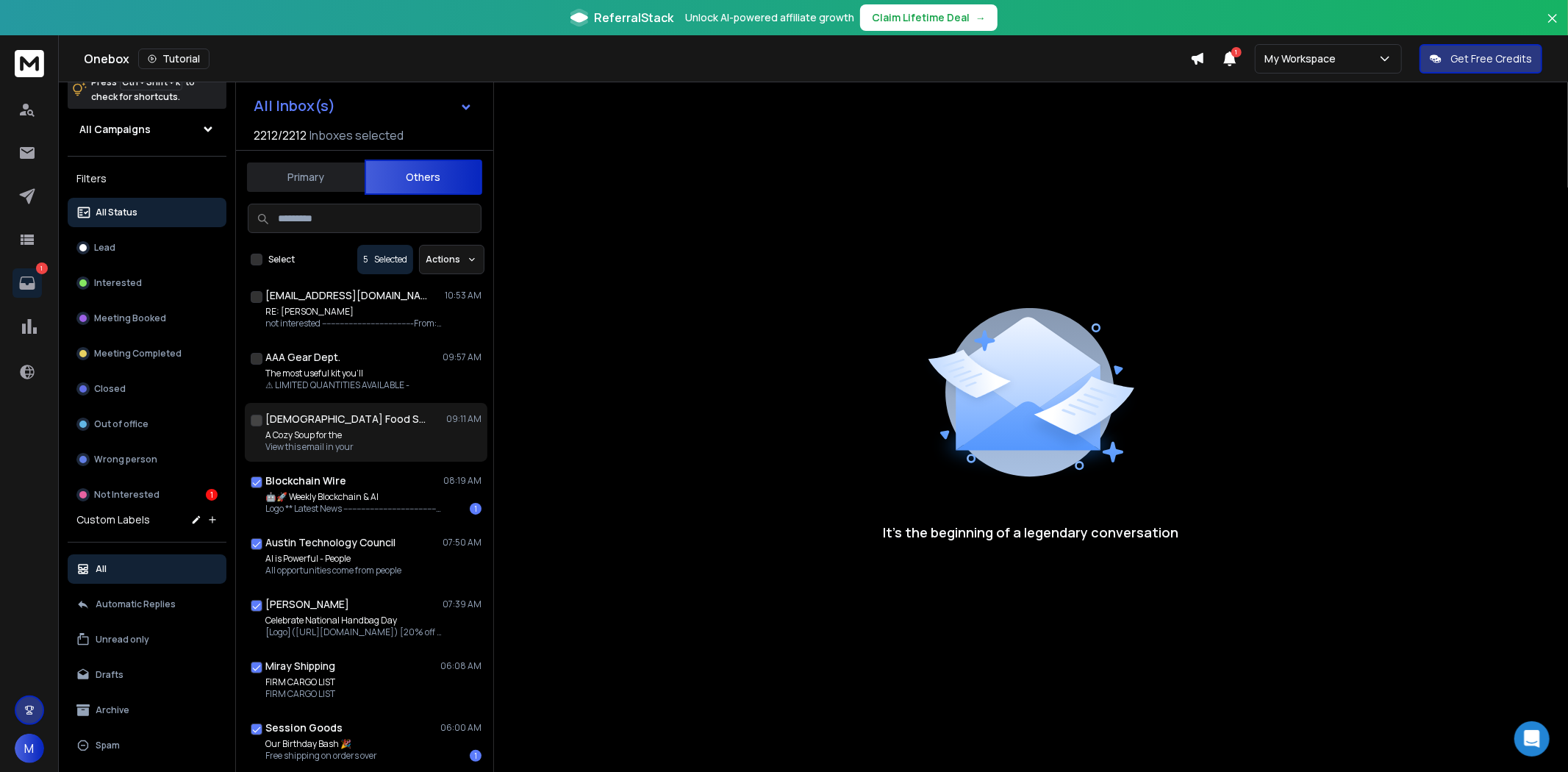
click at [252, 417] on button "button" at bounding box center [256, 421] width 12 height 12
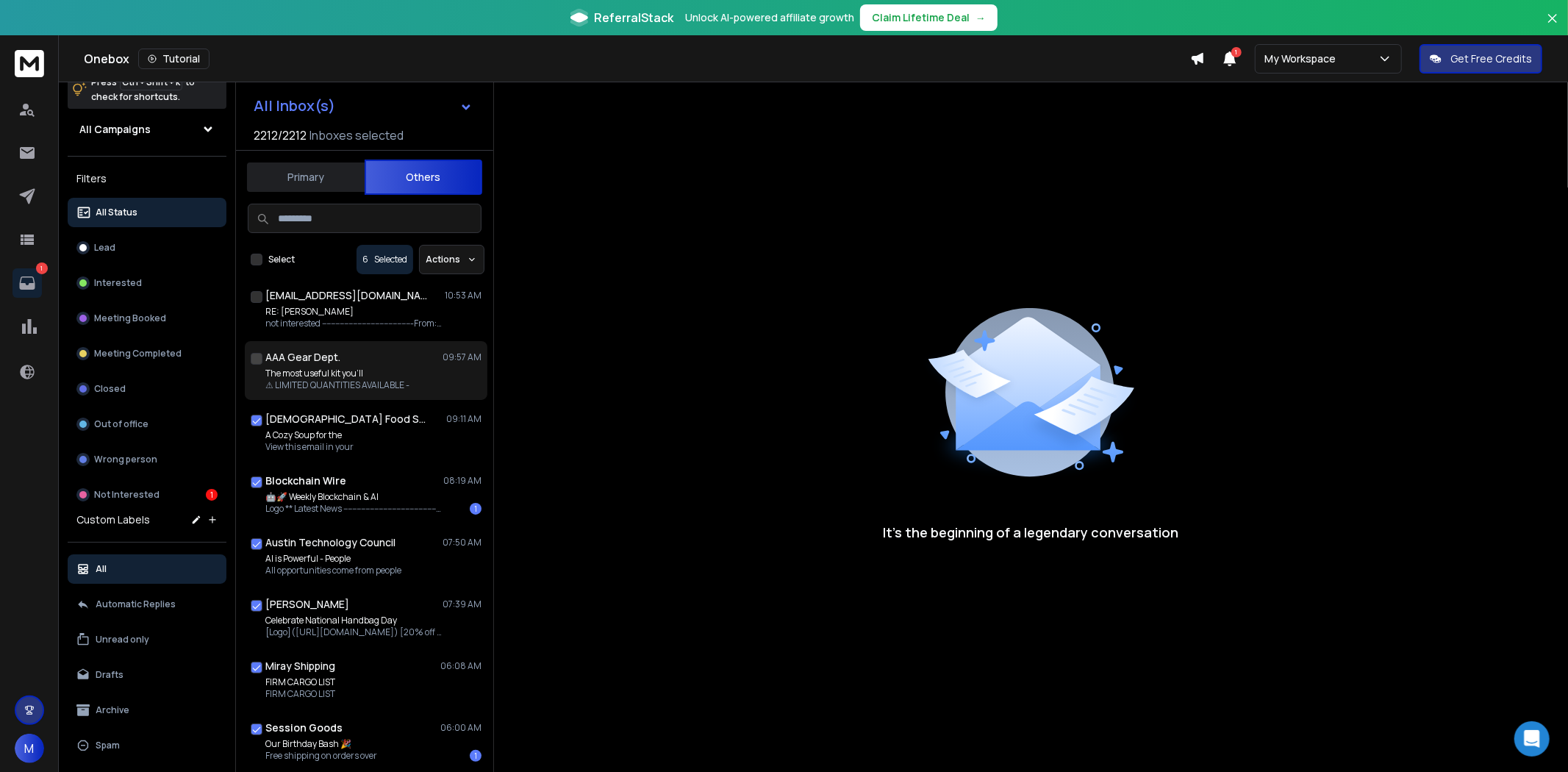
click at [256, 355] on button "button" at bounding box center [256, 359] width 12 height 12
click at [464, 255] on button "Actions" at bounding box center [451, 260] width 65 height 30
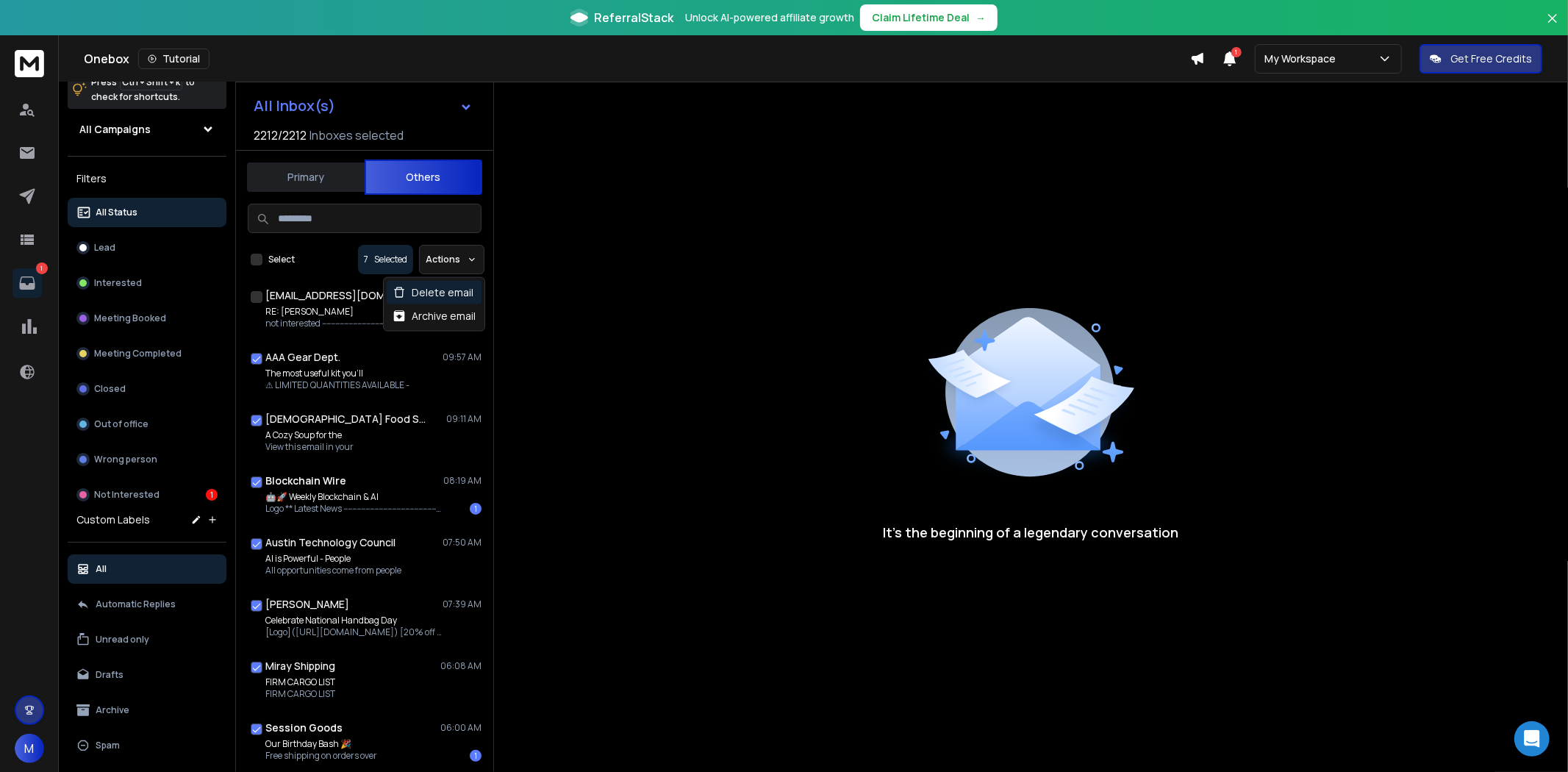
click at [464, 292] on div "Delete email" at bounding box center [433, 292] width 81 height 14
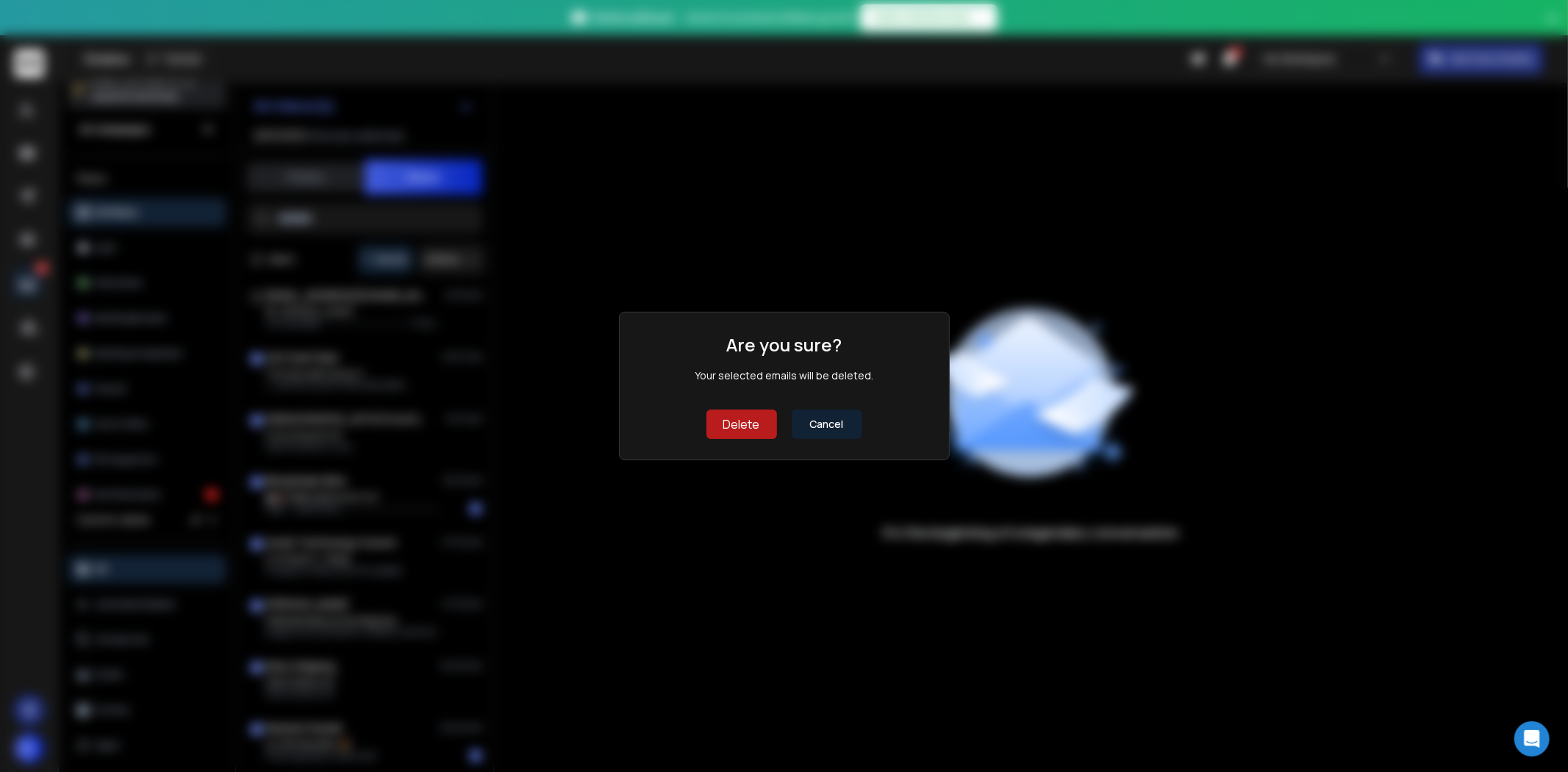
click at [751, 424] on button "Delete" at bounding box center [742, 424] width 70 height 30
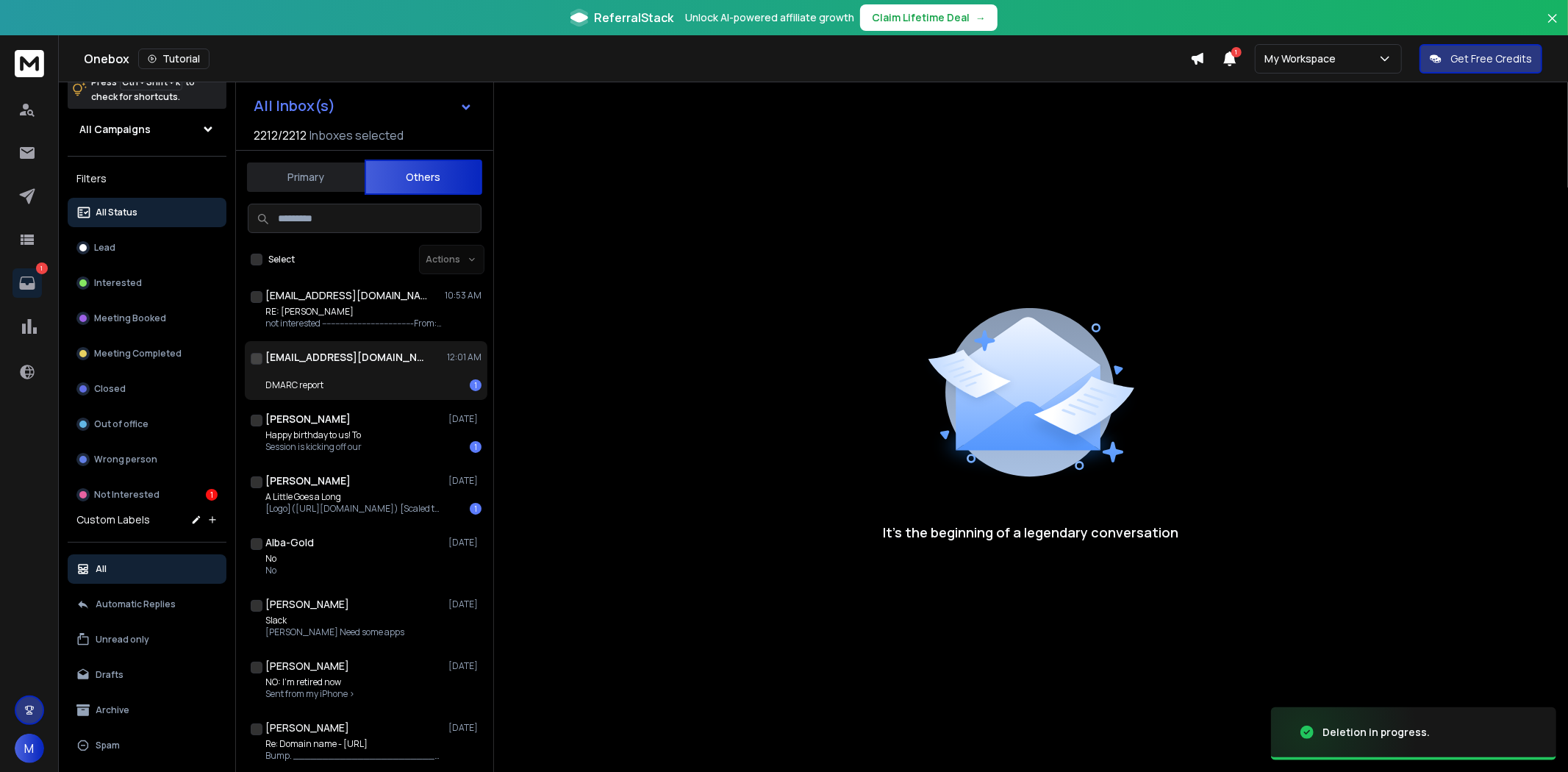
click at [257, 355] on button "button" at bounding box center [256, 359] width 12 height 12
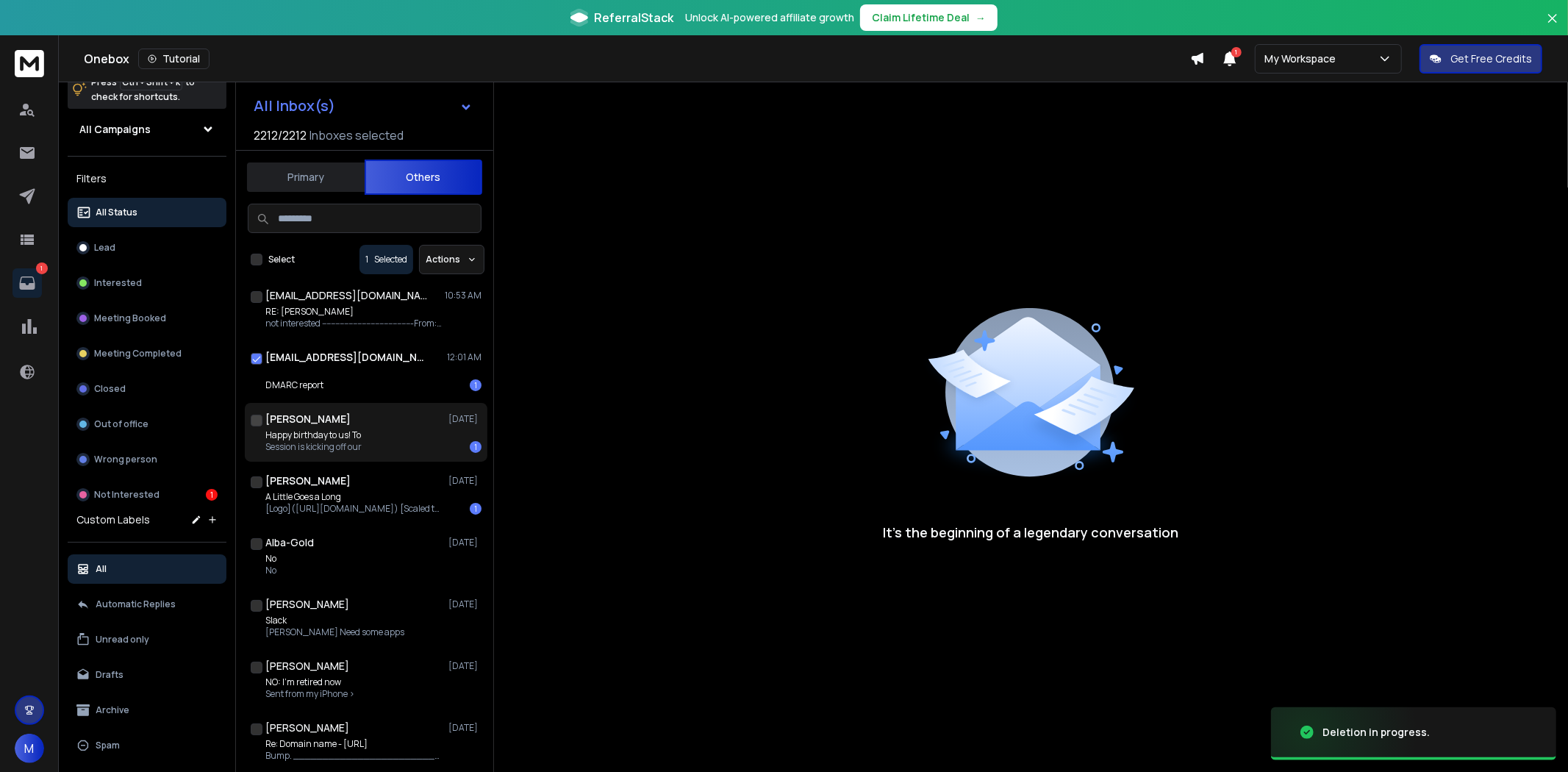
click at [254, 417] on button "button" at bounding box center [256, 421] width 12 height 12
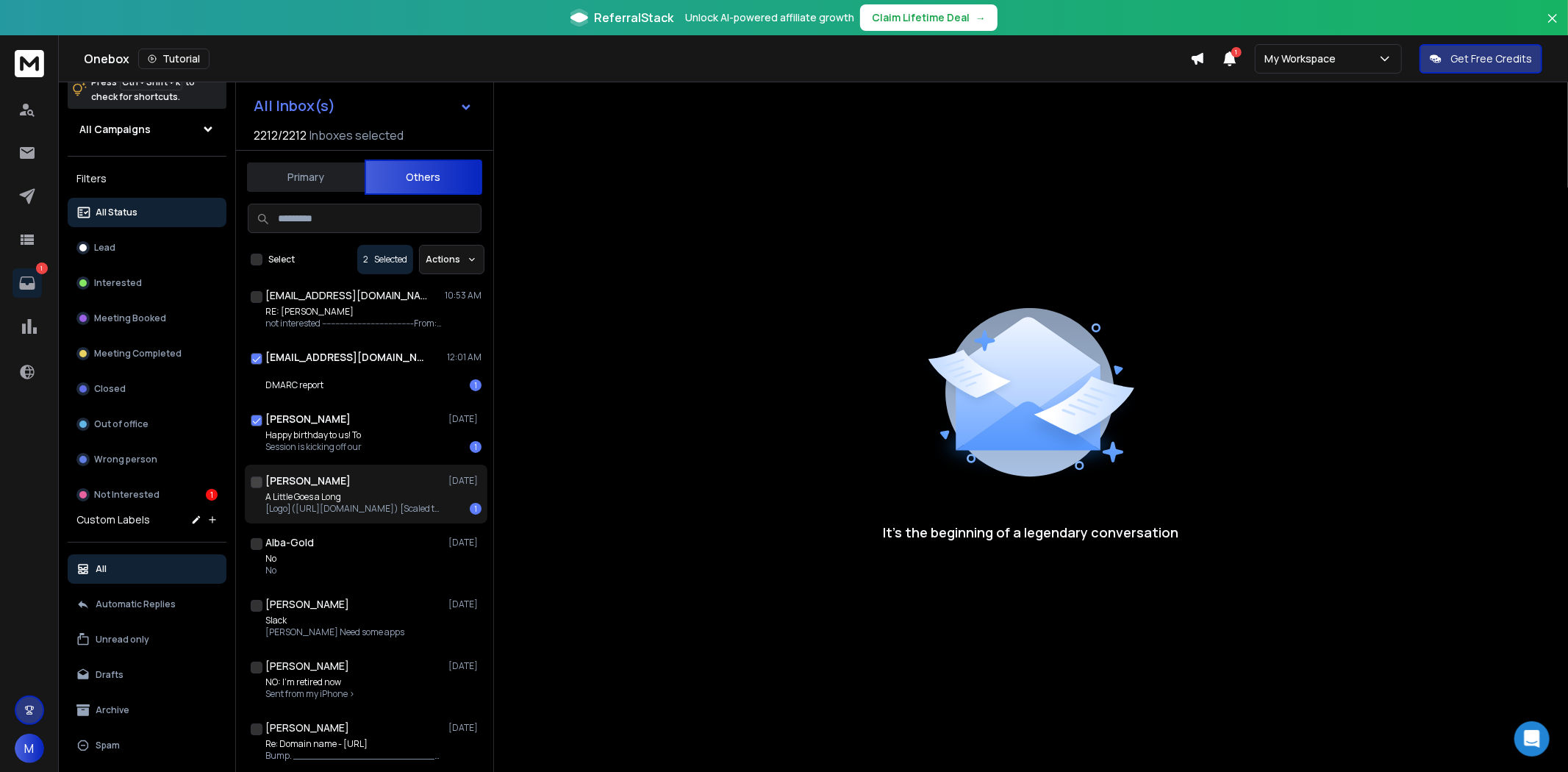
click at [257, 478] on button "button" at bounding box center [256, 483] width 12 height 12
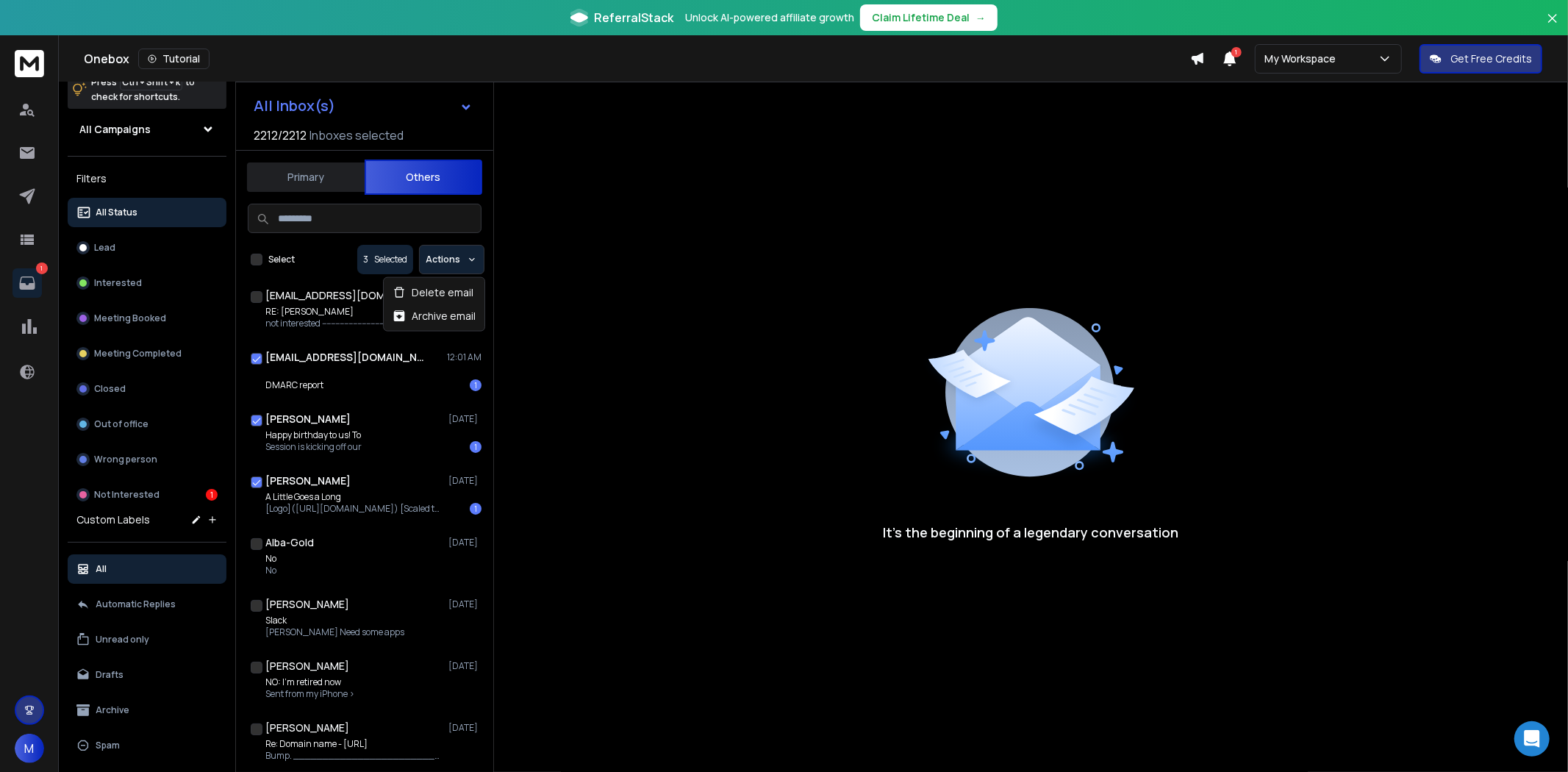
click at [454, 245] on button "Actions" at bounding box center [451, 260] width 65 height 30
click at [454, 288] on div "Delete email" at bounding box center [433, 292] width 81 height 14
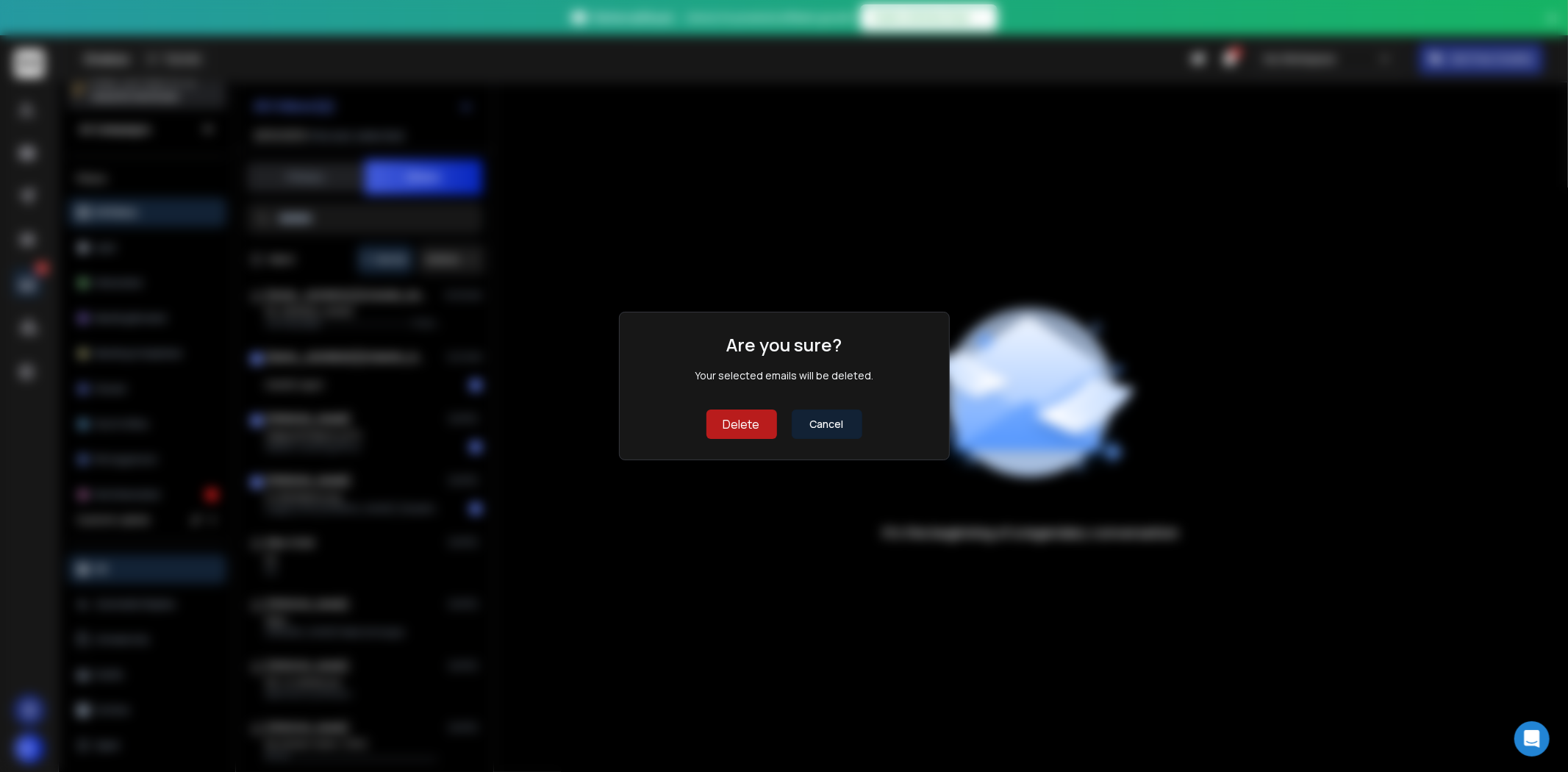
click at [740, 416] on button "Delete" at bounding box center [742, 424] width 70 height 30
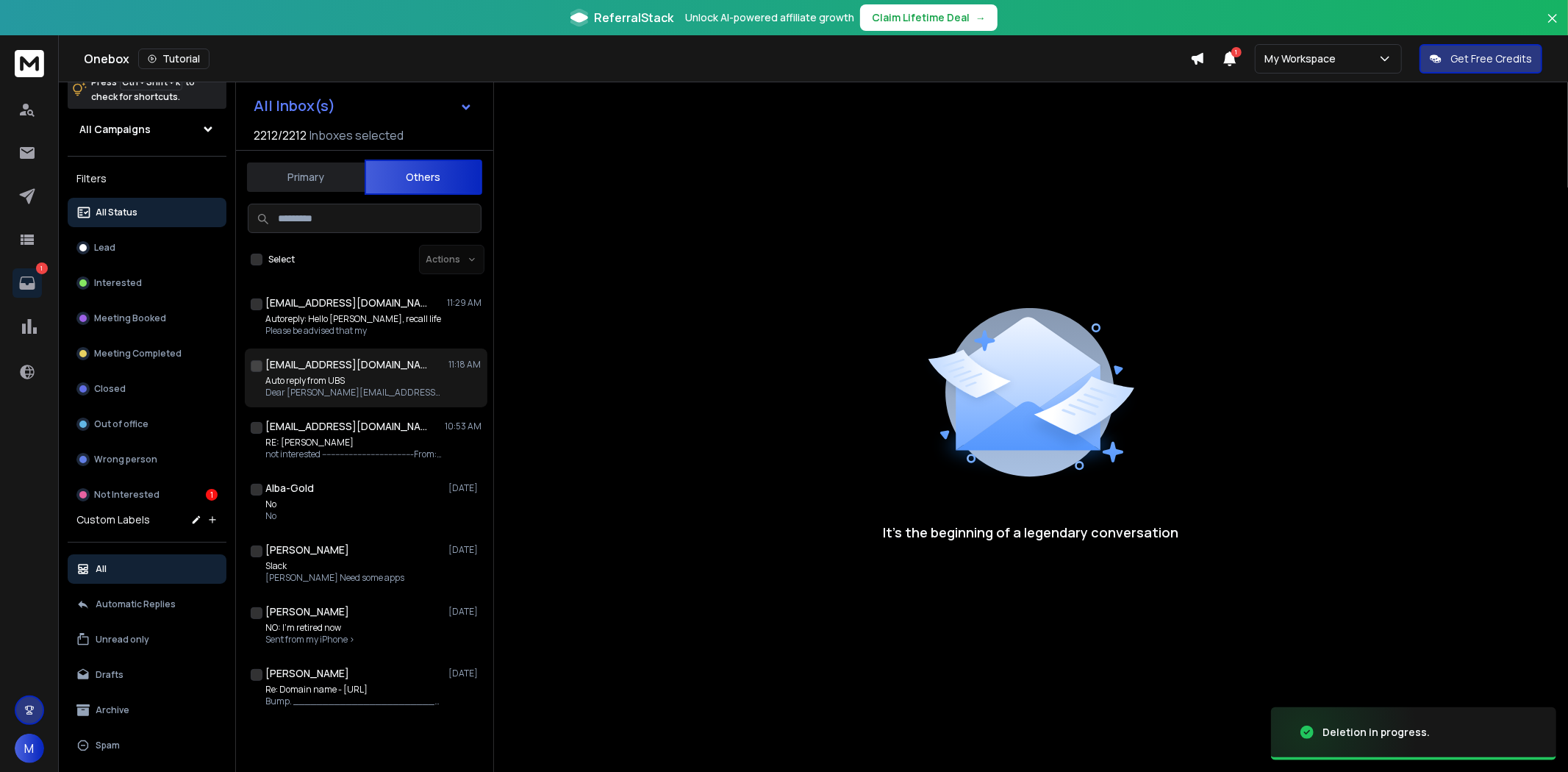
scroll to position [0, 0]
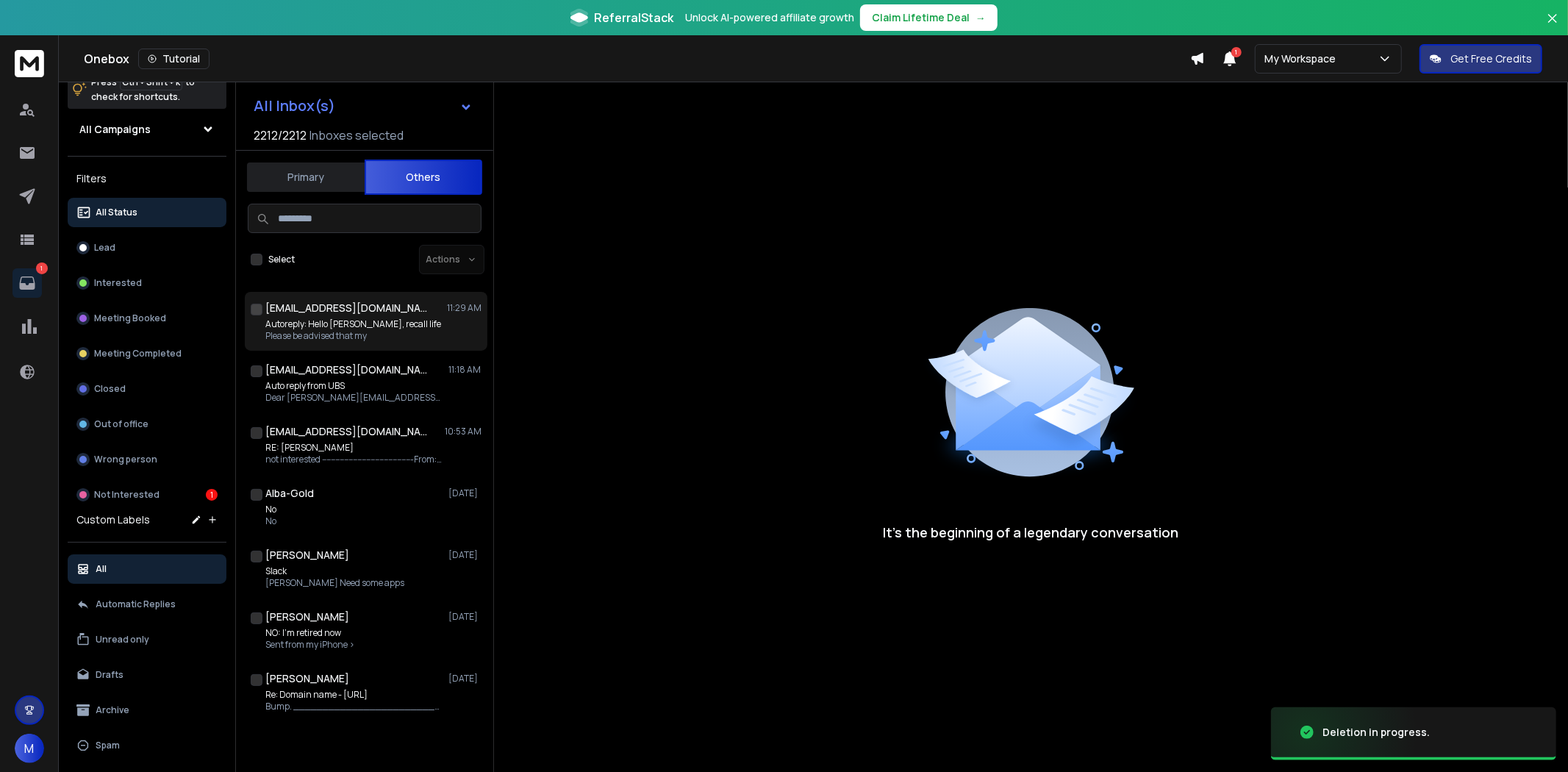
click at [348, 340] on p "Please be advised that my" at bounding box center [353, 336] width 176 height 12
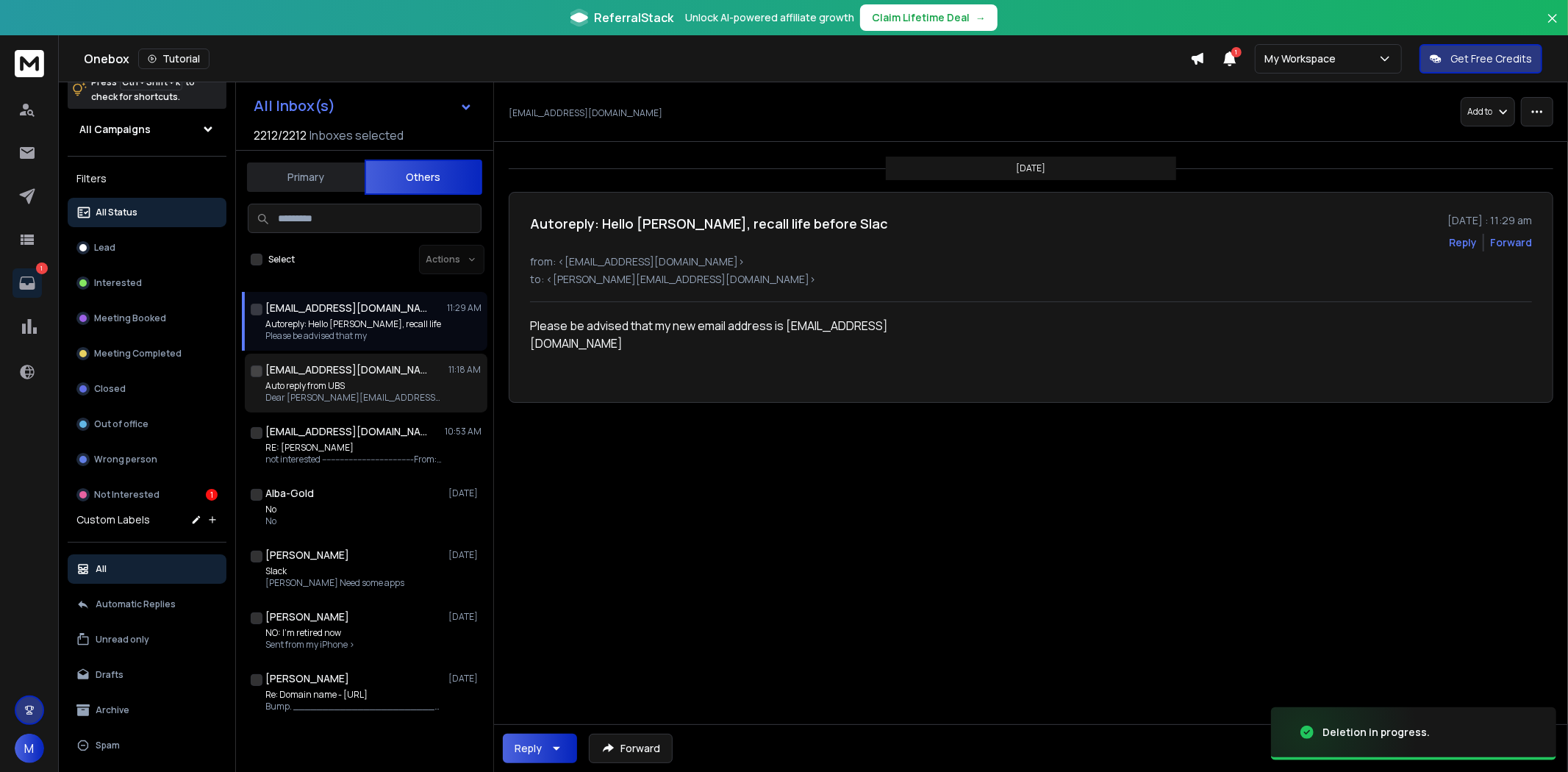
click at [363, 411] on div "[EMAIL_ADDRESS][DOMAIN_NAME] 11:18 AM Auto reply from UBS Dear [PERSON_NAME][EM…" at bounding box center [367, 383] width 243 height 59
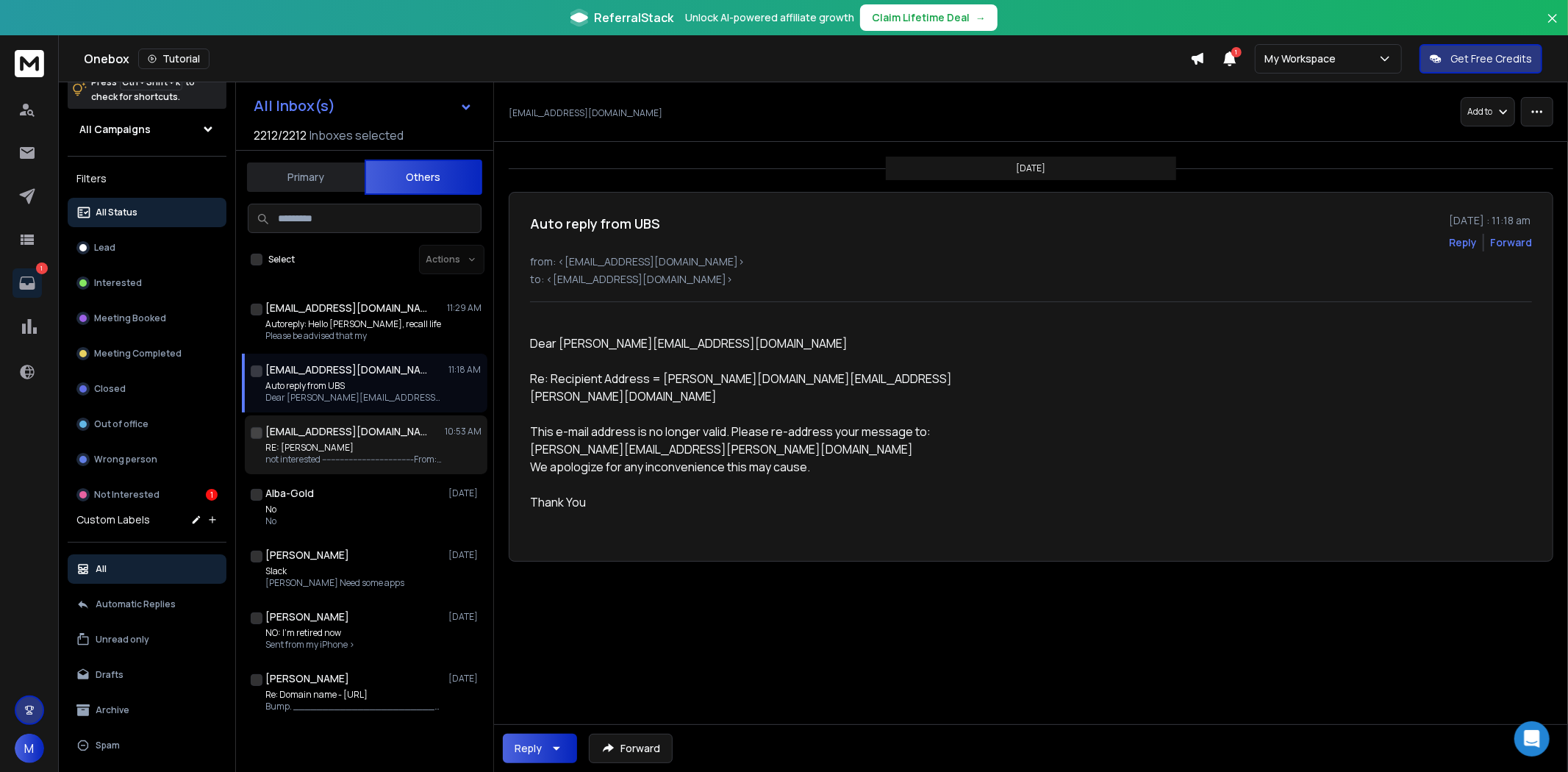
click at [363, 449] on p "RE: [PERSON_NAME]" at bounding box center [354, 448] width 176 height 12
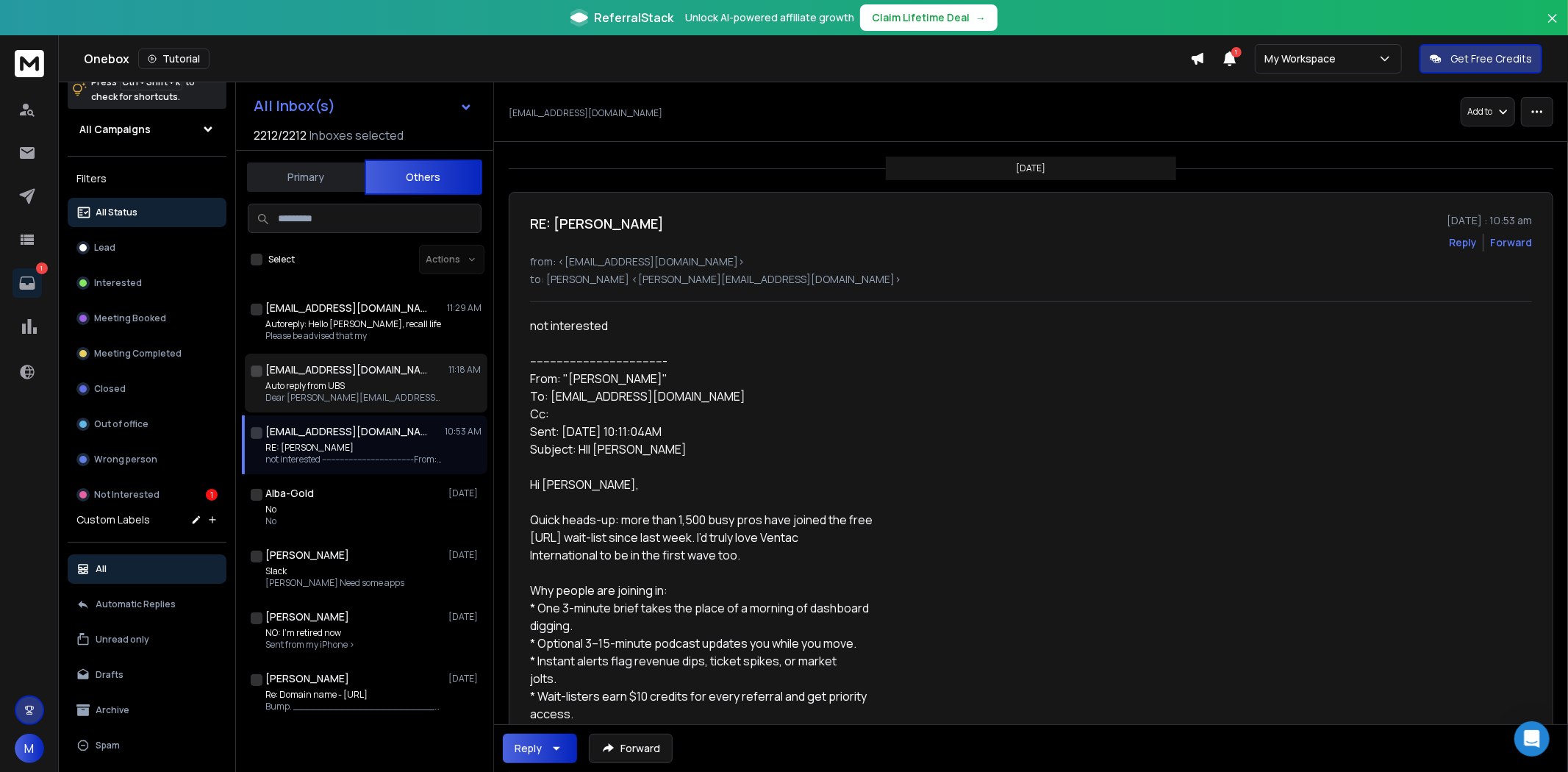
click at [364, 386] on p "Auto reply from UBS" at bounding box center [354, 386] width 176 height 12
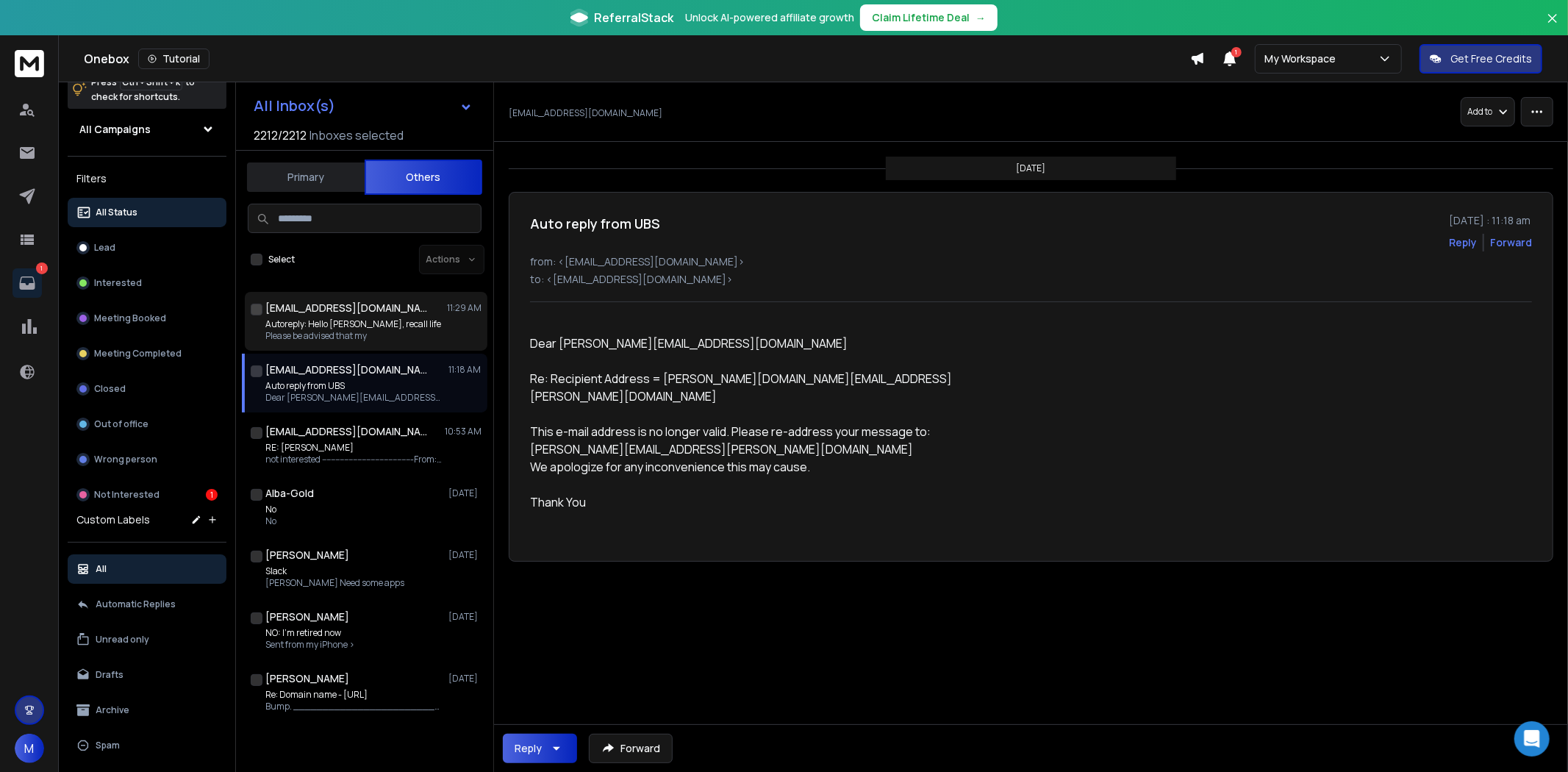
click at [267, 332] on p "Please be advised that my" at bounding box center [353, 336] width 176 height 12
